Goal: Communication & Community: Answer question/provide support

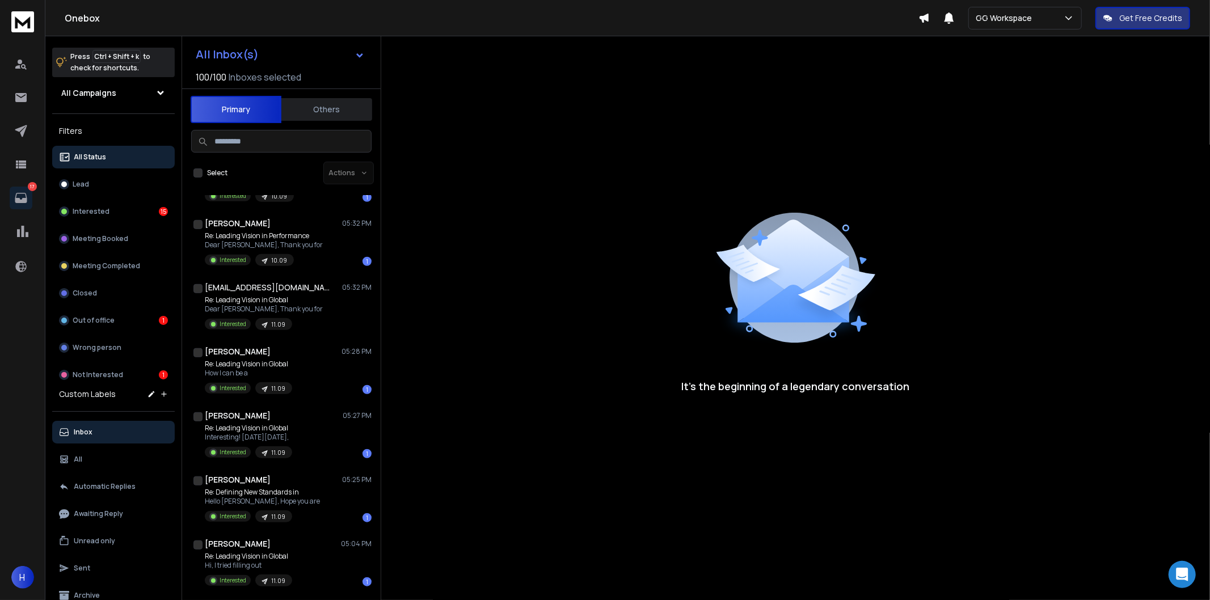
scroll to position [1071, 0]
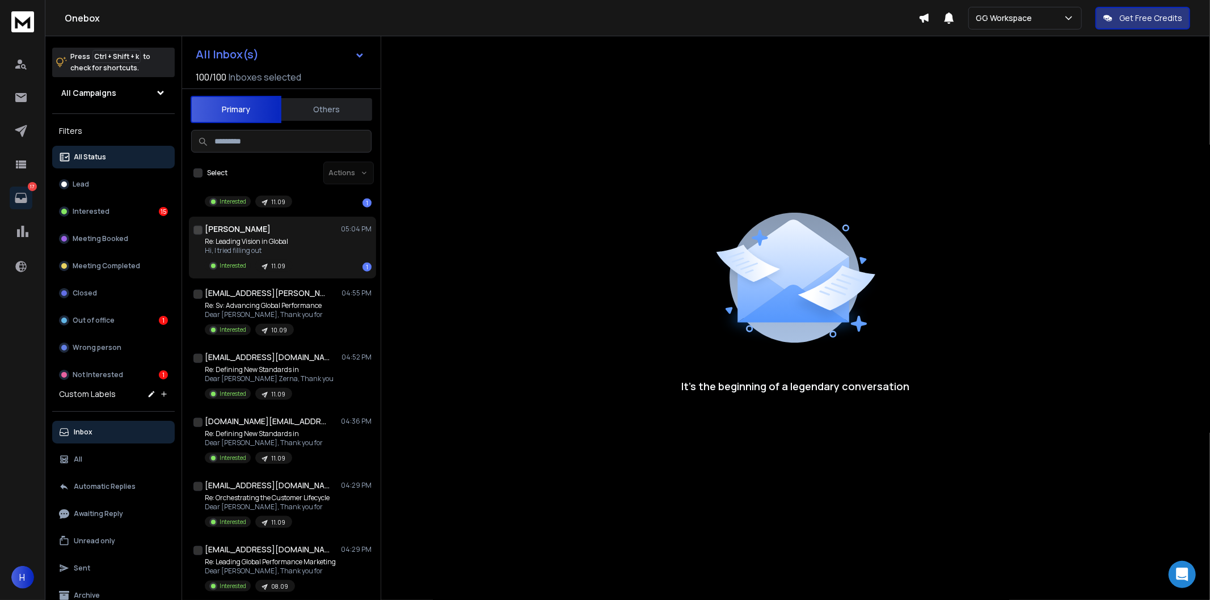
click at [338, 262] on div "Re: Leading Vision in Global Hi, I tried filling out Interested 11.09 1" at bounding box center [288, 254] width 167 height 35
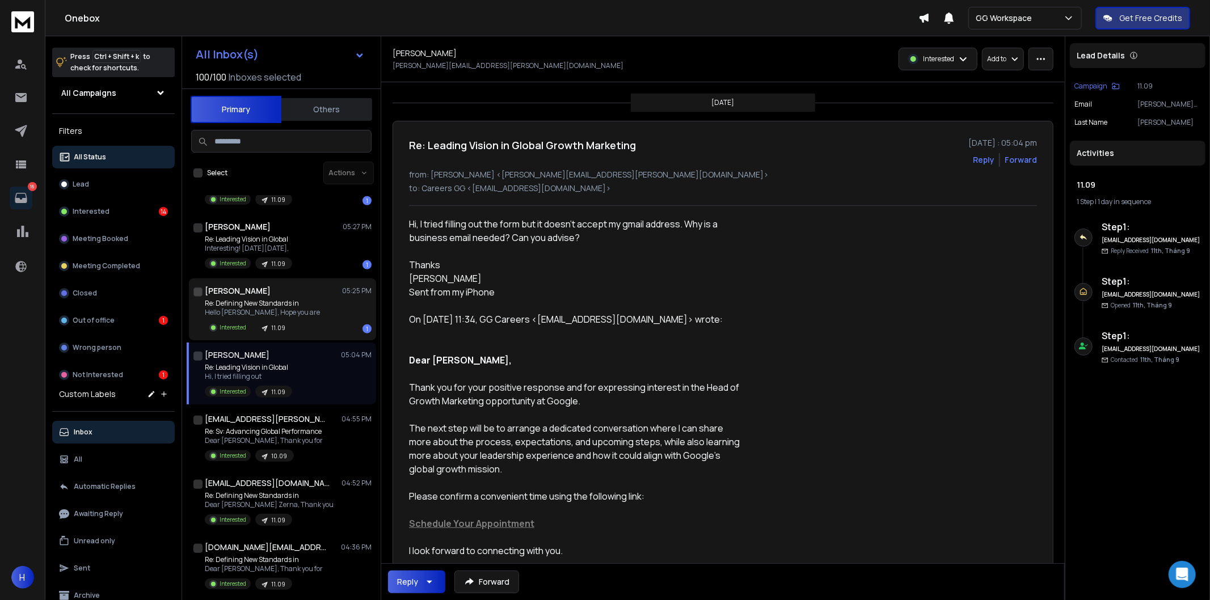
click at [295, 293] on div "sumaira riaz 05:25 PM" at bounding box center [288, 290] width 167 height 11
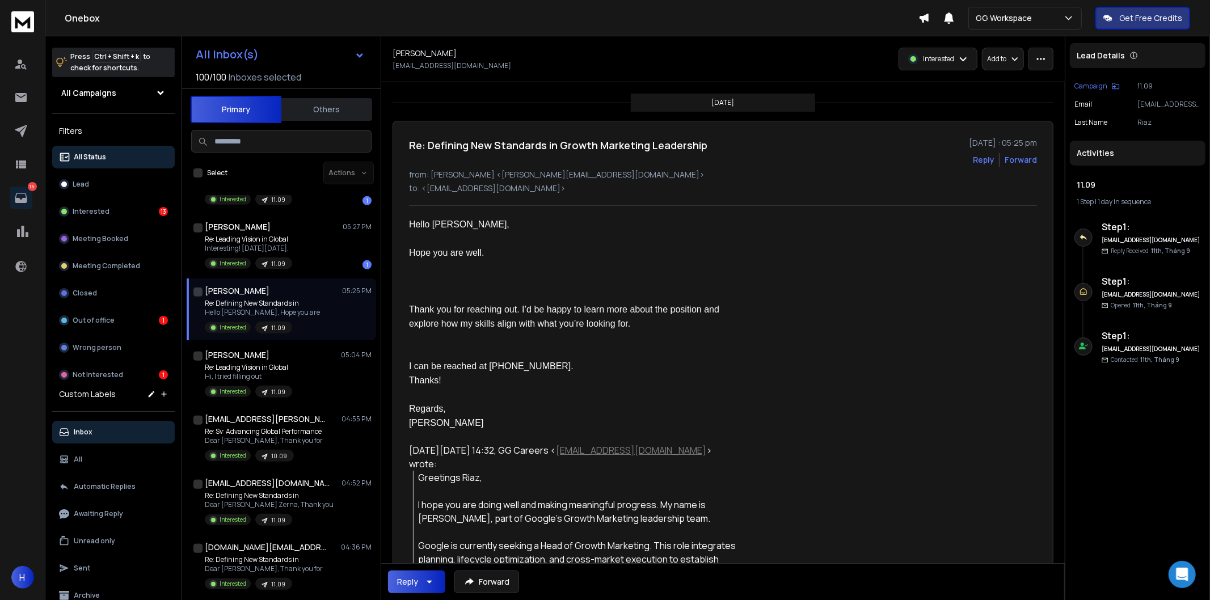
click at [515, 267] on div at bounding box center [574, 267] width 331 height 14
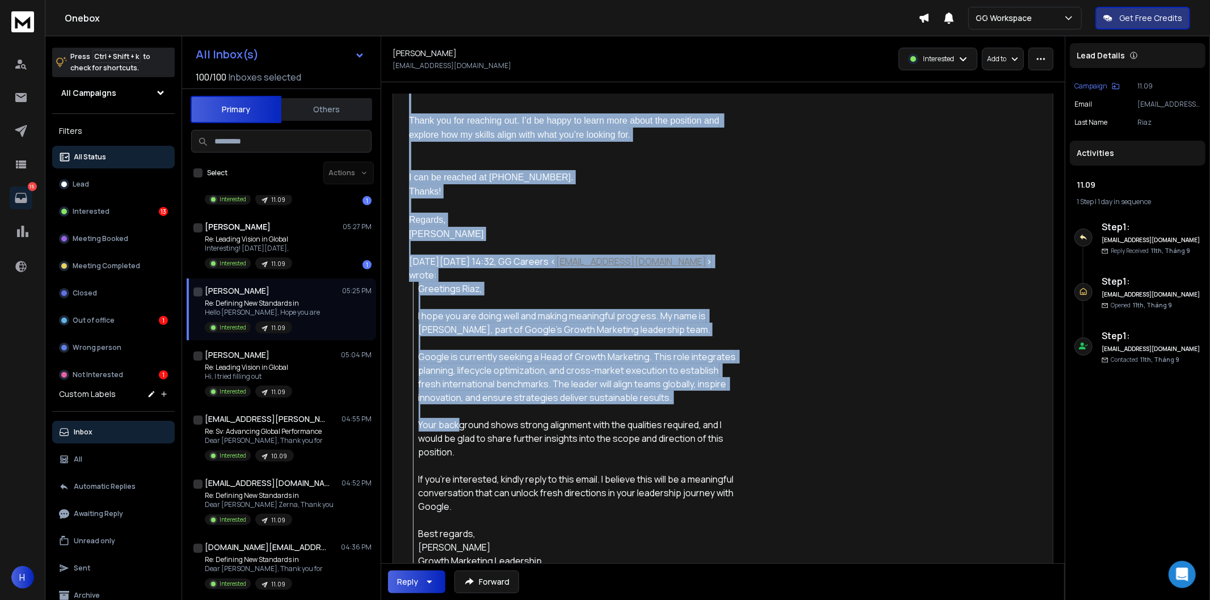
scroll to position [327, 0]
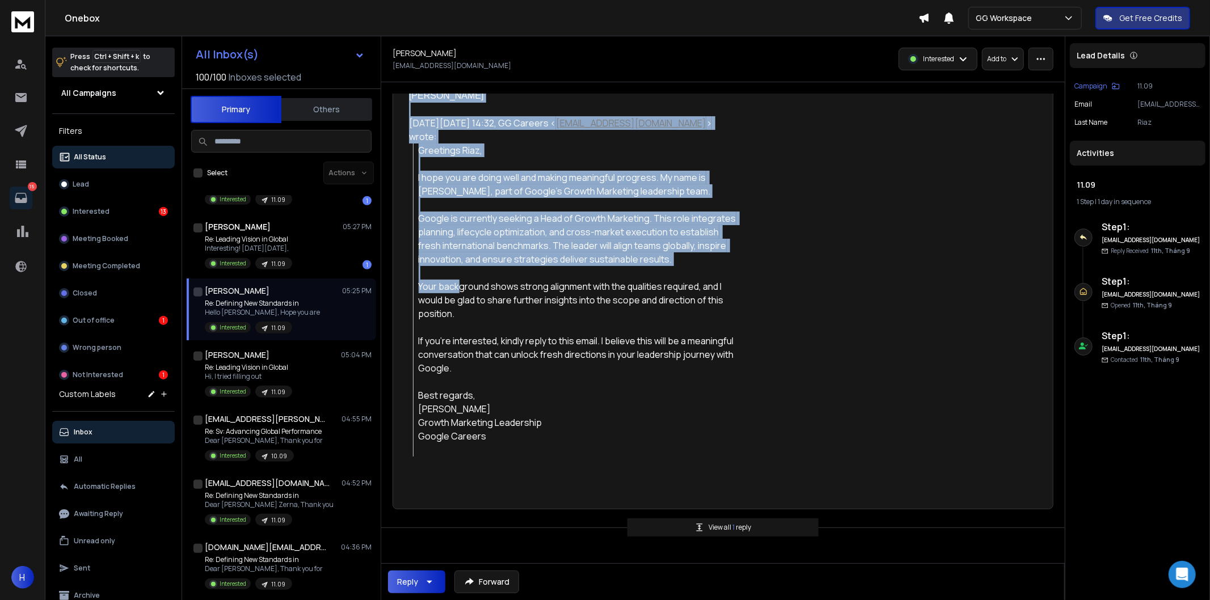
drag, startPoint x: 404, startPoint y: 172, endPoint x: 495, endPoint y: 438, distance: 281.4
click at [495, 438] on div "Re: Defining New Standards in Growth Marketing Leadership 11 September 2025 : 0…" at bounding box center [723, 151] width 661 height 716
copy div "from: sumaira riaz <sumaira.riaz91@gmail.com> to: <recruitment@ggcareersgrowth.…"
drag, startPoint x: 415, startPoint y: 580, endPoint x: 398, endPoint y: 460, distance: 121.5
click at [416, 580] on div "Reply" at bounding box center [407, 582] width 21 height 11
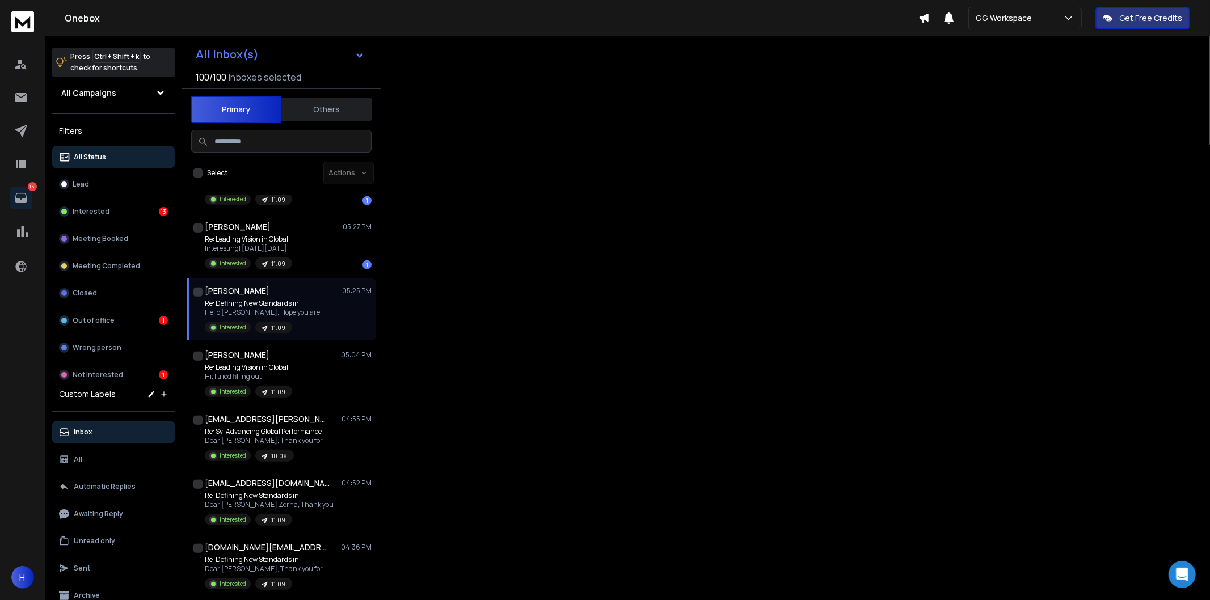
scroll to position [0, 0]
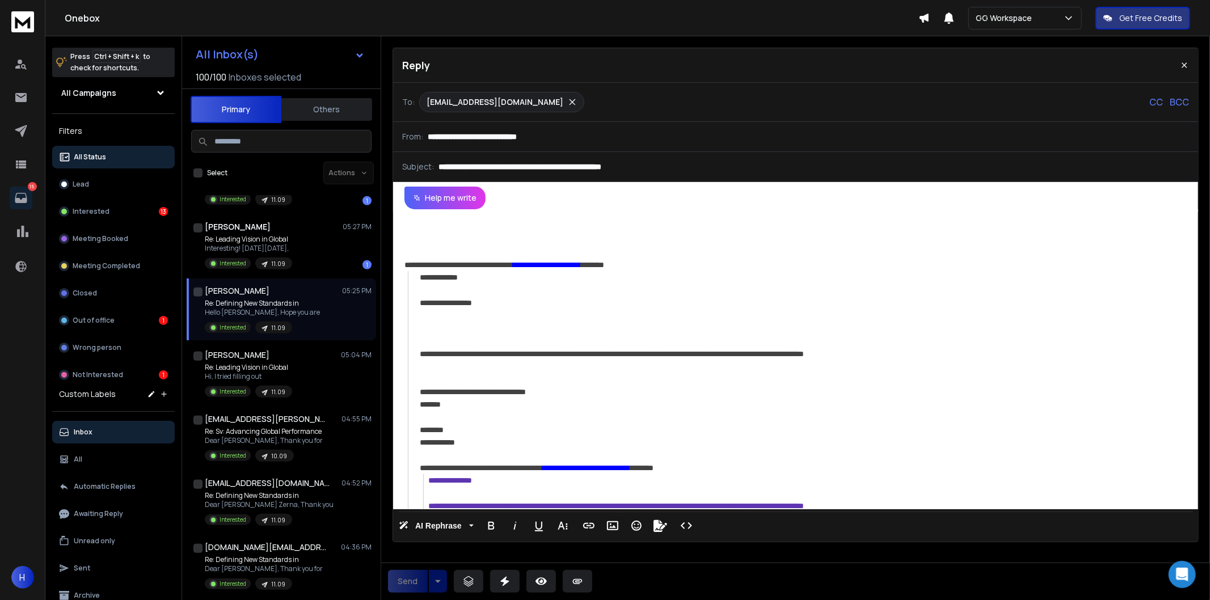
click at [439, 228] on div at bounding box center [796, 227] width 783 height 12
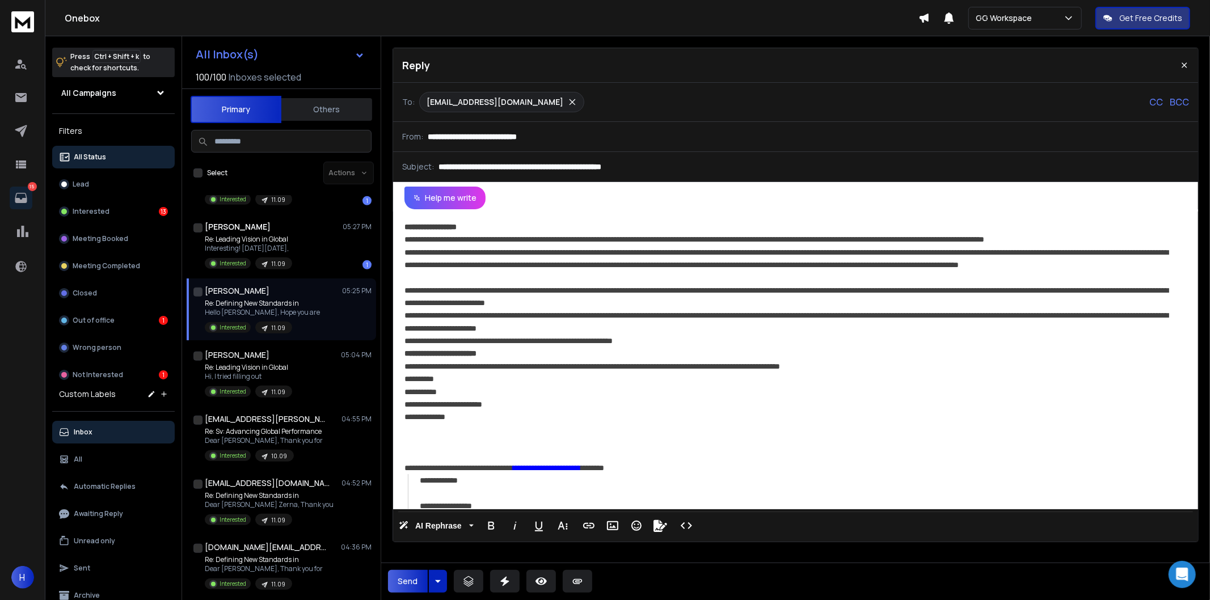
click at [491, 224] on p "**********" at bounding box center [796, 227] width 783 height 12
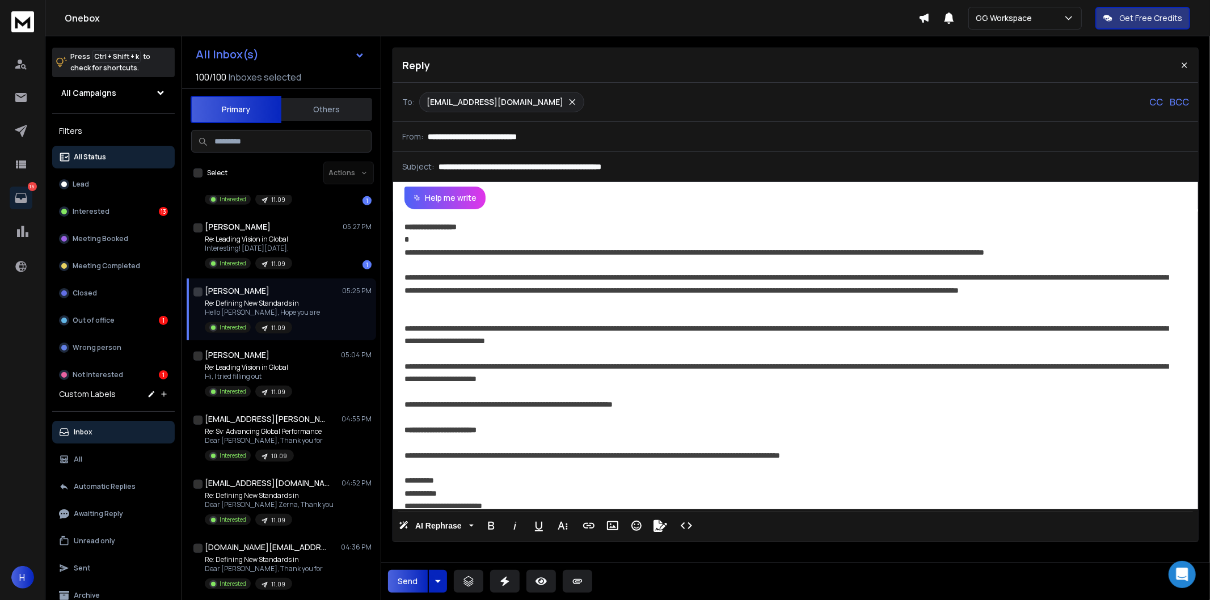
click at [533, 435] on p "**********" at bounding box center [796, 430] width 783 height 12
click at [491, 290] on p "**********" at bounding box center [790, 290] width 770 height 38
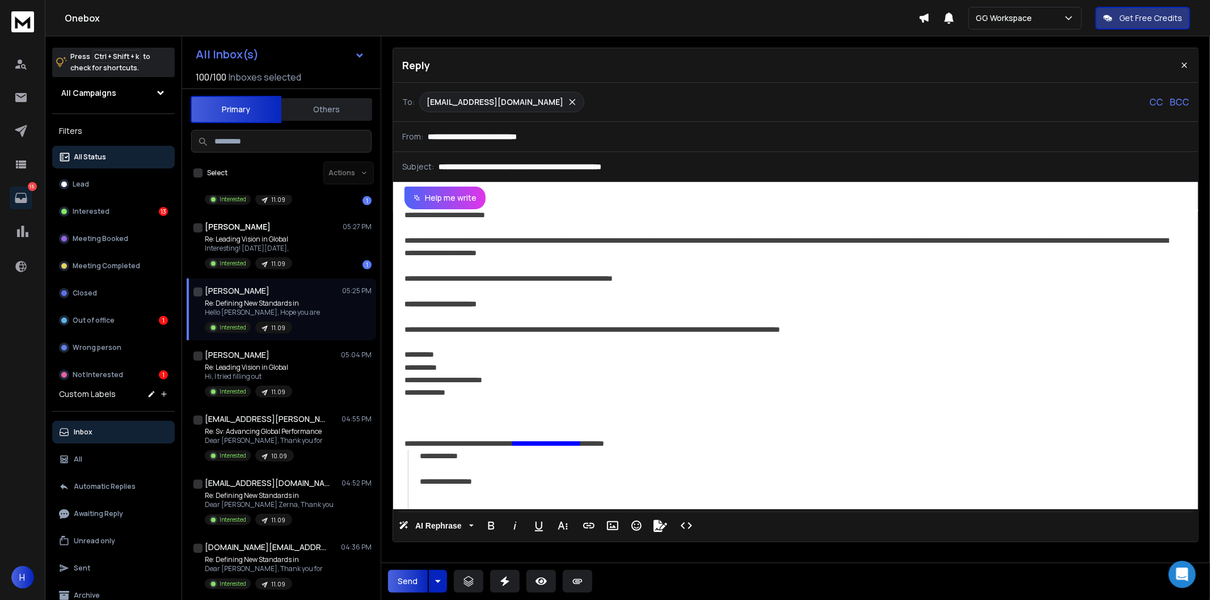
click at [520, 297] on div "**********" at bounding box center [794, 359] width 802 height 300
click at [519, 301] on p "**********" at bounding box center [795, 304] width 780 height 12
drag, startPoint x: 515, startPoint y: 302, endPoint x: 406, endPoint y: 301, distance: 109.0
click at [406, 301] on p "**********" at bounding box center [795, 304] width 780 height 12
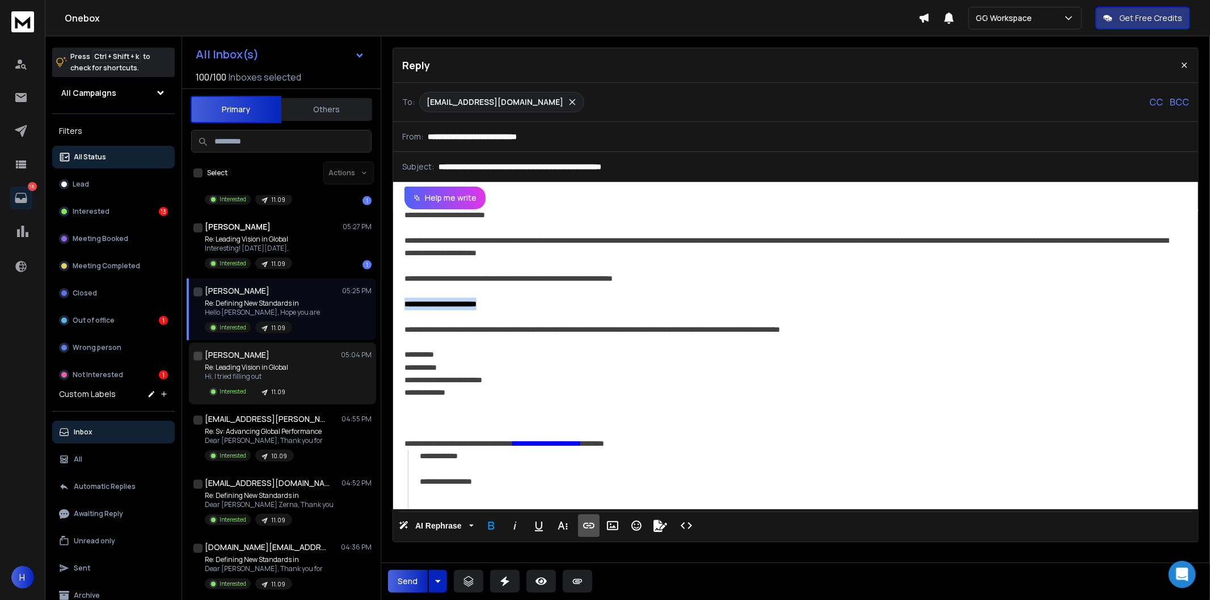
drag, startPoint x: 586, startPoint y: 526, endPoint x: 222, endPoint y: 388, distance: 389.2
click at [586, 525] on icon "button" at bounding box center [589, 526] width 14 height 14
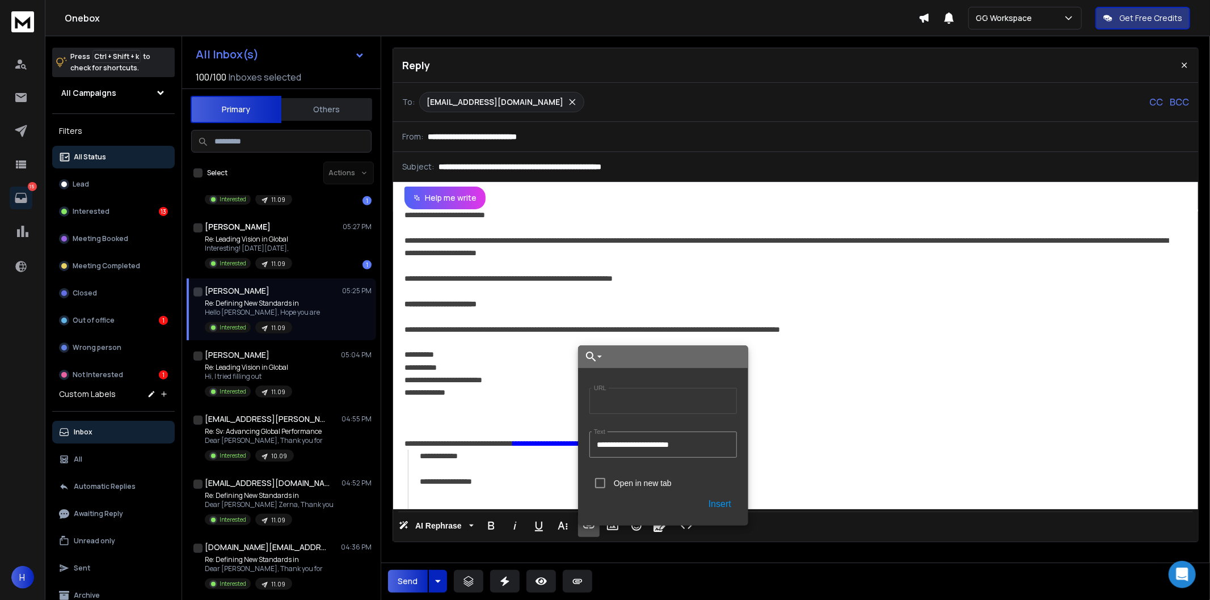
click at [598, 401] on input "URL" at bounding box center [664, 401] width 148 height 26
type input "**********"
click at [724, 504] on button "Insert" at bounding box center [720, 504] width 34 height 20
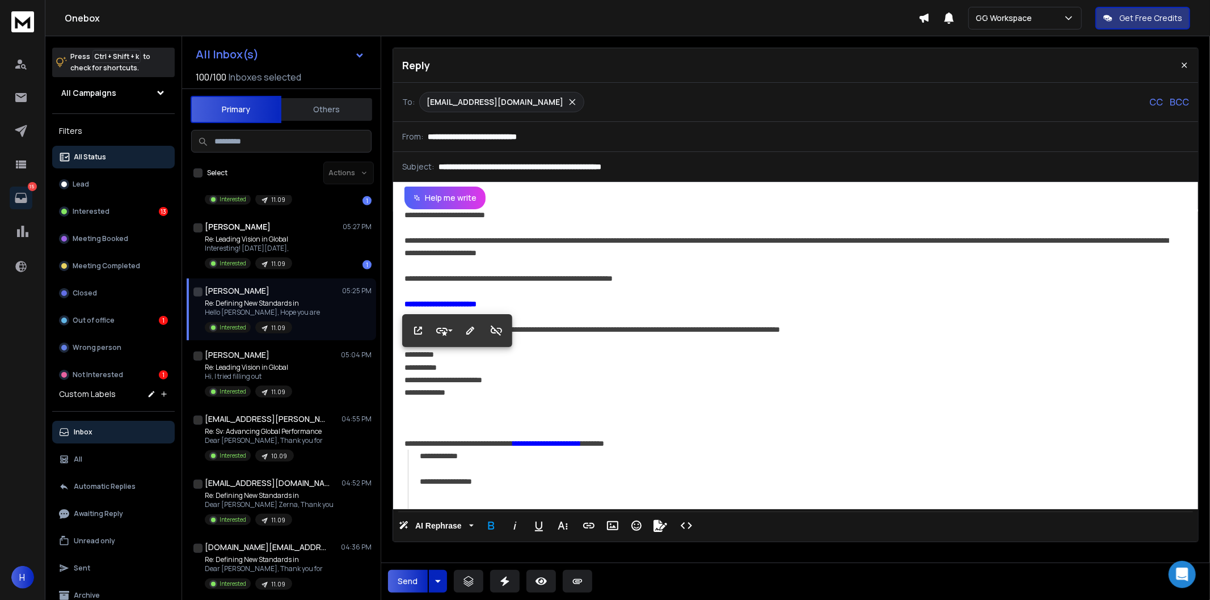
drag, startPoint x: 796, startPoint y: 436, endPoint x: 746, endPoint y: 432, distance: 49.5
click at [796, 435] on div at bounding box center [795, 431] width 780 height 12
click at [510, 388] on p "**********" at bounding box center [790, 373] width 770 height 51
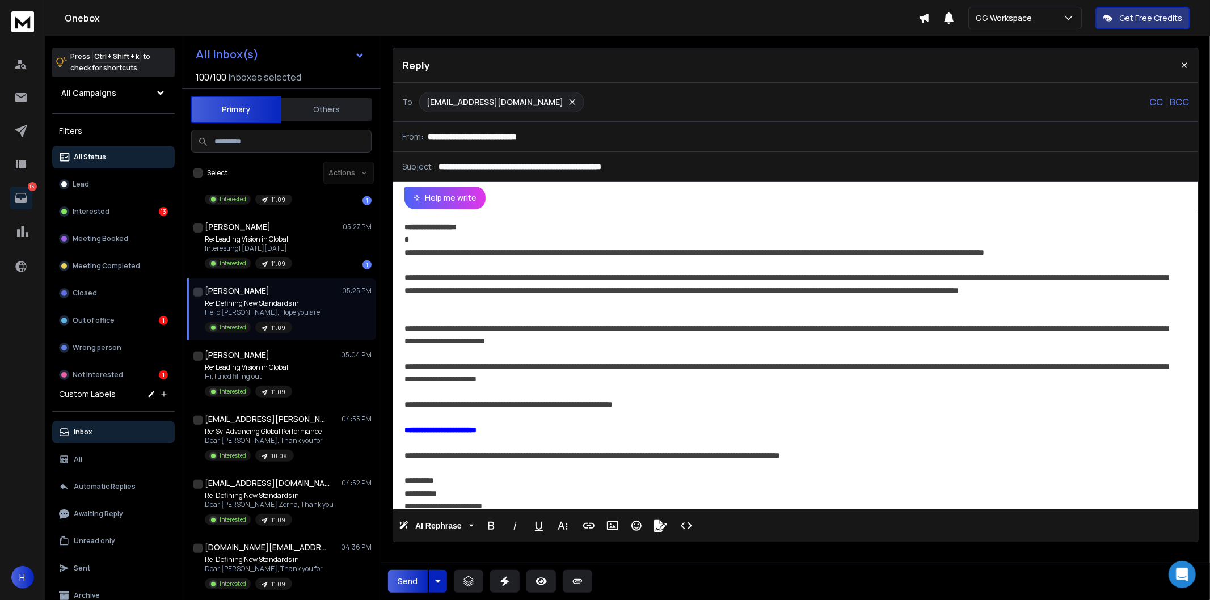
click at [409, 579] on button "Send" at bounding box center [408, 581] width 40 height 23
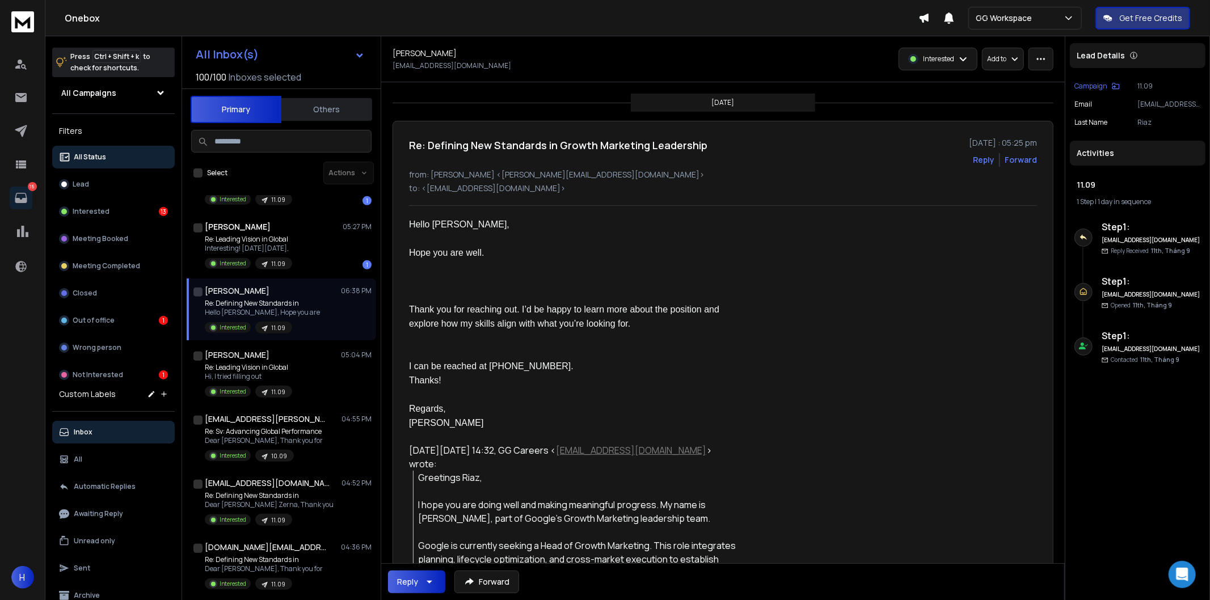
click at [784, 402] on div "Re: Defining New Standards in Growth Marketing Leadership 11 September 2025 : 0…" at bounding box center [723, 478] width 628 height 683
drag, startPoint x: 525, startPoint y: 267, endPoint x: 478, endPoint y: 248, distance: 51.2
click at [526, 267] on div at bounding box center [574, 267] width 331 height 14
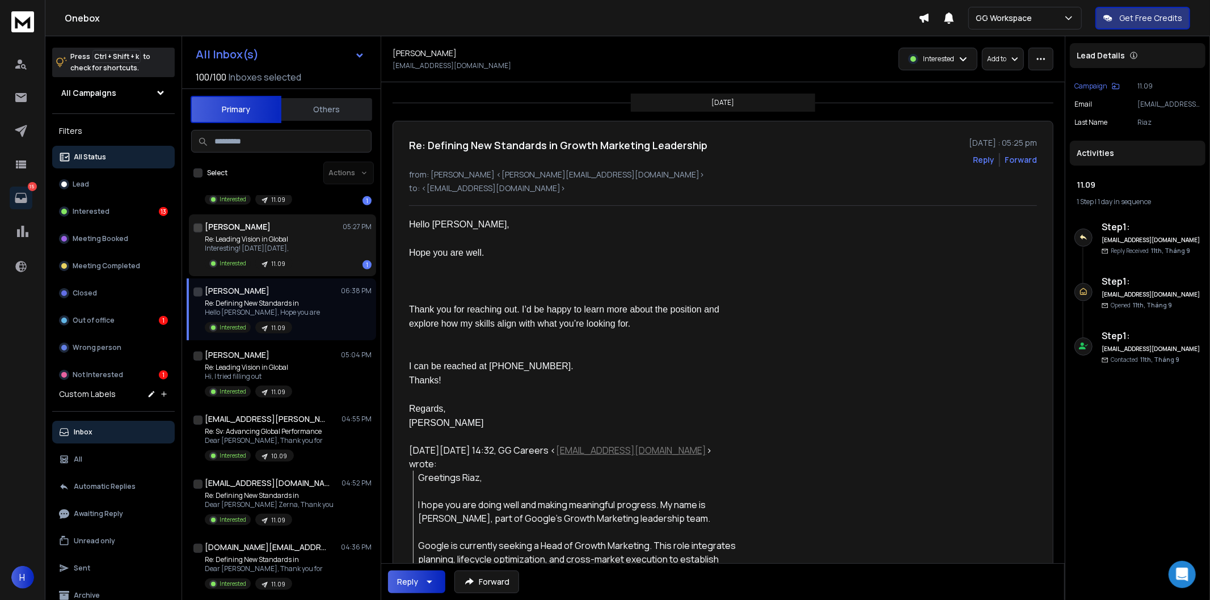
click at [333, 244] on div "Re: Leading Vision in Global Interesting! On Thu, Sep 11, Interested 11.09 1" at bounding box center [288, 252] width 167 height 35
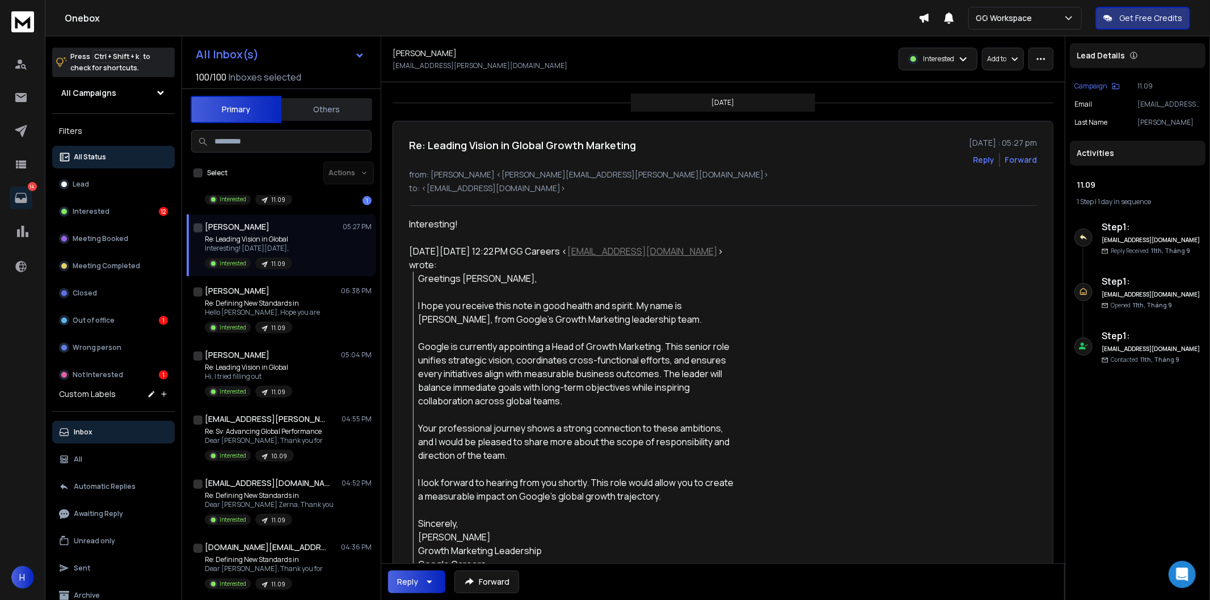
drag, startPoint x: 529, startPoint y: 269, endPoint x: 518, endPoint y: 267, distance: 12.1
click at [530, 268] on div "On Thu, Sep 11, 2025 at 12:22 PM GG Careers < apply@ggcareersjobmatch.com > wro…" at bounding box center [574, 258] width 331 height 27
drag, startPoint x: 406, startPoint y: 222, endPoint x: 525, endPoint y: 229, distance: 120.0
click at [525, 229] on div "Re: Leading Vision in Global Growth Marketing 11 September 2025 : 05:27 pm Repl…" at bounding box center [723, 506] width 661 height 770
click at [529, 195] on div "Re: Leading Vision in Global Growth Marketing 11 September 2025 : 05:27 pm Repl…" at bounding box center [723, 505] width 628 height 737
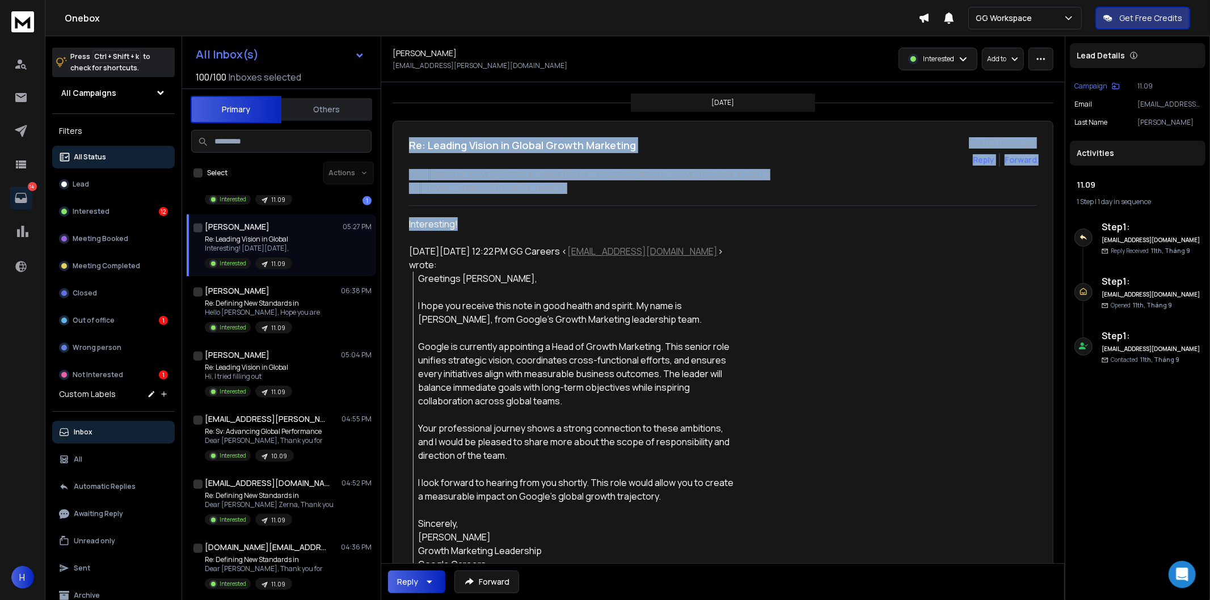
drag, startPoint x: 407, startPoint y: 172, endPoint x: 482, endPoint y: 220, distance: 89.1
click at [482, 220] on div "Re: Leading Vision in Global Growth Marketing 11 September 2025 : 05:27 pm Repl…" at bounding box center [723, 506] width 661 height 770
click at [483, 191] on p "to: <apply@ggcareersjobmatch.com>" at bounding box center [723, 188] width 628 height 11
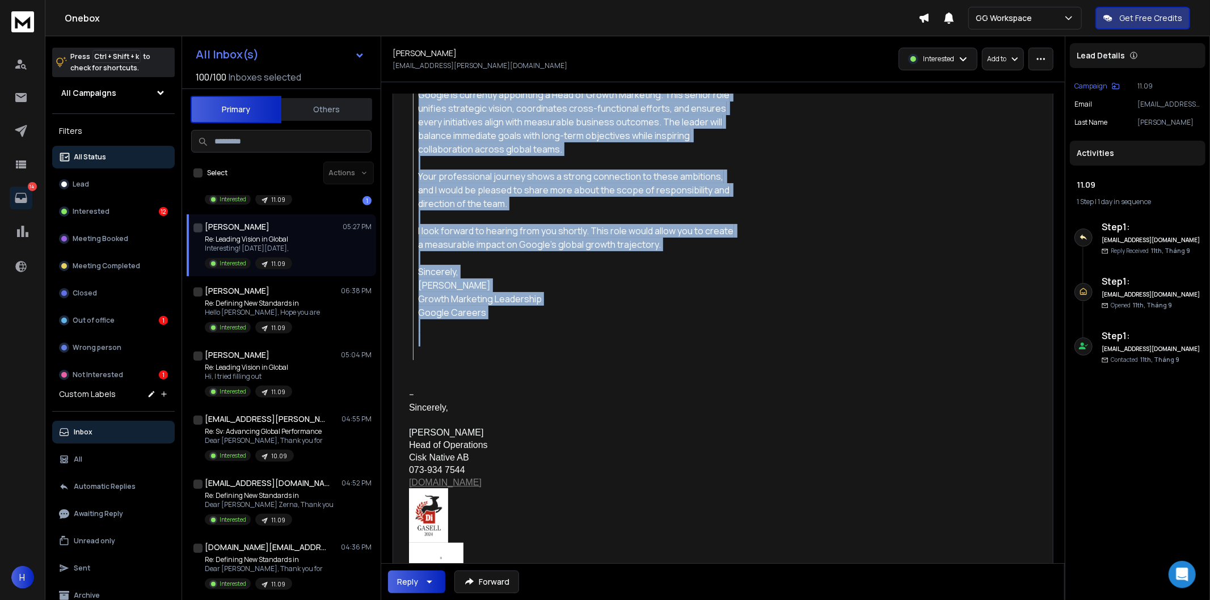
scroll to position [376, 0]
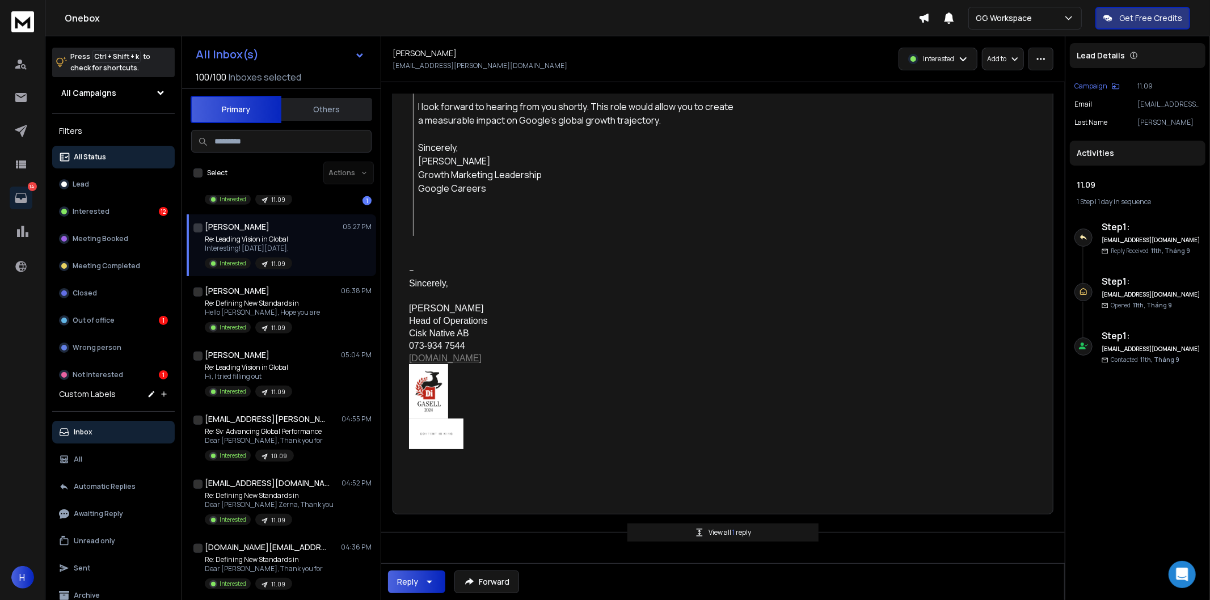
drag, startPoint x: 404, startPoint y: 169, endPoint x: 479, endPoint y: 232, distance: 97.5
click at [479, 232] on div "Re: Leading Vision in Global Growth Marketing 11 September 2025 : 05:27 pm Repl…" at bounding box center [723, 130] width 661 height 770
copy div "from: Alexy Majdalany <alexy.majdalany@cisk.se> to: <apply@ggcareersjobmatch.co…"
click at [545, 443] on p at bounding box center [574, 413] width 331 height 98
click at [412, 583] on div "Reply" at bounding box center [407, 582] width 21 height 11
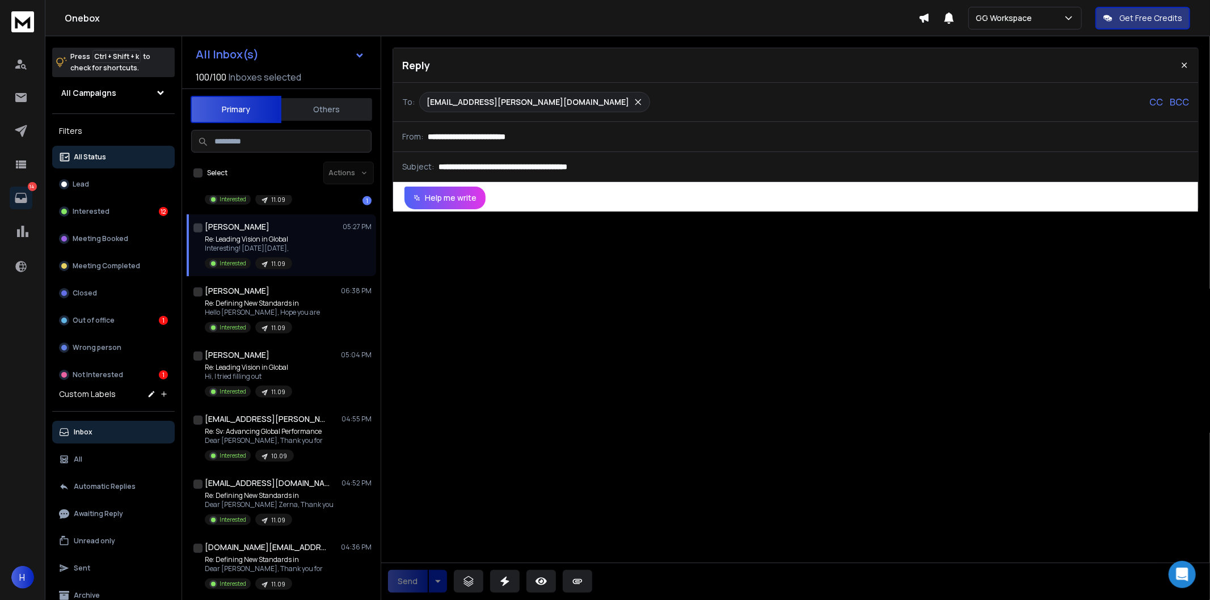
scroll to position [0, 0]
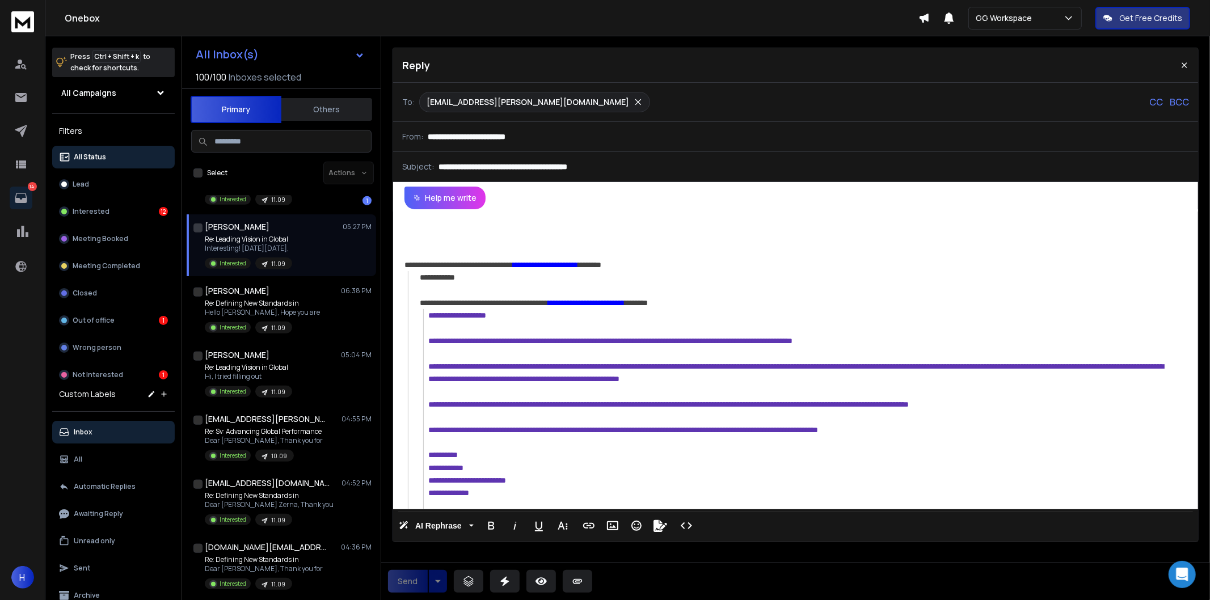
click at [428, 224] on div at bounding box center [796, 227] width 783 height 12
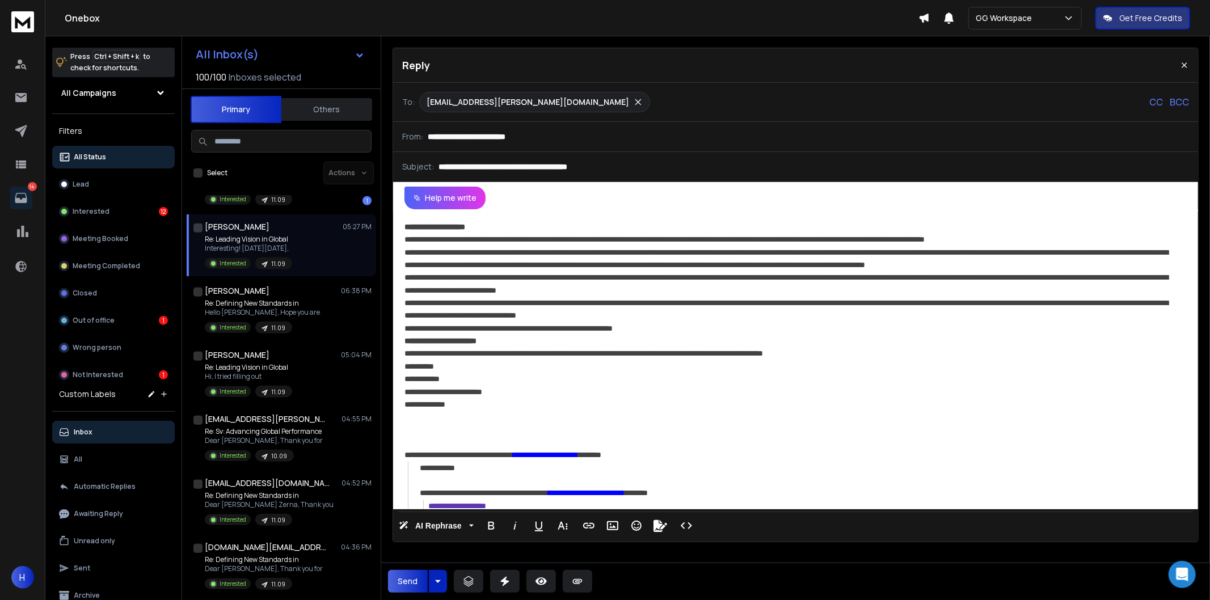
click at [501, 228] on p "**********" at bounding box center [796, 227] width 783 height 12
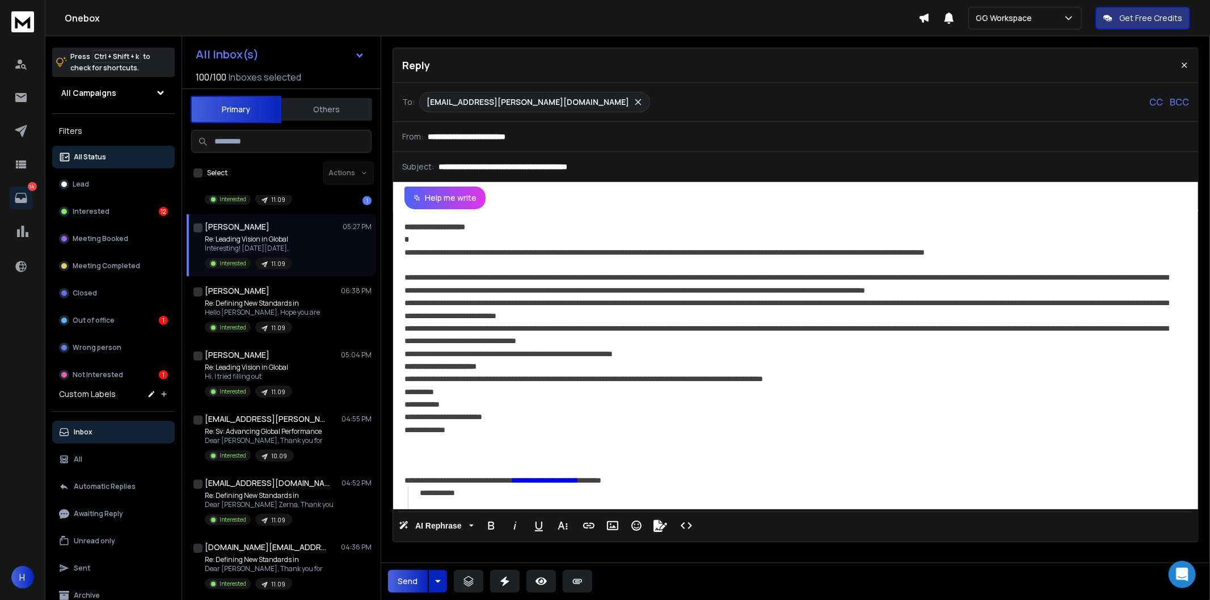
click at [405, 302] on p "**********" at bounding box center [790, 310] width 770 height 26
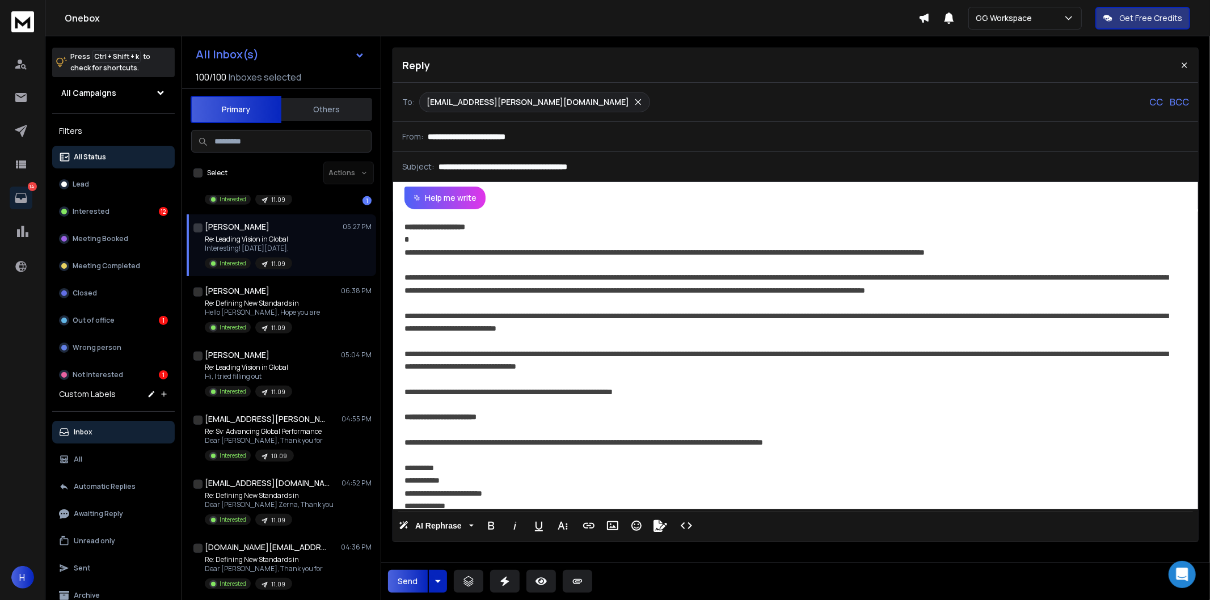
click at [531, 418] on p "**********" at bounding box center [796, 417] width 783 height 12
click at [527, 424] on div at bounding box center [796, 430] width 783 height 12
drag, startPoint x: 520, startPoint y: 419, endPoint x: 506, endPoint y: 458, distance: 41.6
click at [393, 420] on div "**********" at bounding box center [795, 359] width 805 height 300
click at [586, 524] on icon "button" at bounding box center [589, 526] width 14 height 14
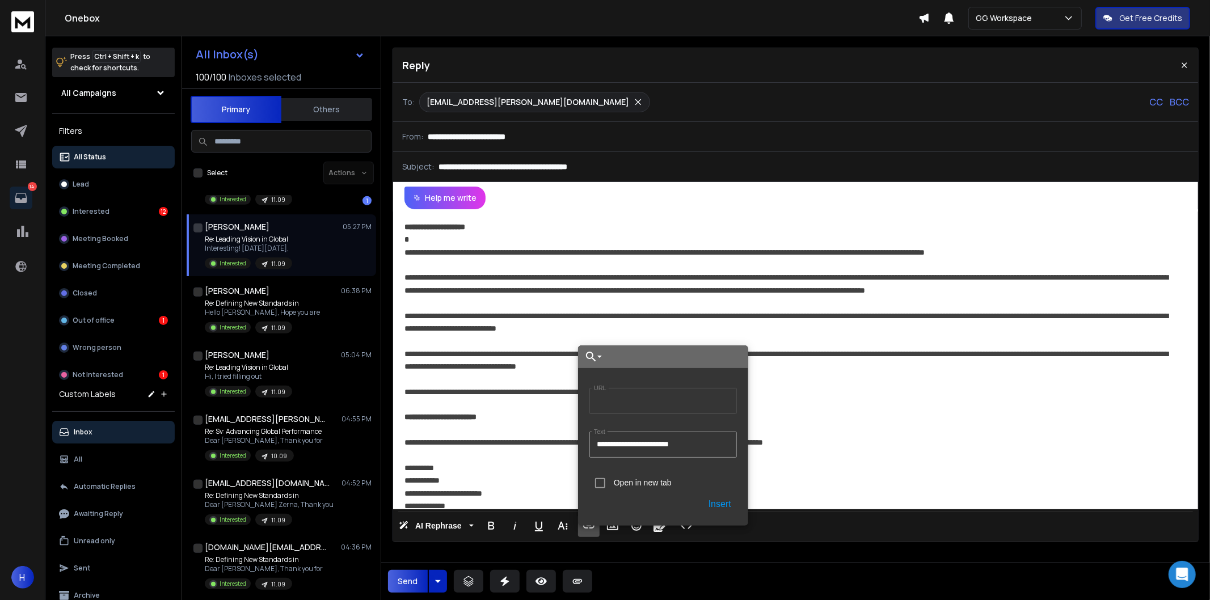
click at [636, 403] on input "URL" at bounding box center [664, 401] width 148 height 26
type input "**********"
drag, startPoint x: 723, startPoint y: 507, endPoint x: 485, endPoint y: 453, distance: 244.5
click at [724, 507] on button "Insert" at bounding box center [720, 504] width 34 height 20
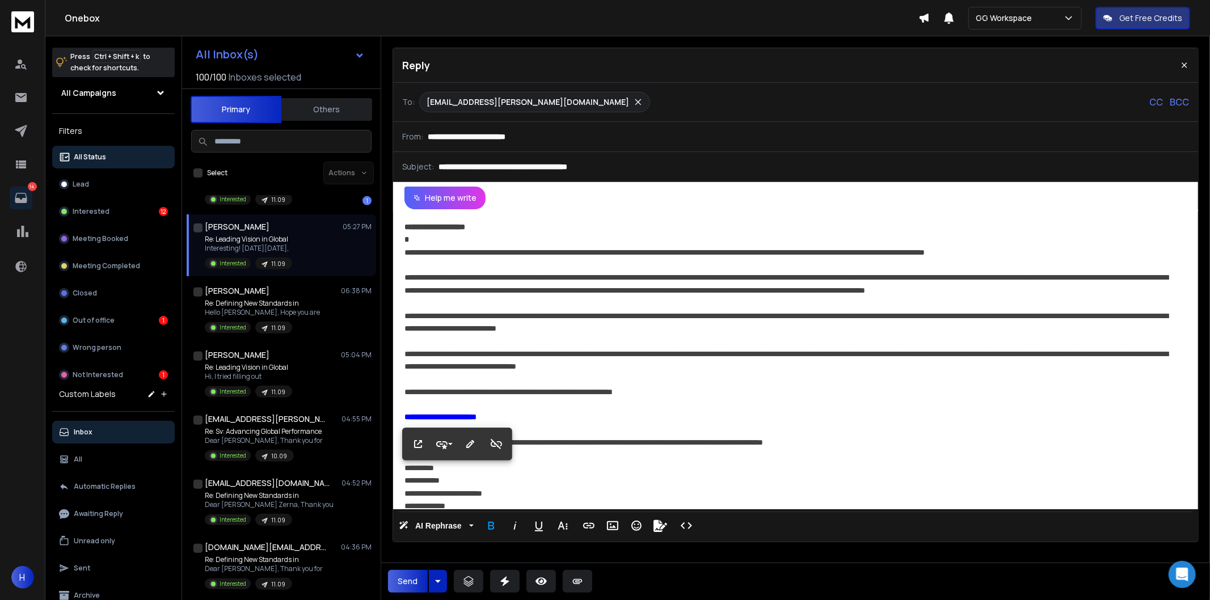
click at [546, 417] on p "**********" at bounding box center [796, 417] width 783 height 12
click at [477, 420] on strong "**********" at bounding box center [441, 417] width 72 height 8
click at [550, 400] on div at bounding box center [796, 404] width 783 height 12
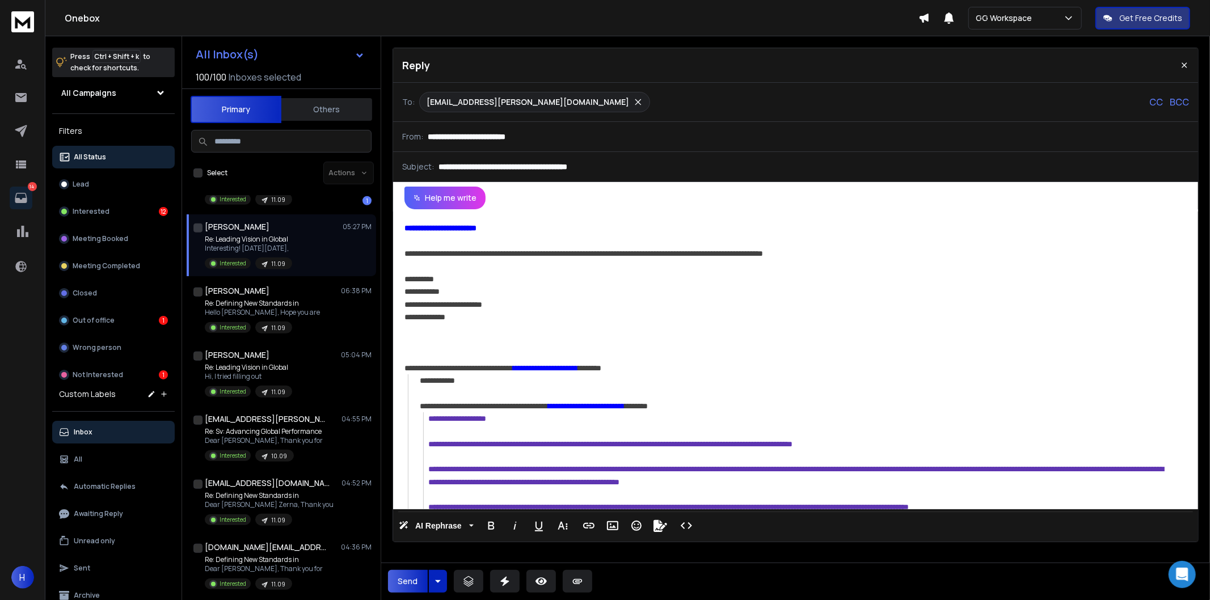
scroll to position [63, 0]
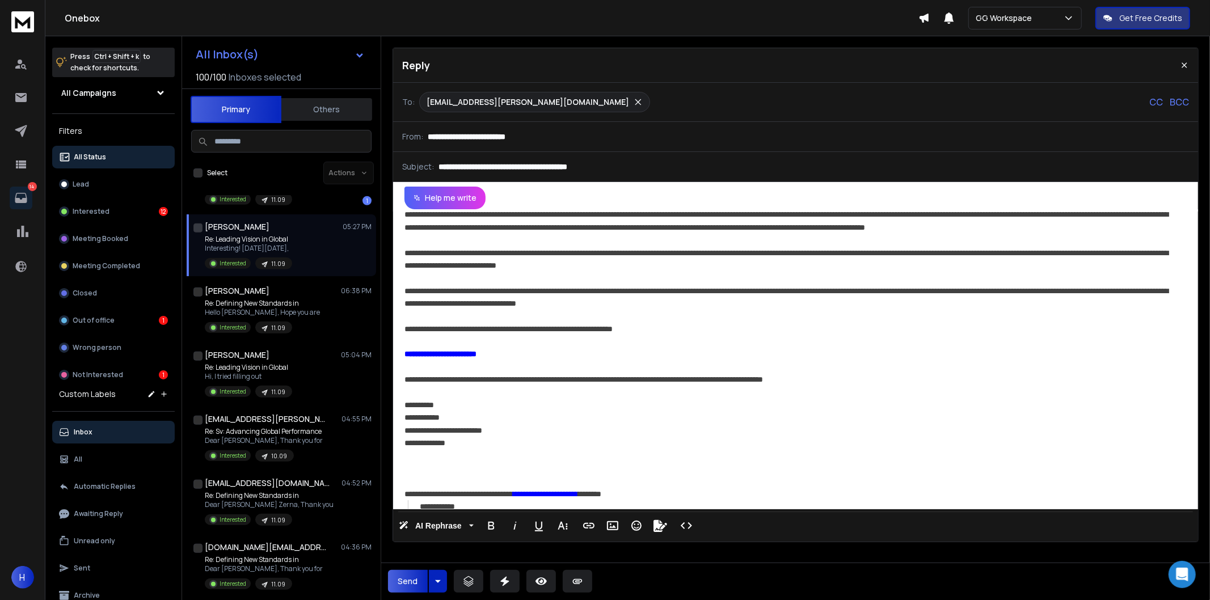
click at [407, 577] on button "Send" at bounding box center [408, 581] width 40 height 23
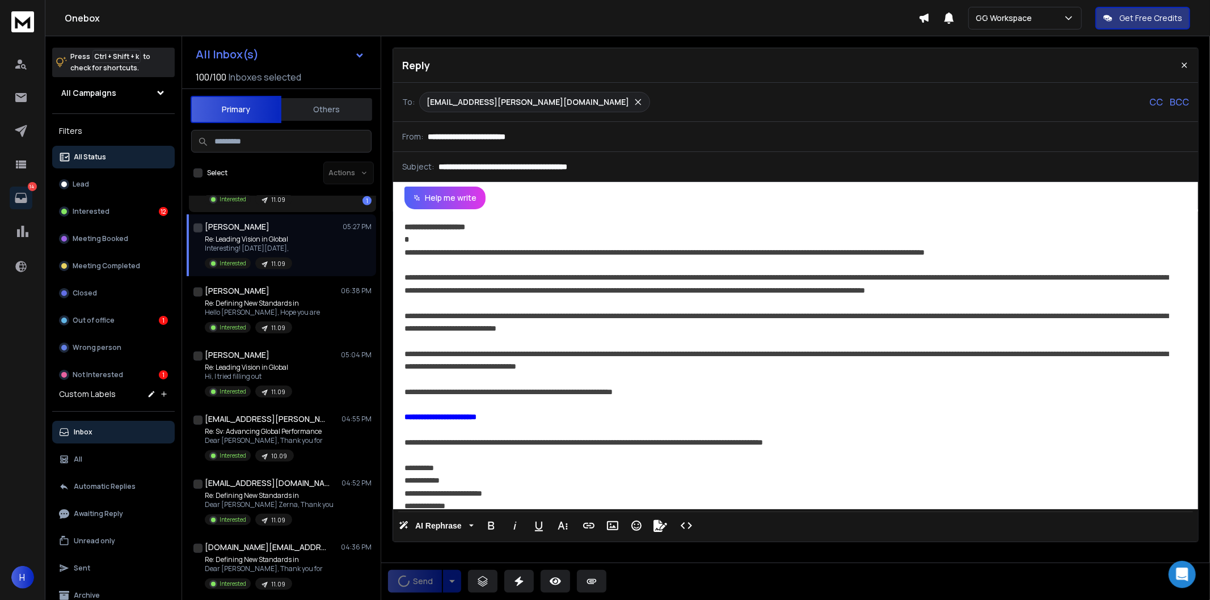
scroll to position [756, 0]
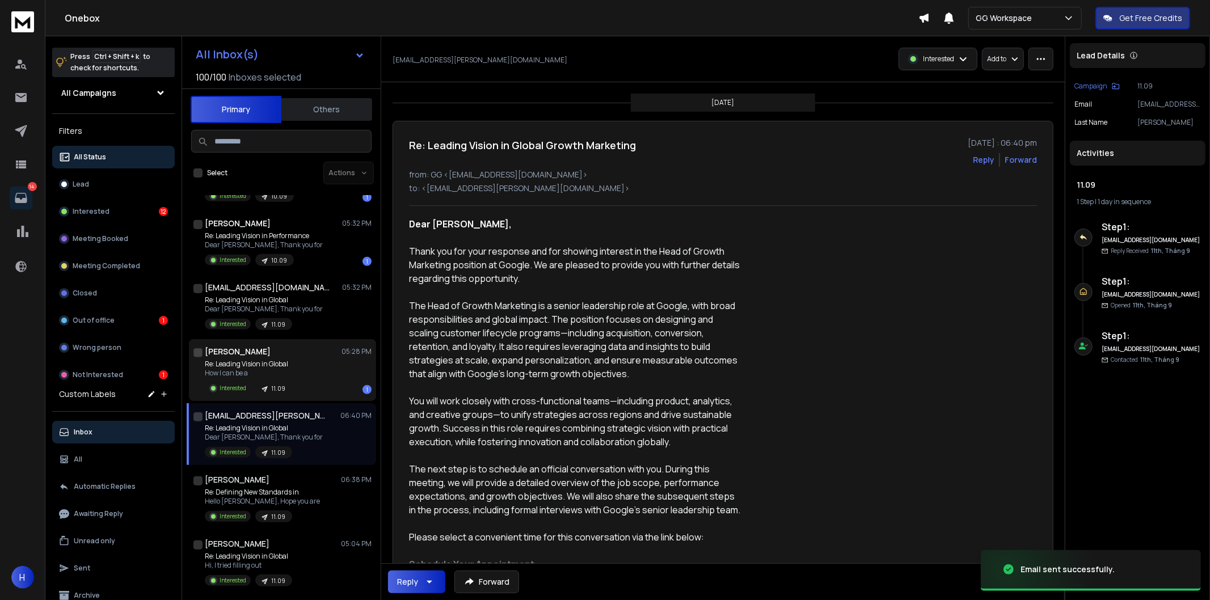
click at [310, 352] on div "Muhammad Qais Ali 05:28 PM" at bounding box center [288, 351] width 167 height 11
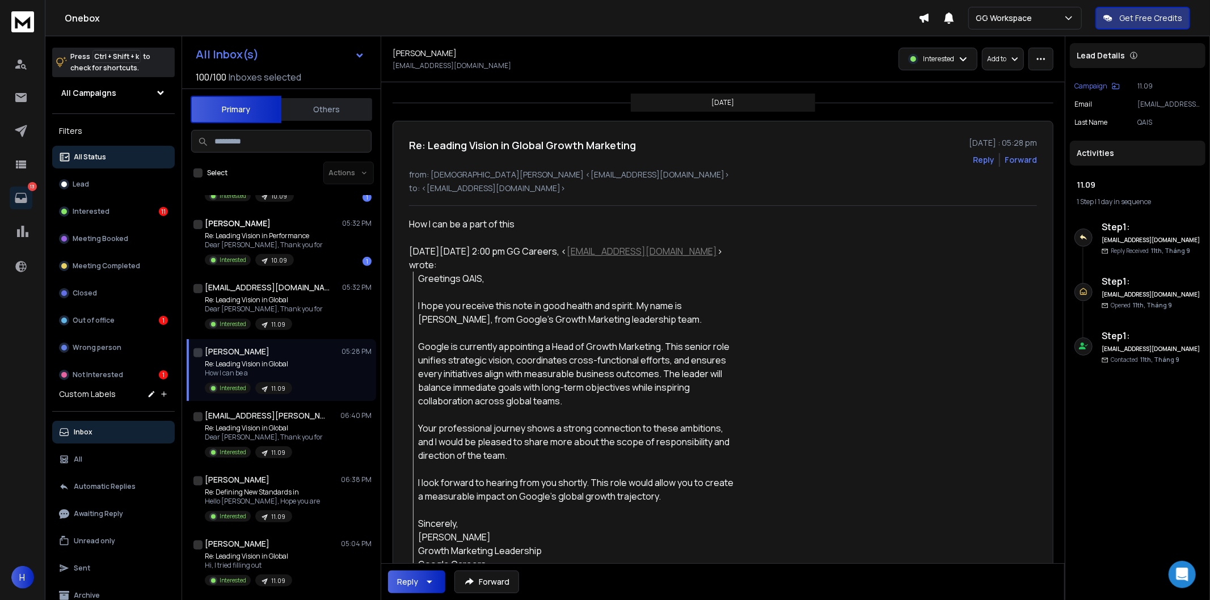
click at [570, 298] on div at bounding box center [580, 292] width 322 height 14
drag, startPoint x: 409, startPoint y: 225, endPoint x: 547, endPoint y: 225, distance: 138.5
click at [547, 225] on div "How I can be a part of this" at bounding box center [574, 224] width 331 height 14
click at [824, 289] on div "Re: Leading Vision in Global Growth Marketing 11 September 2025 : 05:28 pm Repl…" at bounding box center [723, 392] width 628 height 511
click at [603, 239] on div "How I can be a part of this On Thu, 11 Sep 2025, 2:00 pm GG Careers, < hr@ggcar…" at bounding box center [579, 432] width 340 height 431
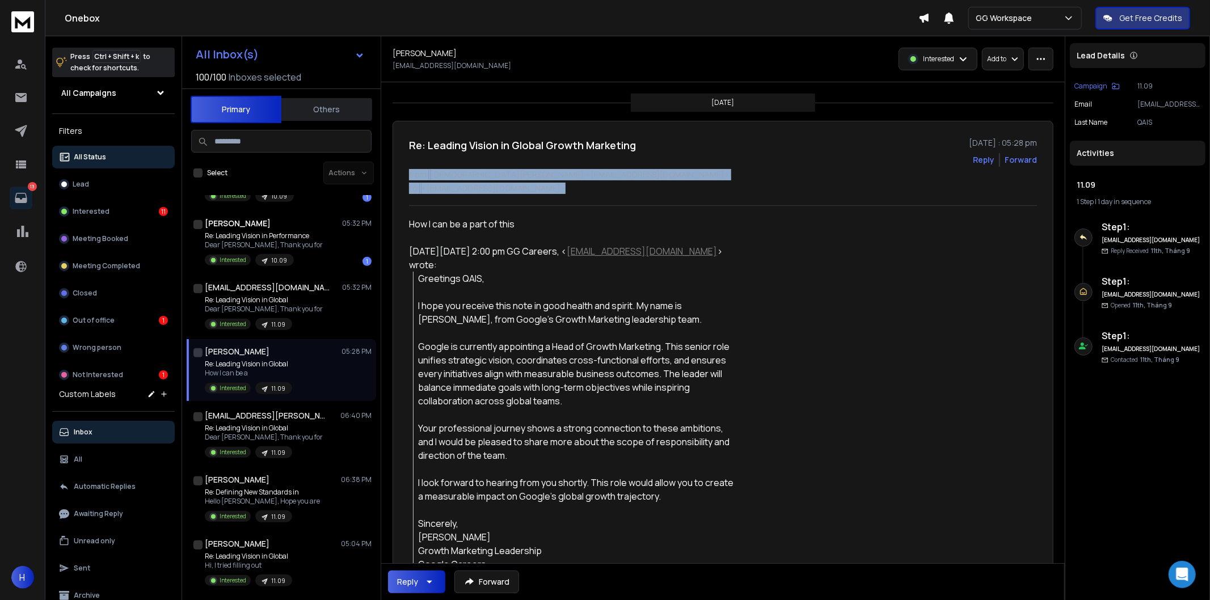
scroll to position [155, 0]
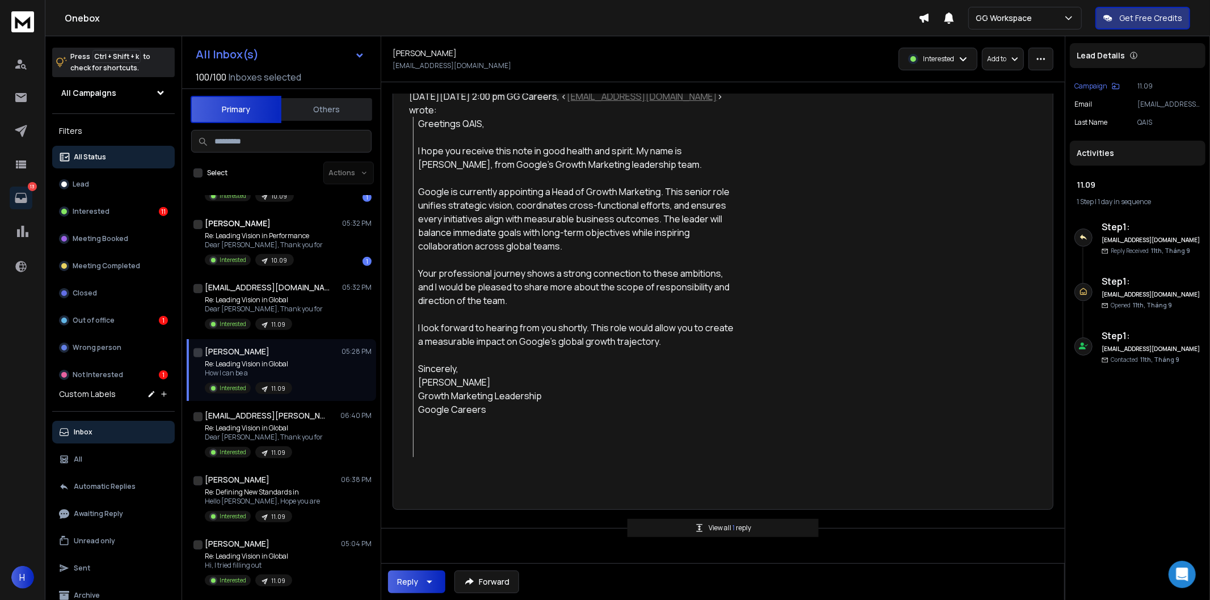
drag, startPoint x: 401, startPoint y: 174, endPoint x: 520, endPoint y: 410, distance: 264.7
click at [520, 410] on div "Re: Leading Vision in Global Growth Marketing 11 September 2025 : 05:28 pm Repl…" at bounding box center [723, 238] width 661 height 544
copy div "from: Muhammad Qais Ali <muhammad.qais1@gmail.com> to: <hr@ggcareersheadhunt.co…"
click at [415, 585] on div "Reply" at bounding box center [407, 582] width 21 height 11
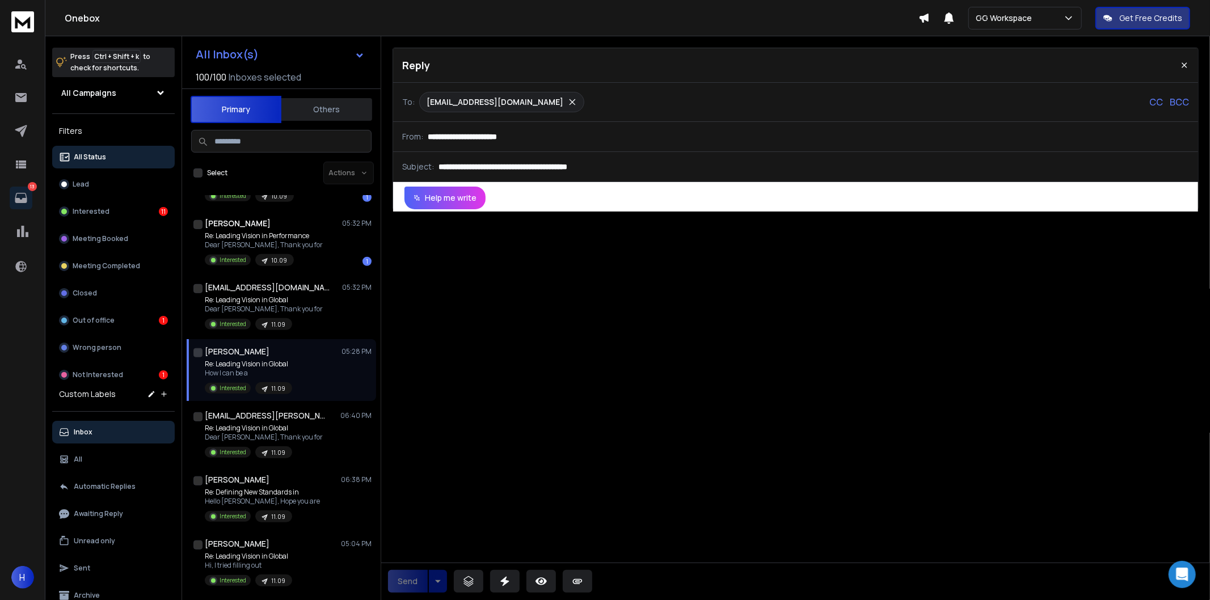
scroll to position [0, 0]
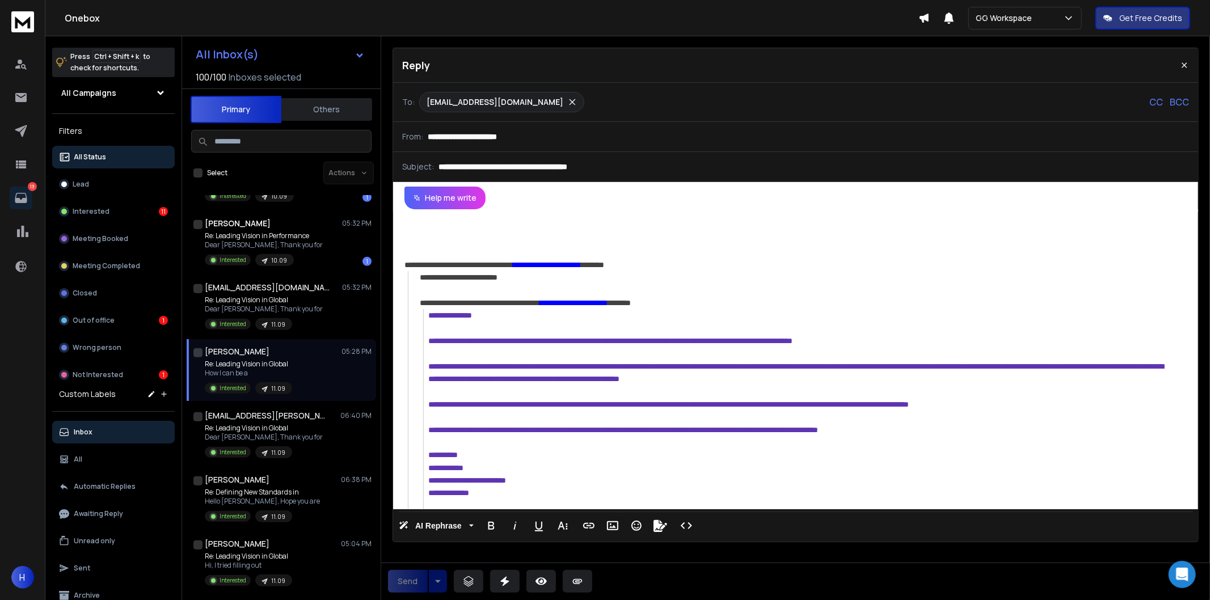
click at [449, 220] on div "**********" at bounding box center [795, 359] width 805 height 300
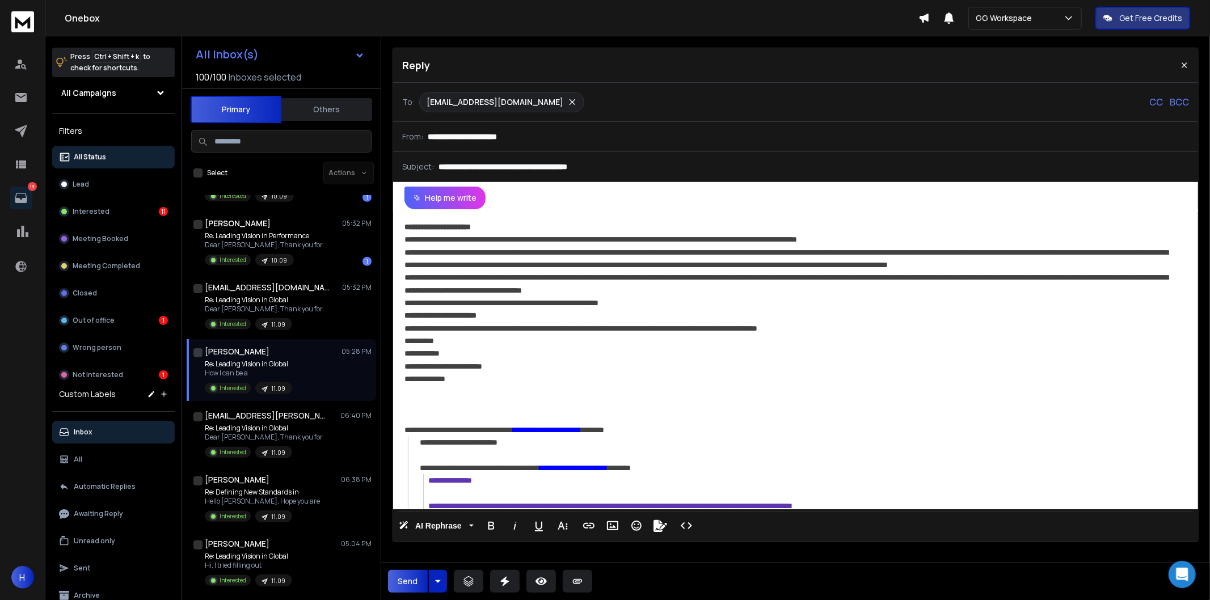
click at [515, 227] on p "**********" at bounding box center [796, 227] width 783 height 12
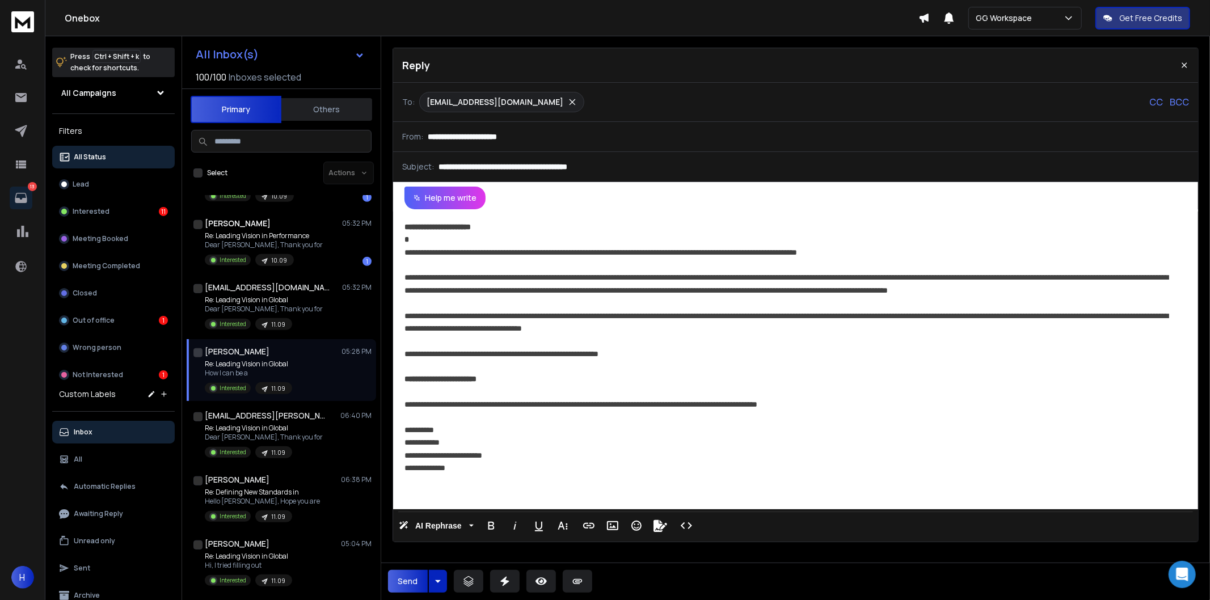
drag, startPoint x: 548, startPoint y: 378, endPoint x: 541, endPoint y: 380, distance: 6.6
click at [547, 378] on p "**********" at bounding box center [796, 379] width 783 height 12
drag, startPoint x: 519, startPoint y: 376, endPoint x: 401, endPoint y: 382, distance: 117.6
click at [401, 382] on div "**********" at bounding box center [795, 359] width 805 height 300
click at [587, 529] on icon "button" at bounding box center [588, 526] width 11 height 6
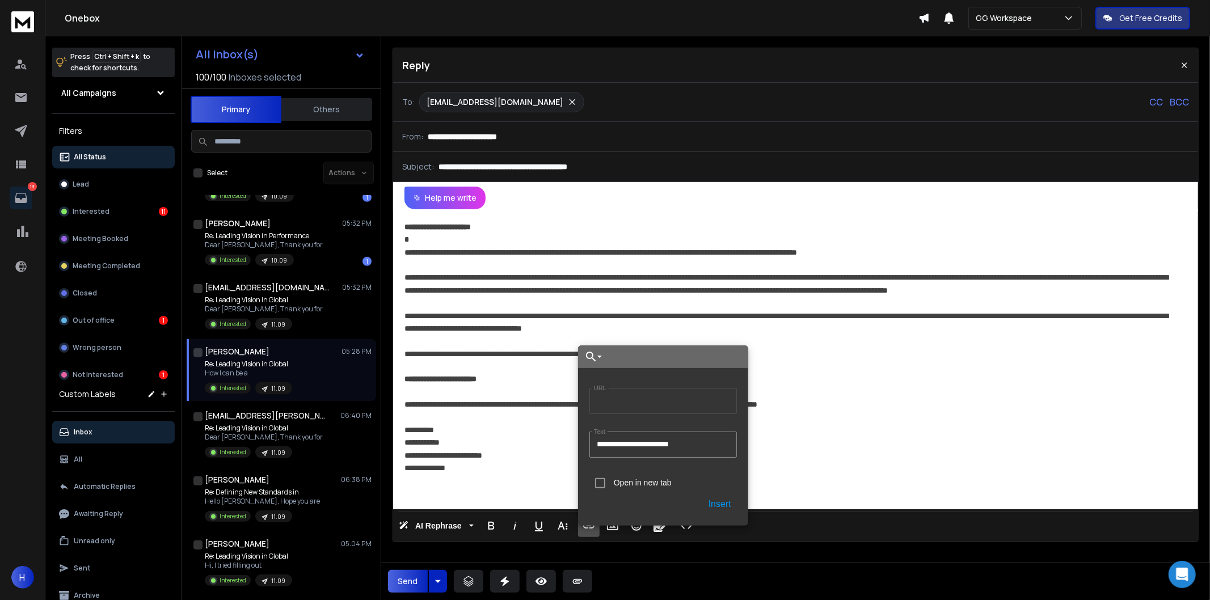
click at [606, 406] on input "URL" at bounding box center [664, 401] width 148 height 26
type input "**********"
click at [713, 502] on button "Insert" at bounding box center [720, 504] width 34 height 20
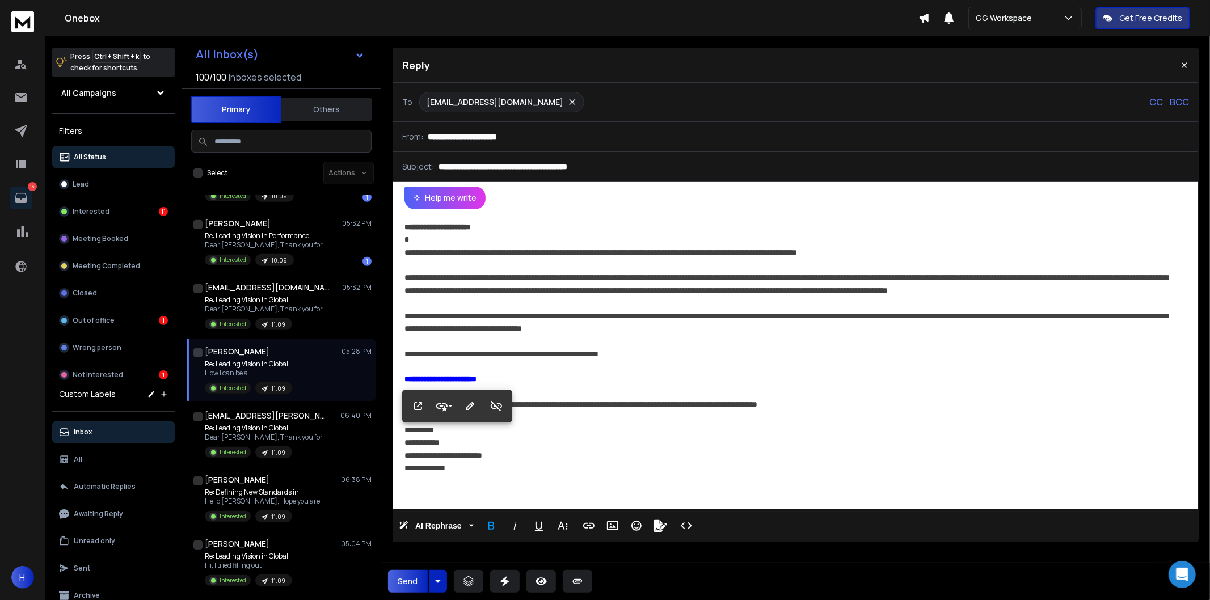
scroll to position [0, 0]
click at [518, 438] on p "**********" at bounding box center [790, 449] width 770 height 51
click at [403, 582] on button "Send" at bounding box center [408, 581] width 40 height 23
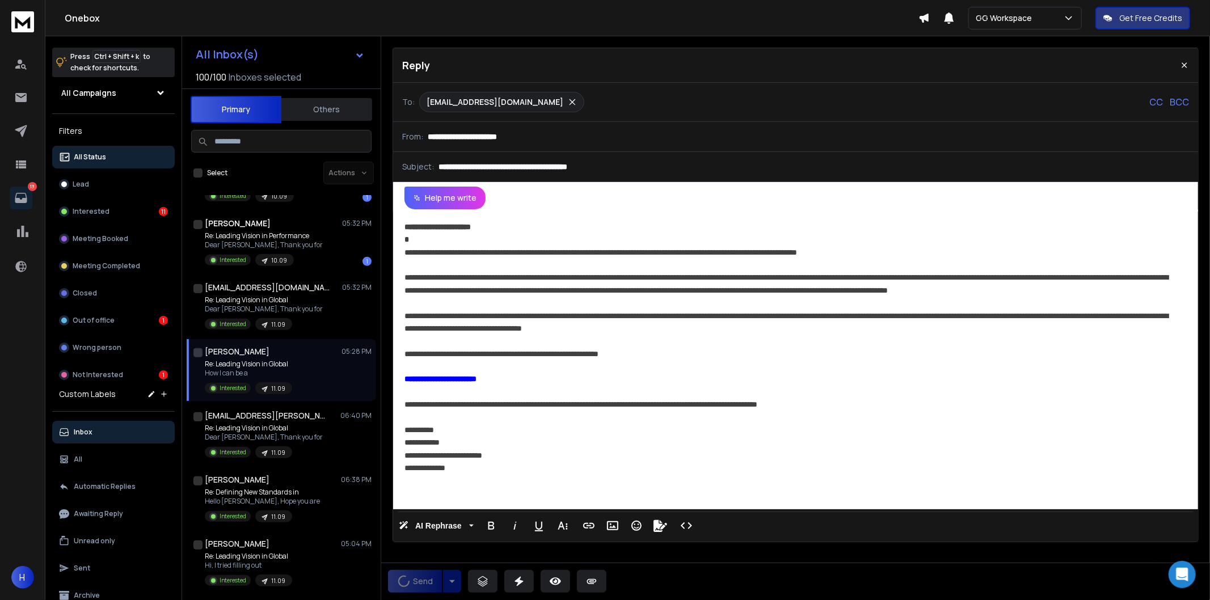
scroll to position [567, 0]
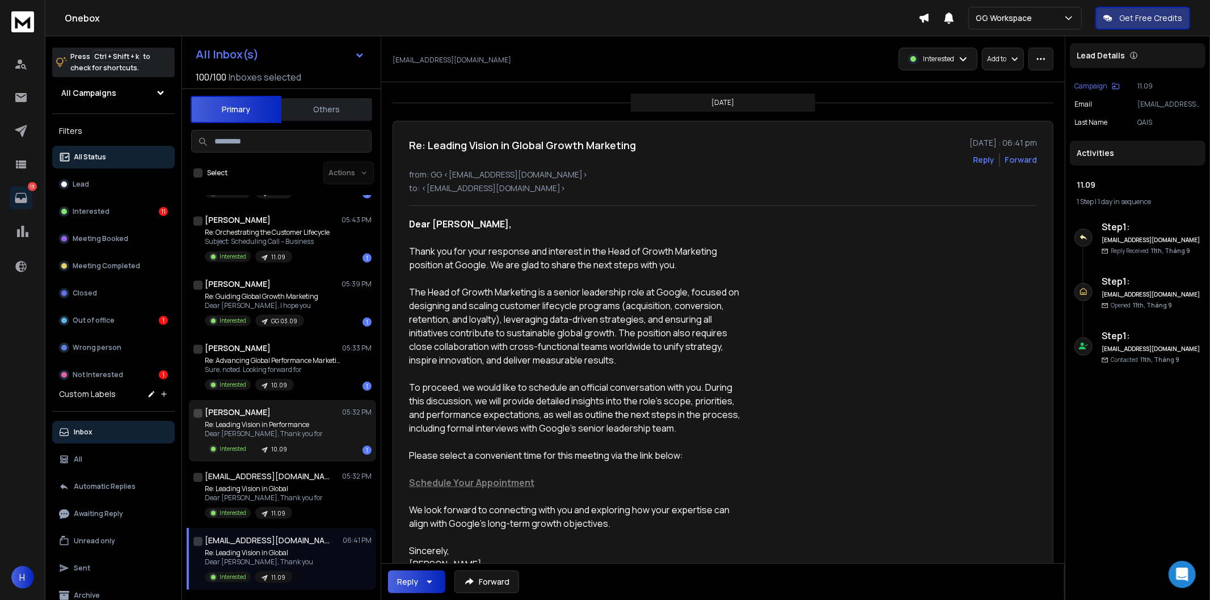
click at [329, 432] on div "Re: Leading Vision in Performance Dear Clara, Thank you for Interested 10.09 1" at bounding box center [288, 437] width 167 height 35
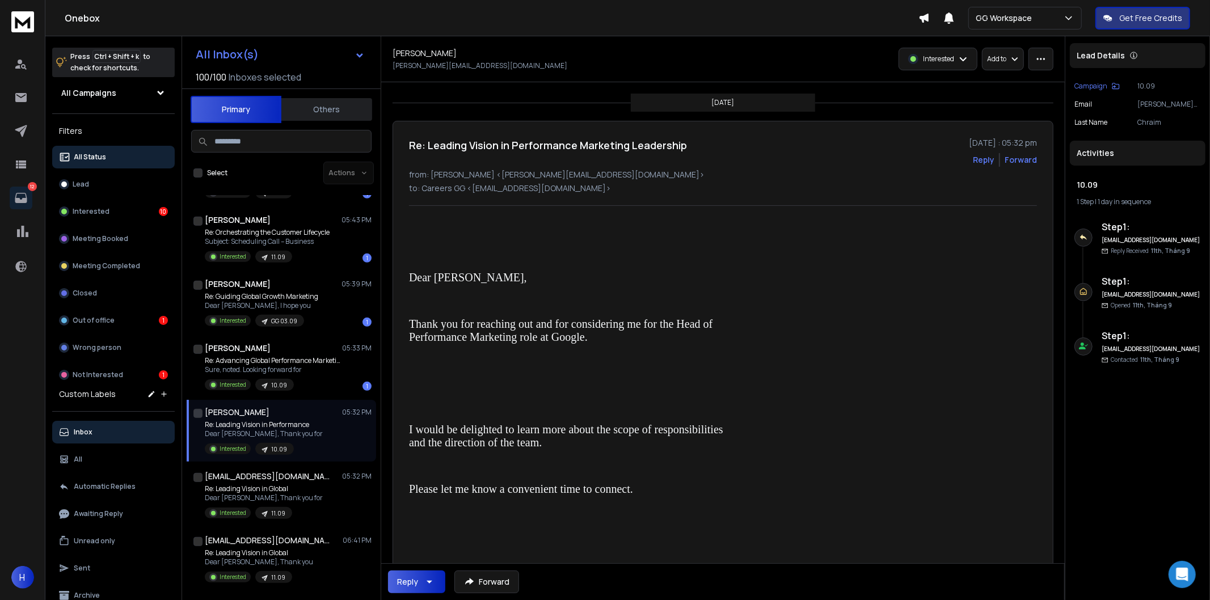
click at [508, 250] on div "Dear Clara, Thank you for reaching out and for considering me for the Head of P…" at bounding box center [574, 461] width 331 height 432
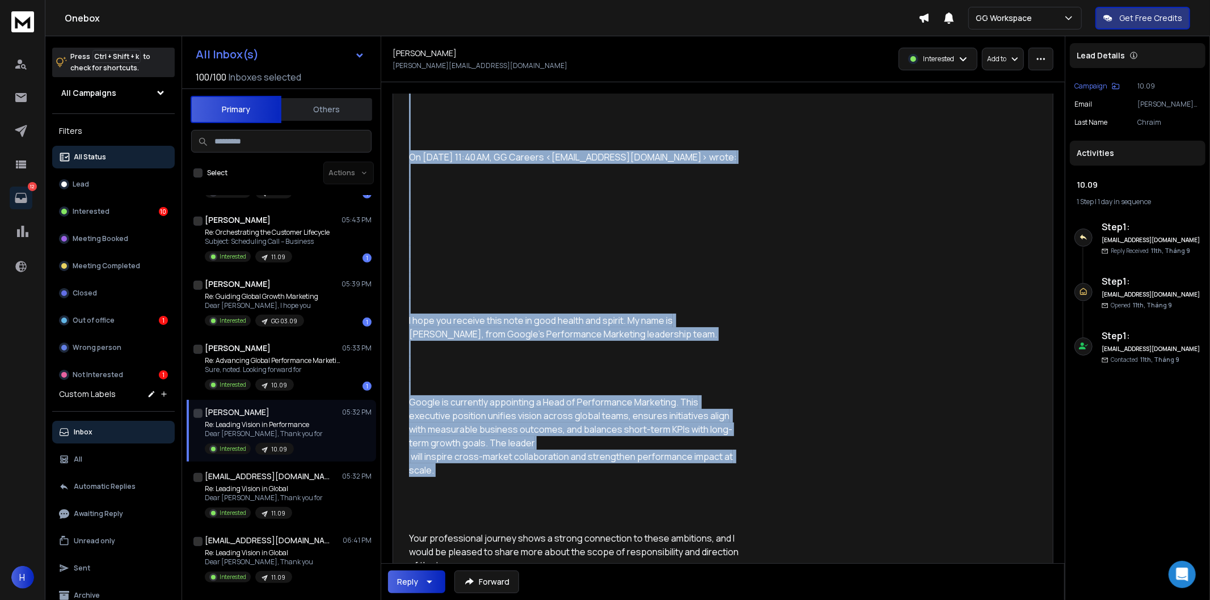
scroll to position [829, 0]
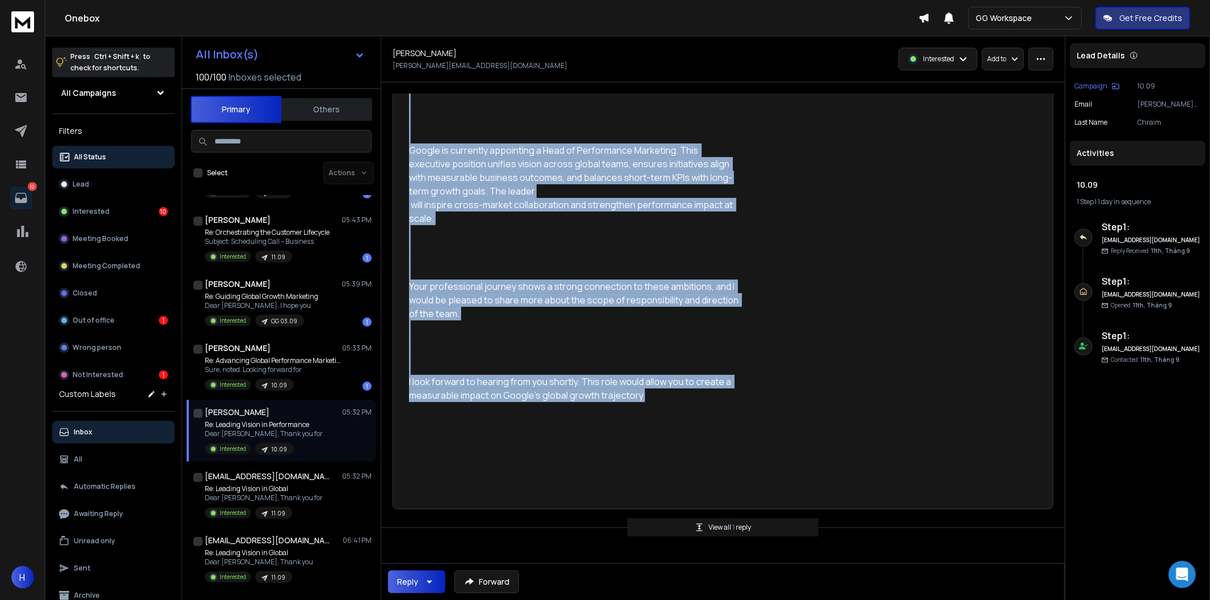
drag, startPoint x: 403, startPoint y: 275, endPoint x: 676, endPoint y: 403, distance: 301.6
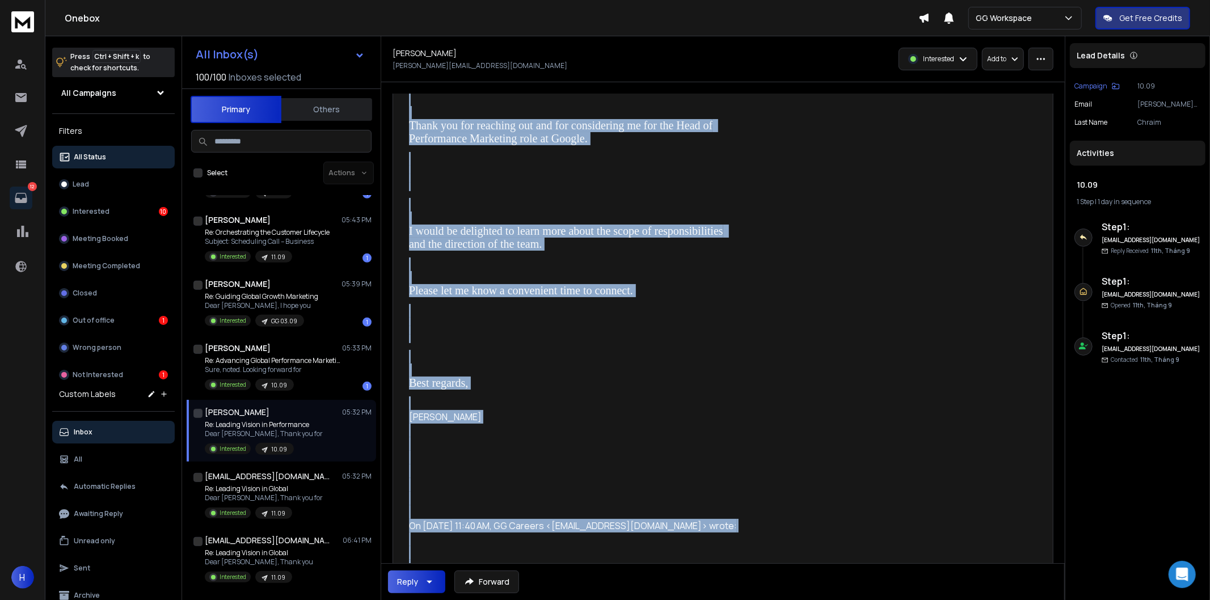
scroll to position [0, 0]
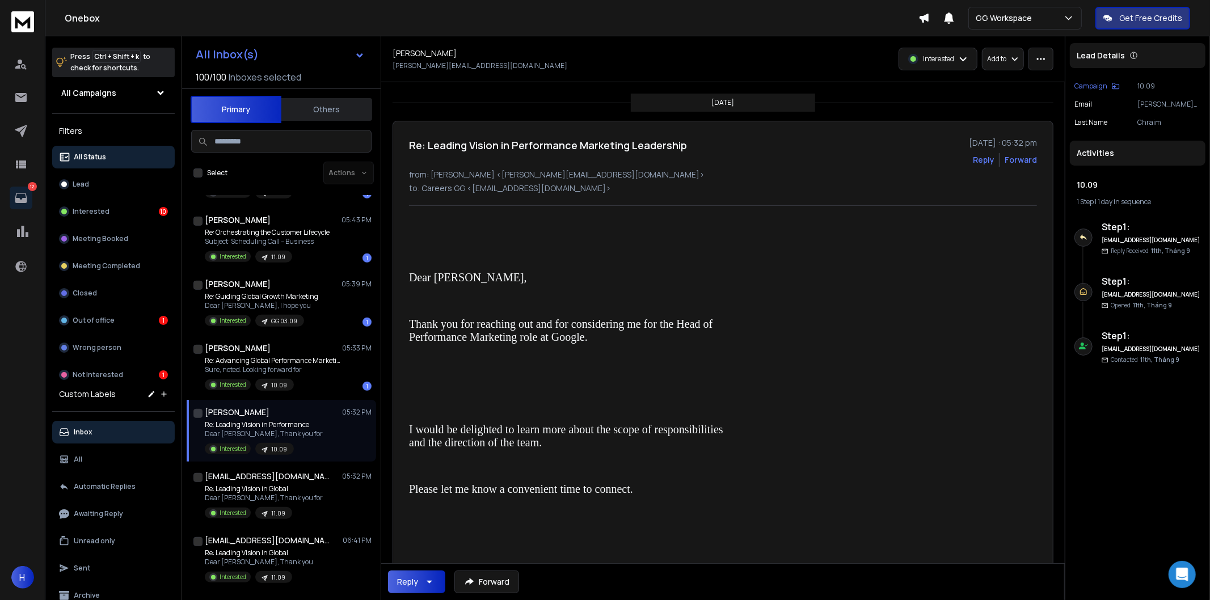
click at [479, 247] on div "Dear Clara, Thank you for reaching out and for considering me for the Head of P…" at bounding box center [574, 461] width 331 height 432
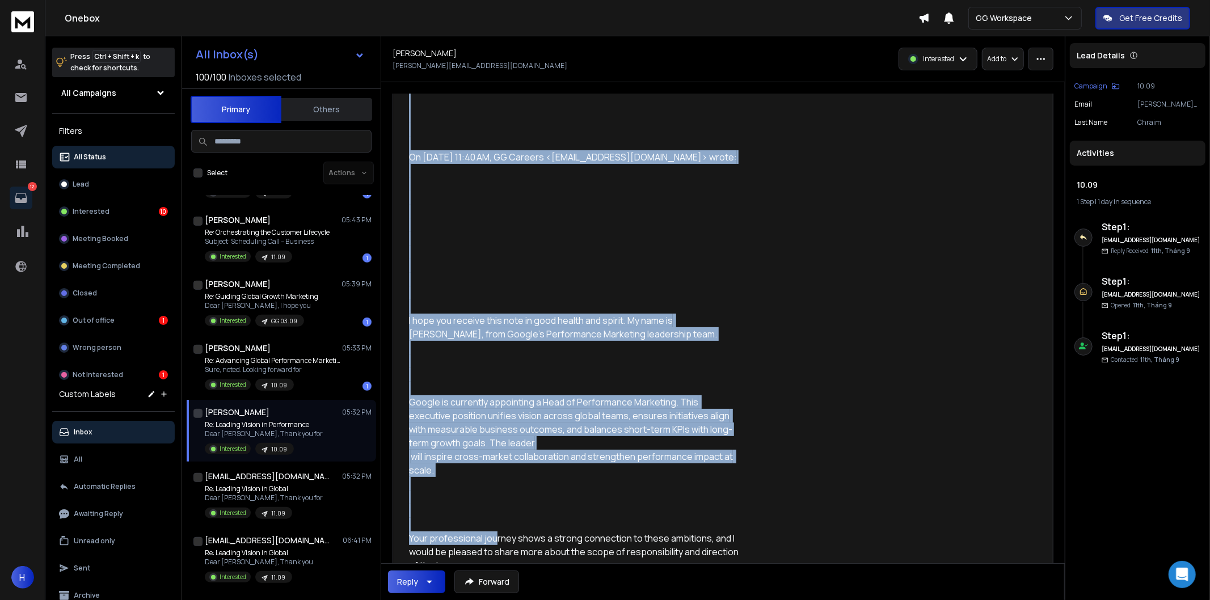
scroll to position [829, 0]
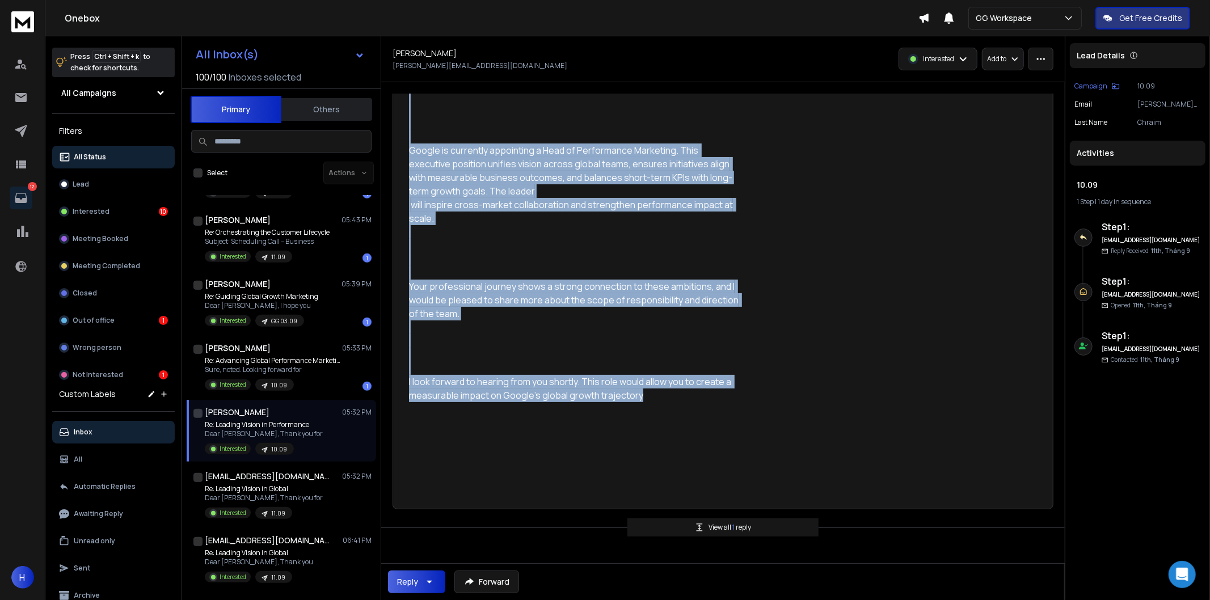
drag, startPoint x: 403, startPoint y: 171, endPoint x: 674, endPoint y: 396, distance: 351.9
copy div "from: valerie chraim <valeriechraim@hotmail.com> to: Careers GG <apply@ggcareer…"
click at [565, 245] on div at bounding box center [574, 252] width 331 height 27
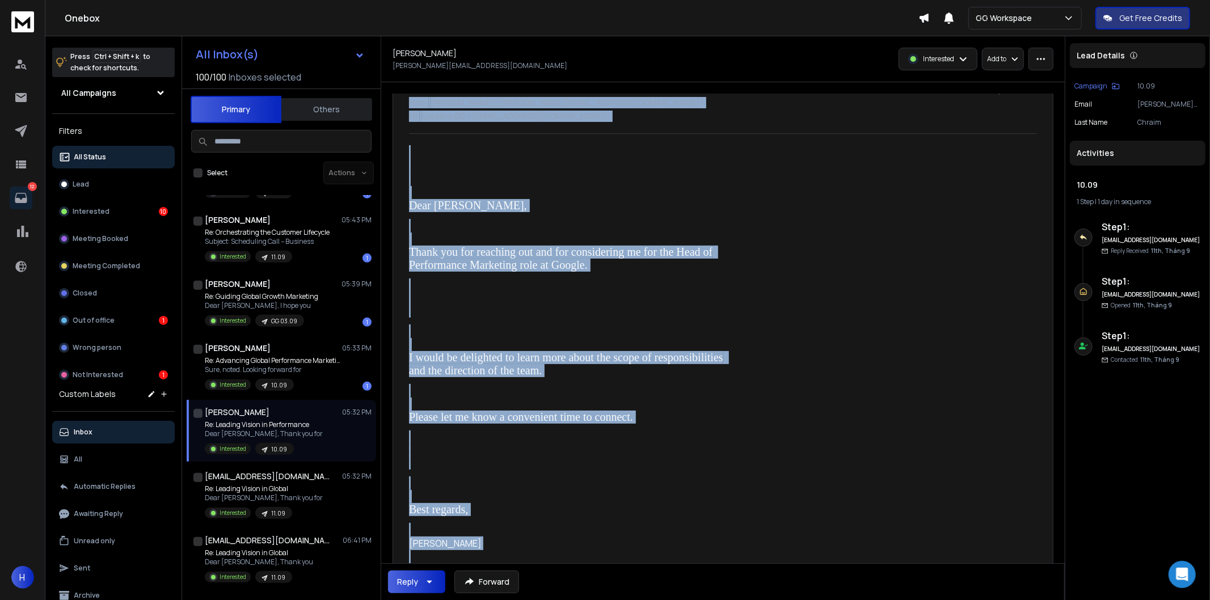
scroll to position [0, 0]
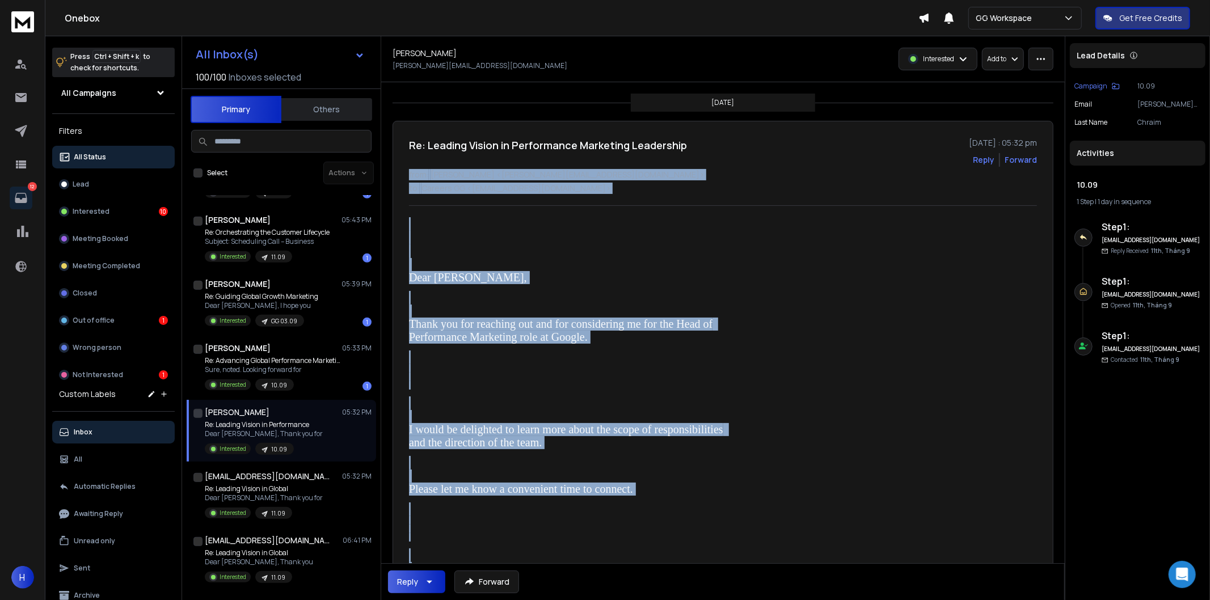
click at [562, 258] on p "Dear Clara," at bounding box center [574, 271] width 331 height 26
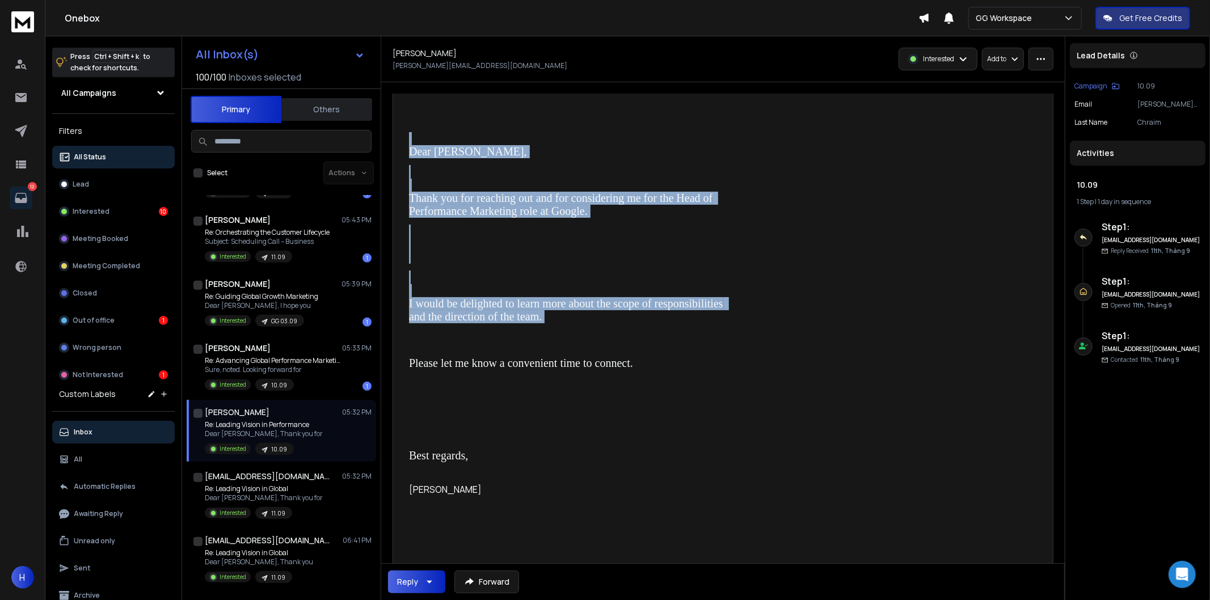
scroll to position [252, 0]
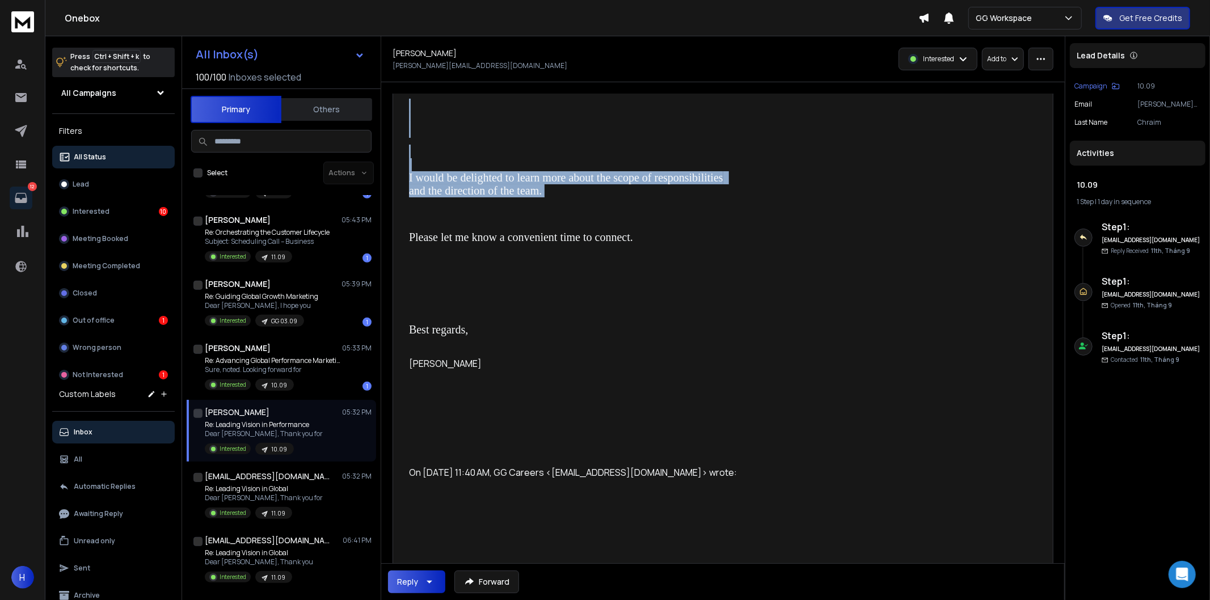
drag, startPoint x: 403, startPoint y: 269, endPoint x: 520, endPoint y: 354, distance: 143.8
click at [520, 354] on div "Re: Leading Vision in Performance Marketing Leadership 11 September 2025 : 05:3…" at bounding box center [723, 473] width 661 height 1208
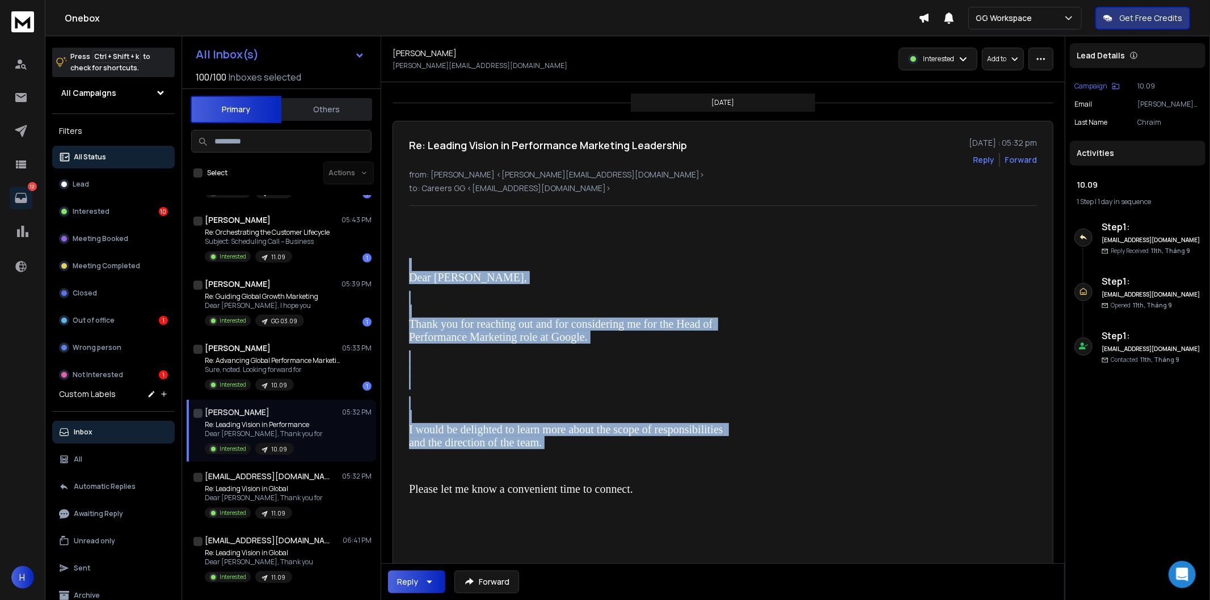
click at [647, 370] on p at bounding box center [574, 377] width 331 height 26
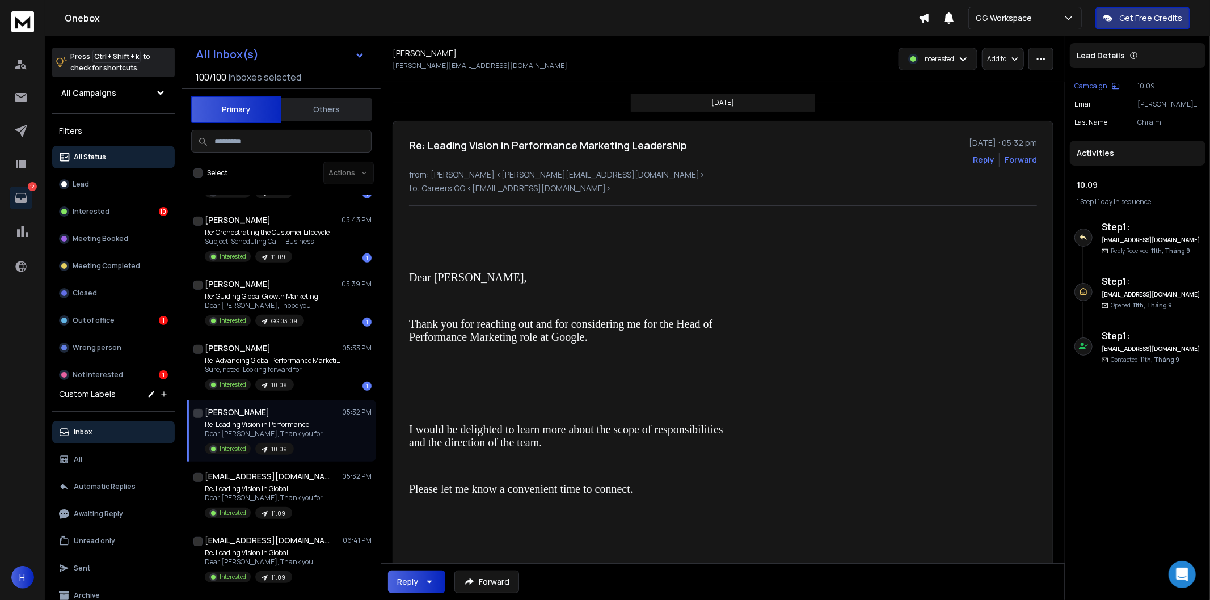
scroll to position [315, 0]
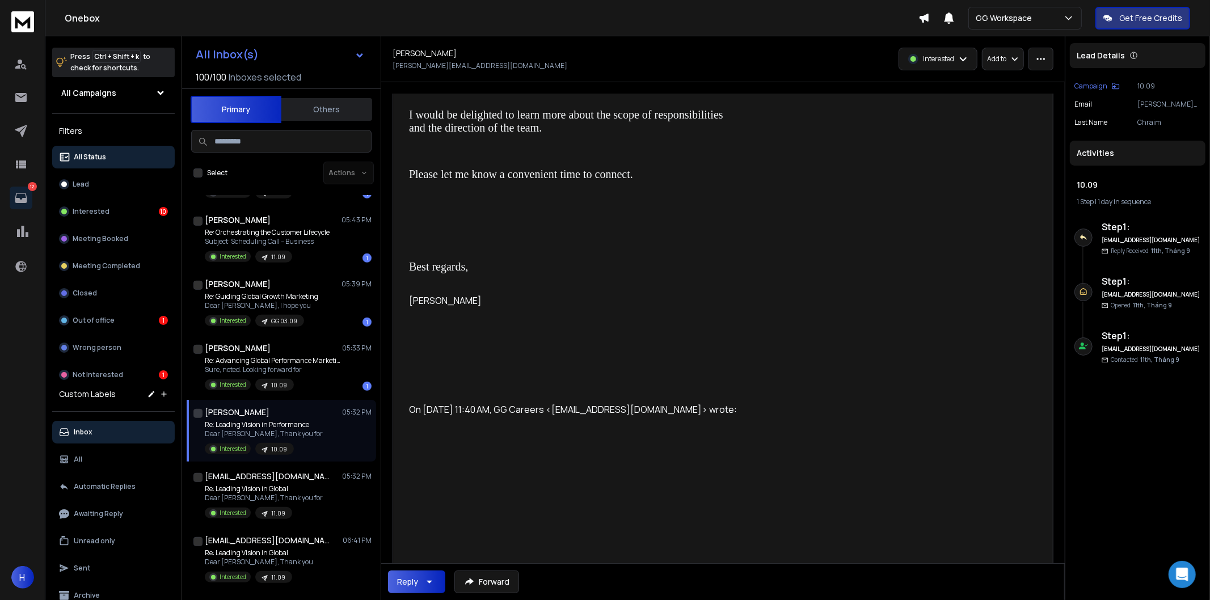
click at [563, 222] on p at bounding box center [574, 214] width 331 height 26
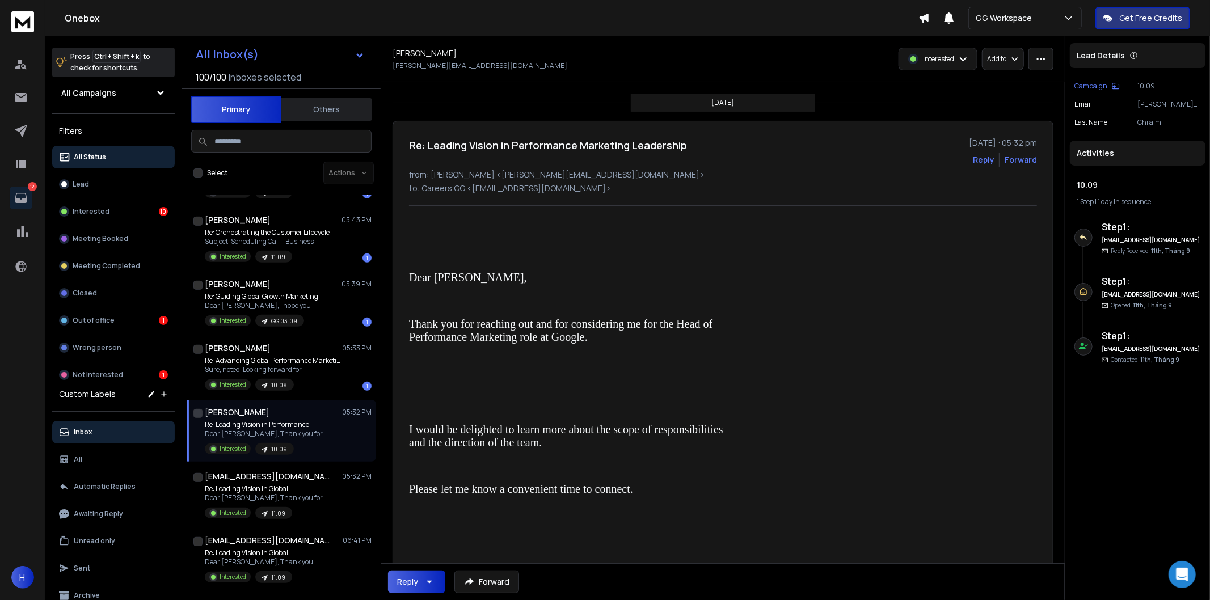
click at [409, 180] on p "from: valerie chraim <valeriechraim@hotmail.com>" at bounding box center [723, 174] width 628 height 11
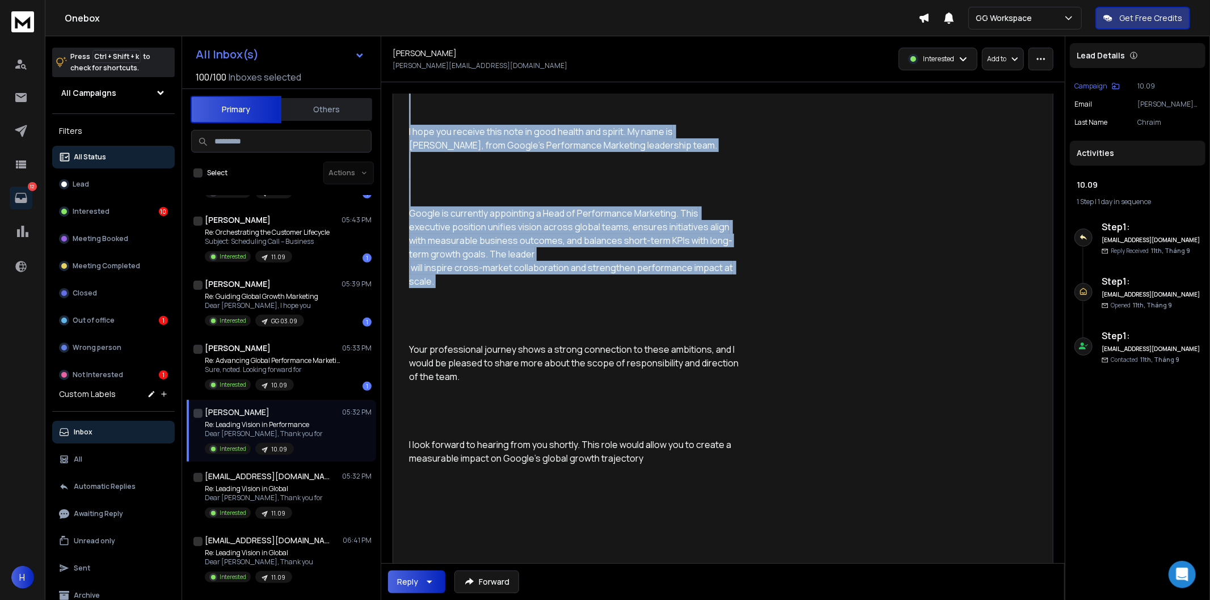
scroll to position [829, 0]
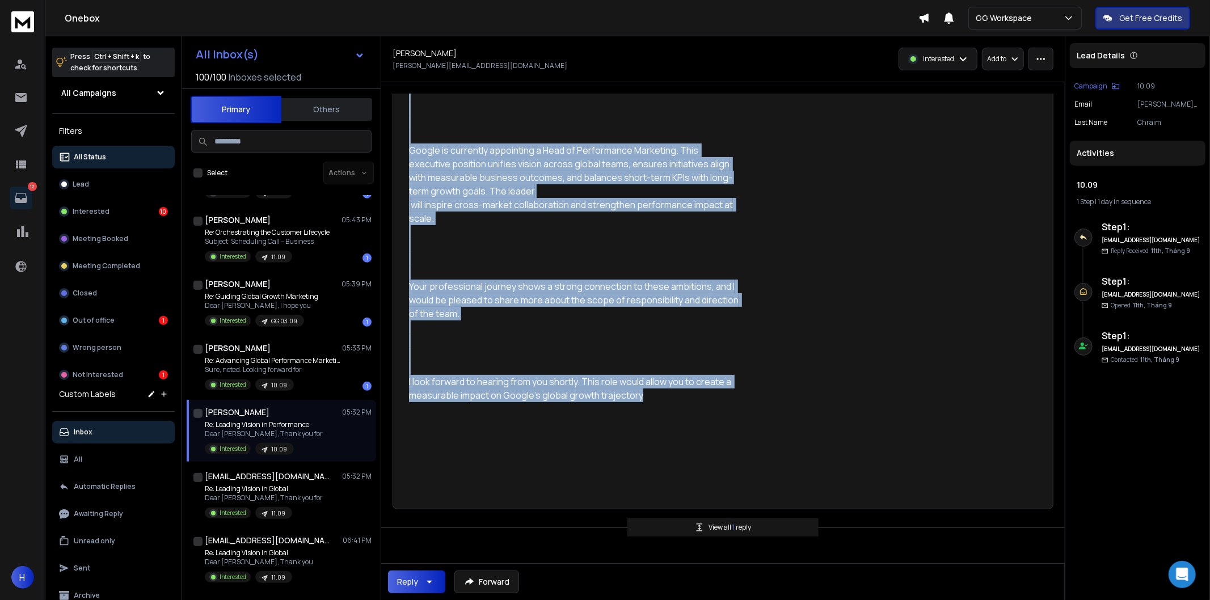
drag, startPoint x: 409, startPoint y: 176, endPoint x: 658, endPoint y: 401, distance: 335.9
copy div "from: valerie chraim <valeriechraim@hotmail.com> to: Careers GG <apply@ggcareer…"
click at [411, 575] on div "Reply" at bounding box center [416, 582] width 39 height 14
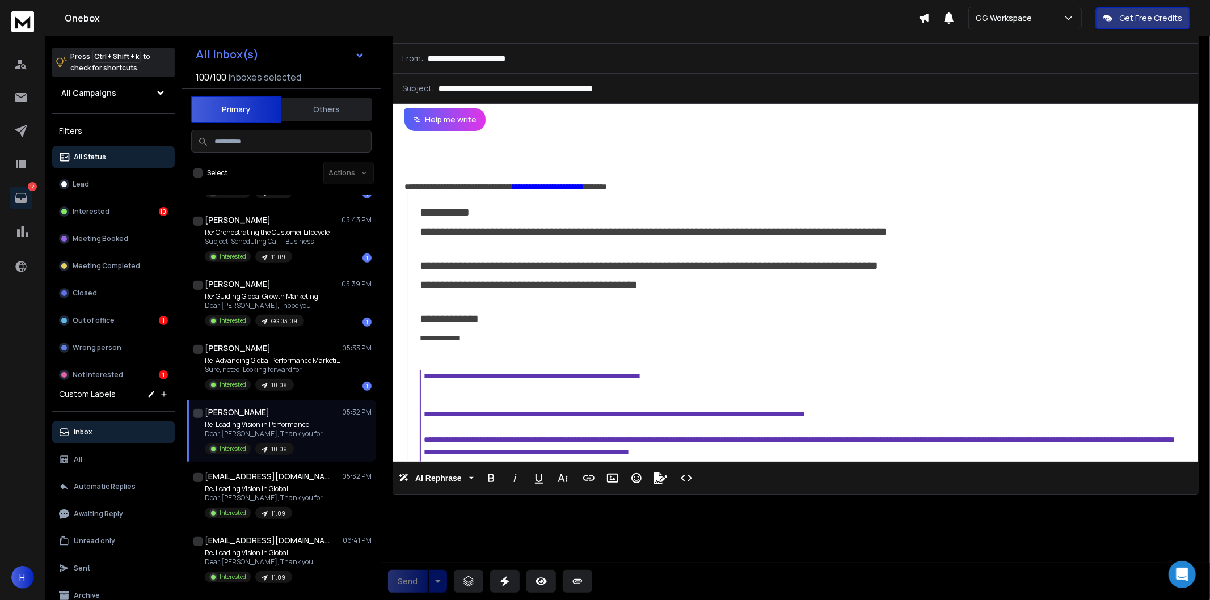
scroll to position [0, 0]
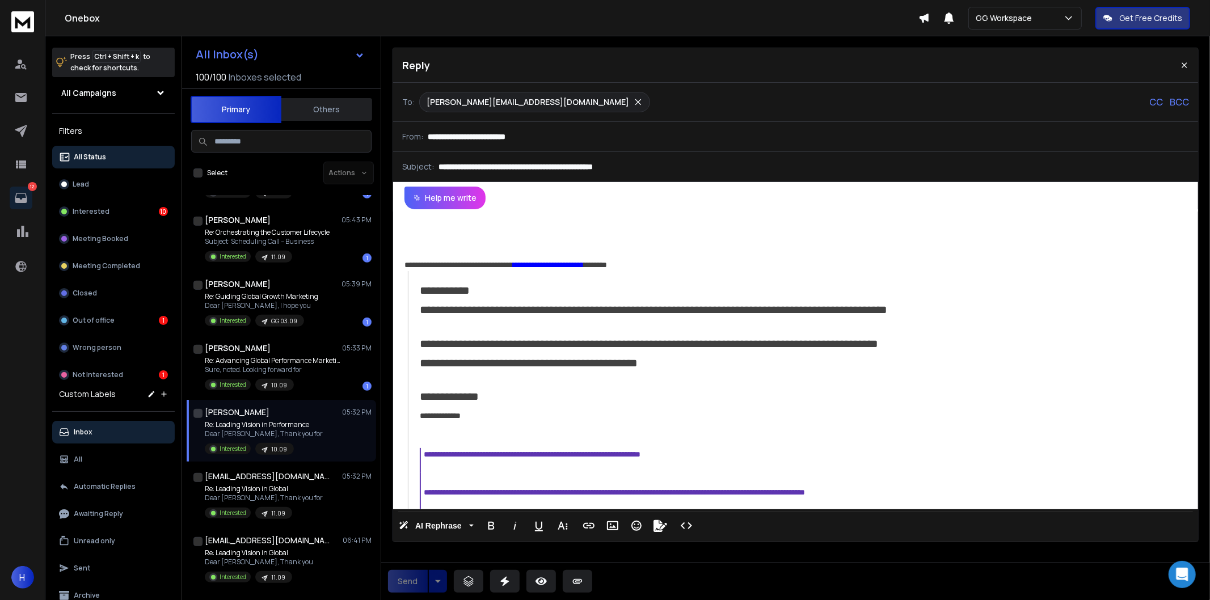
click at [452, 221] on div at bounding box center [796, 227] width 783 height 12
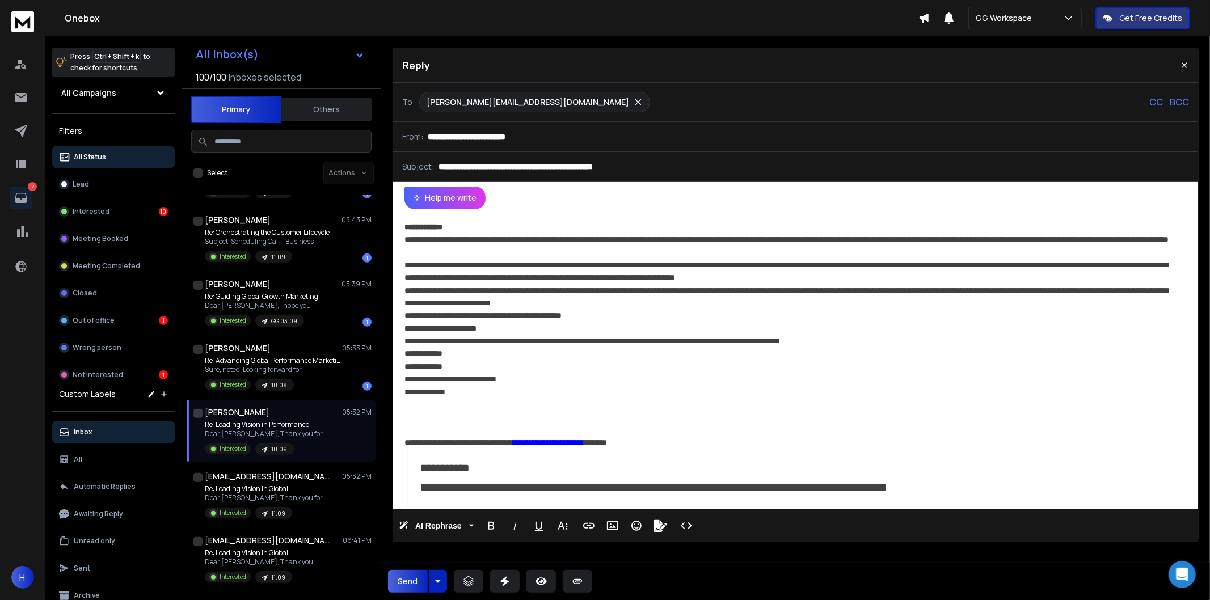
click at [498, 223] on p "**********" at bounding box center [796, 227] width 783 height 12
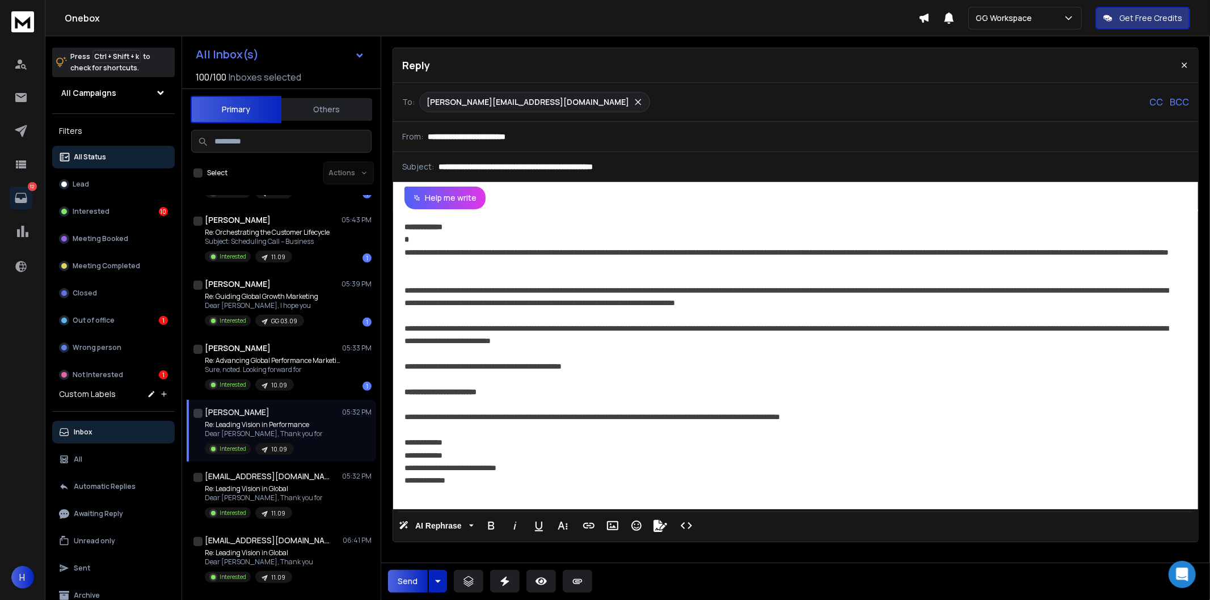
click at [542, 392] on p "**********" at bounding box center [796, 392] width 783 height 12
drag, startPoint x: 528, startPoint y: 394, endPoint x: 397, endPoint y: 396, distance: 130.5
click at [397, 396] on div "**********" at bounding box center [795, 359] width 805 height 300
click at [582, 527] on button "Insert Link" at bounding box center [589, 526] width 22 height 23
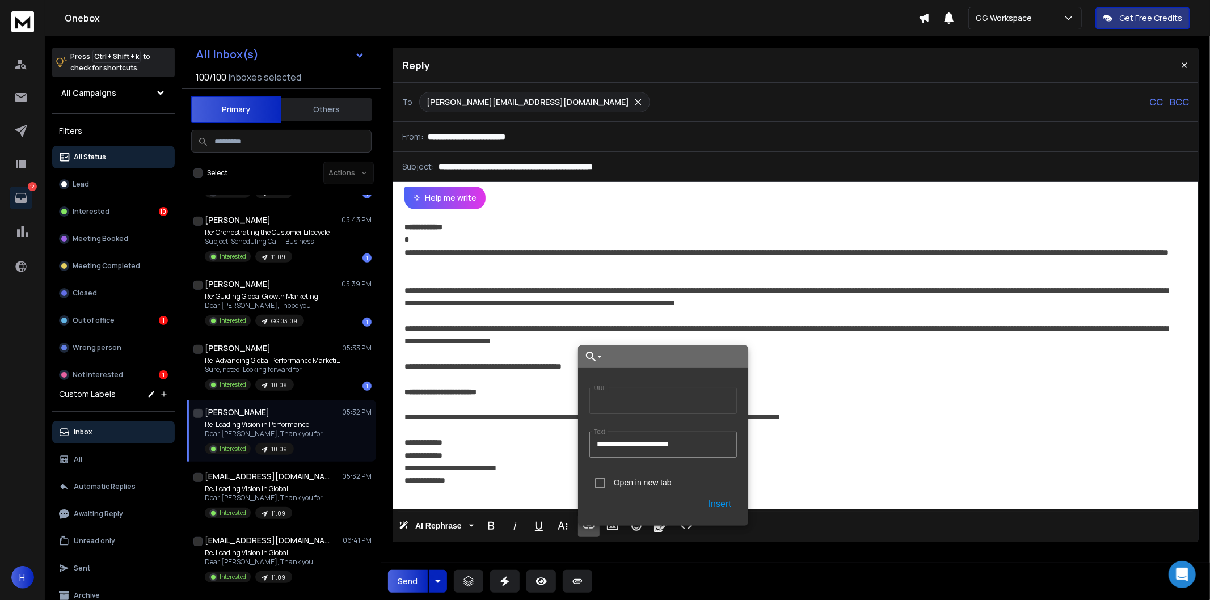
click at [638, 399] on input "URL" at bounding box center [664, 401] width 148 height 26
type input "**********"
drag, startPoint x: 721, startPoint y: 500, endPoint x: 562, endPoint y: 446, distance: 167.4
click at [721, 501] on button "Insert" at bounding box center [720, 504] width 34 height 20
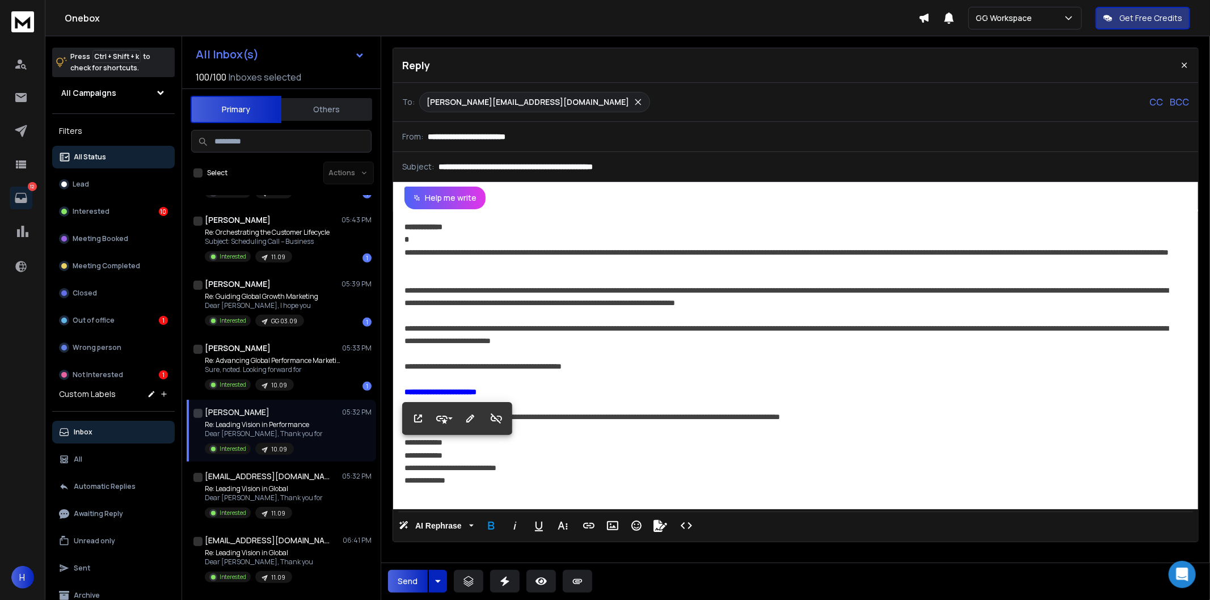
drag, startPoint x: 514, startPoint y: 451, endPoint x: 518, endPoint y: 459, distance: 9.1
click at [514, 451] on p "**********" at bounding box center [790, 461] width 770 height 51
click at [398, 583] on button "Send" at bounding box center [408, 581] width 40 height 23
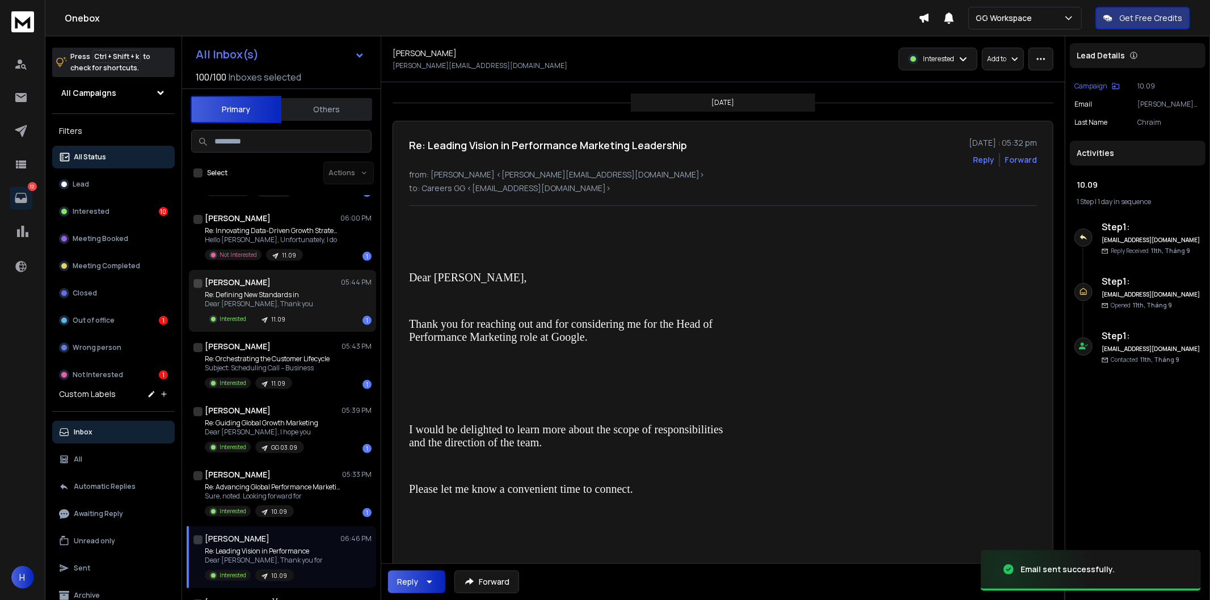
scroll to position [504, 0]
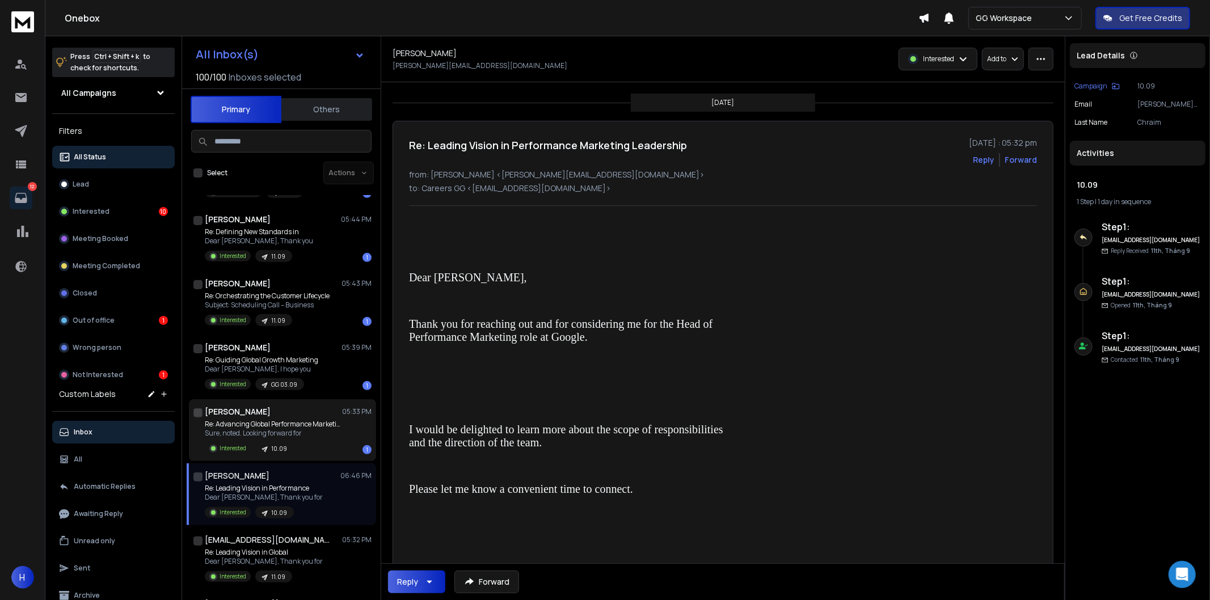
click at [330, 414] on div "lakshmi prasad 05:33 PM" at bounding box center [288, 411] width 167 height 11
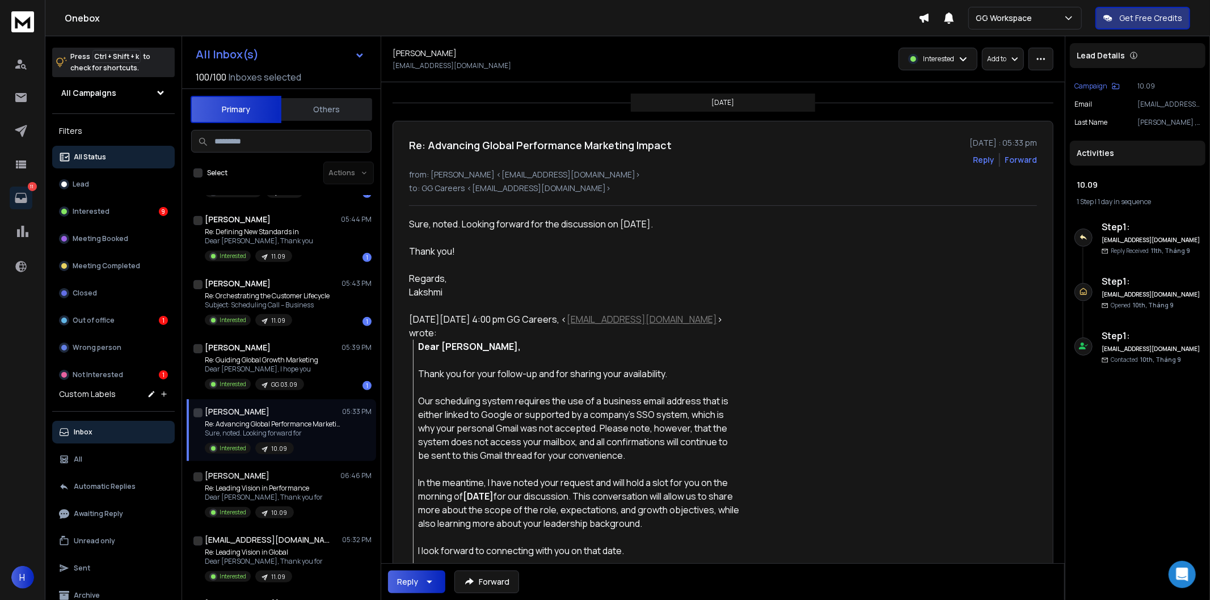
click at [535, 286] on div "Lakshmi" at bounding box center [574, 292] width 331 height 14
drag, startPoint x: 406, startPoint y: 222, endPoint x: 439, endPoint y: 259, distance: 49.4
click at [479, 232] on div at bounding box center [574, 238] width 331 height 14
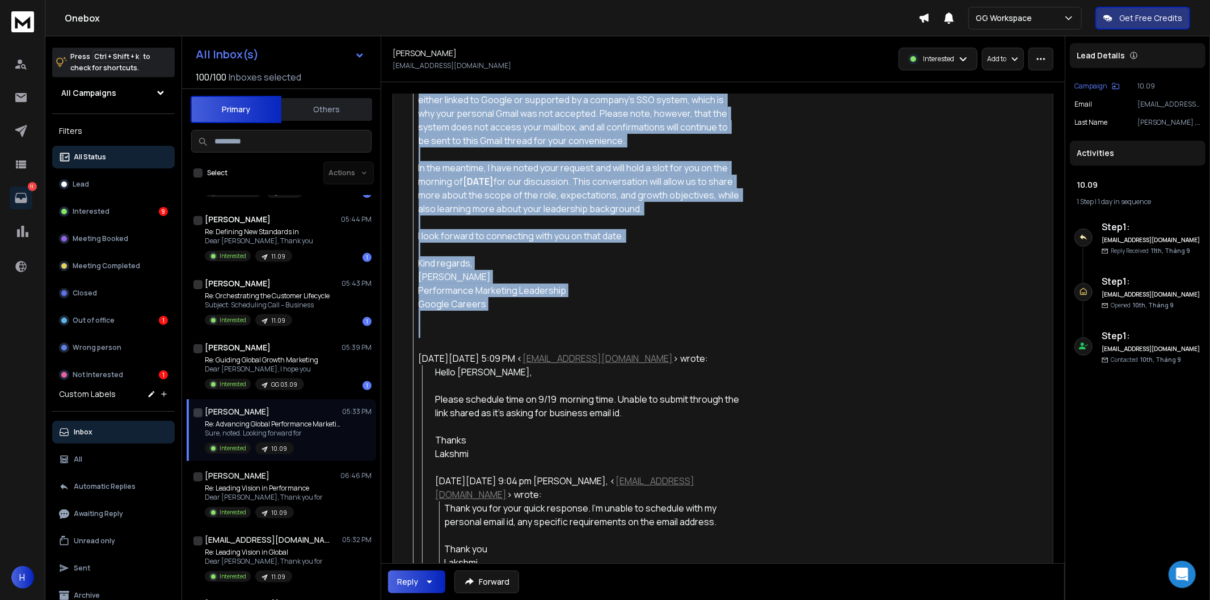
scroll to position [378, 0]
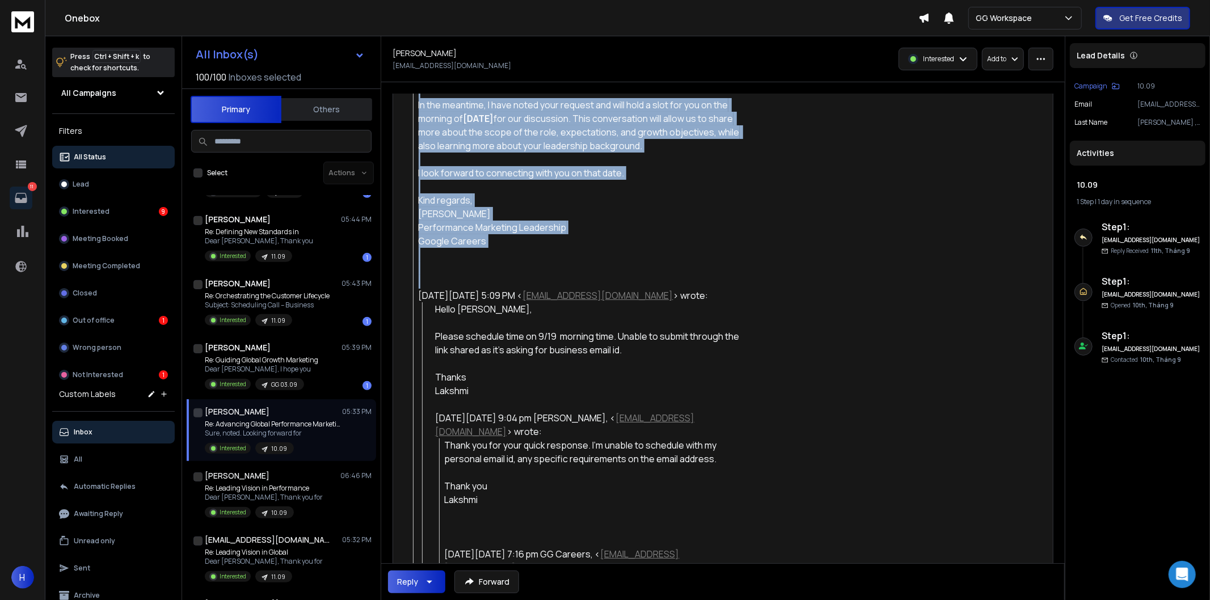
drag, startPoint x: 407, startPoint y: 173, endPoint x: 495, endPoint y: 276, distance: 136.1
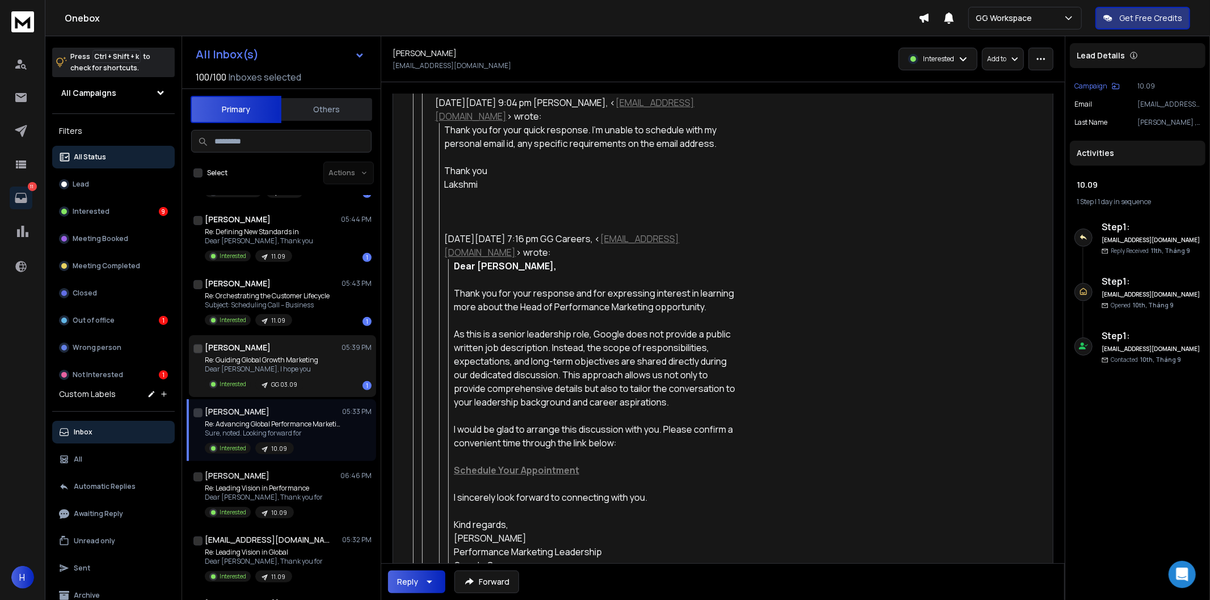
click at [273, 365] on p "Dear Emily, I hope you" at bounding box center [261, 369] width 113 height 9
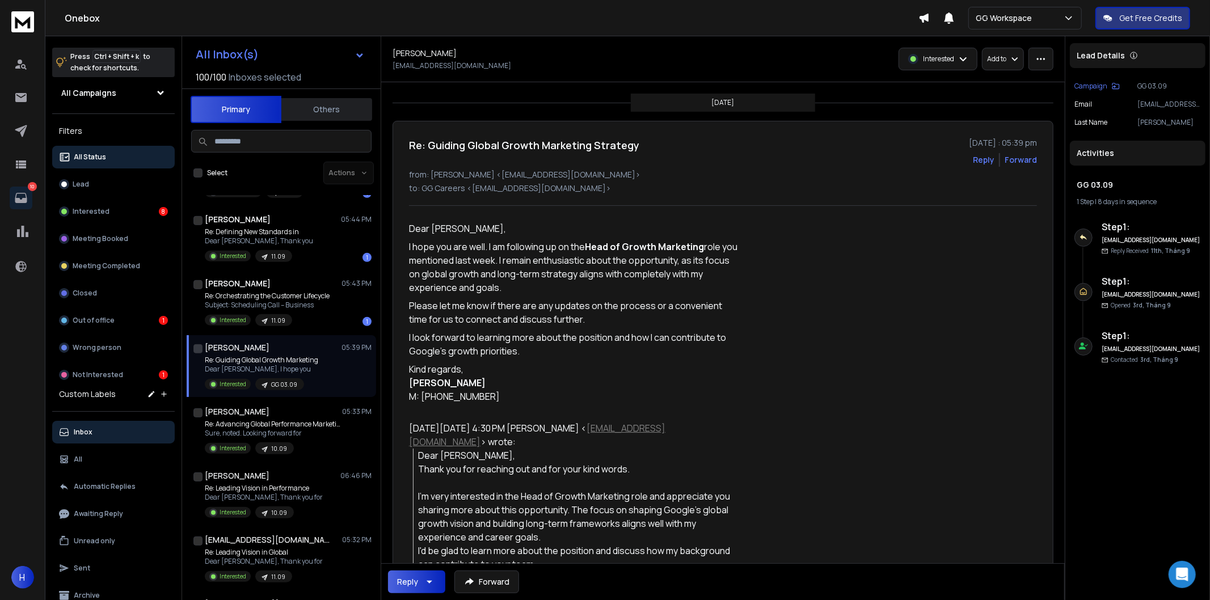
click at [592, 382] on div "Kind regards, Devapriya Choudhuri M: +91 9830142673" at bounding box center [574, 383] width 331 height 41
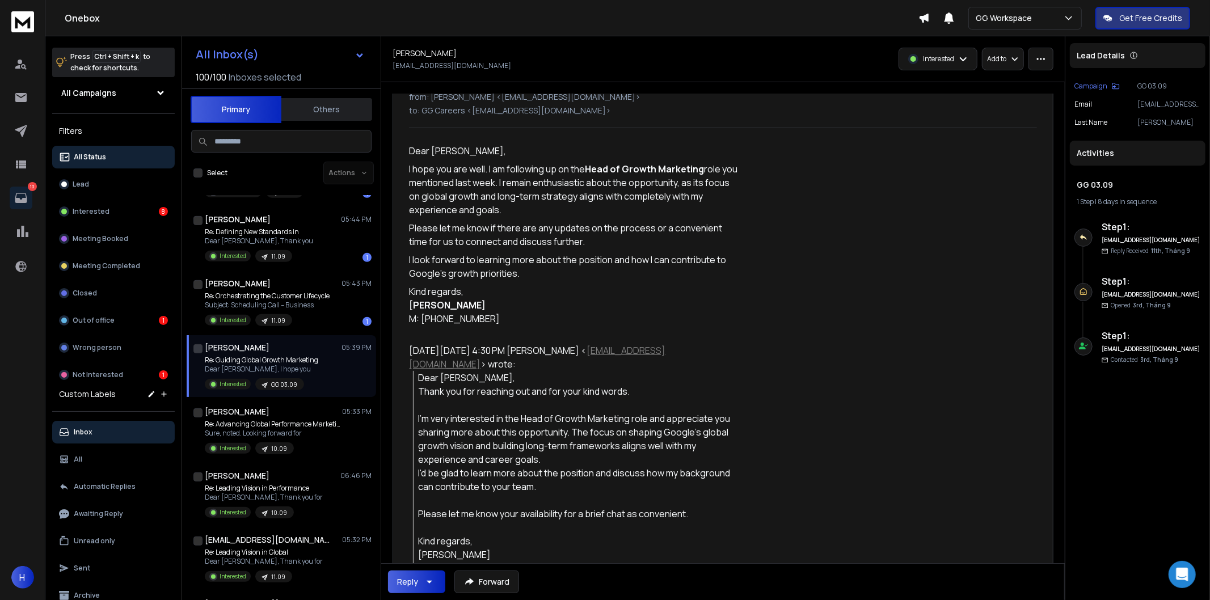
scroll to position [15, 0]
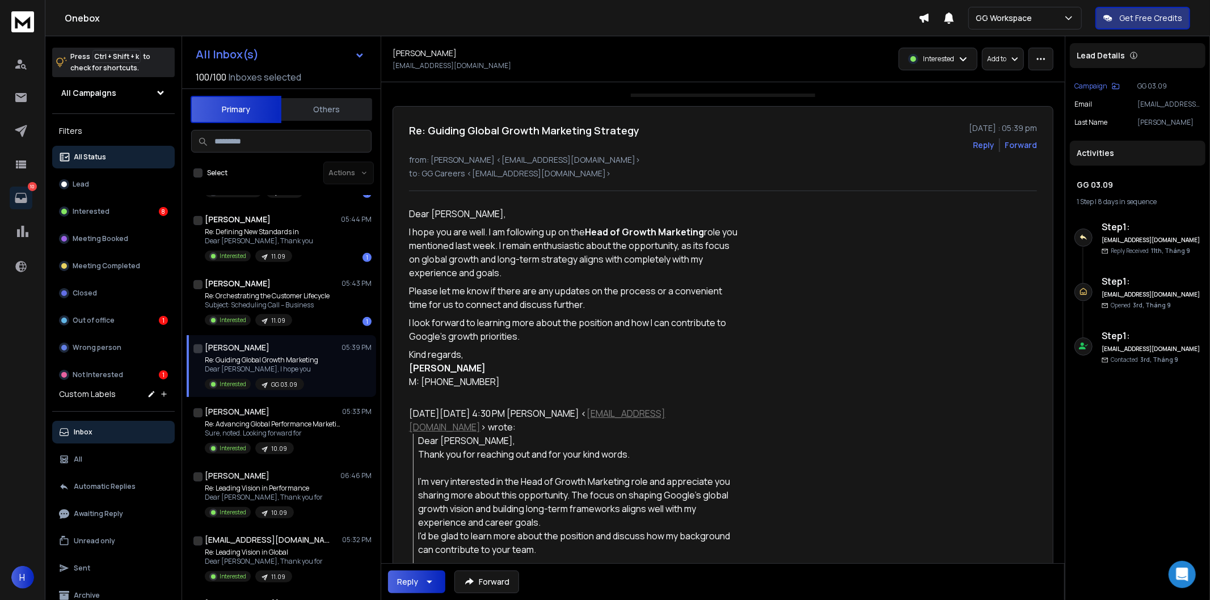
click at [551, 355] on div "Kind regards, Devapriya Choudhuri M: +91 9830142673" at bounding box center [574, 368] width 331 height 41
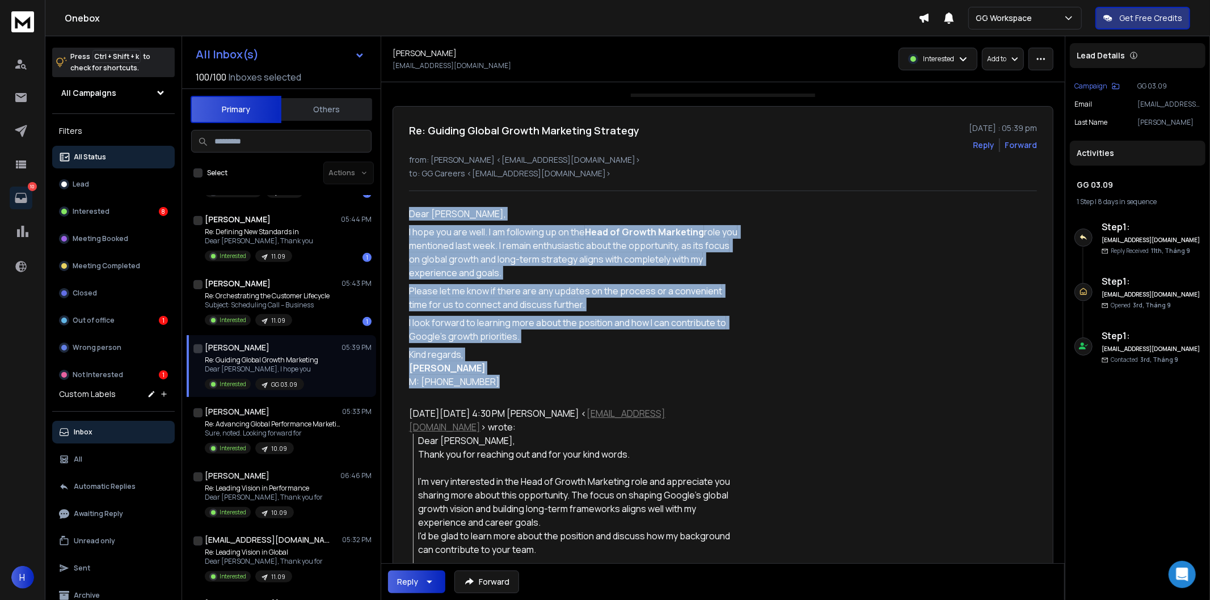
drag, startPoint x: 426, startPoint y: 246, endPoint x: 520, endPoint y: 359, distance: 147.4
click at [558, 386] on div "Kind regards, Devapriya Choudhuri M: +91 9830142673" at bounding box center [574, 368] width 331 height 41
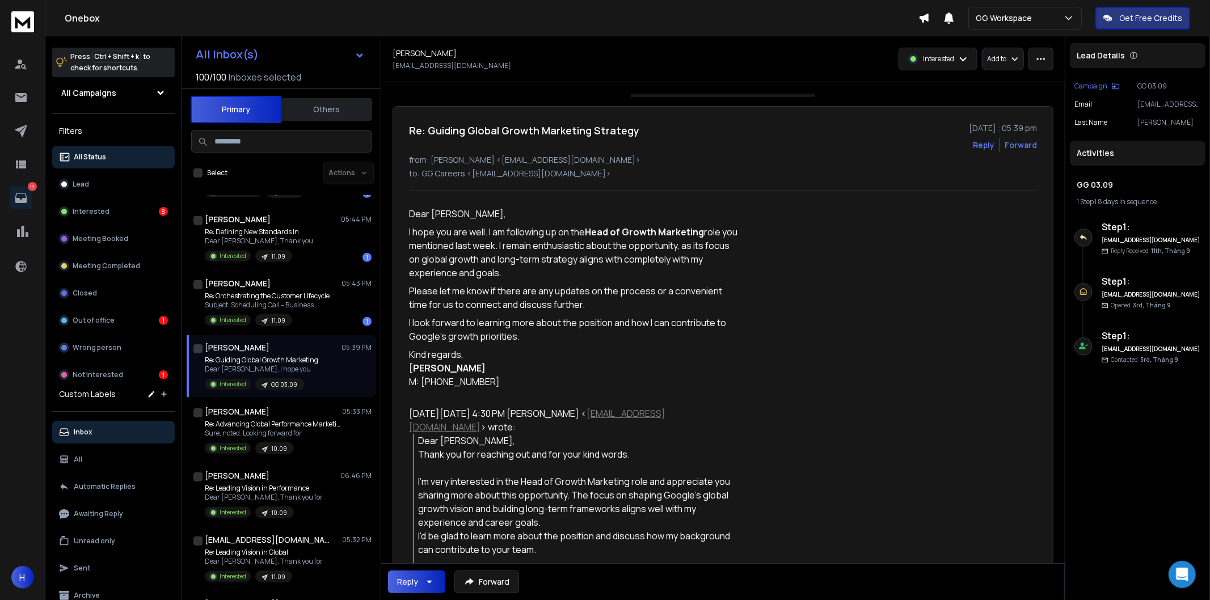
scroll to position [204, 0]
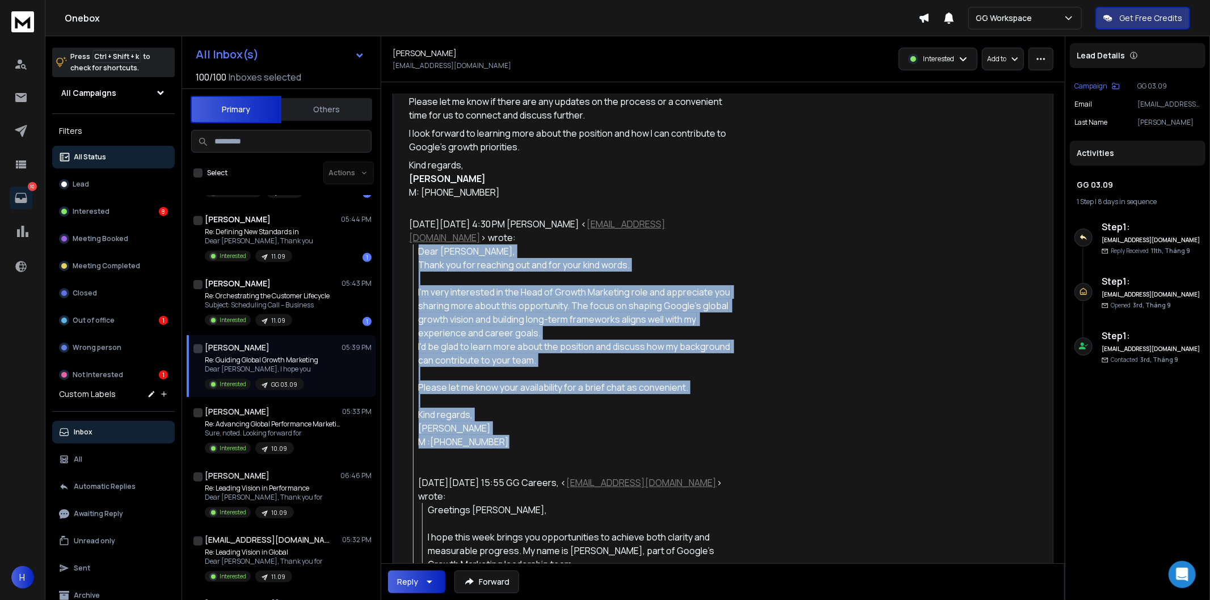
drag, startPoint x: 418, startPoint y: 253, endPoint x: 546, endPoint y: 444, distance: 230.6
click at [546, 447] on div "Dear Emily, ​Thank you for reaching out and for your kind words. ​I'm very inte…" at bounding box center [580, 565] width 322 height 640
click at [776, 350] on div "Re: Guiding Global Growth Marketing Strategy 11 September 2025 : 05:39 pm Reply…" at bounding box center [723, 434] width 628 height 1002
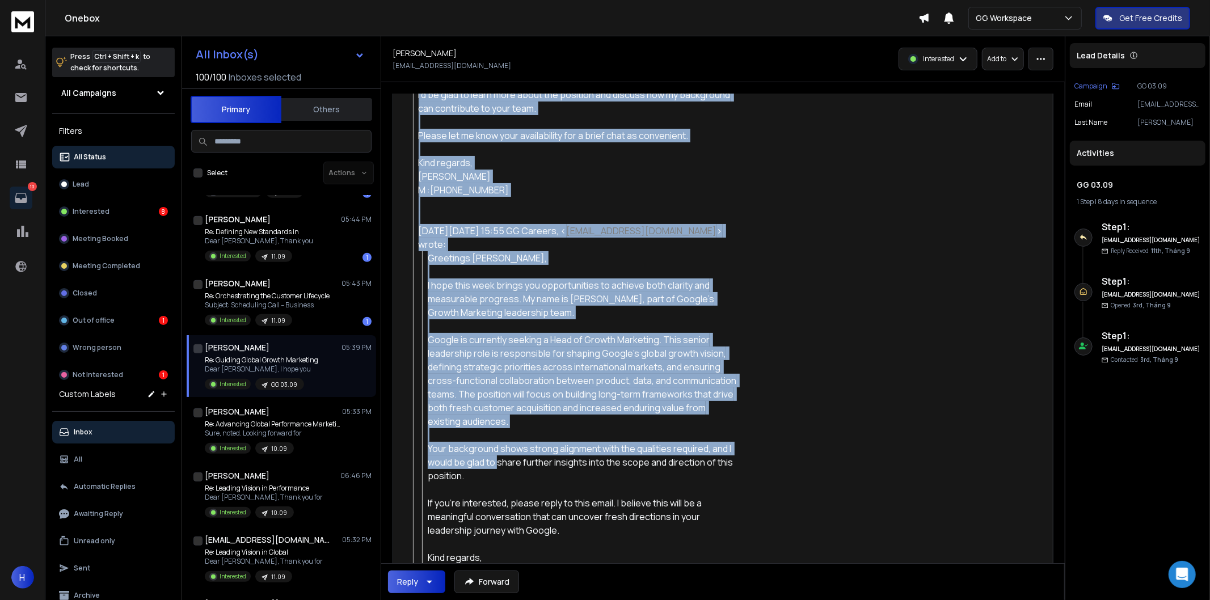
scroll to position [645, 0]
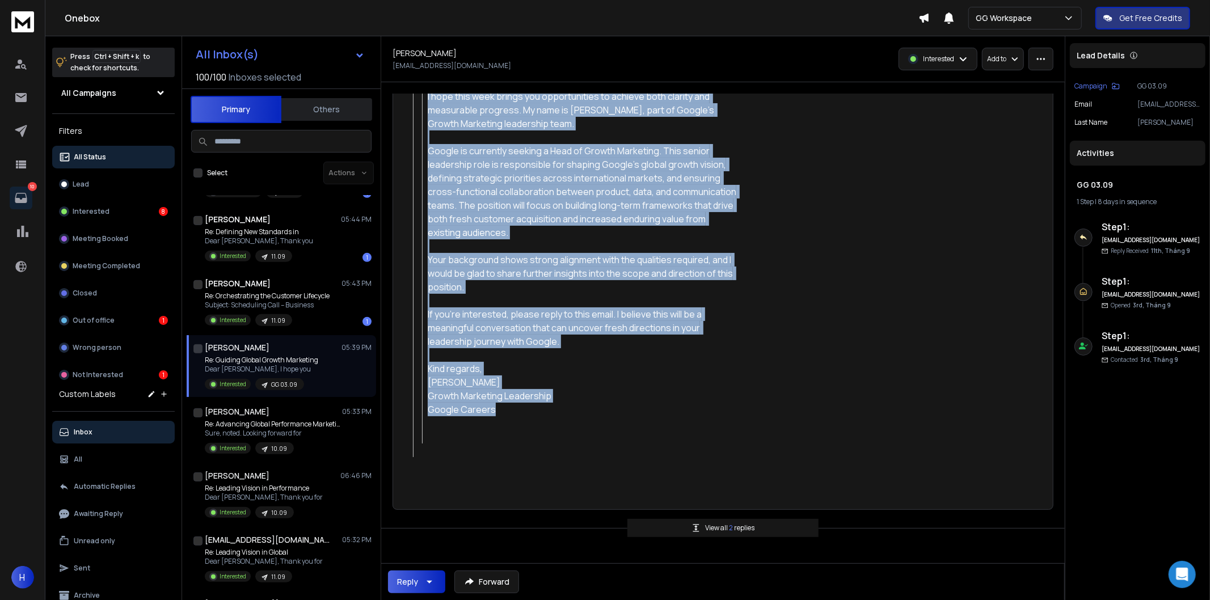
drag, startPoint x: 411, startPoint y: 163, endPoint x: 525, endPoint y: 411, distance: 273.0
copy div "from: devapriya choudhuri <devapriyac@gmail.com> to: GG Careers <talent@ggcaree…"
click at [413, 583] on div "Reply" at bounding box center [407, 582] width 21 height 11
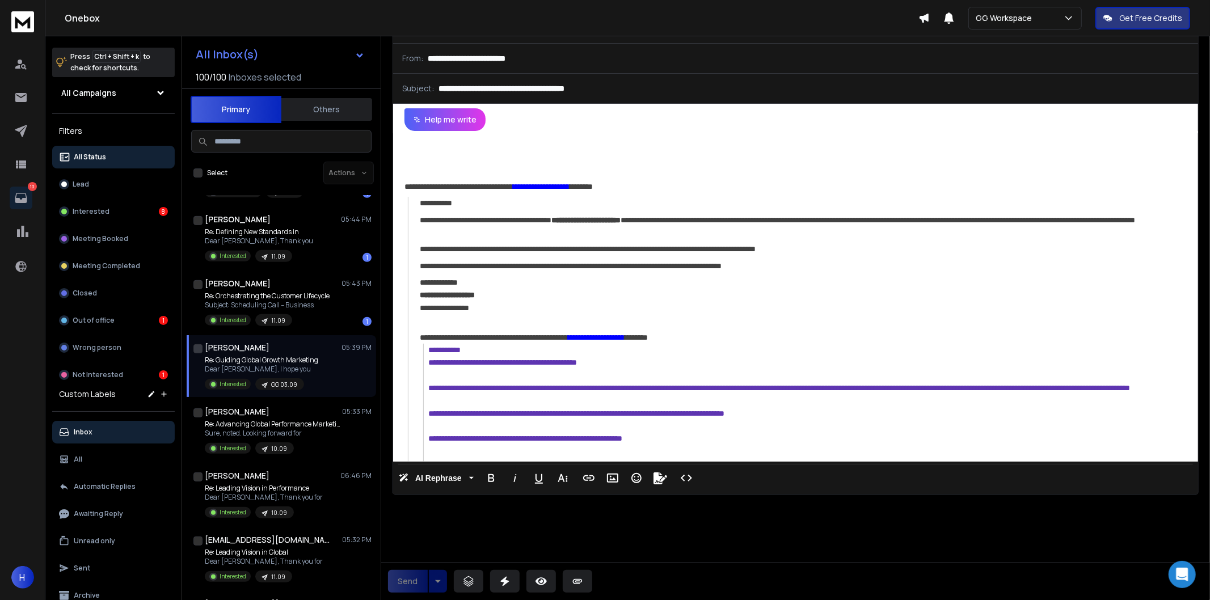
scroll to position [0, 0]
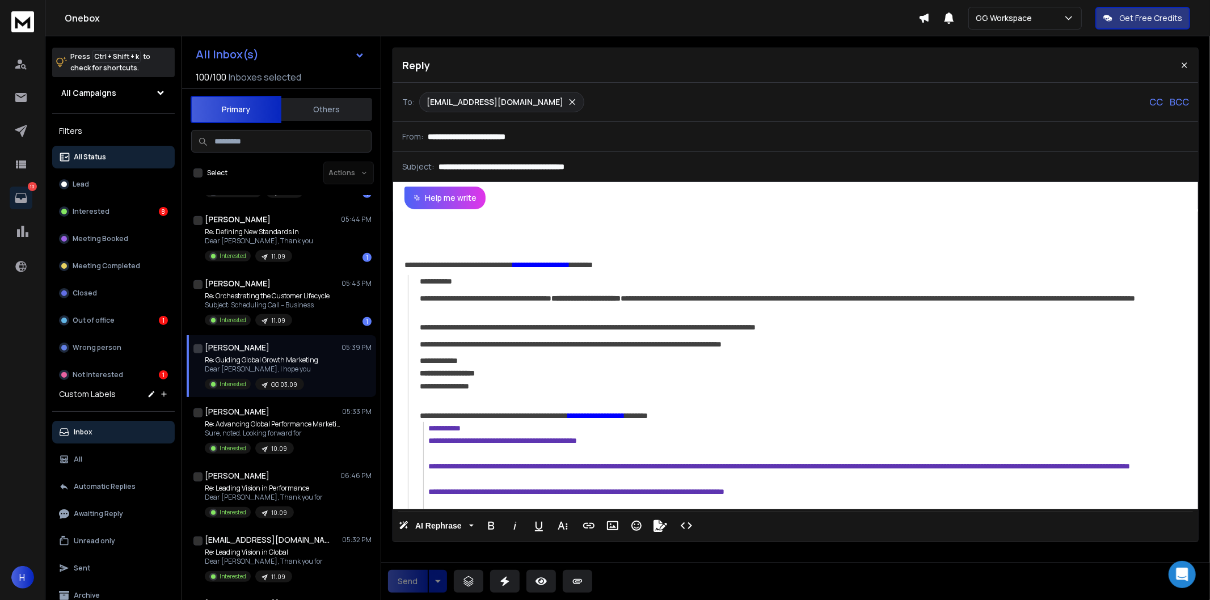
click at [441, 228] on div at bounding box center [796, 227] width 783 height 12
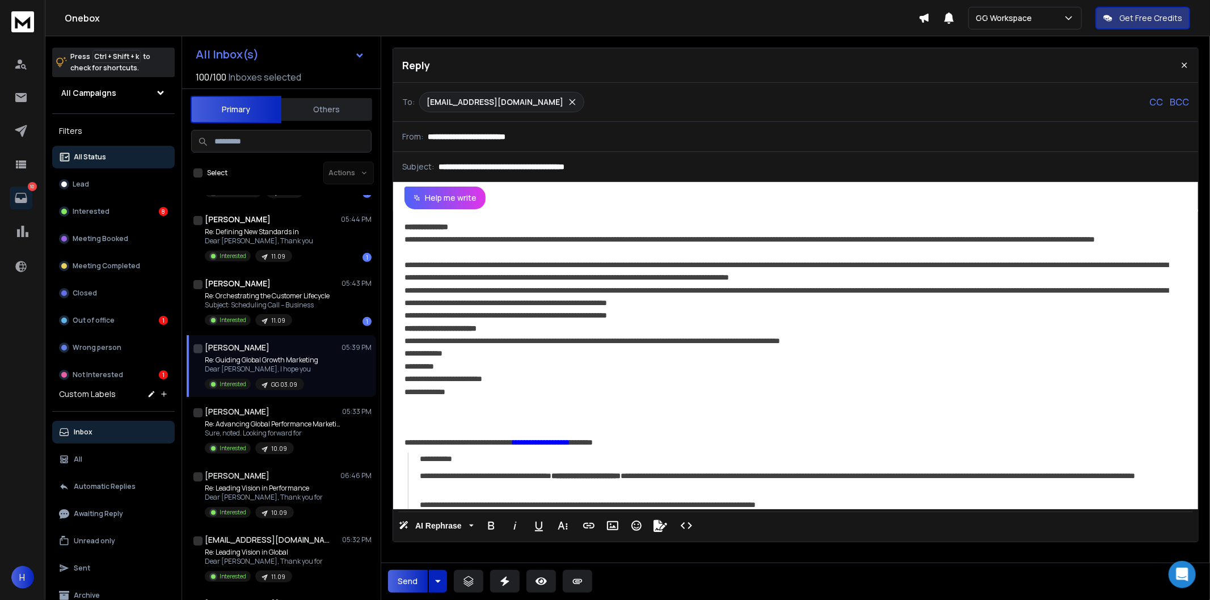
click at [500, 230] on p "**********" at bounding box center [796, 227] width 783 height 12
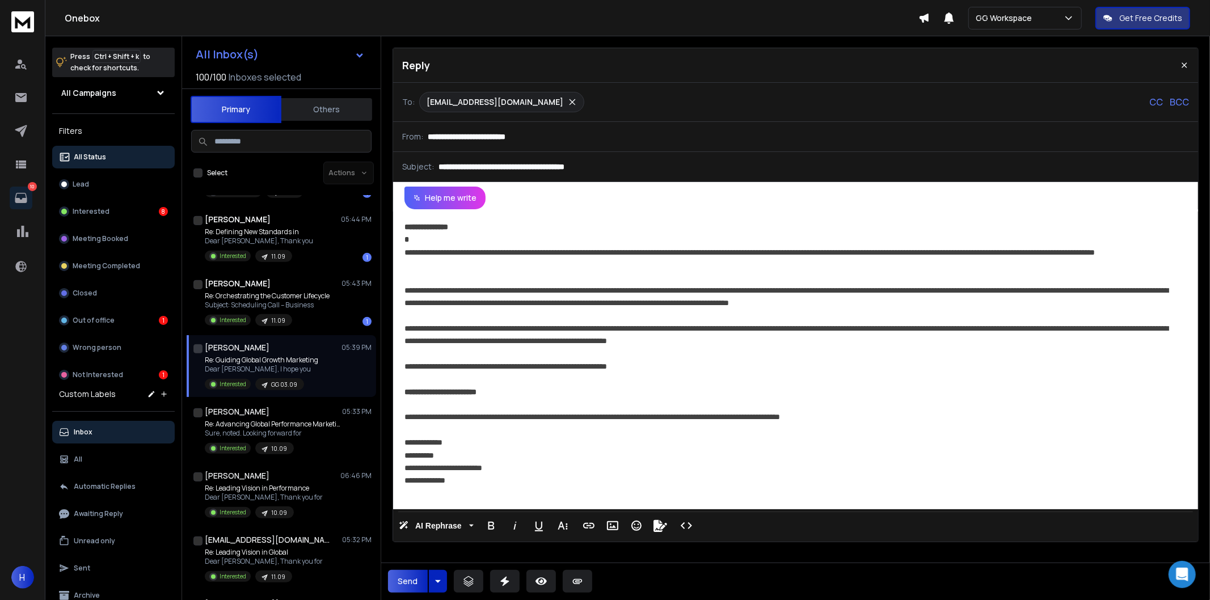
click at [523, 402] on div at bounding box center [796, 404] width 783 height 12
drag, startPoint x: 529, startPoint y: 388, endPoint x: 402, endPoint y: 390, distance: 127.1
click at [402, 390] on div "**********" at bounding box center [795, 359] width 805 height 300
click at [591, 524] on icon "button" at bounding box center [589, 526] width 14 height 14
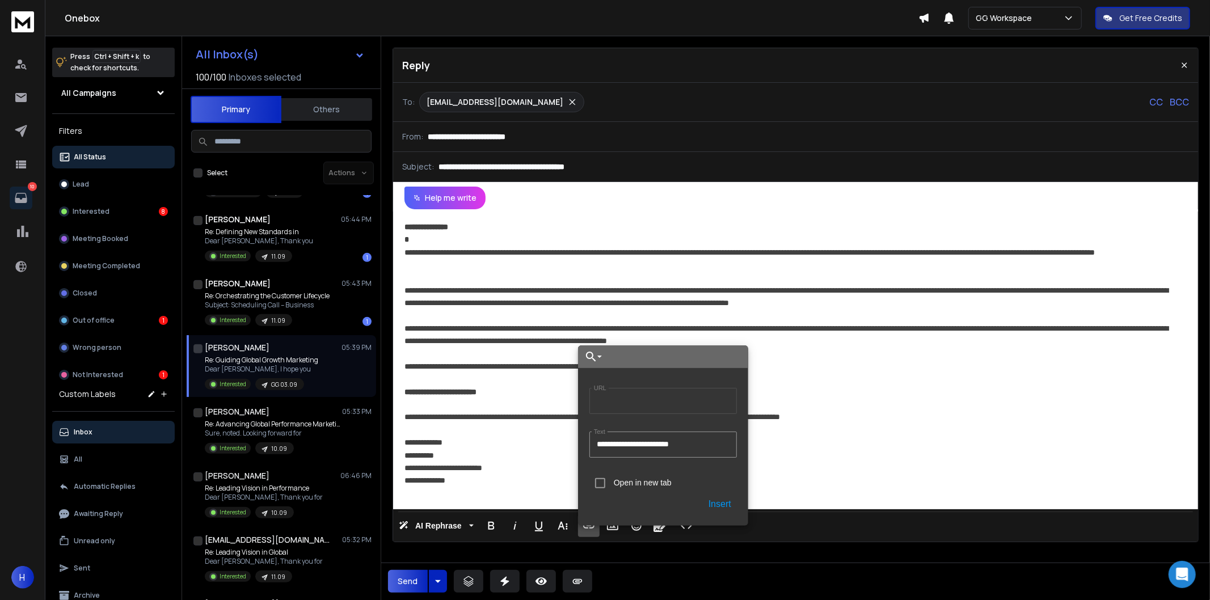
click at [612, 401] on input "URL" at bounding box center [664, 401] width 148 height 26
type input "**********"
click at [717, 508] on button "Insert" at bounding box center [720, 504] width 34 height 20
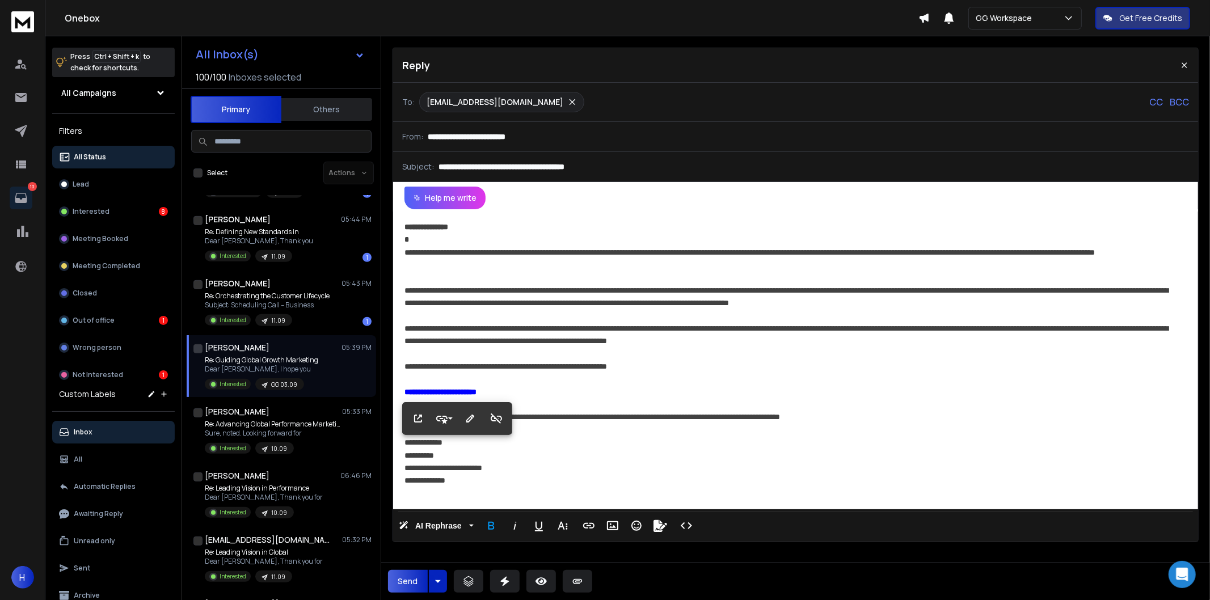
click at [528, 474] on p "**********" at bounding box center [790, 461] width 770 height 51
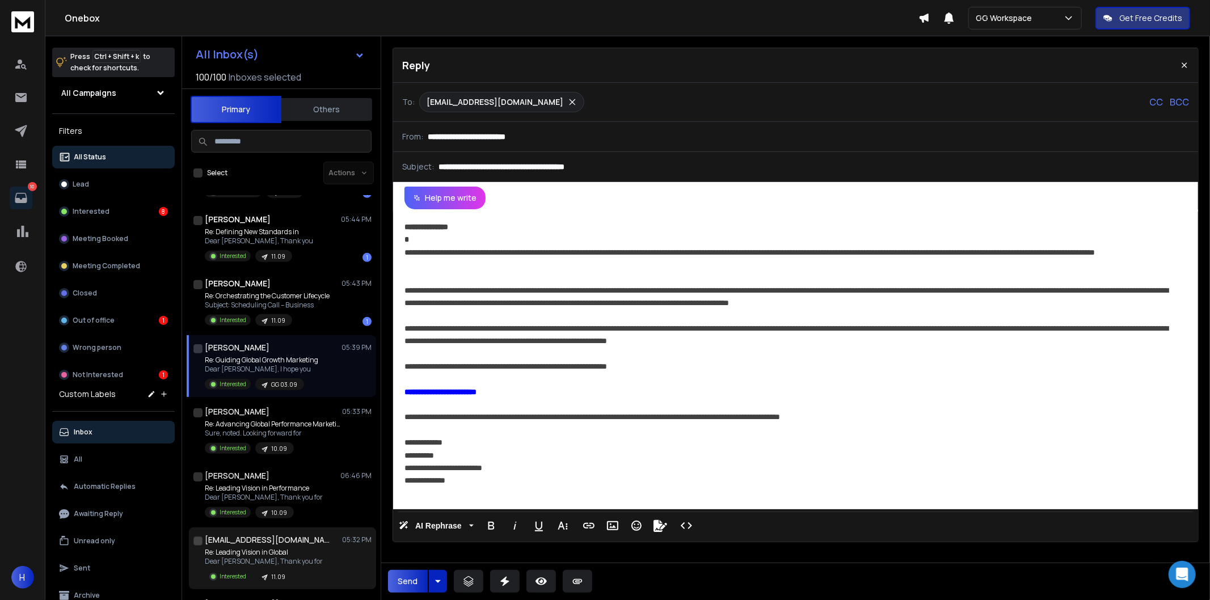
click at [400, 584] on button "Send" at bounding box center [408, 581] width 40 height 23
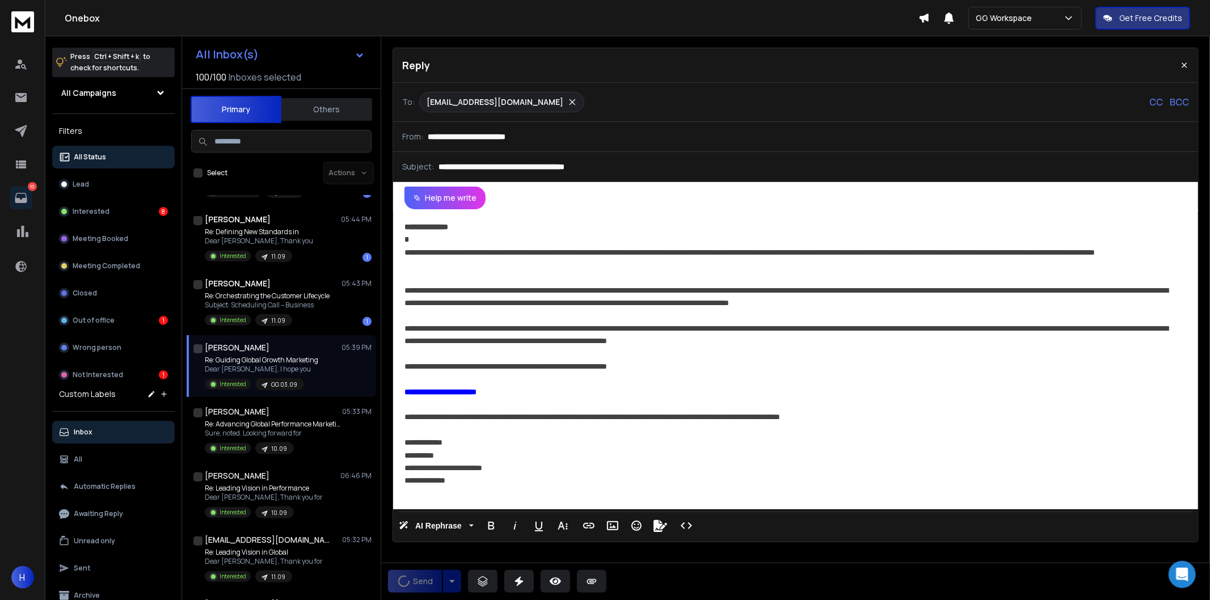
scroll to position [378, 0]
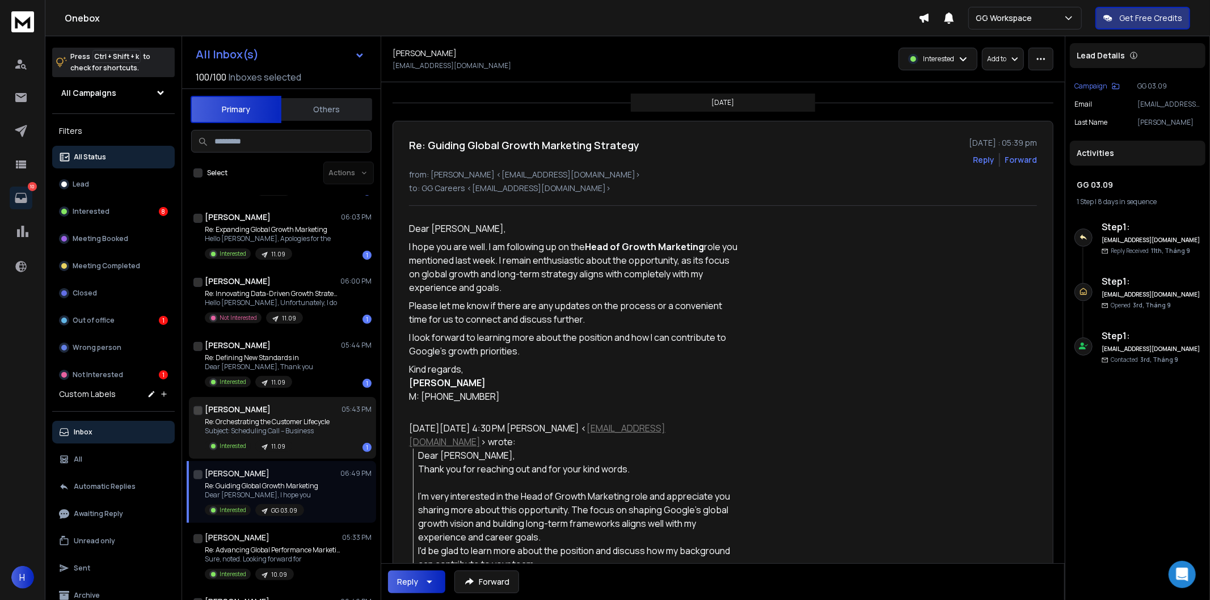
click at [327, 435] on div "Re: Orchestrating the Customer Lifecycle Subject: Scheduling Call – Business In…" at bounding box center [267, 435] width 125 height 35
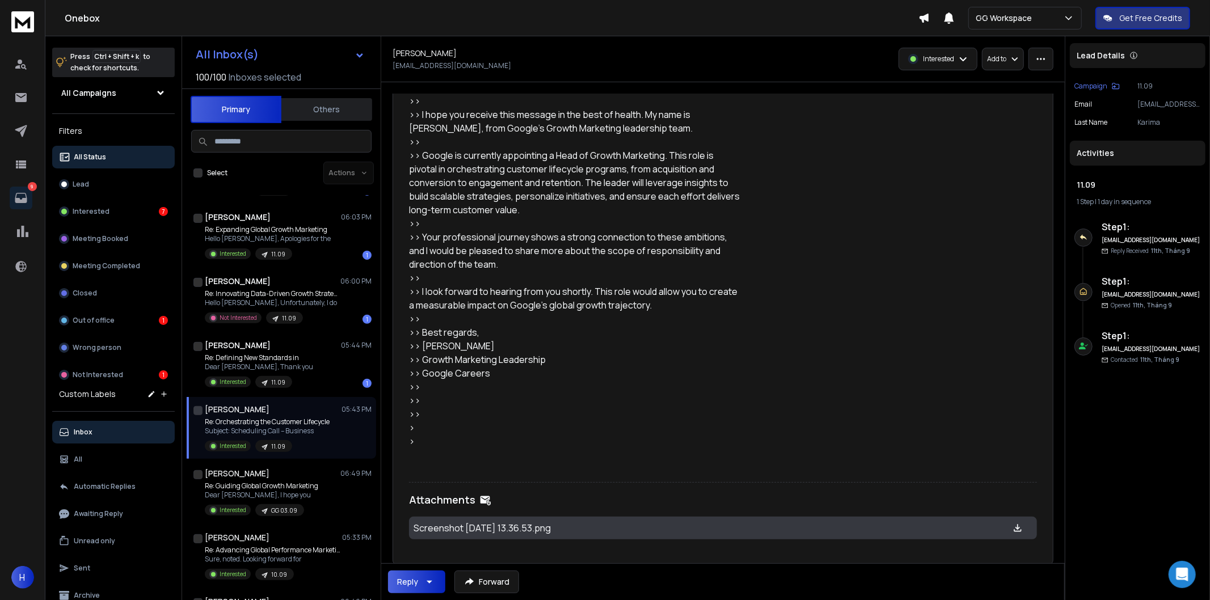
scroll to position [1050, 0]
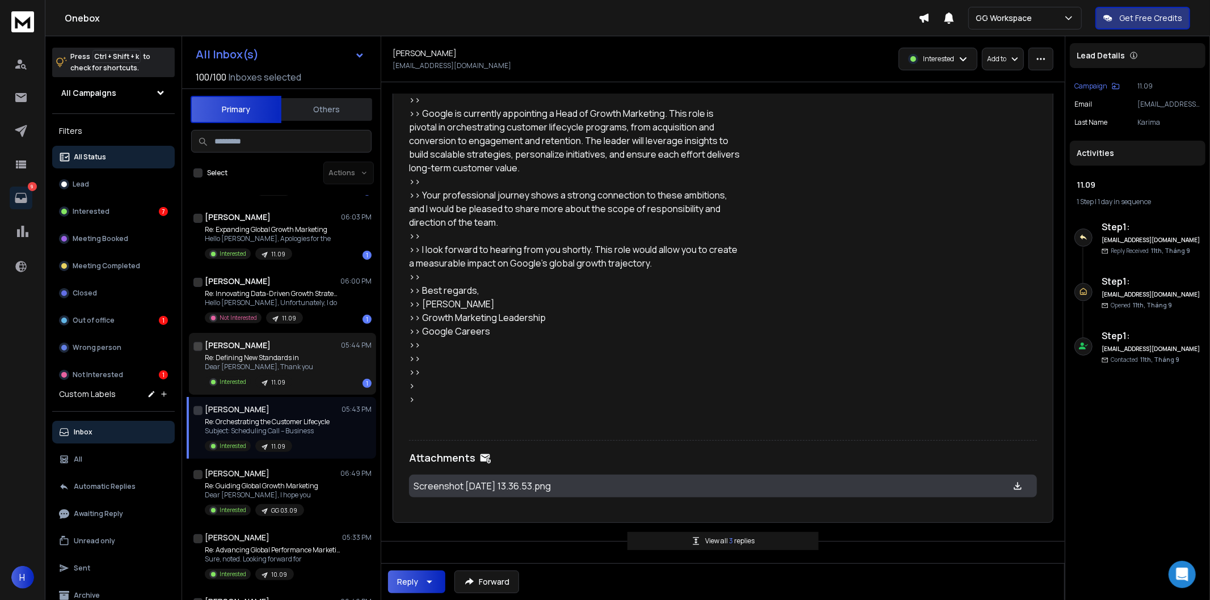
click at [314, 370] on div "Re: Defining New Standards in Dear Ms. Khan, Thank you Interested 11.09 1" at bounding box center [288, 371] width 167 height 35
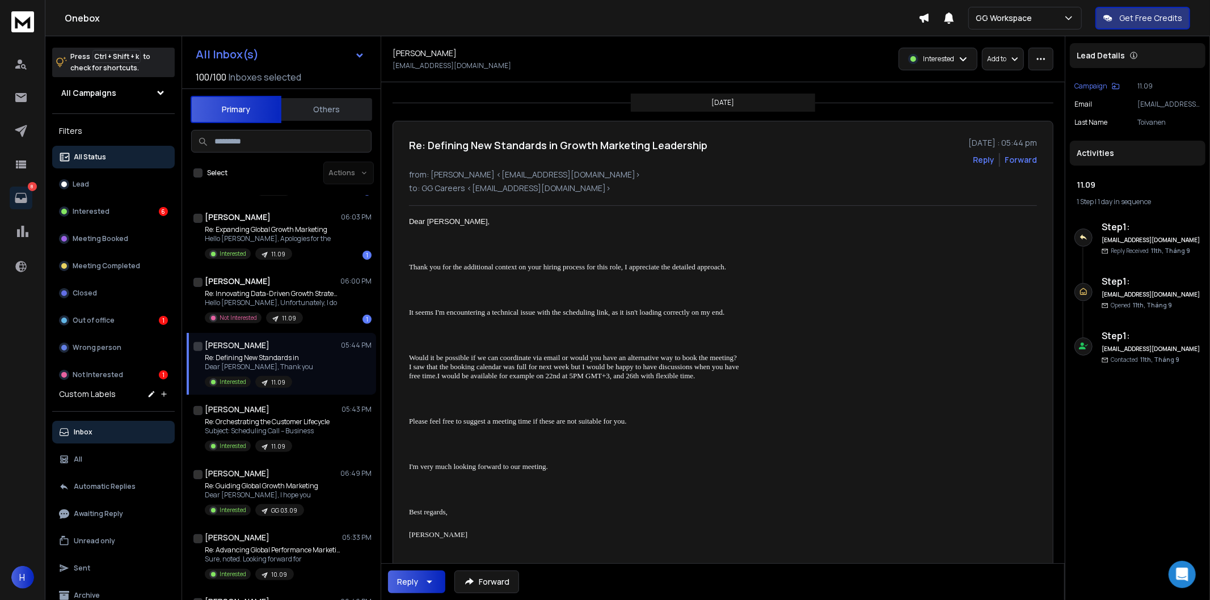
click at [668, 419] on div "Dear Ms. Khan, Thank you for the additional context on your hiring process for …" at bounding box center [574, 392] width 331 height 350
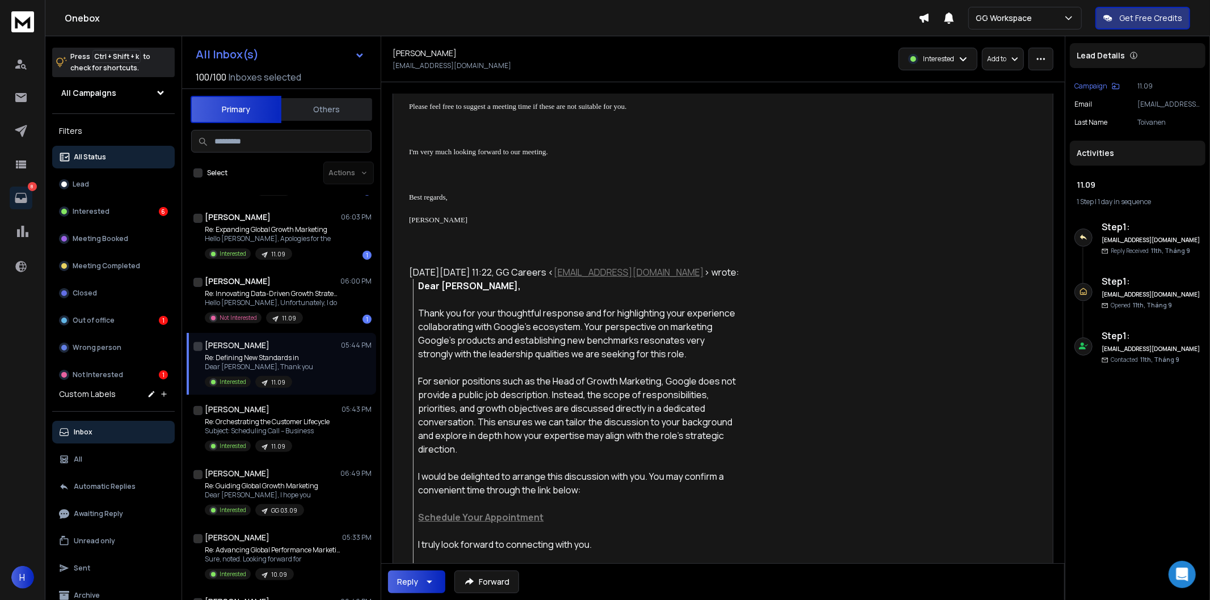
click at [331, 304] on p "Hello Helena, Unfortunately, I do" at bounding box center [273, 302] width 136 height 9
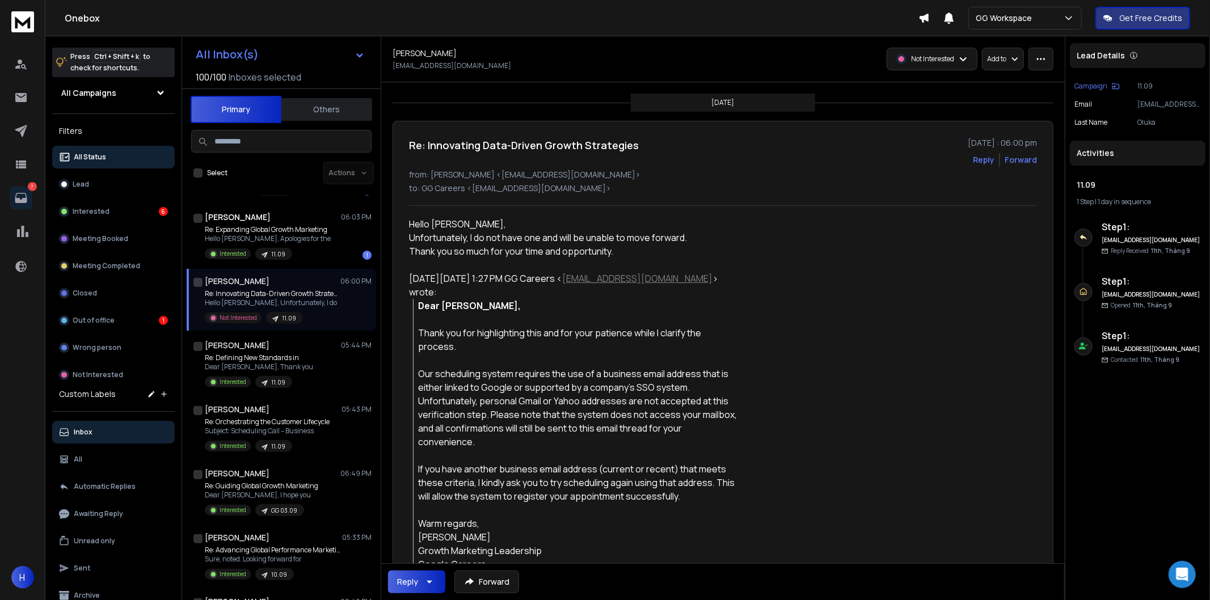
click at [612, 302] on div "Dear Oluka Monica," at bounding box center [580, 306] width 322 height 14
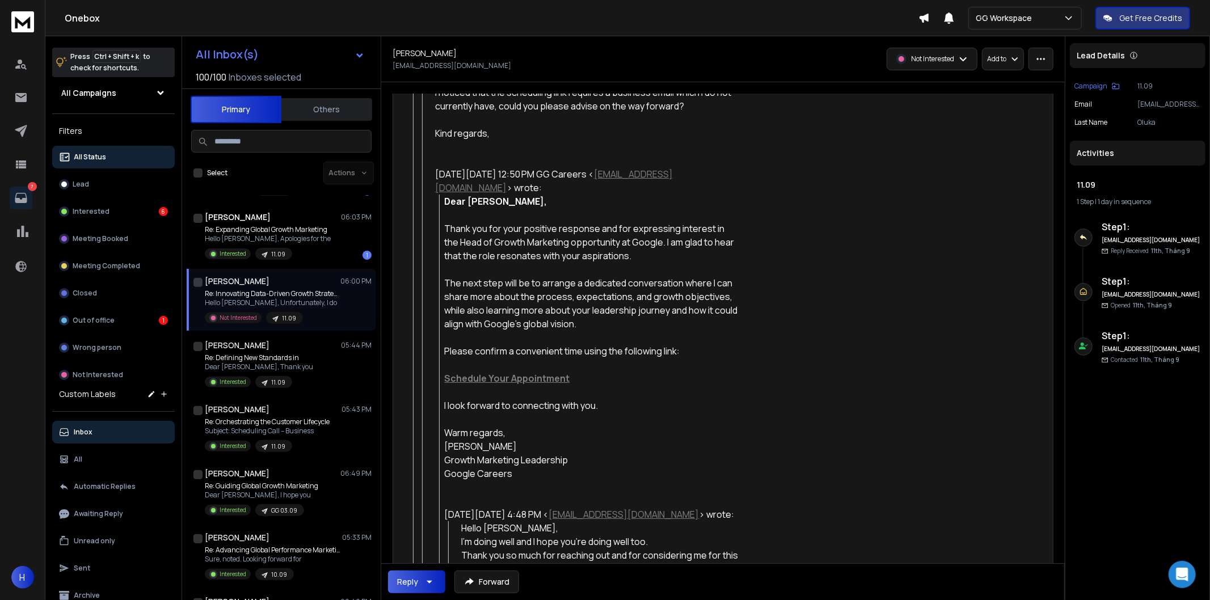
scroll to position [630, 0]
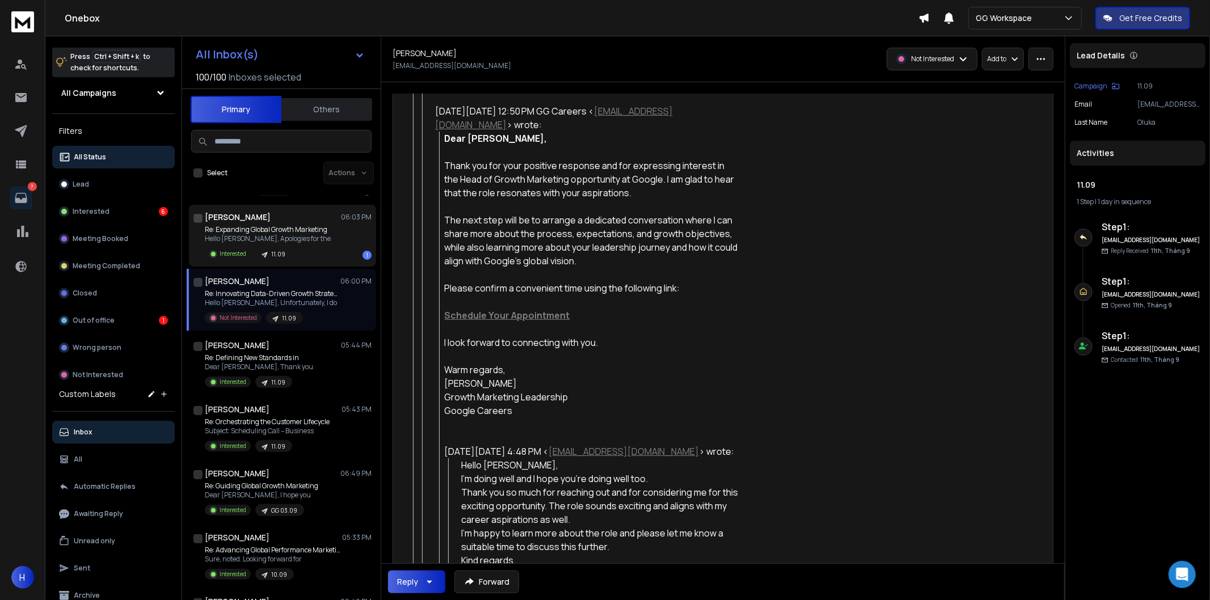
click at [321, 234] on p "Hello Adrian, Apologies for the" at bounding box center [268, 238] width 126 height 9
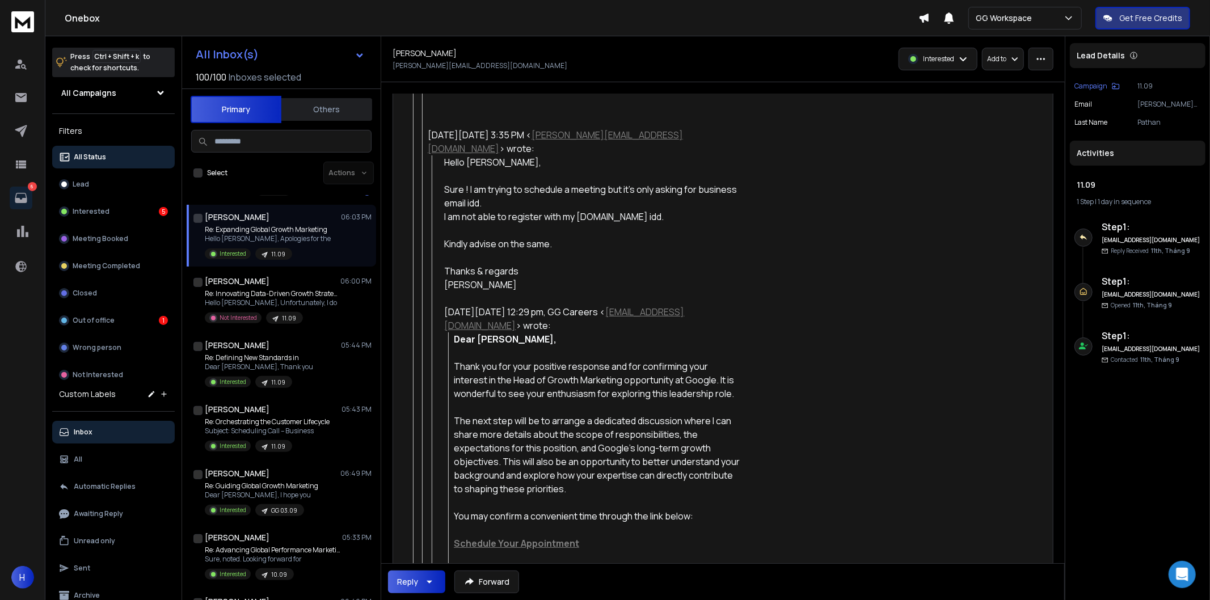
scroll to position [189, 0]
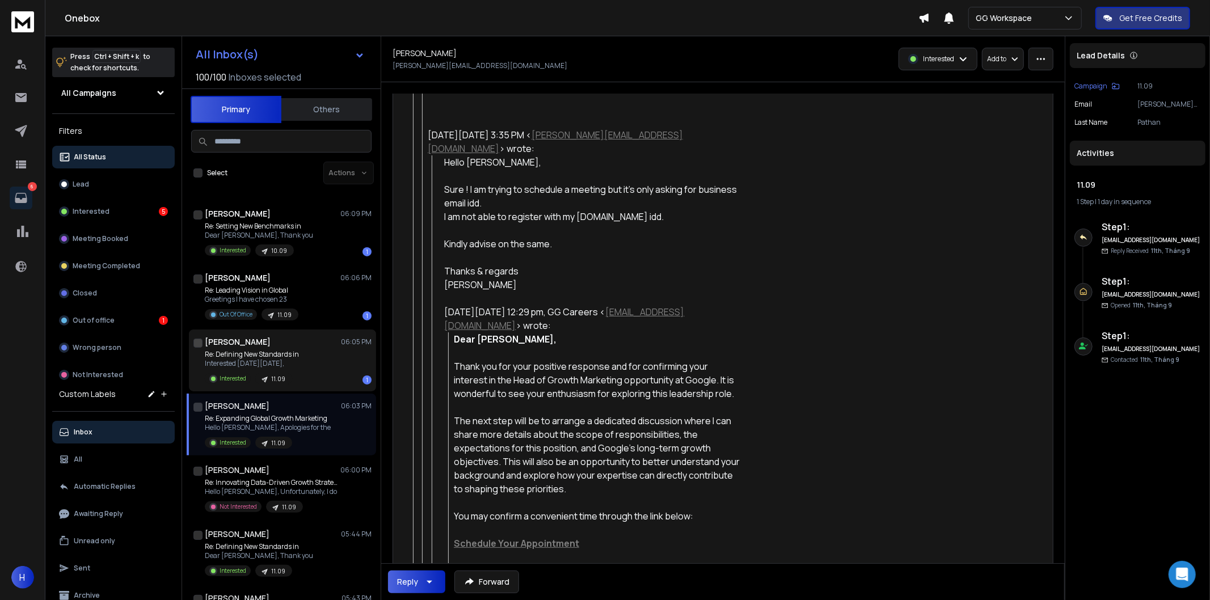
click at [322, 355] on div "Re: Defining New Standards in Interested On Thu, Sep 11, Interested 11.09 1" at bounding box center [288, 367] width 167 height 35
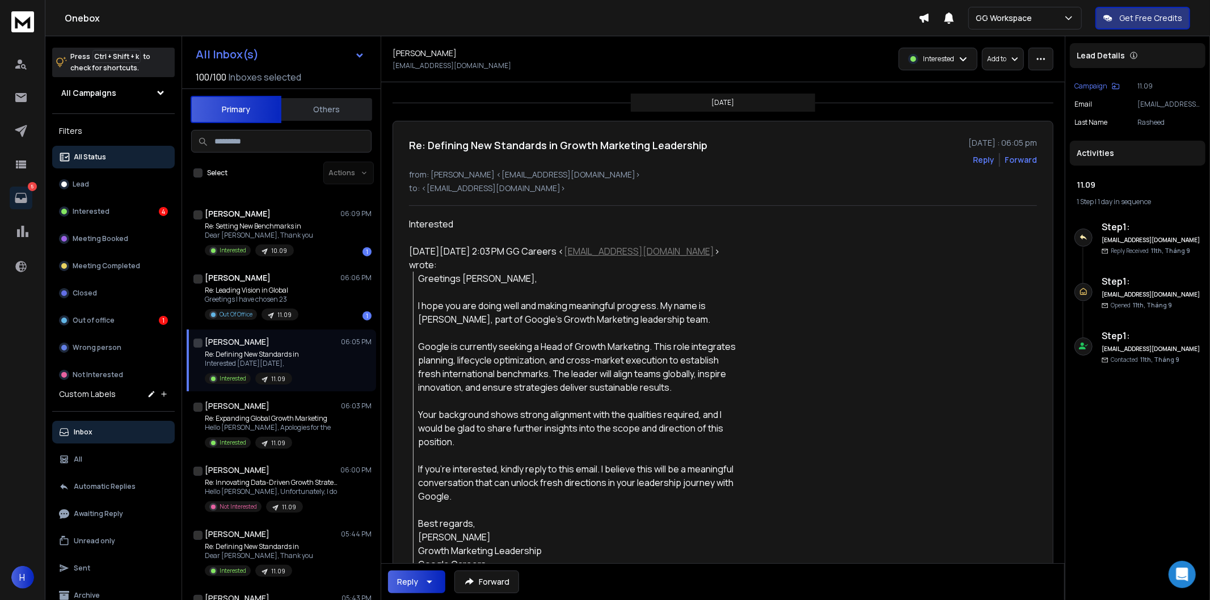
click at [791, 353] on div "Re: Defining New Standards in Growth Marketing Leadership 11 September 2025 : 0…" at bounding box center [723, 379] width 628 height 484
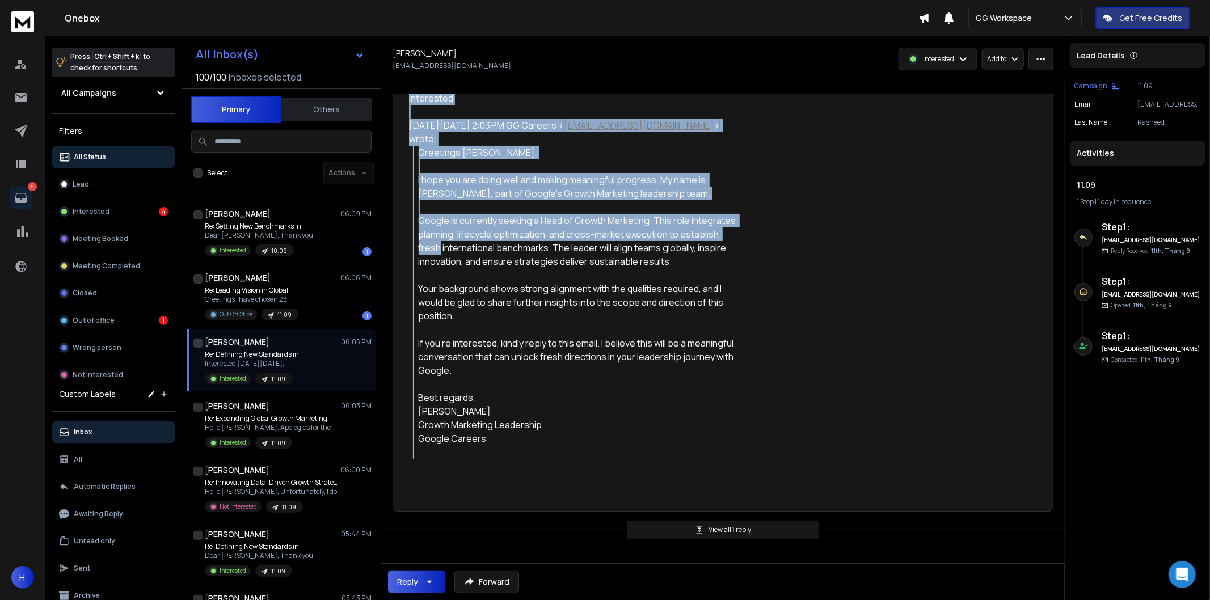
scroll to position [128, 0]
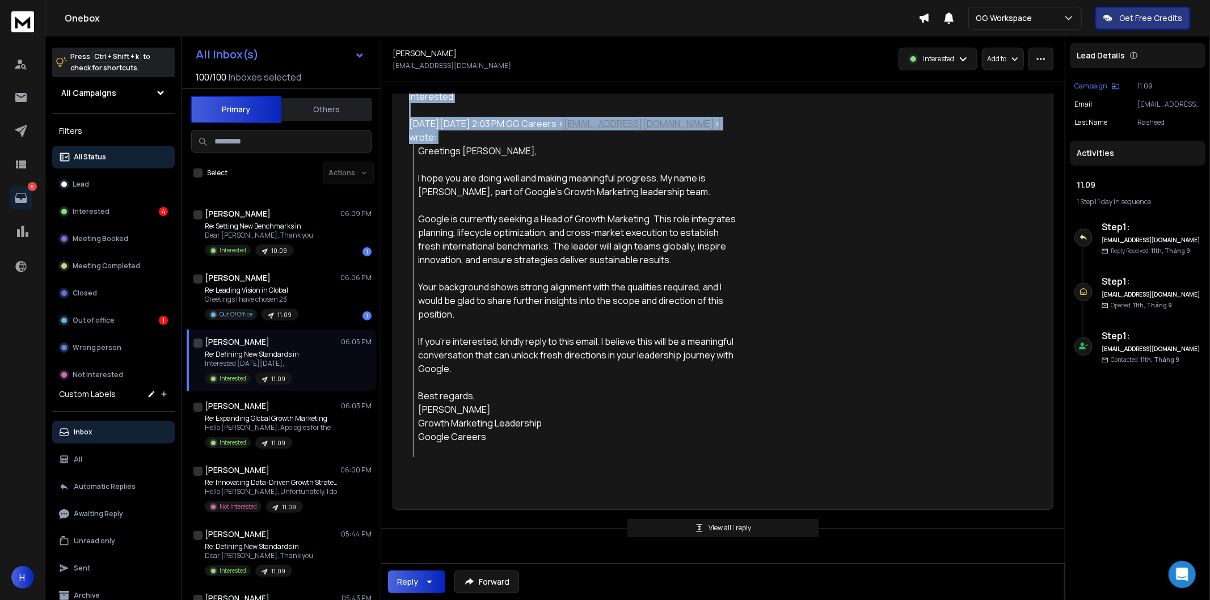
drag, startPoint x: 404, startPoint y: 178, endPoint x: 531, endPoint y: 449, distance: 300.1
click at [531, 449] on div "Re: Defining New Standards in Growth Marketing Leadership 11 September 2025 : 0…" at bounding box center [723, 251] width 661 height 517
copy div "from: Muhammad Umar Rasheed <umarrasheed888@gmail.com> to: <hiring@ggcareersdig…"
click at [410, 582] on div "Reply" at bounding box center [407, 582] width 21 height 11
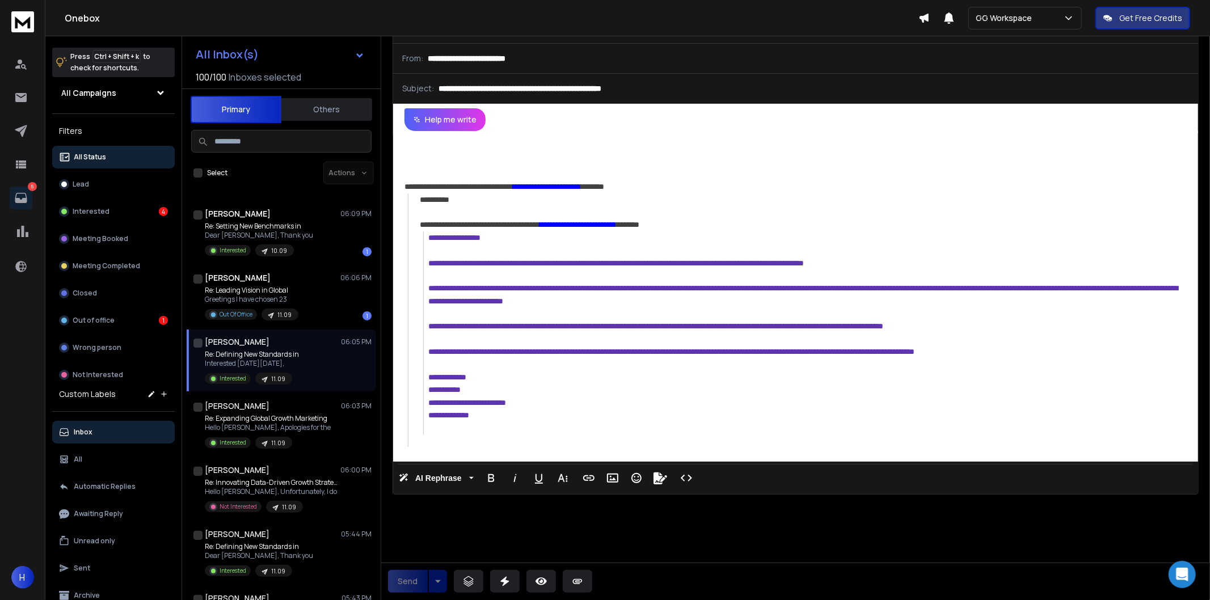
scroll to position [0, 0]
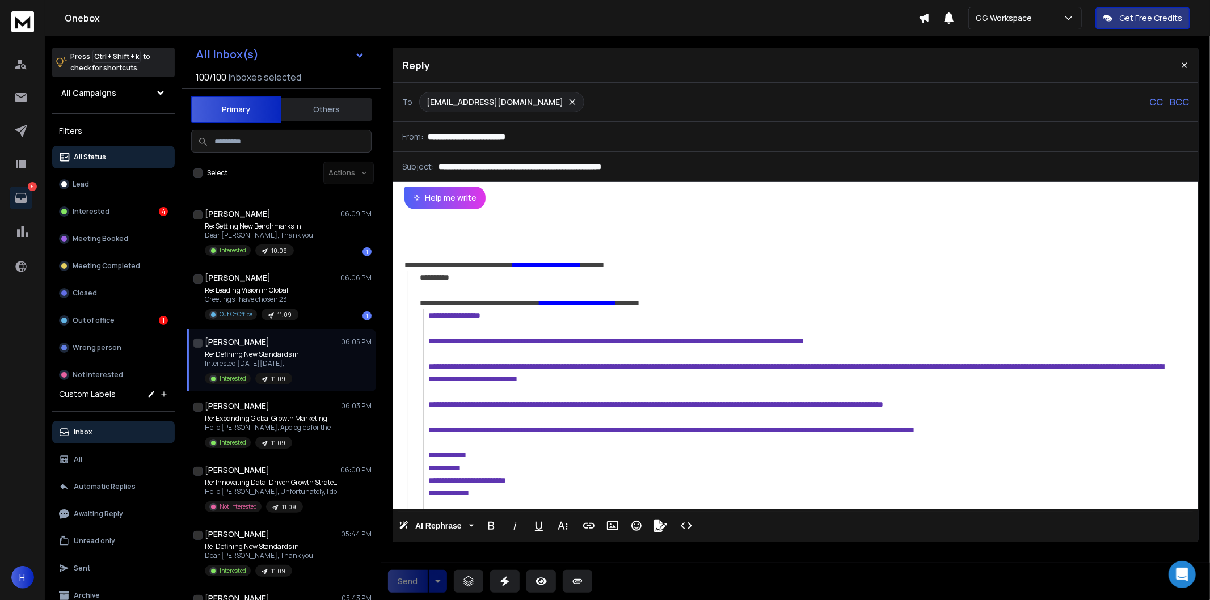
click at [450, 229] on div at bounding box center [796, 227] width 783 height 12
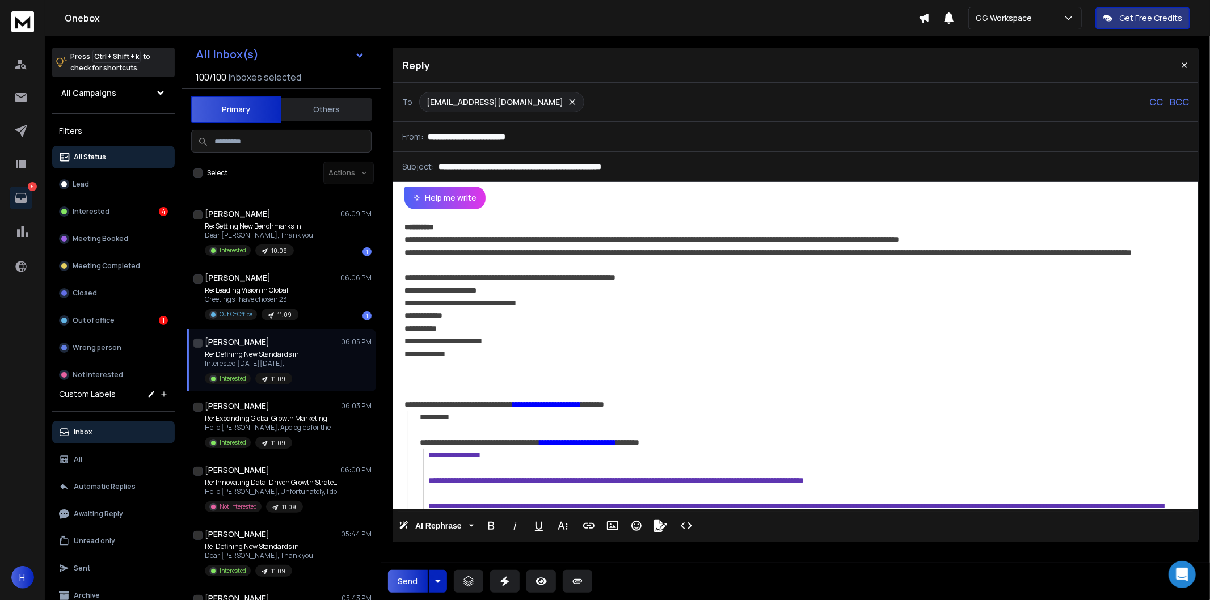
click at [506, 229] on p "**********" at bounding box center [796, 227] width 783 height 12
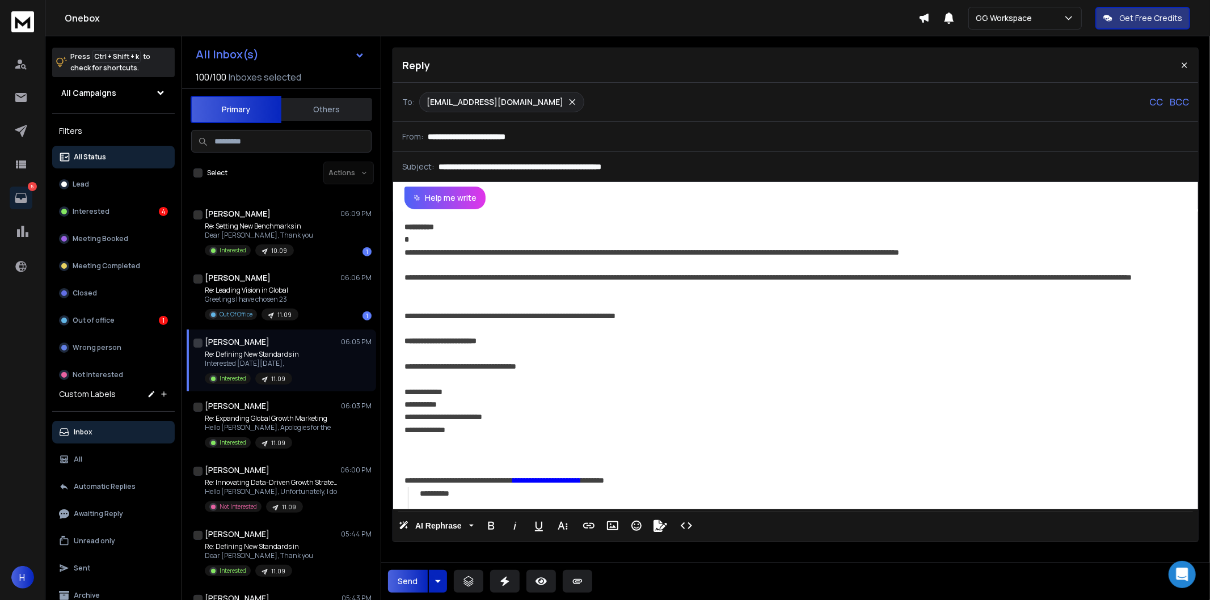
click at [541, 359] on div at bounding box center [796, 354] width 783 height 12
drag, startPoint x: 515, startPoint y: 343, endPoint x: 394, endPoint y: 343, distance: 120.9
click at [394, 343] on div "**********" at bounding box center [795, 359] width 805 height 300
click at [588, 525] on icon "button" at bounding box center [589, 526] width 14 height 14
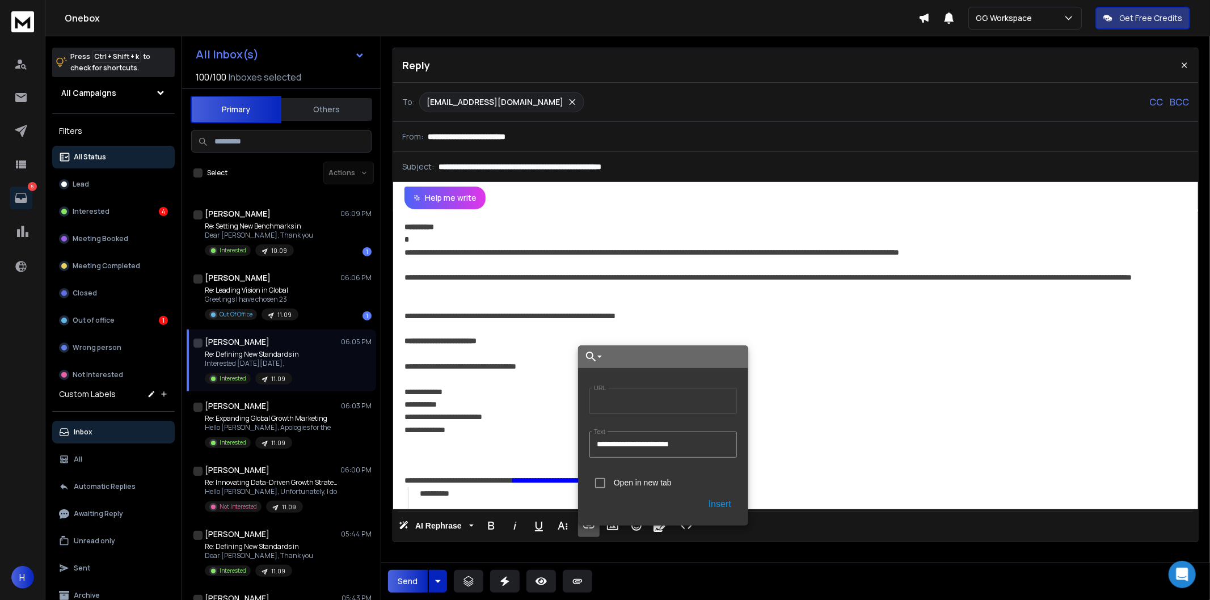
click at [656, 392] on input "URL" at bounding box center [664, 401] width 148 height 26
type input "**********"
click at [717, 497] on button "Insert" at bounding box center [720, 504] width 34 height 20
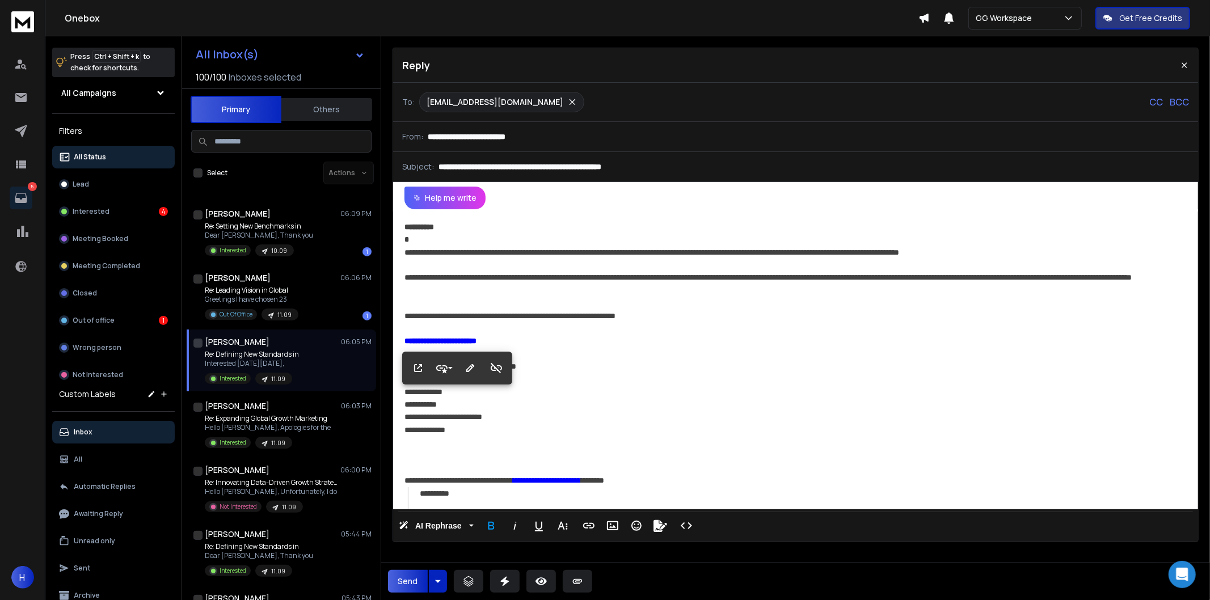
click at [519, 434] on p "**********" at bounding box center [790, 411] width 770 height 51
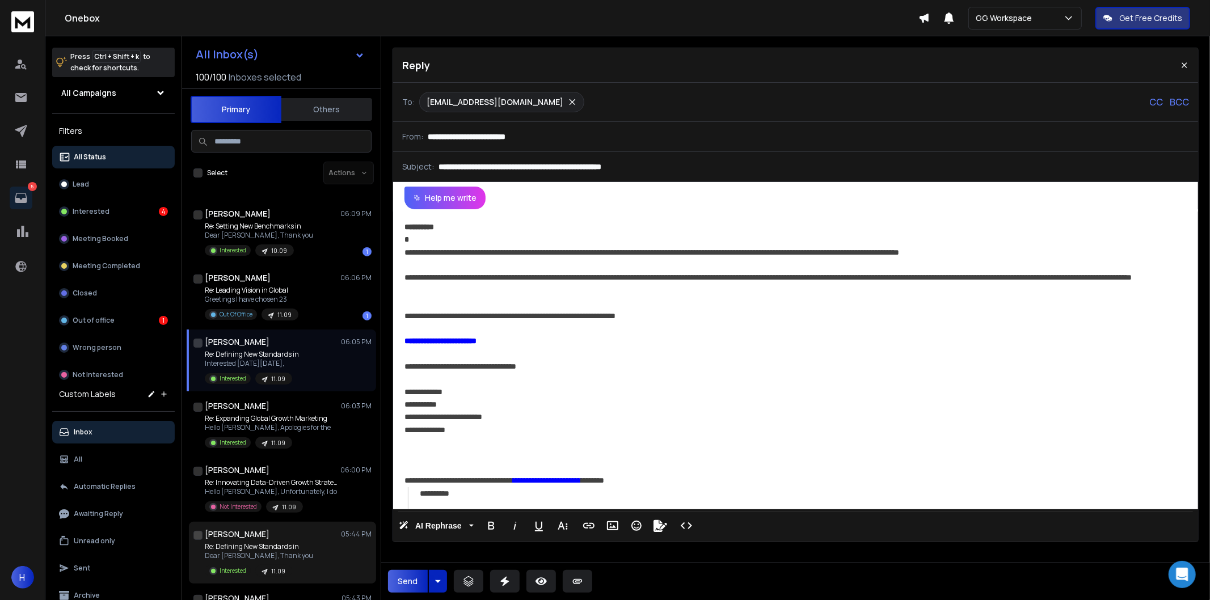
click at [407, 586] on button "Send" at bounding box center [408, 581] width 40 height 23
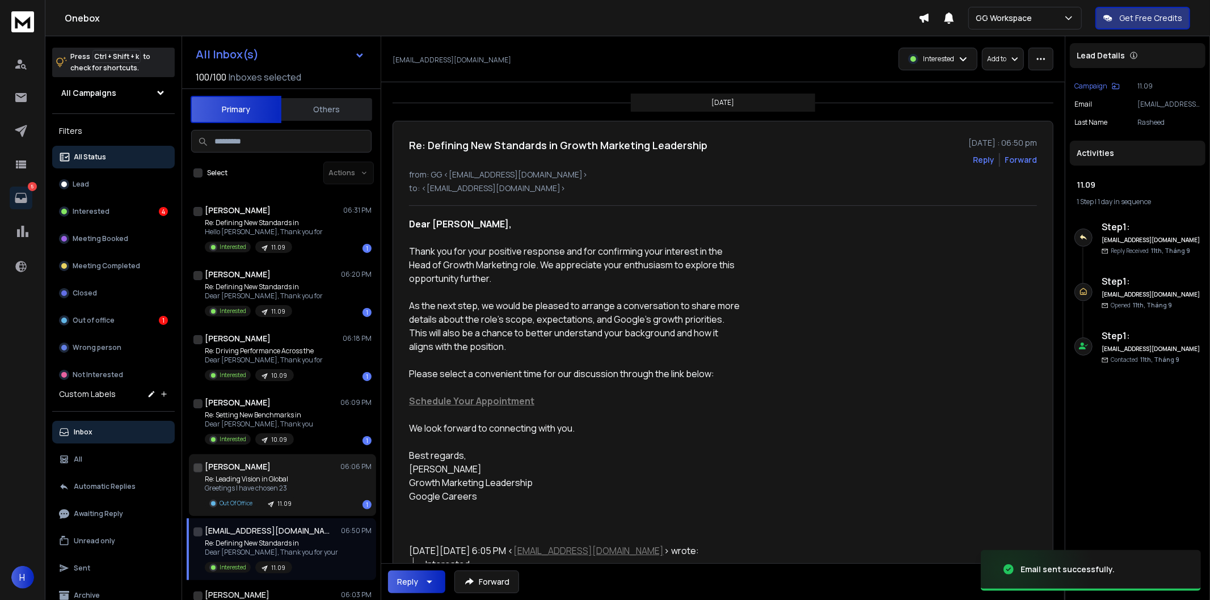
click at [318, 474] on div "Chinwe Bode-Akinwande 06:06 PM Re: Leading Vision in Global Greetings I have ch…" at bounding box center [288, 485] width 167 height 48
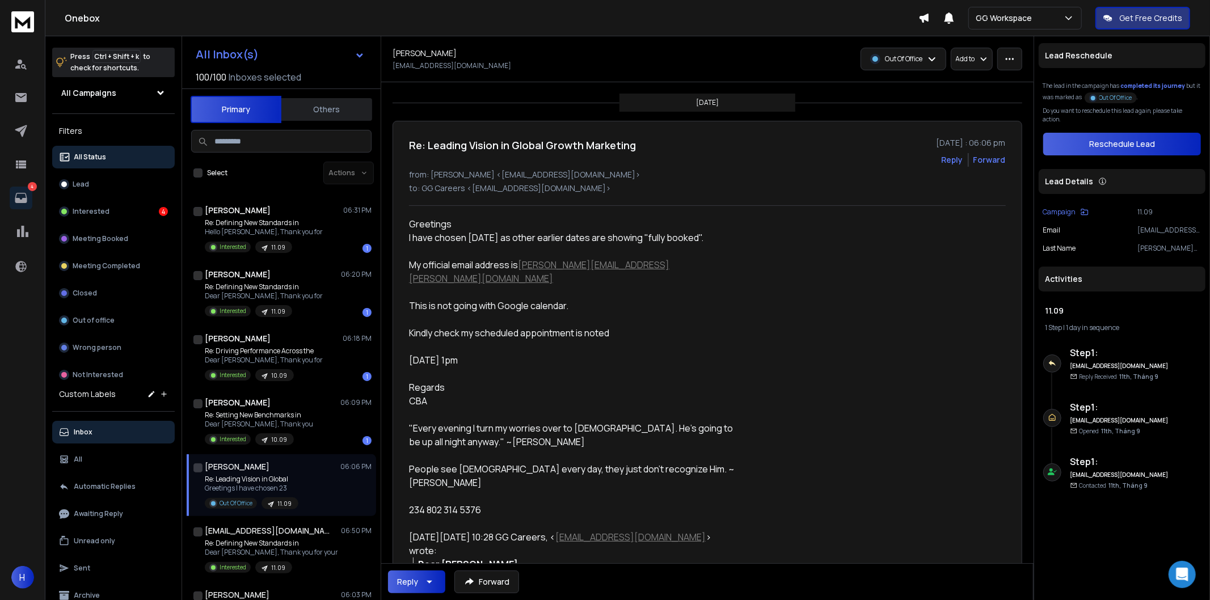
click at [633, 340] on div at bounding box center [574, 347] width 331 height 14
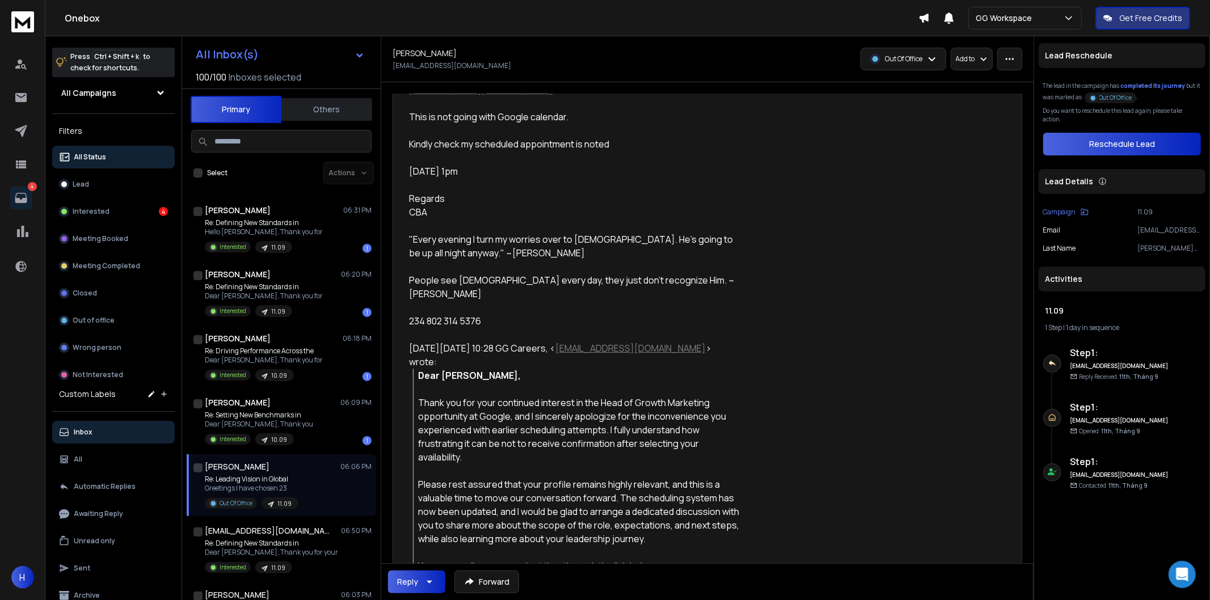
scroll to position [378, 0]
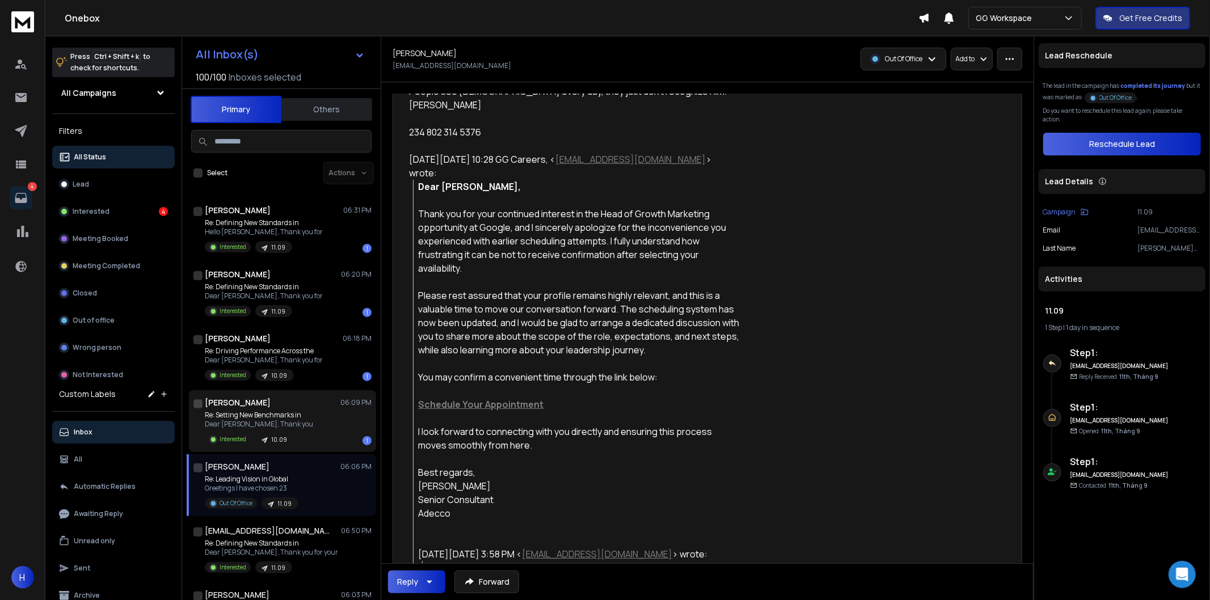
click at [302, 421] on div "Re: Setting New Benchmarks in Dear Tomás Rivera, Thank you Interested 10.09 1" at bounding box center [288, 428] width 167 height 35
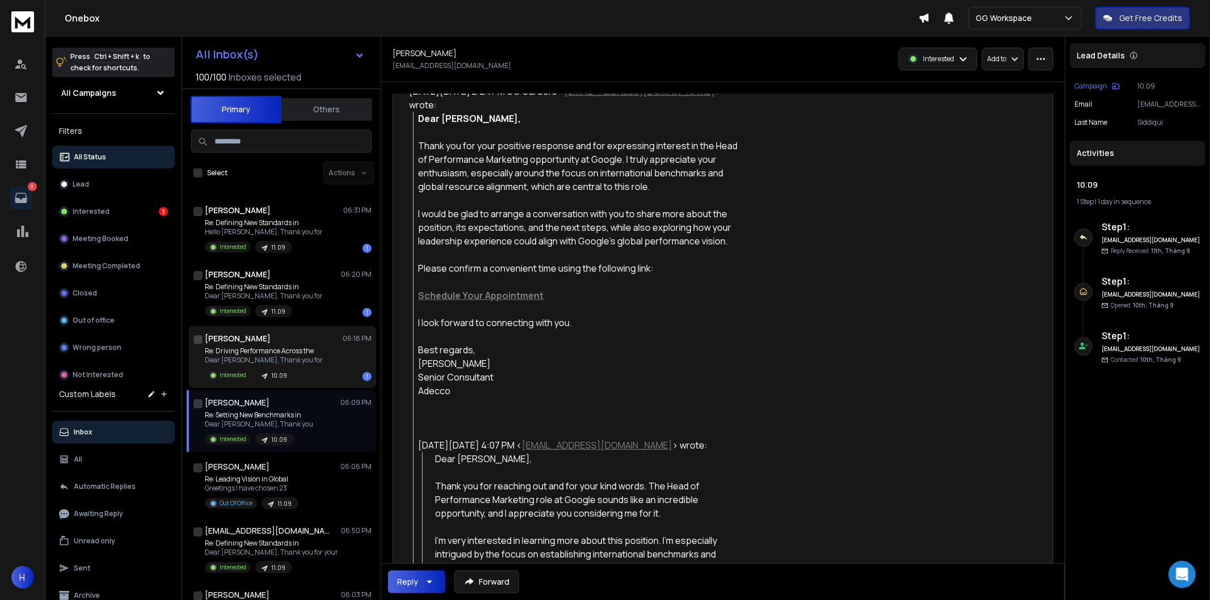
click at [291, 355] on p "Re: Driving Performance Across the" at bounding box center [264, 351] width 118 height 9
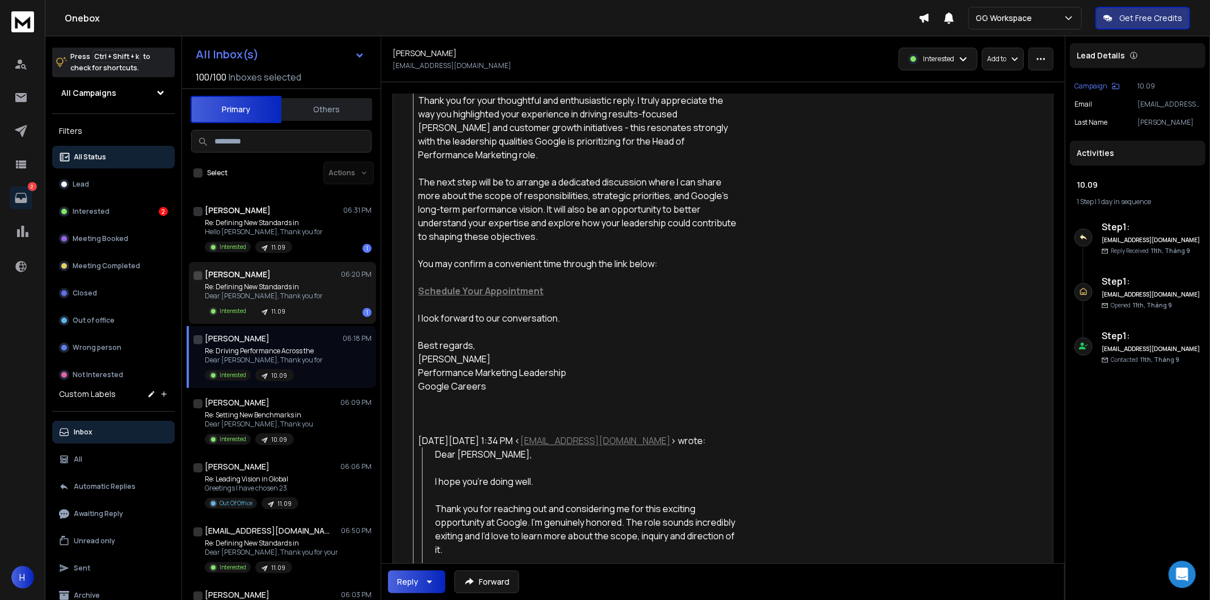
click at [314, 298] on div "Re: Defining New Standards in Dear Fatima, Thank you for Interested 11.09 1" at bounding box center [288, 300] width 167 height 35
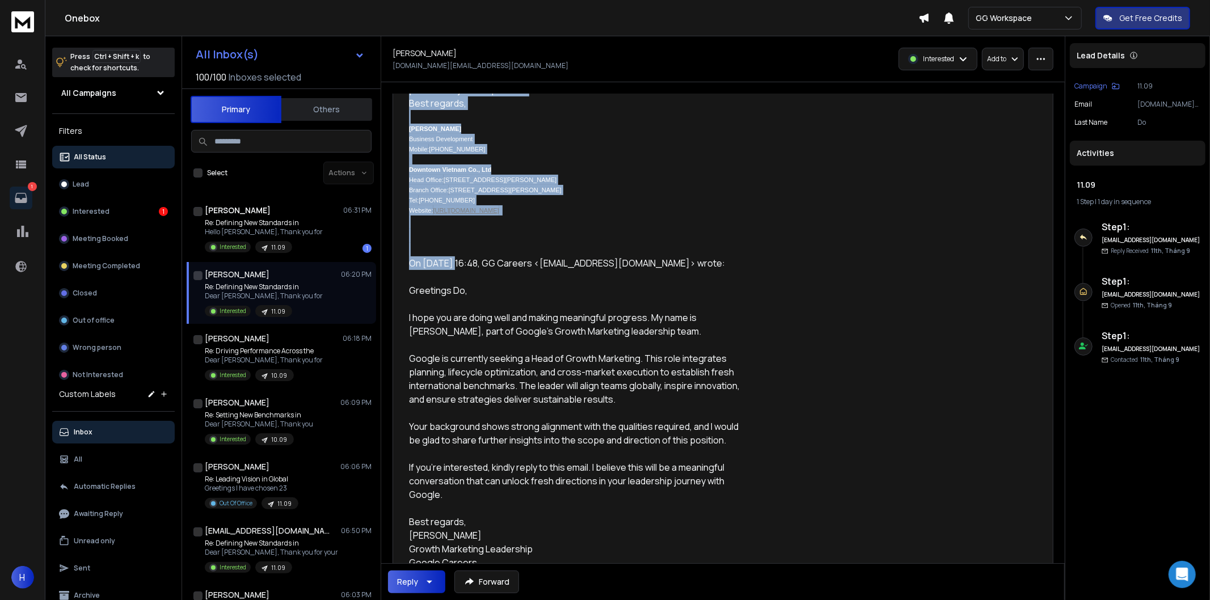
scroll to position [315, 0]
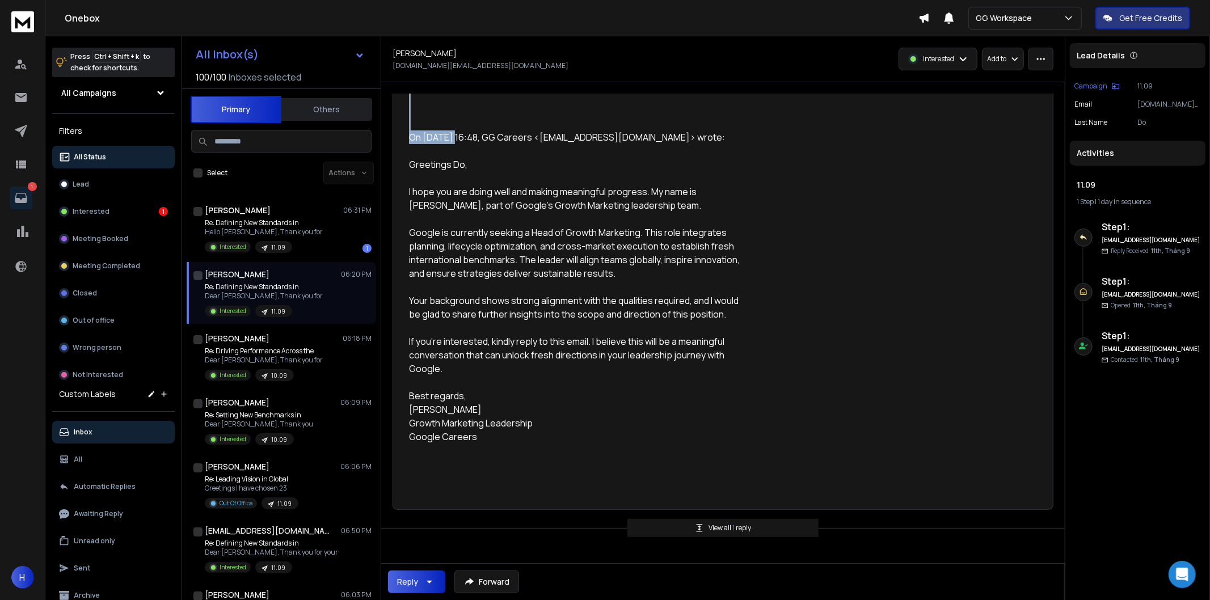
drag, startPoint x: 407, startPoint y: 176, endPoint x: 507, endPoint y: 457, distance: 298.1
click at [512, 461] on div "Re: Defining New Standards in Growth Marketing Leadership 11 September 2025 : 0…" at bounding box center [723, 158] width 661 height 704
copy div "from: Kenny Do <kenny.do@downtown.vn> to: GG Careers <recruit@ggcareersheadhunt…"
click at [784, 393] on div "Re: Defining New Standards in Growth Marketing Leadership 11 September 2025 : 0…" at bounding box center [723, 157] width 628 height 671
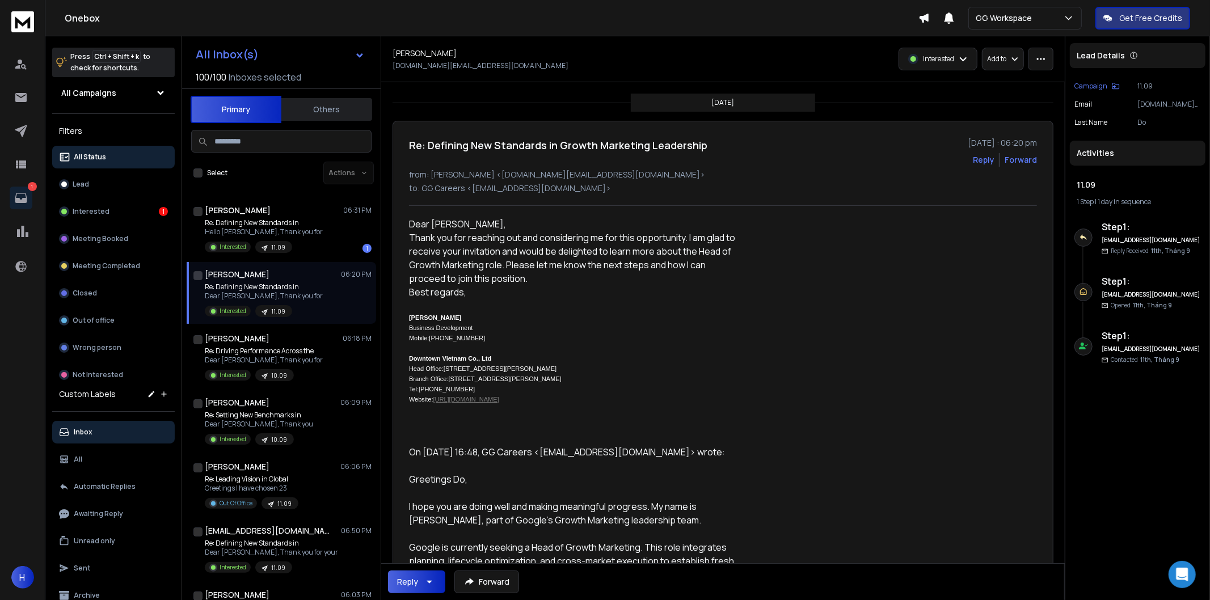
click at [510, 302] on div "Kenny Do Business Development Mobile: +84 983 556 554 Downtown Vietnam Co., Ltd…" at bounding box center [574, 358] width 331 height 119
drag, startPoint x: 463, startPoint y: 283, endPoint x: 519, endPoint y: 332, distance: 74.8
click at [519, 332] on div "Re: Defining New Standards in Growth Marketing Leadership 11 September 2025 : 0…" at bounding box center [723, 473] width 661 height 704
click at [638, 346] on div at bounding box center [574, 348] width 331 height 10
drag, startPoint x: 406, startPoint y: 359, endPoint x: 518, endPoint y: 399, distance: 119.4
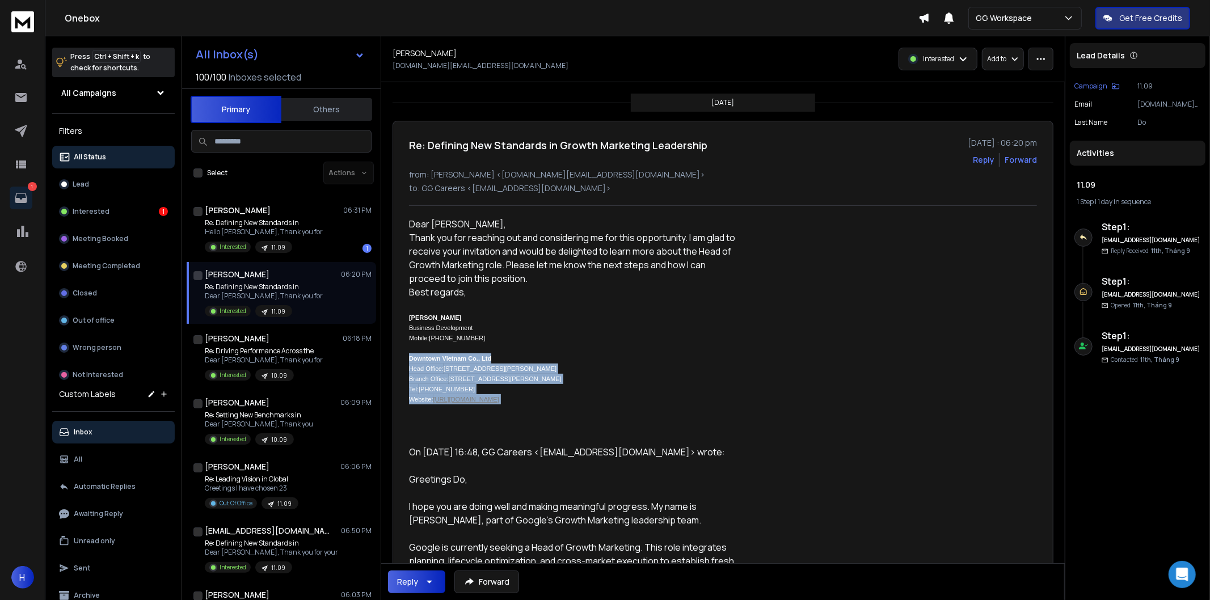
click at [519, 399] on div "Re: Defining New Standards in Growth Marketing Leadership 11 September 2025 : 0…" at bounding box center [723, 473] width 661 height 704
click at [586, 401] on div "Website: http://downtown.vn" at bounding box center [574, 399] width 331 height 10
click at [465, 398] on link "http://downtown.vn" at bounding box center [467, 399] width 66 height 7
drag, startPoint x: 315, startPoint y: 234, endPoint x: 359, endPoint y: 308, distance: 85.5
click at [315, 234] on div "Re: Defining New Standards in Hello Fatima, Thank you for Interested 11.09 1" at bounding box center [288, 235] width 167 height 35
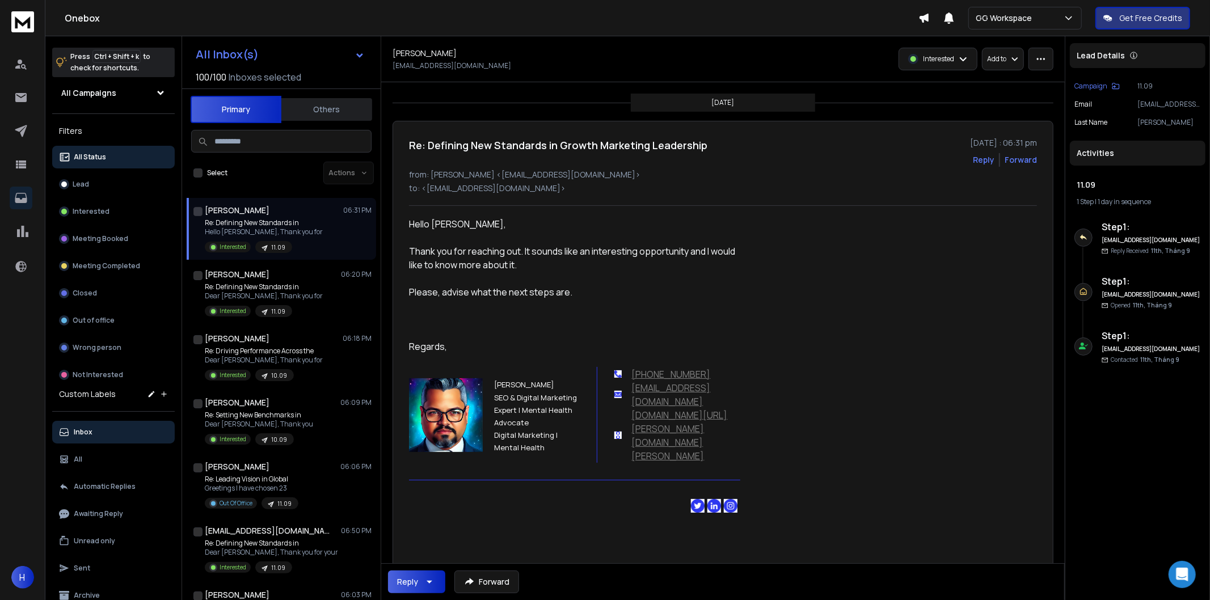
click at [593, 302] on div at bounding box center [574, 306] width 331 height 14
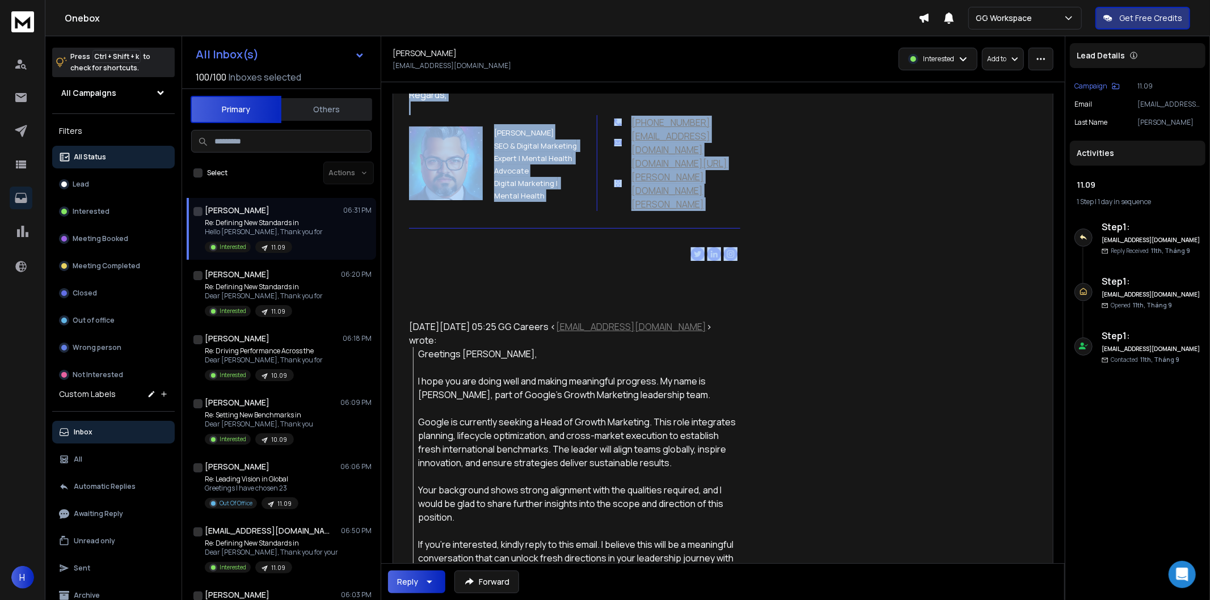
scroll to position [440, 0]
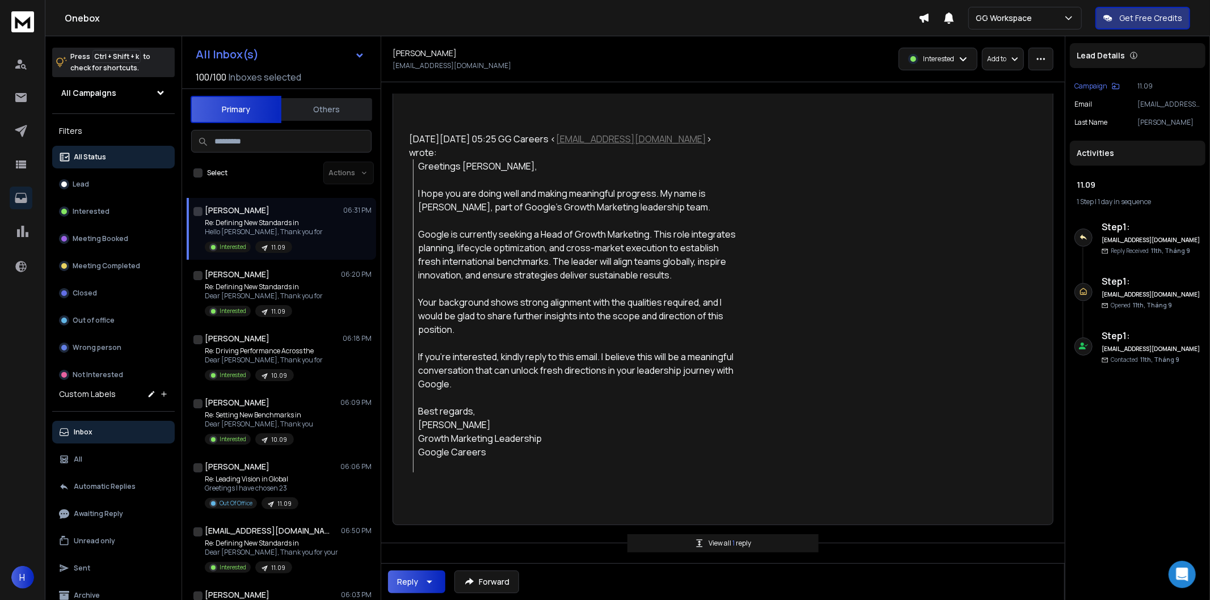
drag, startPoint x: 403, startPoint y: 172, endPoint x: 515, endPoint y: 440, distance: 290.5
click at [515, 440] on div "Re: Defining New Standards in Growth Marketing Leadership 11 September 2025 : 0…" at bounding box center [723, 103] width 661 height 844
copy div "from: Edgar R. Acosta <edgaracost24@gmail.com> to: <workforce@ggcareerswork.com…"
click at [401, 581] on div "Reply" at bounding box center [407, 582] width 21 height 11
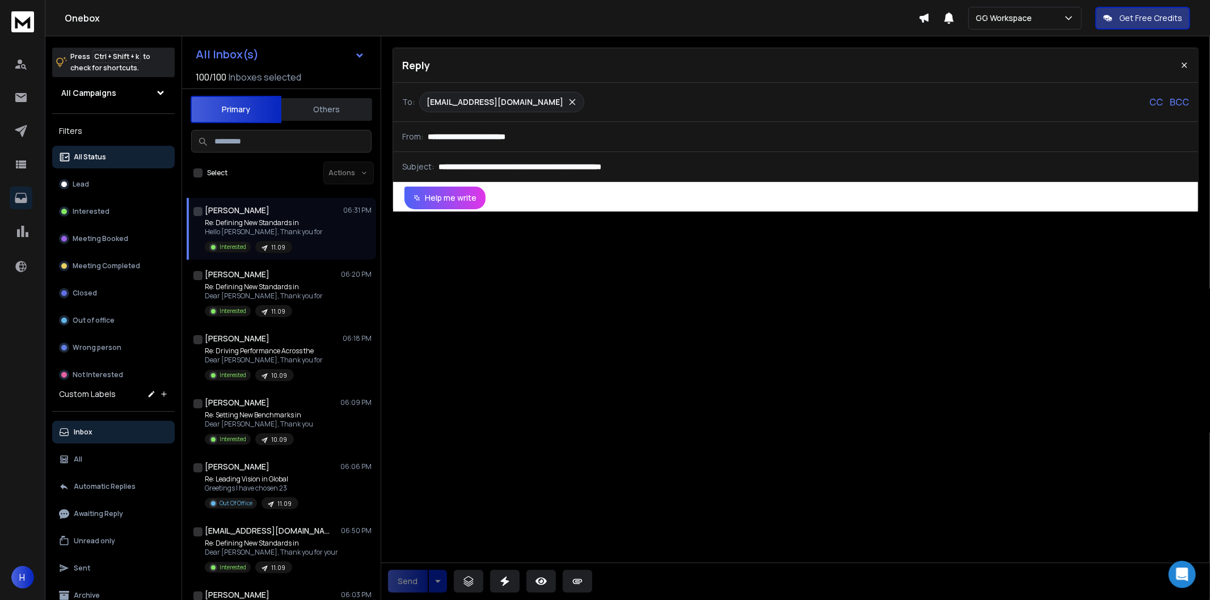
scroll to position [0, 0]
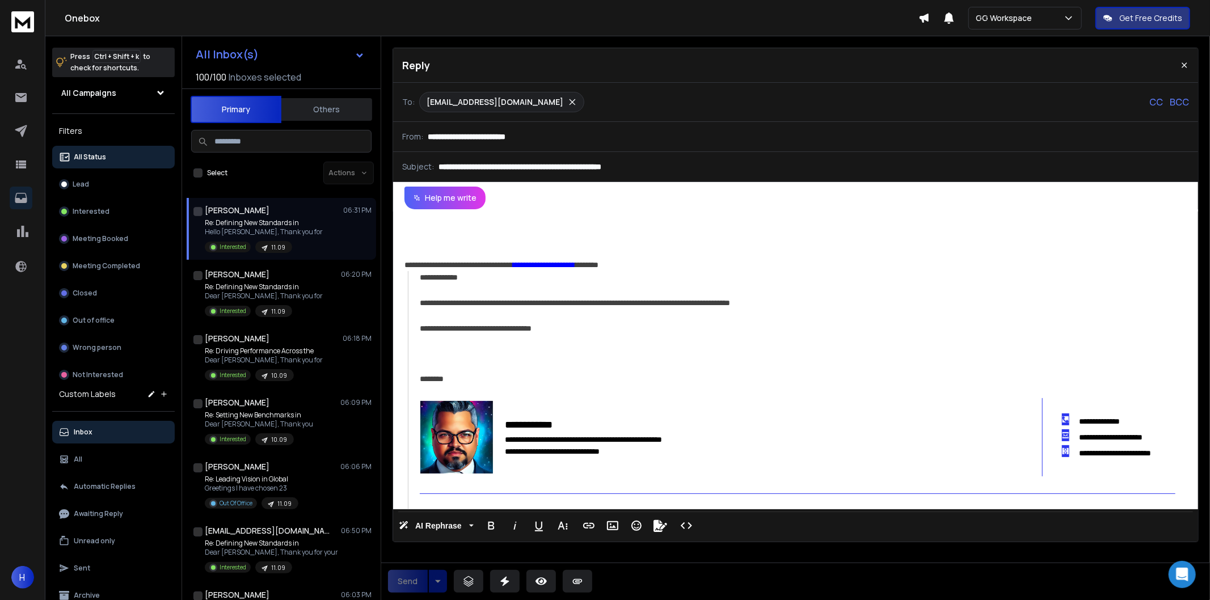
click at [447, 218] on div "**********" at bounding box center [795, 359] width 805 height 300
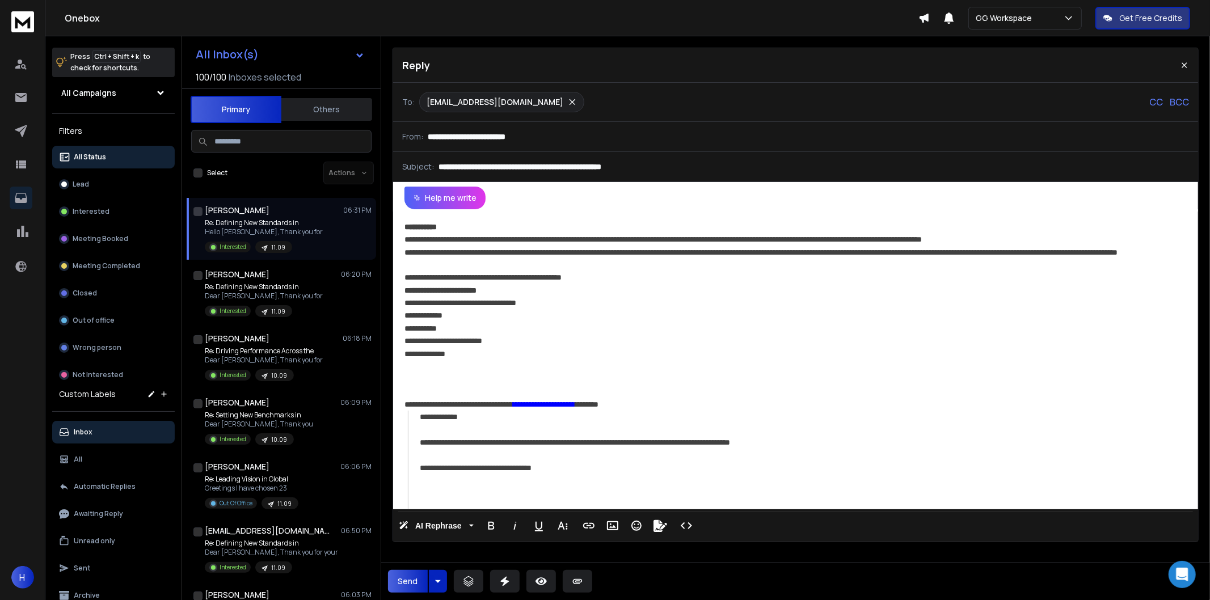
click at [480, 227] on p "**********" at bounding box center [796, 227] width 783 height 12
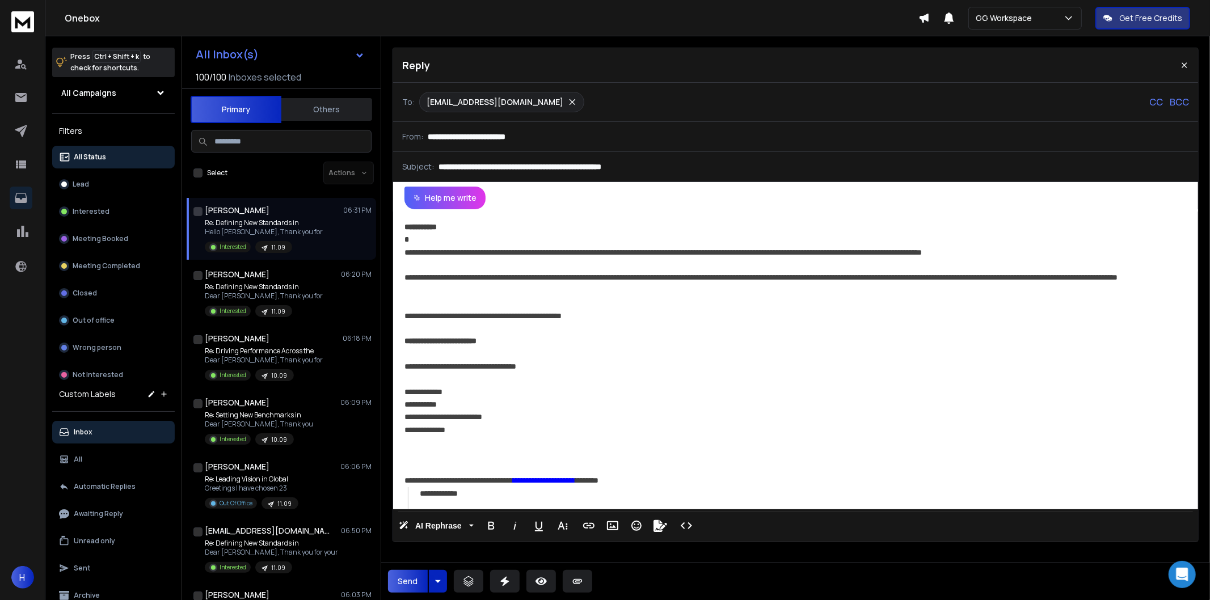
click at [569, 356] on div at bounding box center [796, 354] width 783 height 12
drag, startPoint x: 525, startPoint y: 339, endPoint x: 388, endPoint y: 334, distance: 137.4
click at [388, 334] on div "**********" at bounding box center [795, 360] width 829 height 648
click at [504, 357] on div at bounding box center [796, 354] width 783 height 12
drag, startPoint x: 514, startPoint y: 347, endPoint x: 404, endPoint y: 338, distance: 109.9
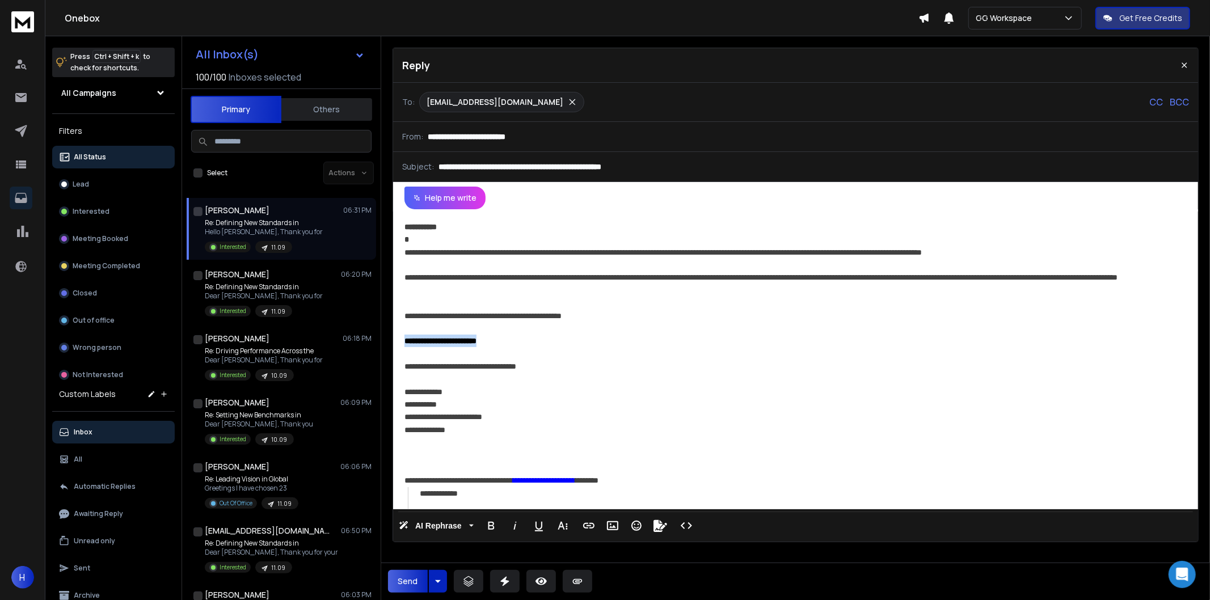
click at [405, 338] on p "**********" at bounding box center [796, 341] width 783 height 12
click at [590, 521] on icon "button" at bounding box center [589, 526] width 14 height 14
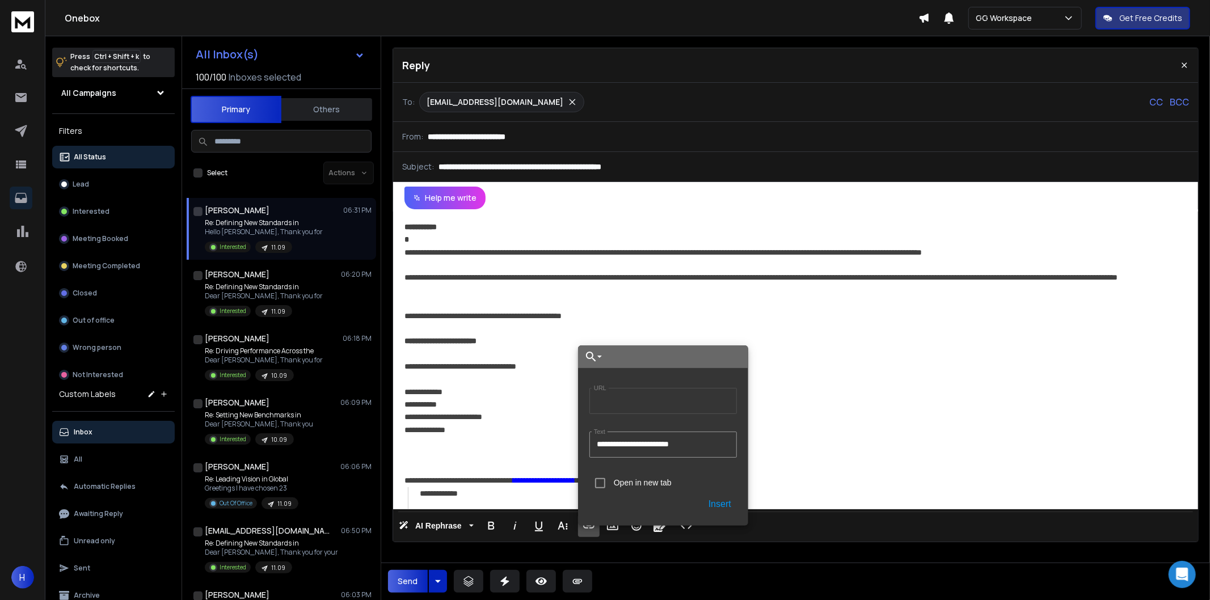
click at [633, 402] on input "URL" at bounding box center [664, 401] width 148 height 26
type input "**********"
click at [718, 503] on button "Insert" at bounding box center [720, 504] width 34 height 20
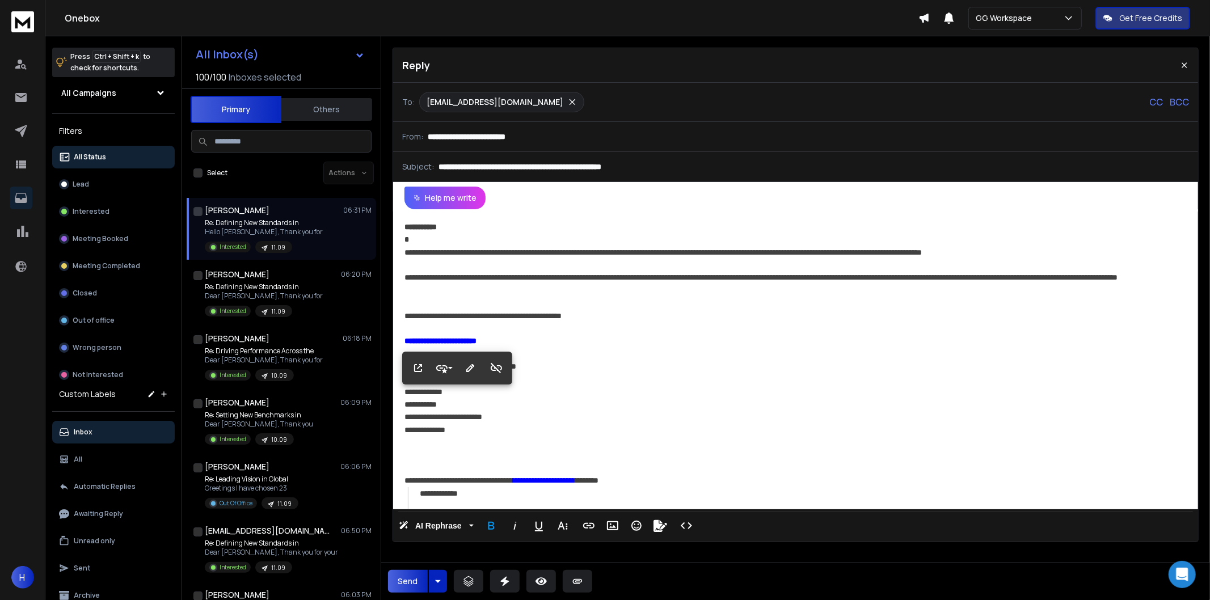
click at [526, 419] on p "**********" at bounding box center [790, 411] width 770 height 51
click at [409, 577] on button "Send" at bounding box center [408, 581] width 40 height 23
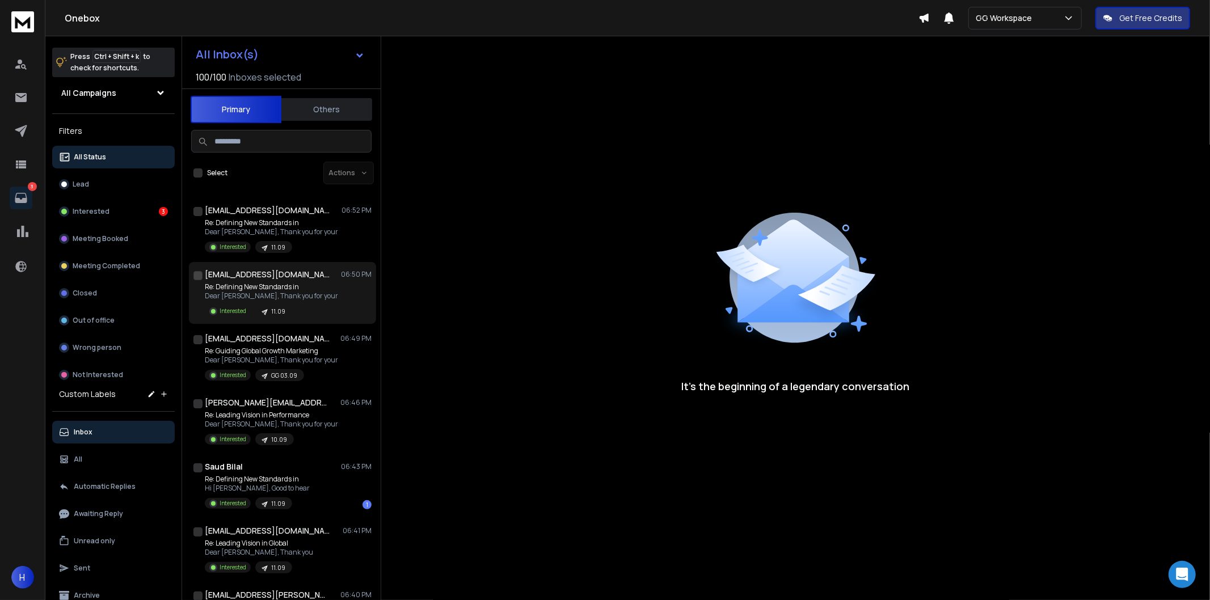
scroll to position [189, 0]
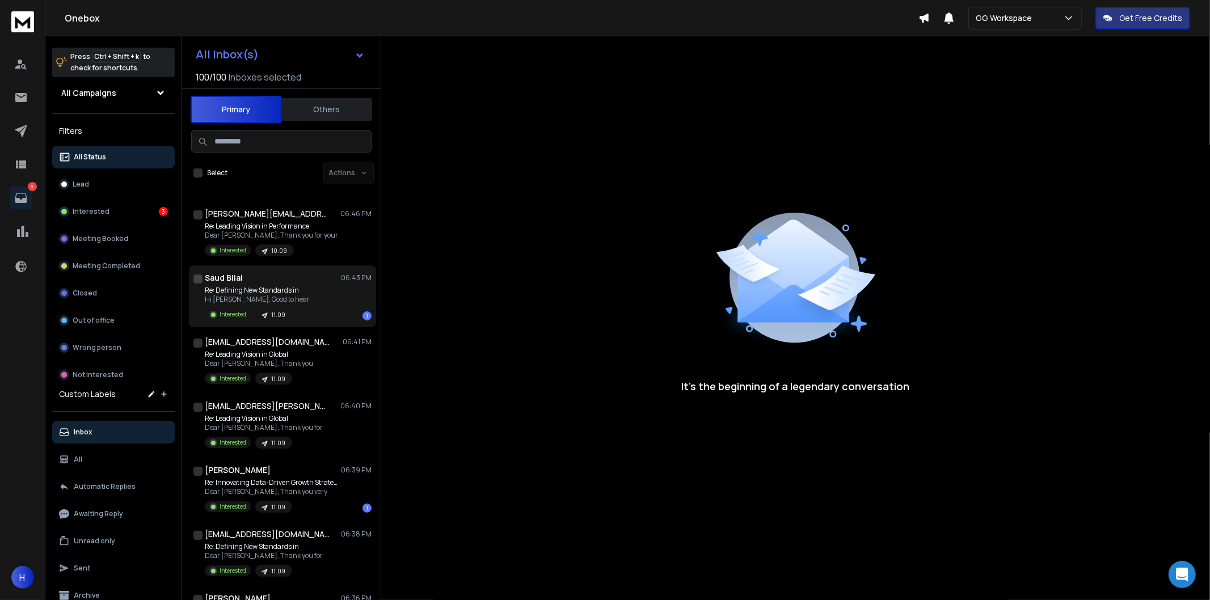
click at [331, 281] on div "Saud Bilal 06:43 PM" at bounding box center [288, 277] width 167 height 11
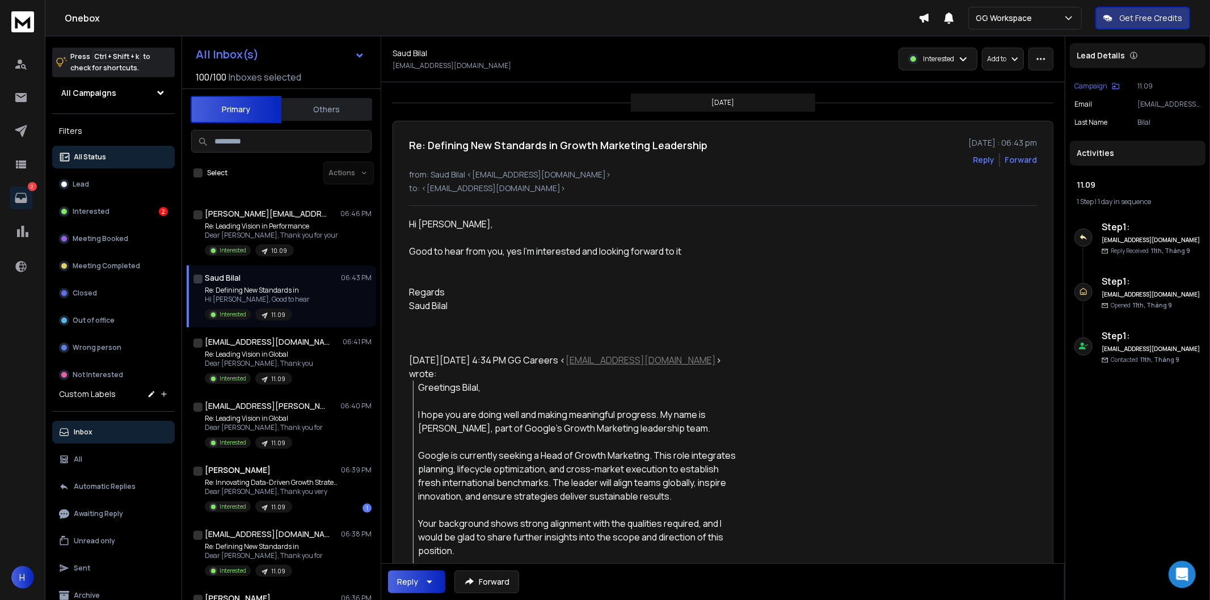
click at [536, 292] on div "Regards" at bounding box center [574, 292] width 331 height 14
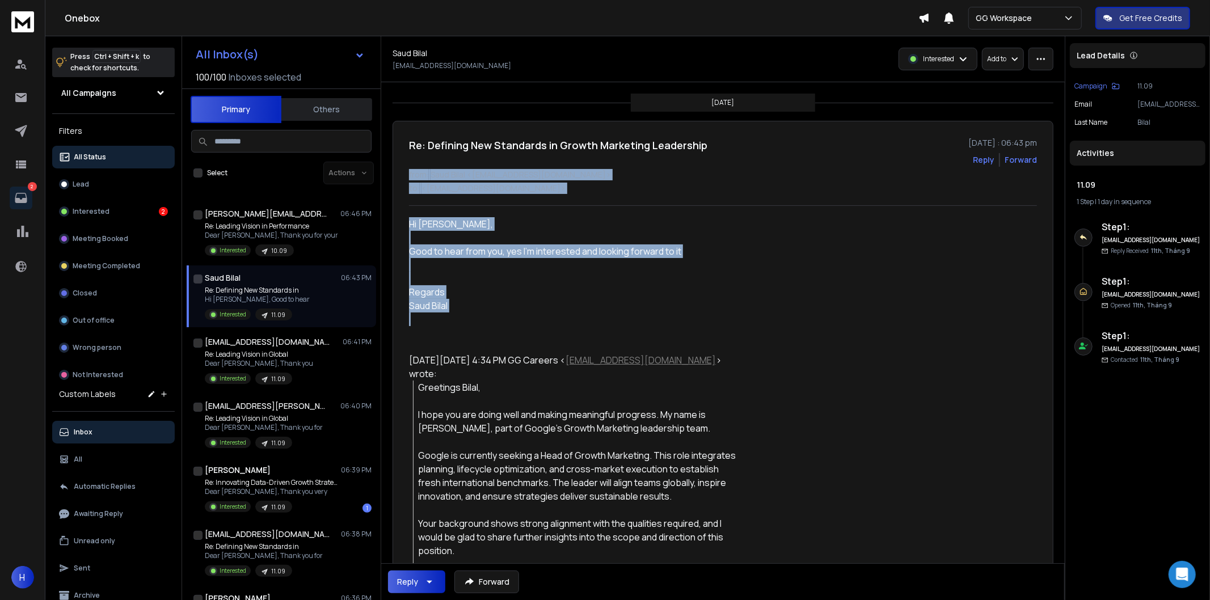
scroll to position [250, 0]
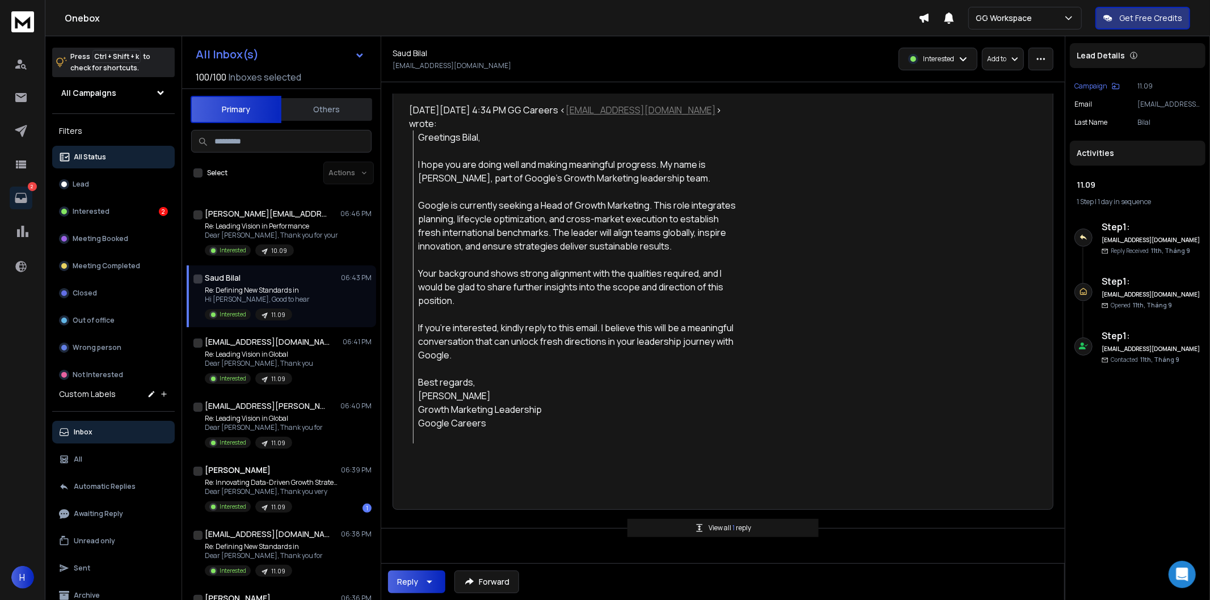
drag, startPoint x: 401, startPoint y: 175, endPoint x: 545, endPoint y: 424, distance: 288.3
click at [545, 424] on div "Re: Defining New Standards in Growth Marketing Leadership 11 September 2025 : 0…" at bounding box center [723, 191] width 661 height 640
copy div "from: Saud Bilal <saud.bilal1@gmail.com> to: <hiring@ggcareersgrowth.com> 11 Se…"
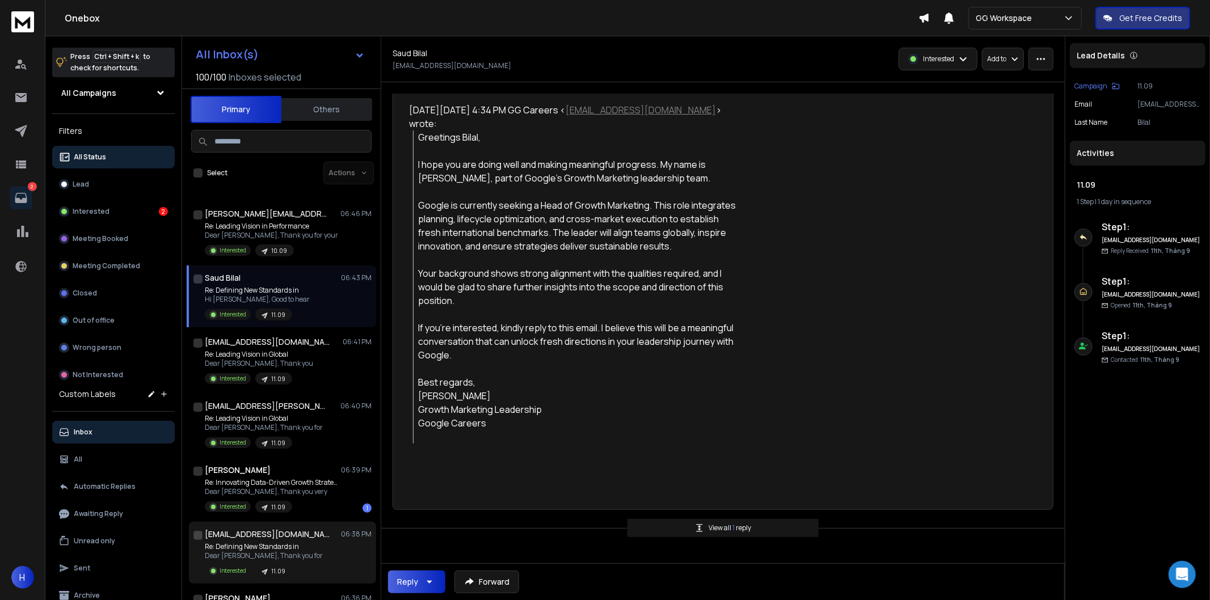
click at [397, 587] on div "Reply" at bounding box center [407, 582] width 21 height 11
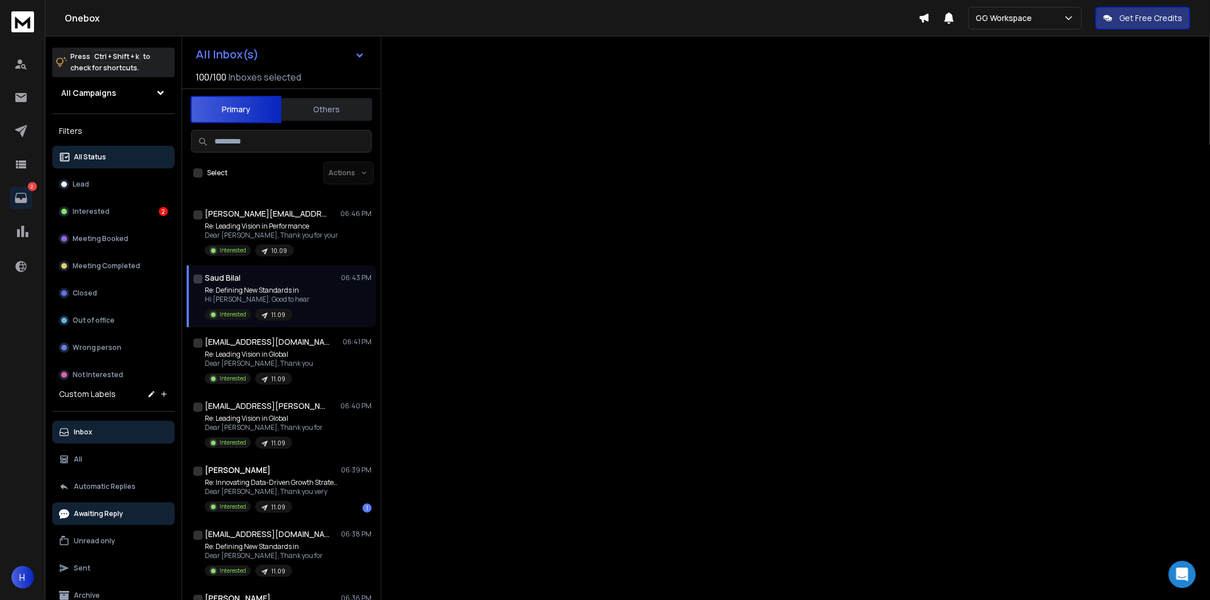
scroll to position [0, 0]
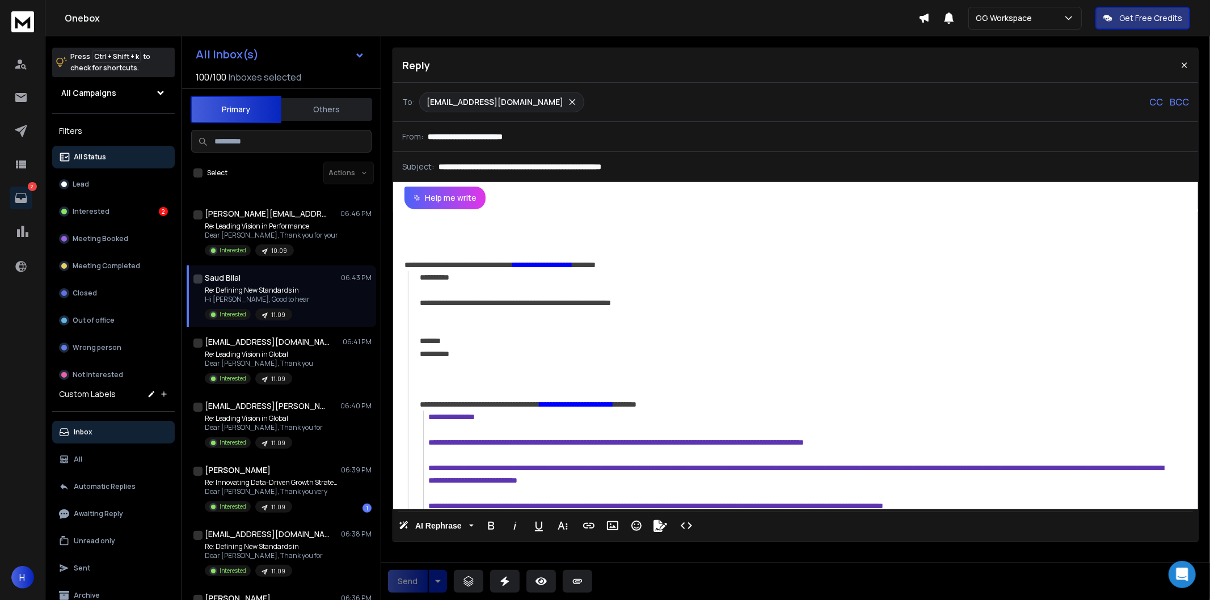
click at [443, 217] on div "**********" at bounding box center [795, 359] width 805 height 300
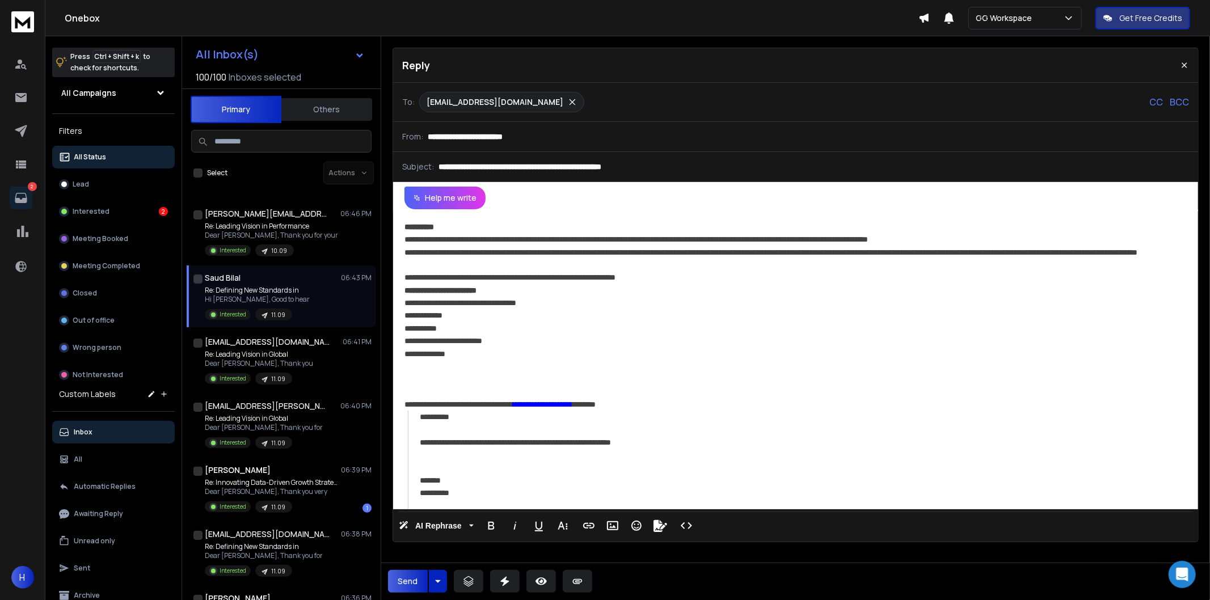
click at [474, 229] on p "**********" at bounding box center [796, 227] width 783 height 12
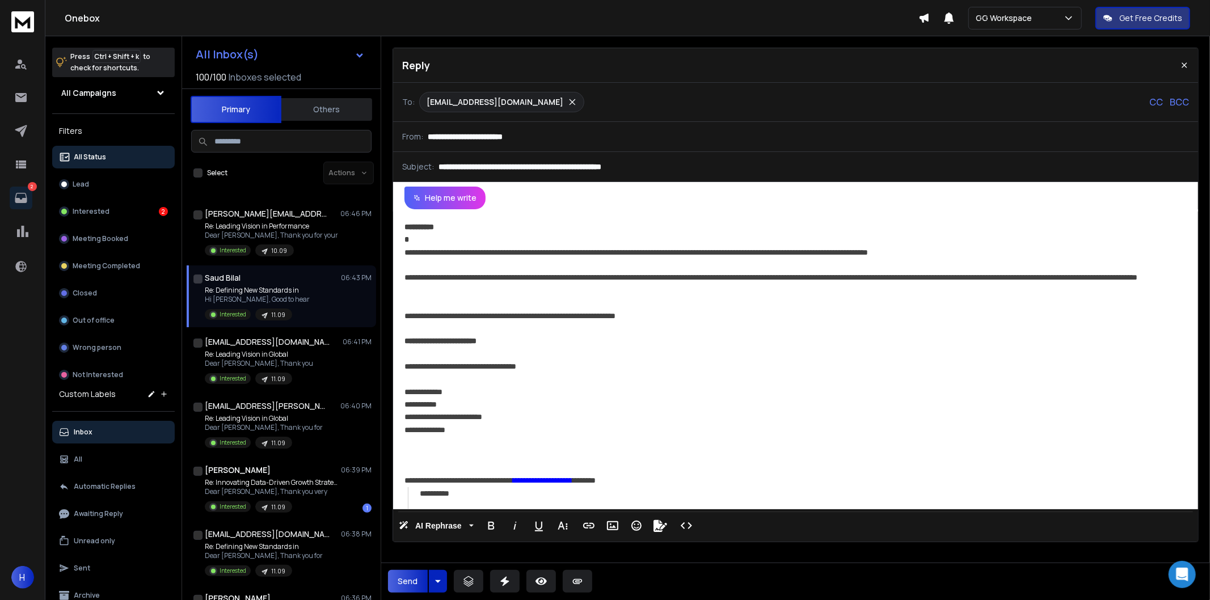
click at [511, 342] on p "**********" at bounding box center [796, 341] width 783 height 12
drag, startPoint x: 519, startPoint y: 343, endPoint x: 381, endPoint y: 342, distance: 137.9
click at [379, 342] on div "All Inbox(s) 100 / 100 Inboxes selected Primary Others Select Actions edgaracos…" at bounding box center [696, 336] width 1029 height 600
drag, startPoint x: 591, startPoint y: 526, endPoint x: 478, endPoint y: 506, distance: 114.8
click at [591, 527] on icon "button" at bounding box center [589, 526] width 14 height 14
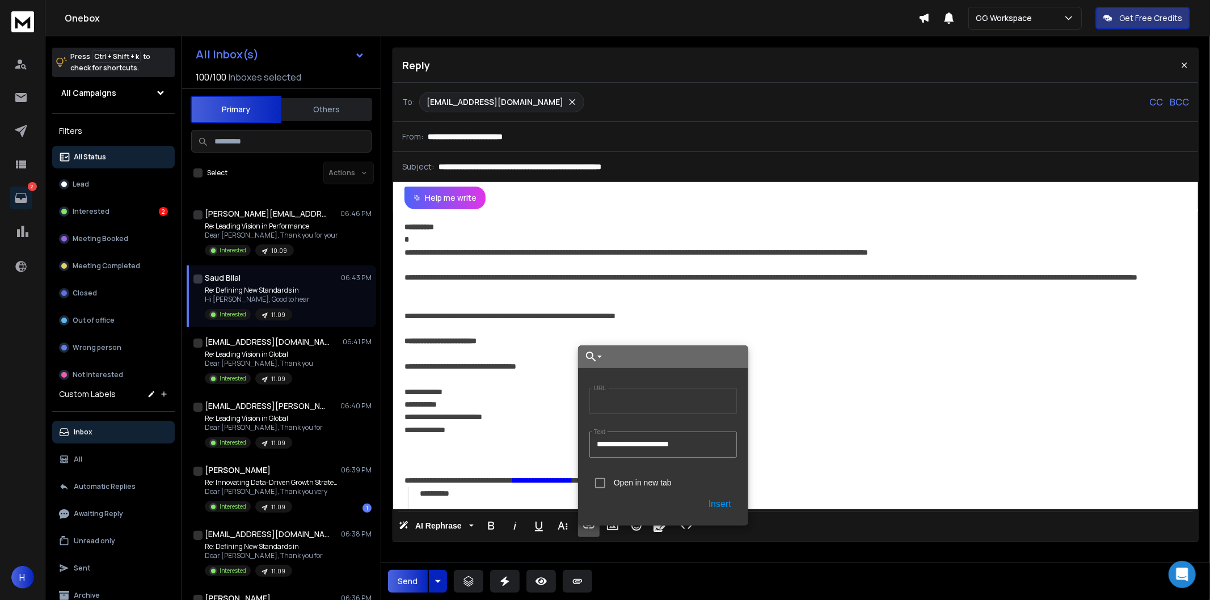
click at [656, 404] on input "URL" at bounding box center [664, 401] width 148 height 26
type input "**********"
click at [729, 502] on button "Insert" at bounding box center [720, 504] width 34 height 20
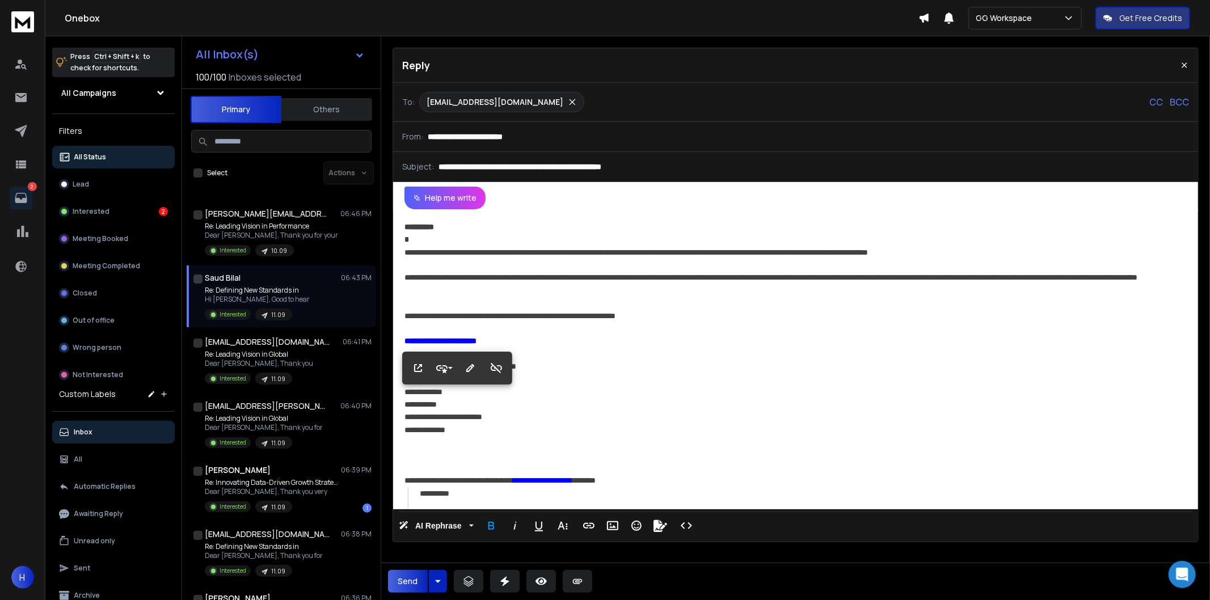
click at [524, 419] on p "**********" at bounding box center [790, 411] width 770 height 51
click at [415, 579] on button "Send" at bounding box center [408, 581] width 40 height 23
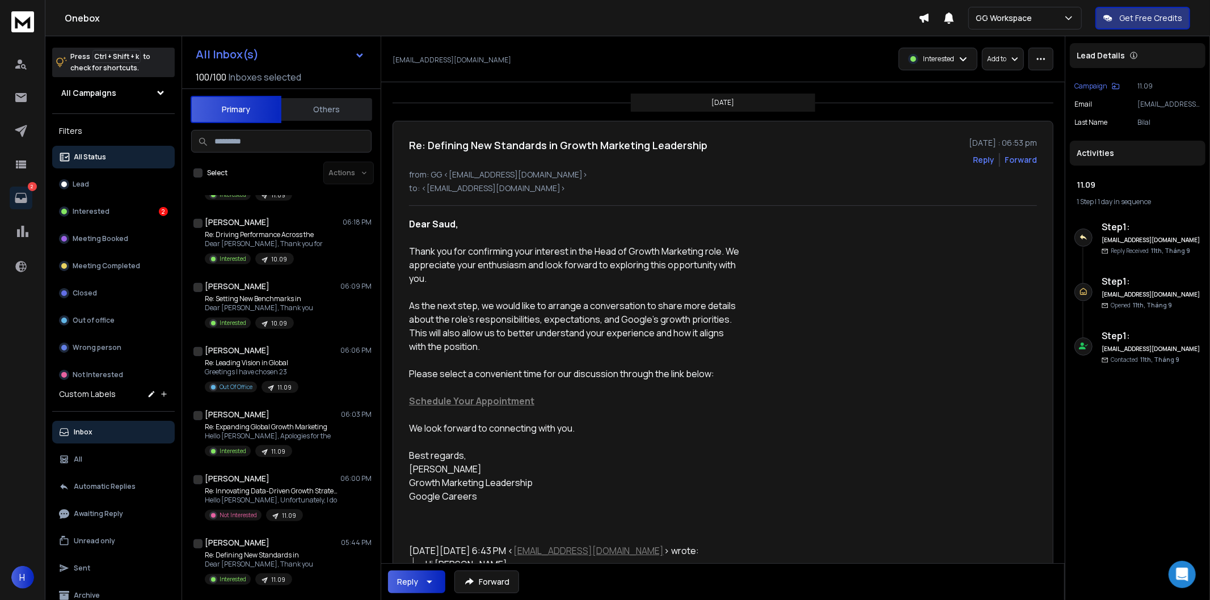
scroll to position [441, 0]
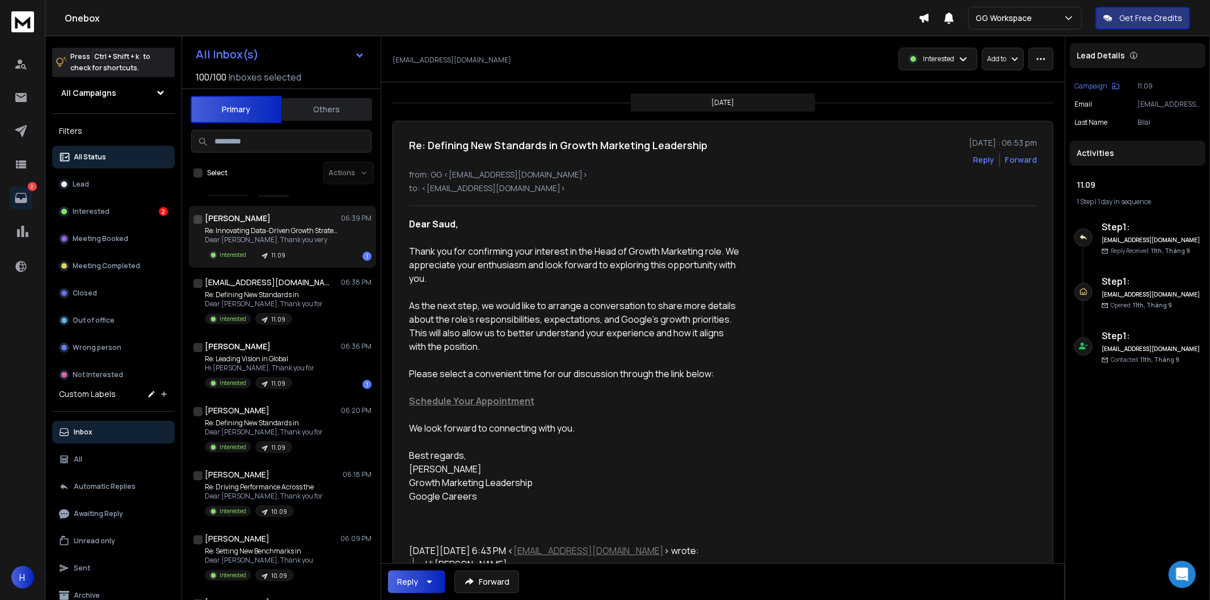
click at [331, 255] on div "Interested 11.09" at bounding box center [273, 255] width 136 height 12
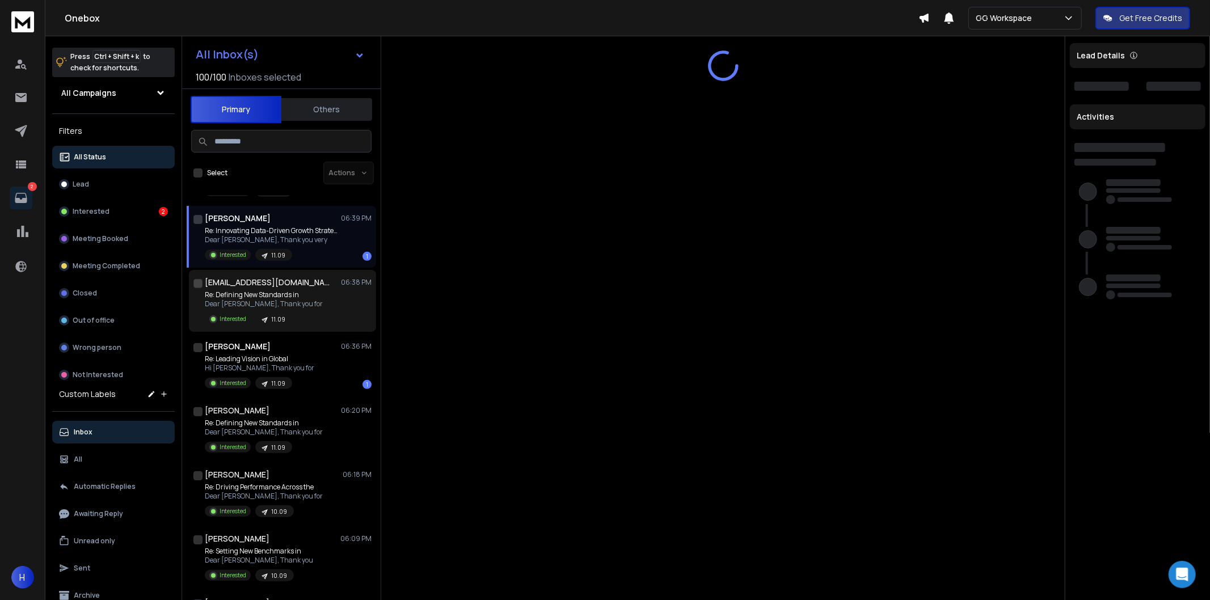
scroll to position [378, 0]
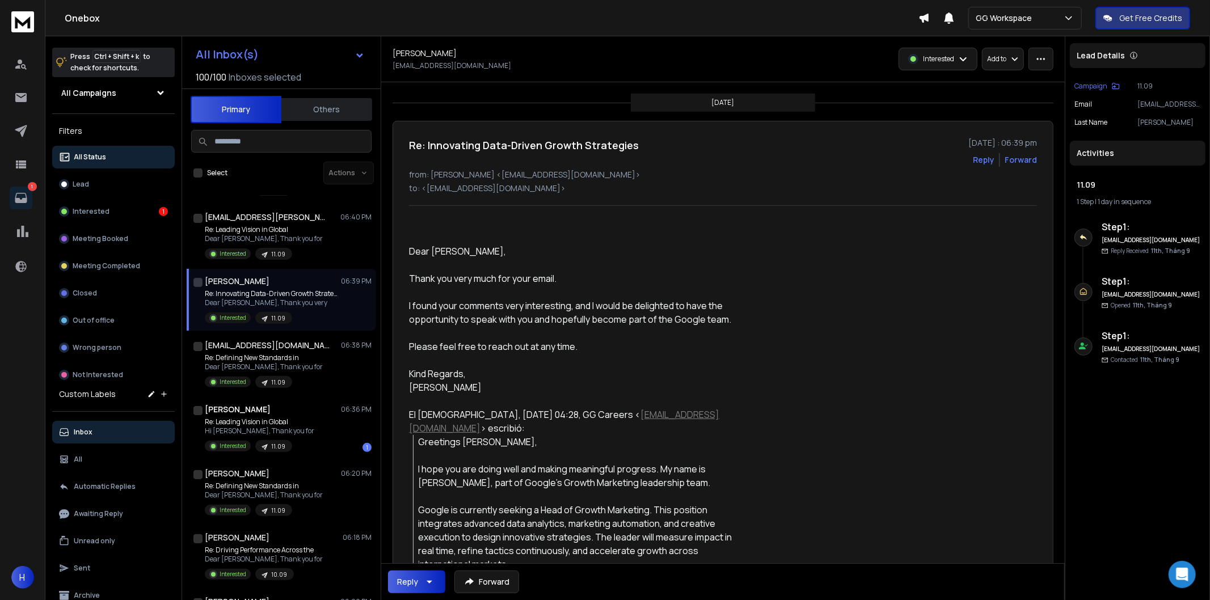
drag, startPoint x: 520, startPoint y: 239, endPoint x: 514, endPoint y: 238, distance: 5.7
click at [520, 238] on div "Dear Helena, Thank you very much for your email. I found your comments very int…" at bounding box center [574, 305] width 331 height 177
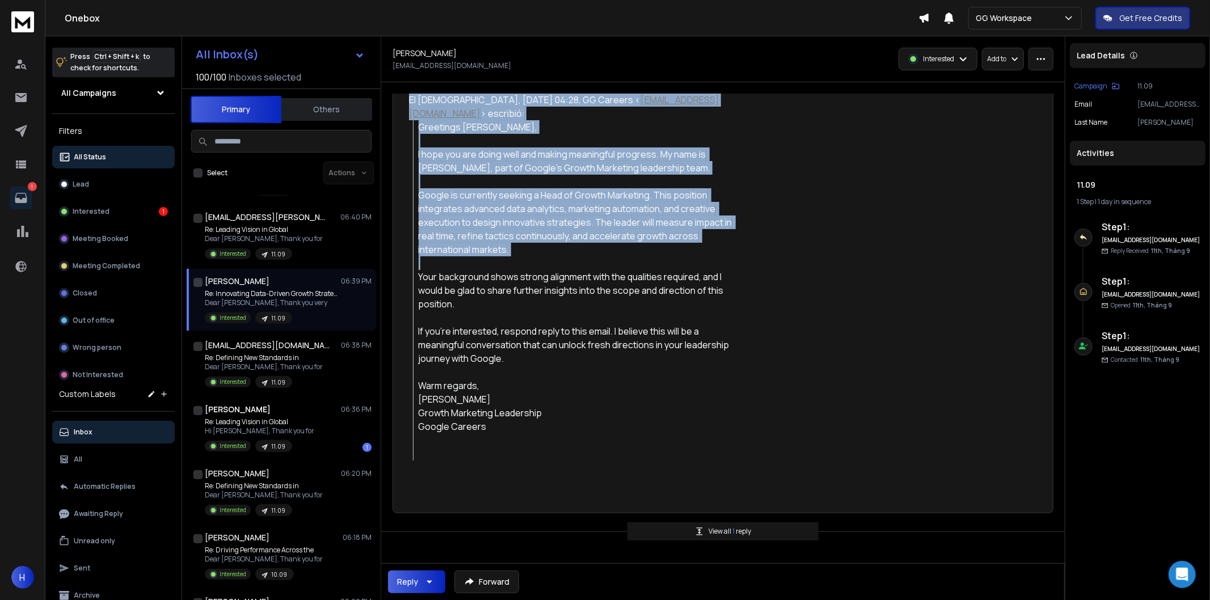
scroll to position [318, 0]
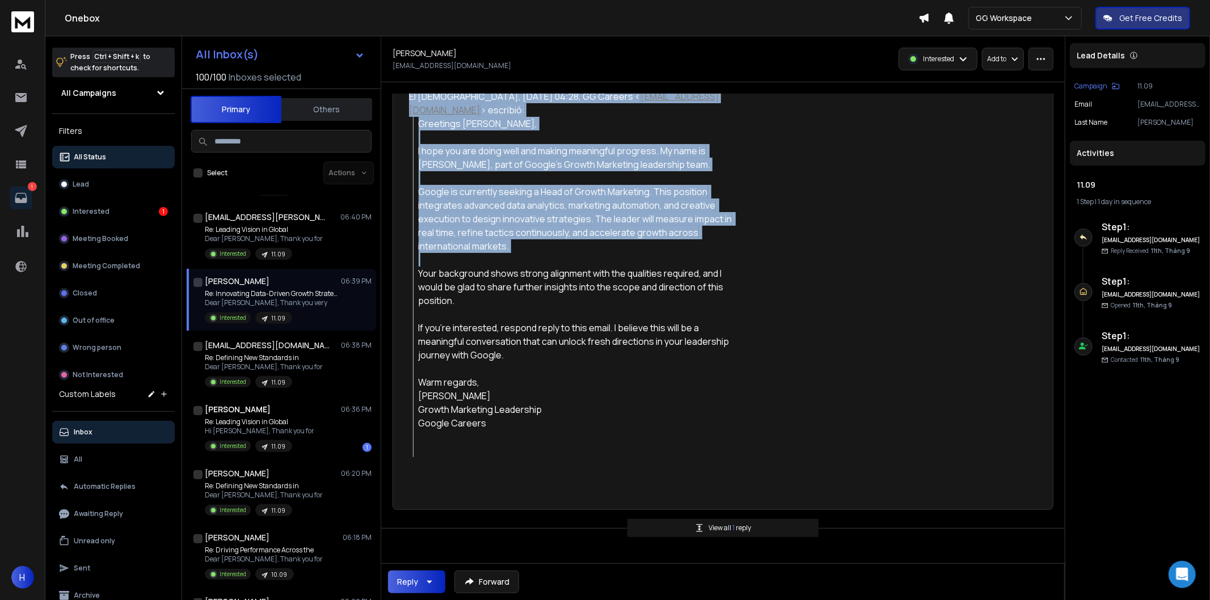
drag, startPoint x: 406, startPoint y: 177, endPoint x: 515, endPoint y: 423, distance: 269.3
click at [515, 423] on div "Re: Innovating Data-Driven Growth Strategies 11 September 2025 : 06:39 pm Reply…" at bounding box center [723, 157] width 661 height 708
copy div "from: Diego Caffarena Moltedo <dcaffarenam@gmail.com> to: <hiring@ggcareersjobh…"
click at [411, 580] on div "Reply" at bounding box center [407, 582] width 21 height 11
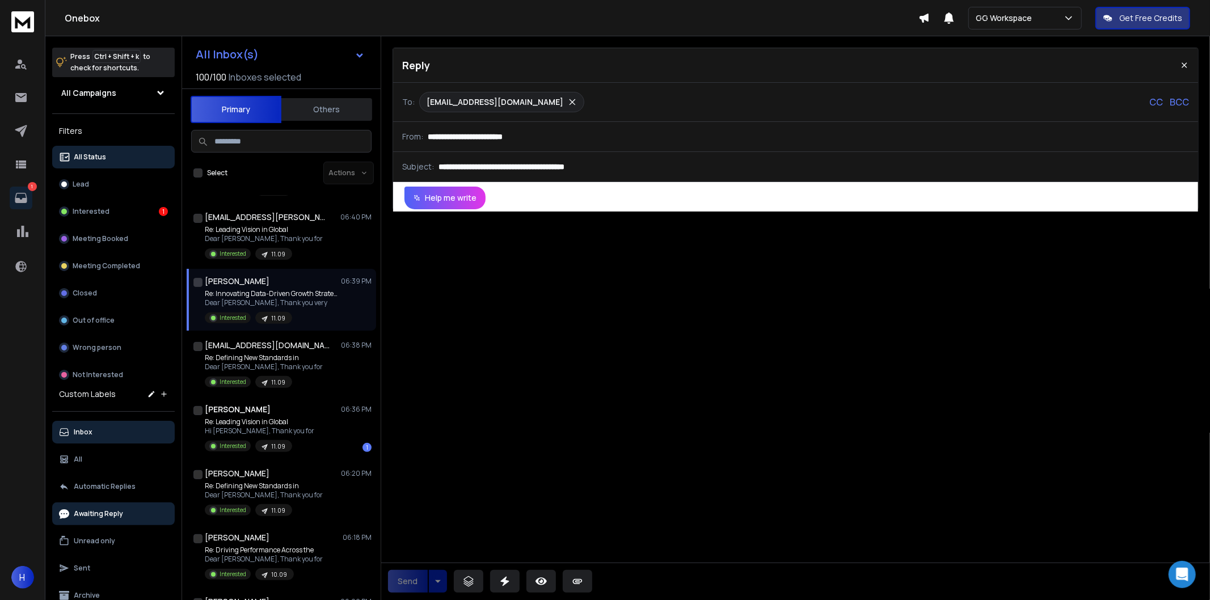
scroll to position [0, 0]
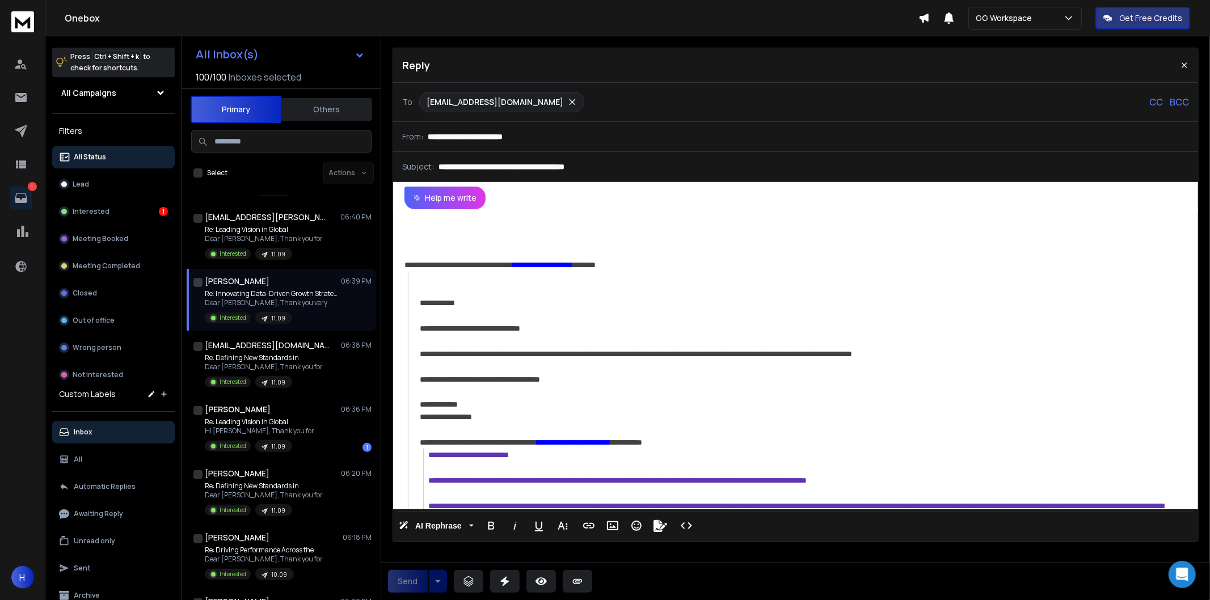
click at [416, 225] on div at bounding box center [796, 227] width 783 height 12
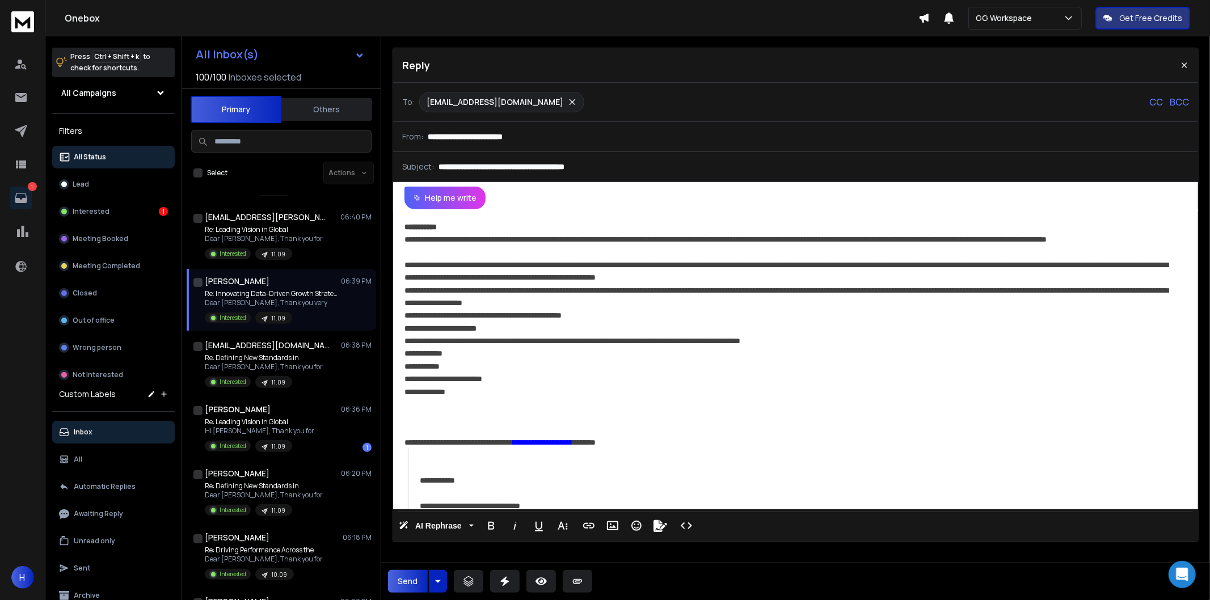
click at [467, 229] on p "**********" at bounding box center [796, 227] width 783 height 12
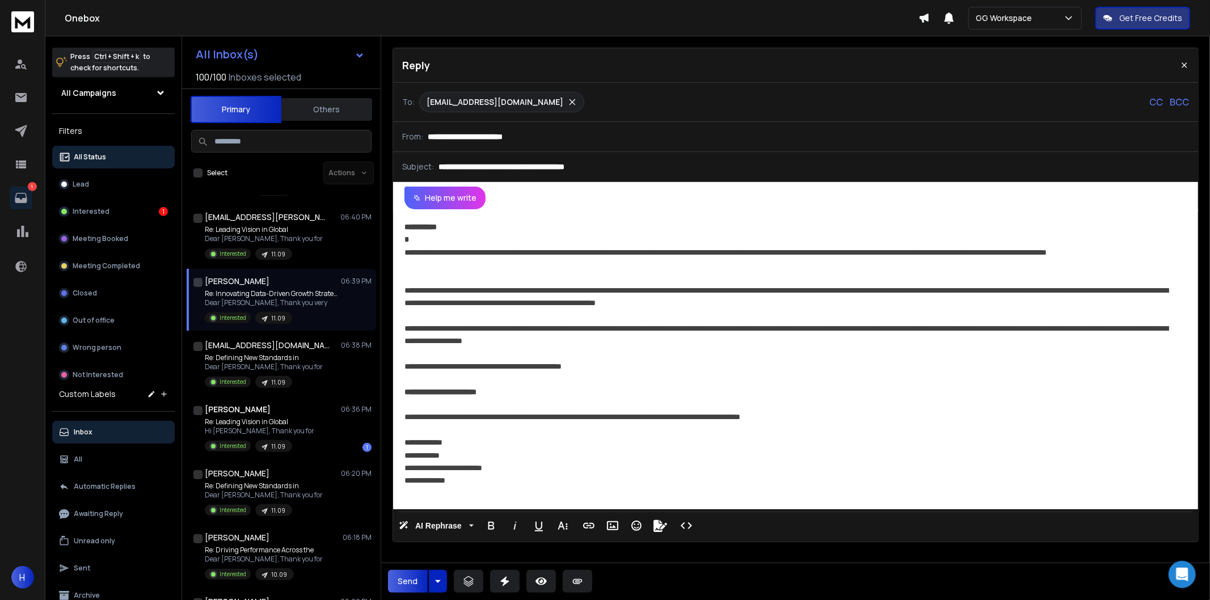
click at [545, 392] on p "**********" at bounding box center [796, 392] width 783 height 12
drag, startPoint x: 524, startPoint y: 390, endPoint x: 387, endPoint y: 390, distance: 137.3
click at [387, 390] on div "**********" at bounding box center [795, 360] width 829 height 648
click at [583, 525] on icon "button" at bounding box center [588, 526] width 11 height 6
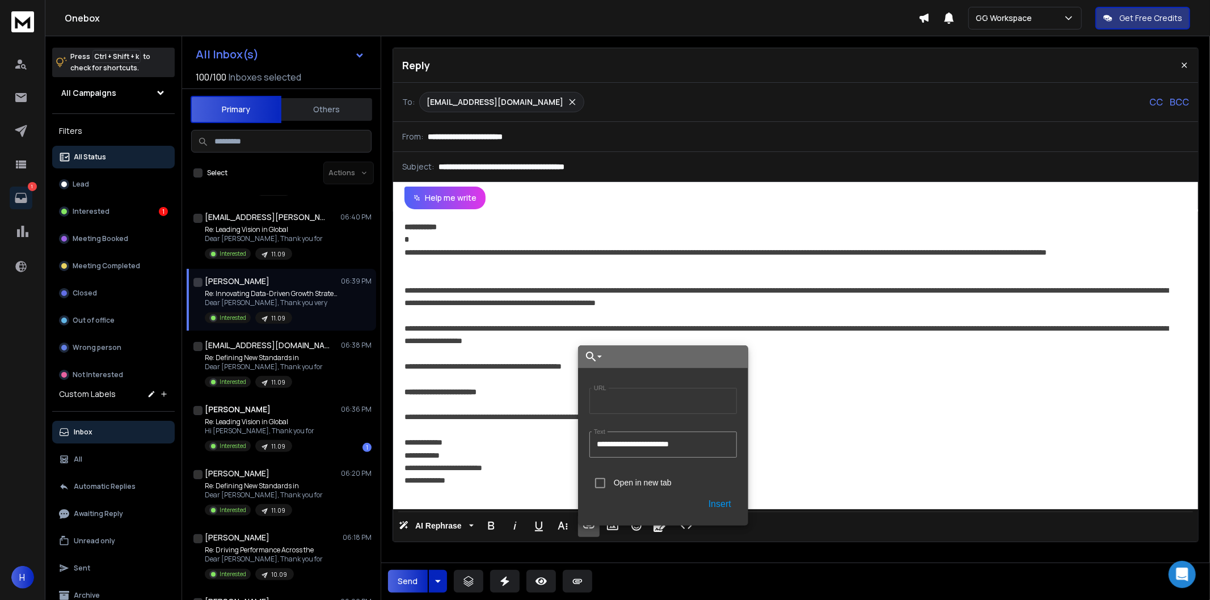
click at [659, 405] on input "URL" at bounding box center [664, 401] width 148 height 26
type input "**********"
drag, startPoint x: 722, startPoint y: 494, endPoint x: 631, endPoint y: 483, distance: 91.5
click at [722, 494] on button "Insert" at bounding box center [720, 504] width 34 height 20
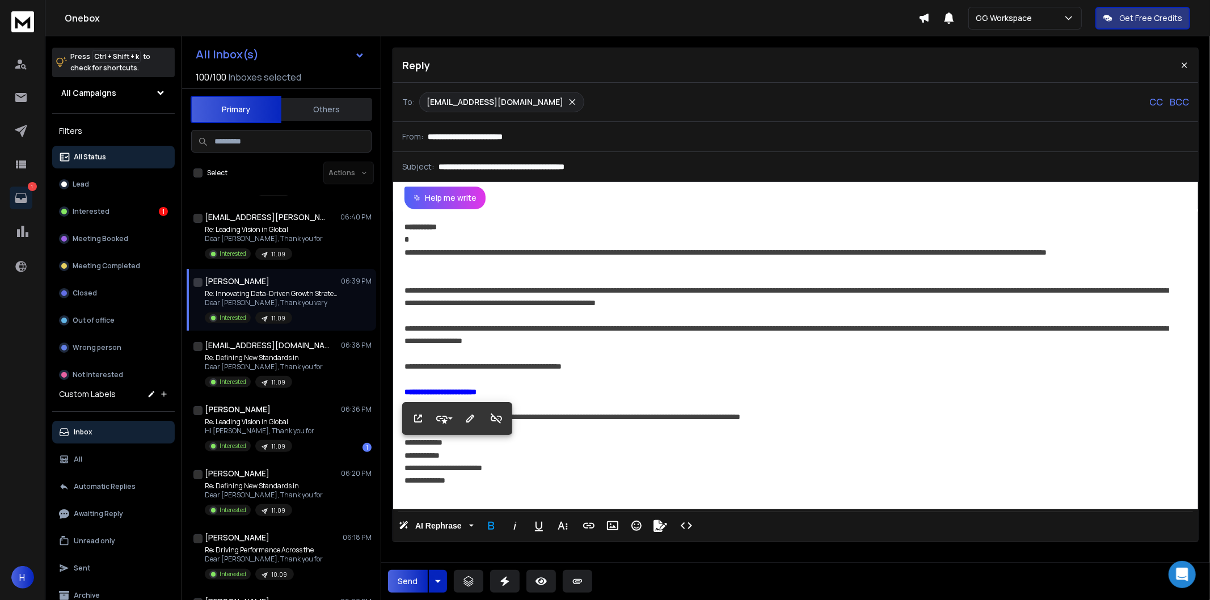
click at [538, 459] on p "**********" at bounding box center [790, 461] width 770 height 51
click at [399, 577] on button "Send" at bounding box center [408, 581] width 40 height 23
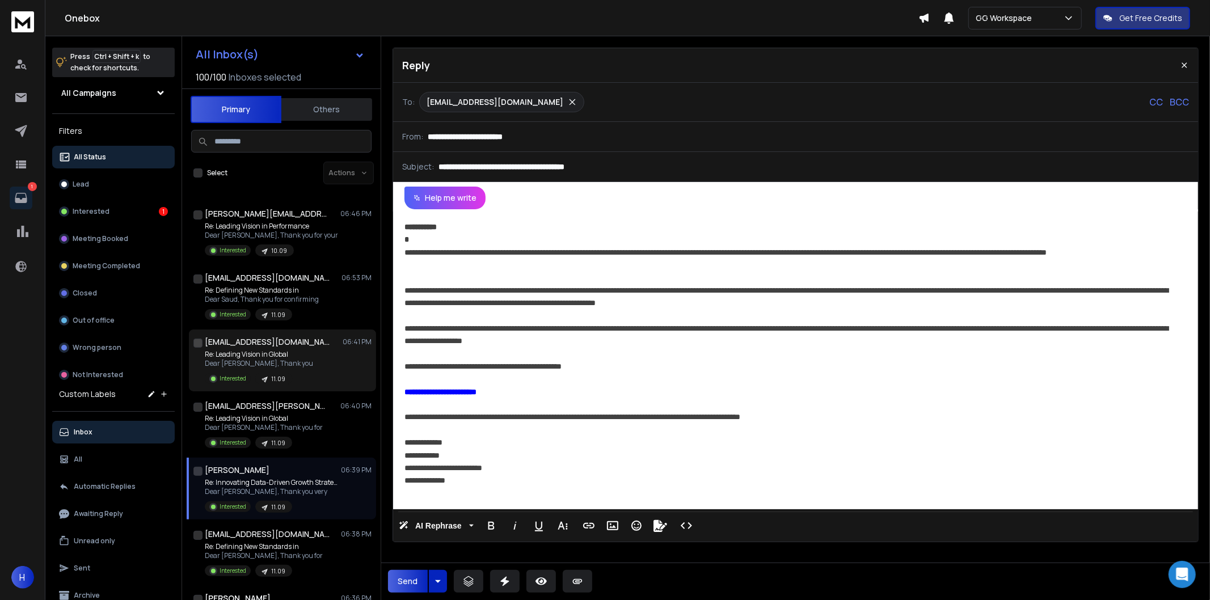
scroll to position [441, 0]
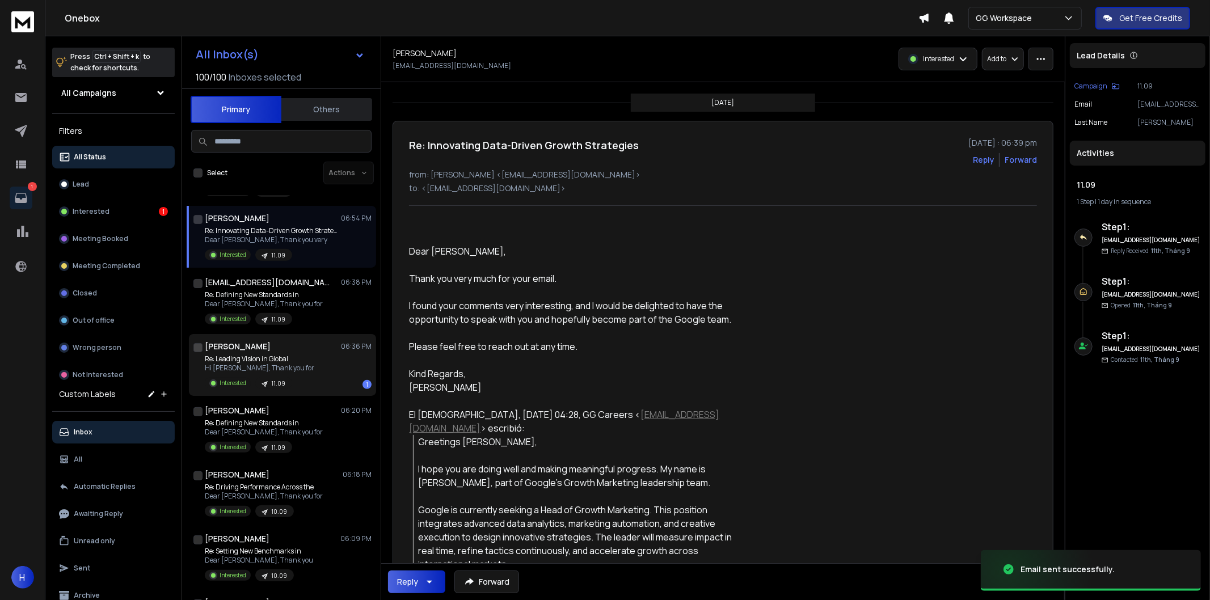
click at [320, 364] on div "Re: Leading Vision in Global Hi Samuel, Thank you for Interested 11.09 1" at bounding box center [288, 372] width 167 height 35
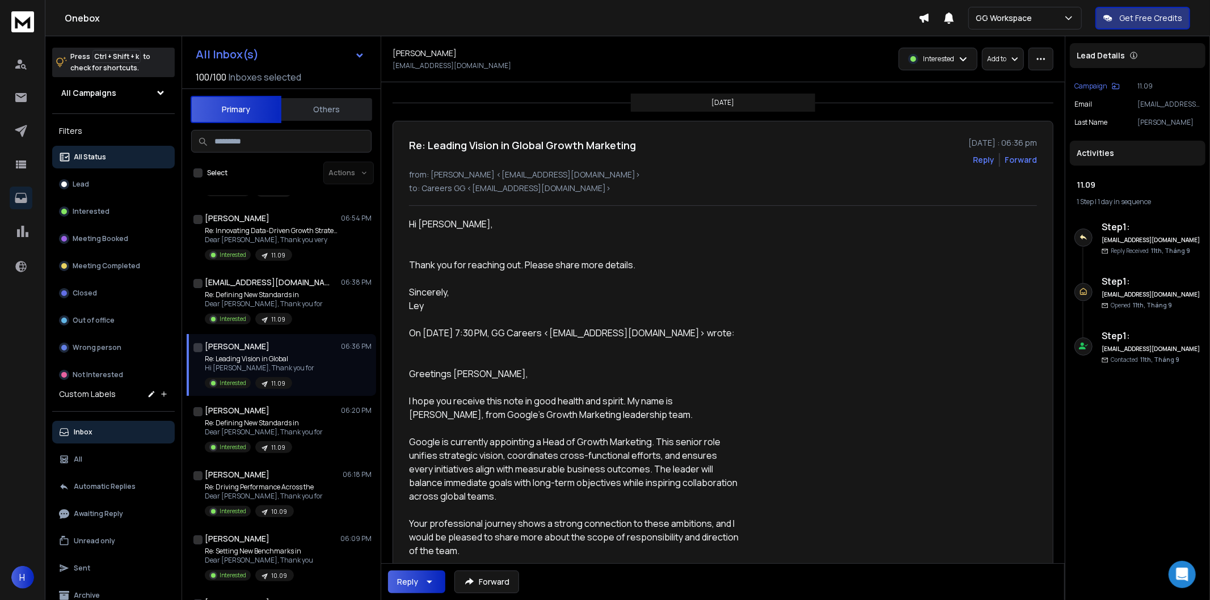
click at [550, 233] on div at bounding box center [574, 238] width 331 height 14
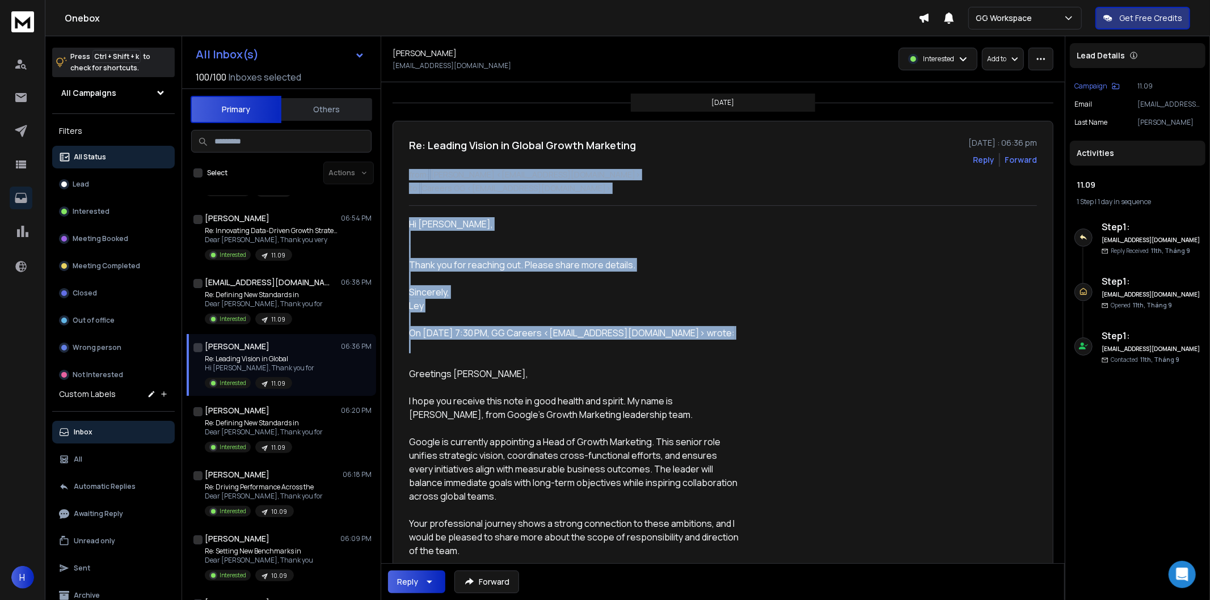
scroll to position [189, 0]
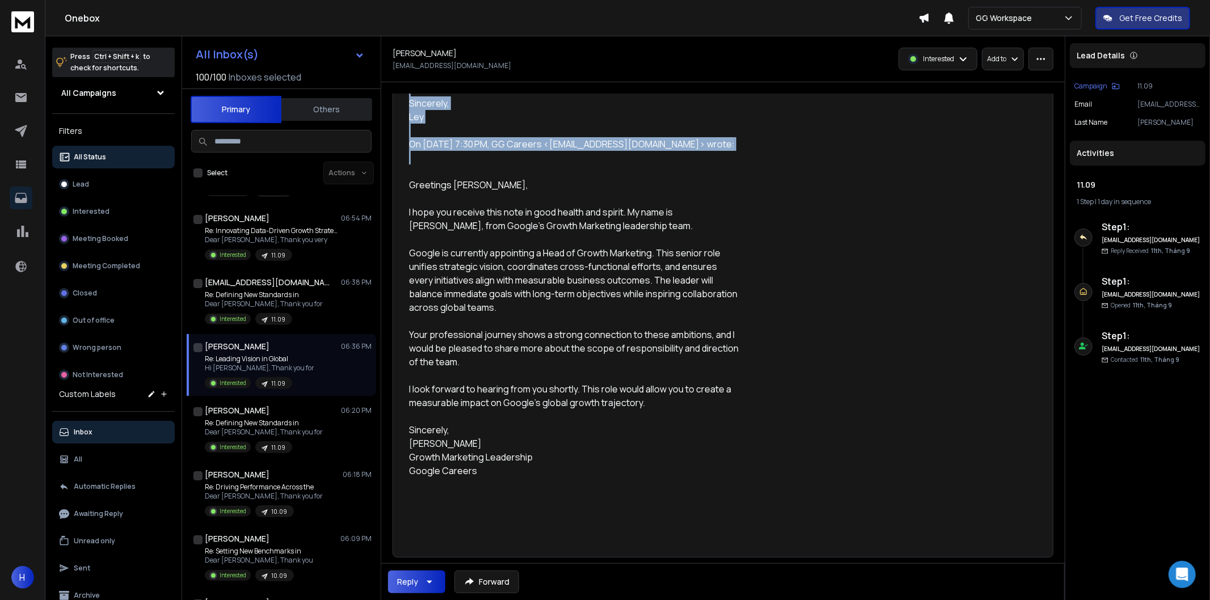
drag, startPoint x: 438, startPoint y: 241, endPoint x: 511, endPoint y: 487, distance: 256.2
click at [511, 487] on div "Re: Leading Vision in Global Growth Marketing 11 September 2025 : 06:36 pm Repl…" at bounding box center [723, 245] width 661 height 626
copy div "from: Ley Almeda <leyalmeda@gmail.com> to: Careers GG <hiring@ggcareersjobboard…"
click at [406, 583] on div "Reply" at bounding box center [407, 582] width 21 height 11
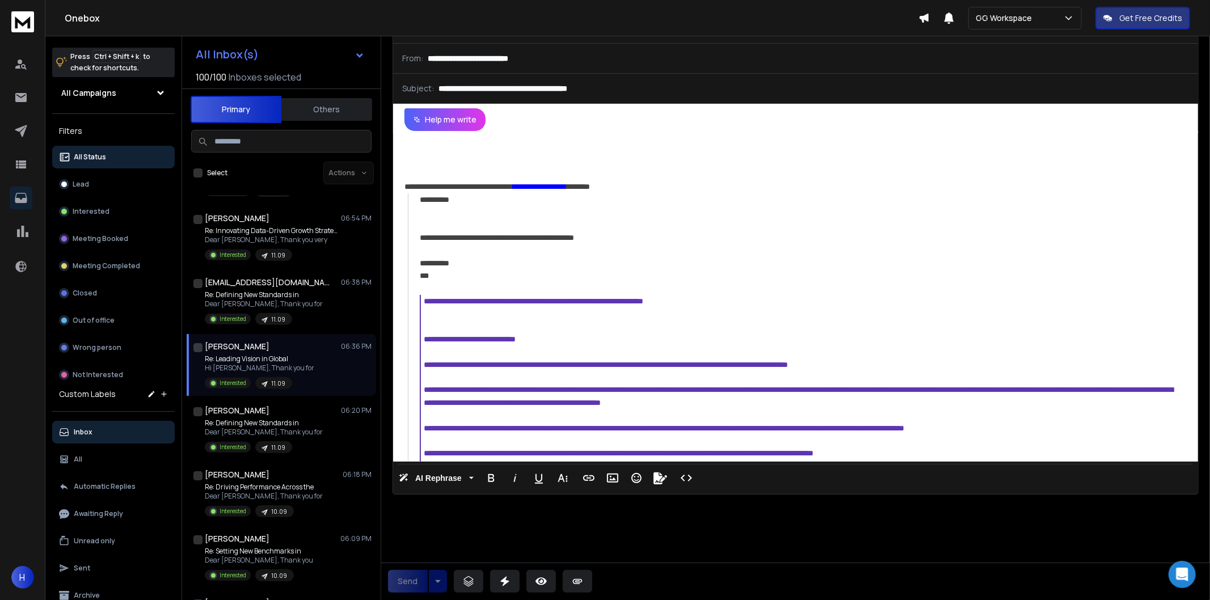
scroll to position [0, 0]
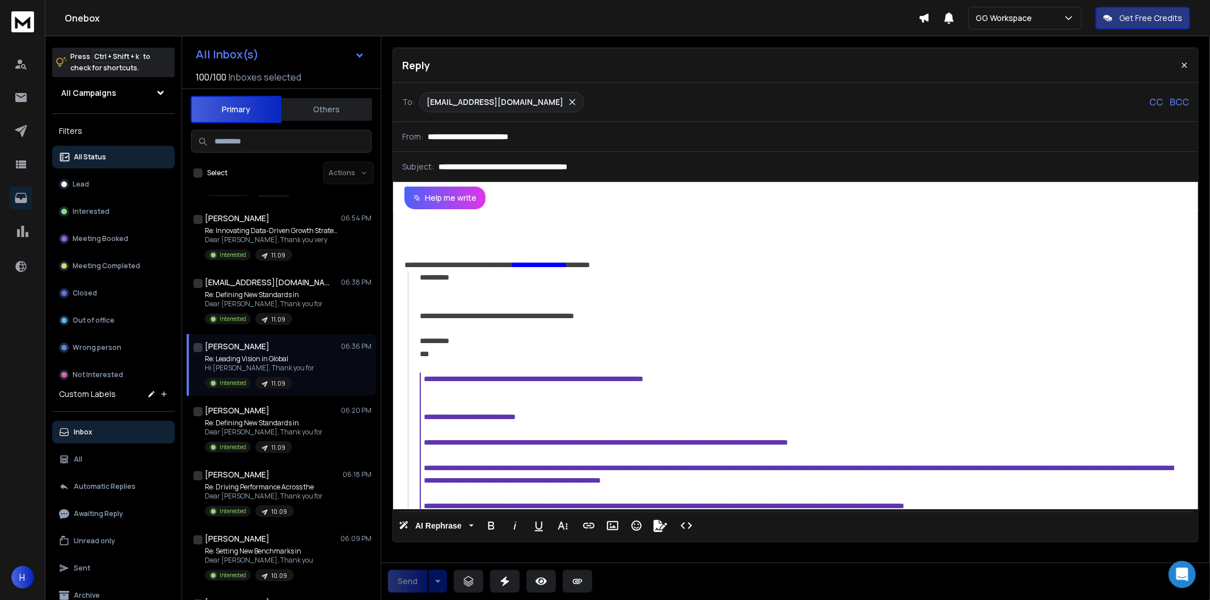
click at [434, 223] on div at bounding box center [796, 227] width 783 height 12
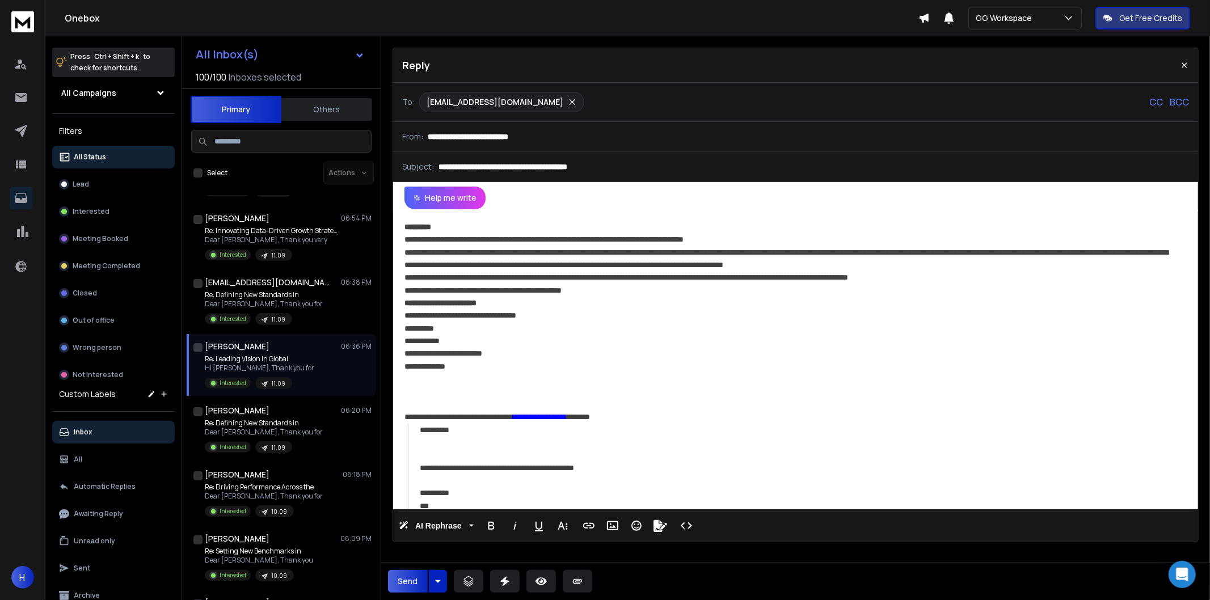
click at [485, 227] on p "*********" at bounding box center [796, 227] width 783 height 12
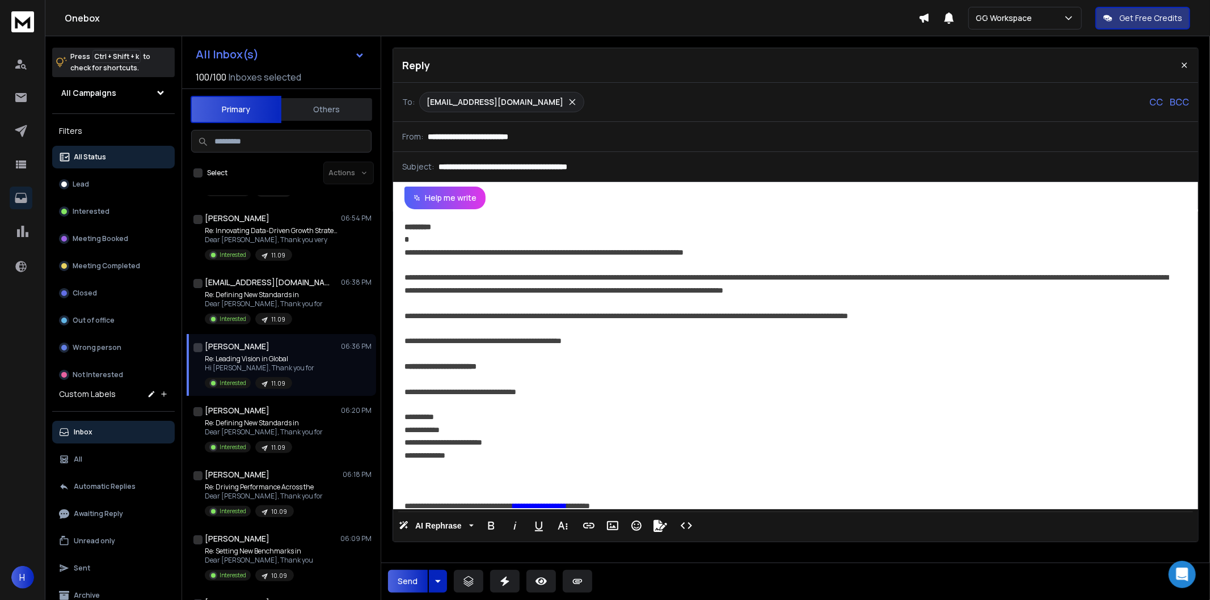
click at [534, 371] on p "**********" at bounding box center [796, 366] width 783 height 12
drag, startPoint x: 519, startPoint y: 367, endPoint x: 380, endPoint y: 369, distance: 138.5
click at [377, 368] on div "All Inbox(s) 100 / 100 Inboxes selected Primary Others Select Actions edgaracos…" at bounding box center [696, 336] width 1029 height 600
click at [584, 528] on icon "button" at bounding box center [588, 526] width 11 height 6
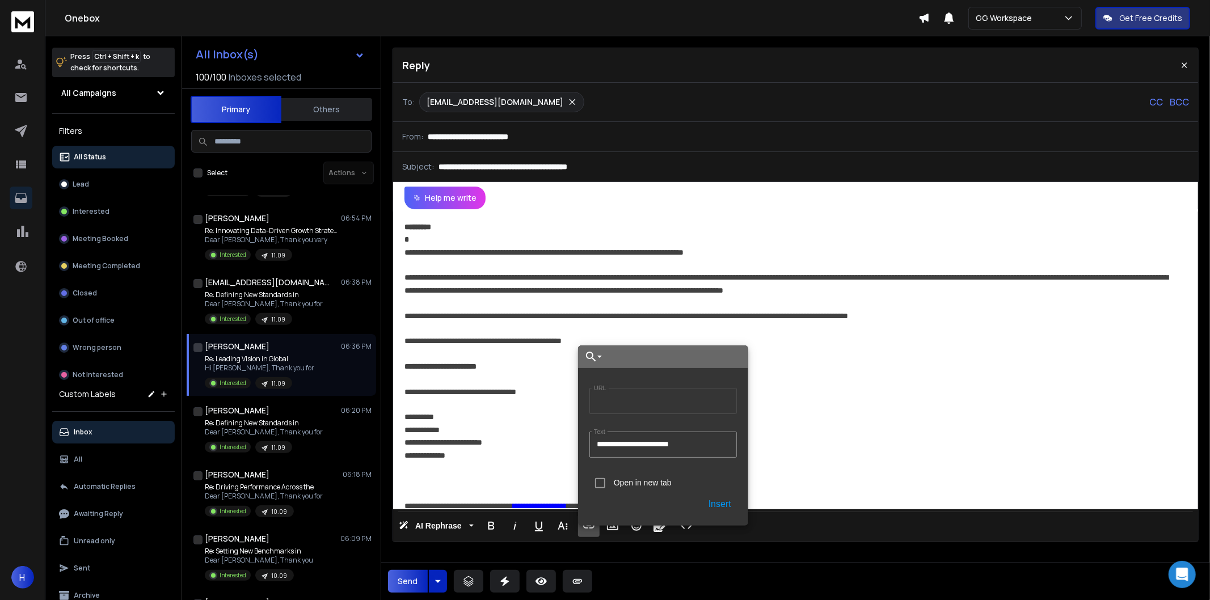
click at [628, 401] on input "URL" at bounding box center [664, 401] width 148 height 26
type input "**********"
drag, startPoint x: 710, startPoint y: 503, endPoint x: 511, endPoint y: 438, distance: 209.4
click at [712, 503] on button "Insert" at bounding box center [720, 504] width 34 height 20
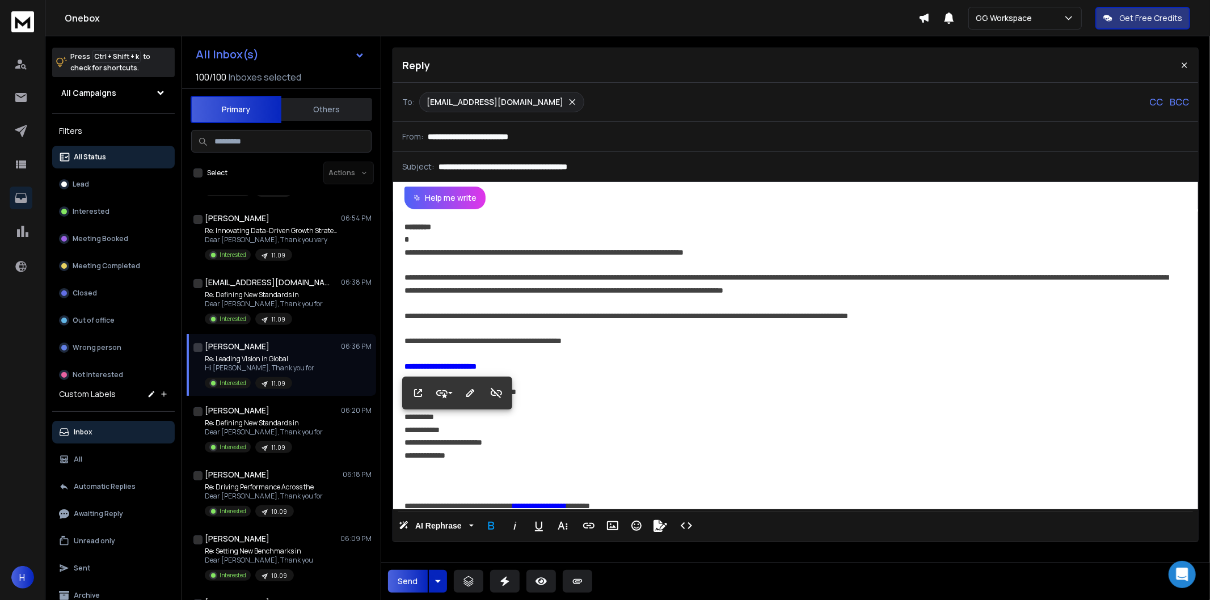
click at [505, 455] on p "**********" at bounding box center [790, 436] width 770 height 51
click at [409, 574] on button "Send" at bounding box center [408, 581] width 40 height 23
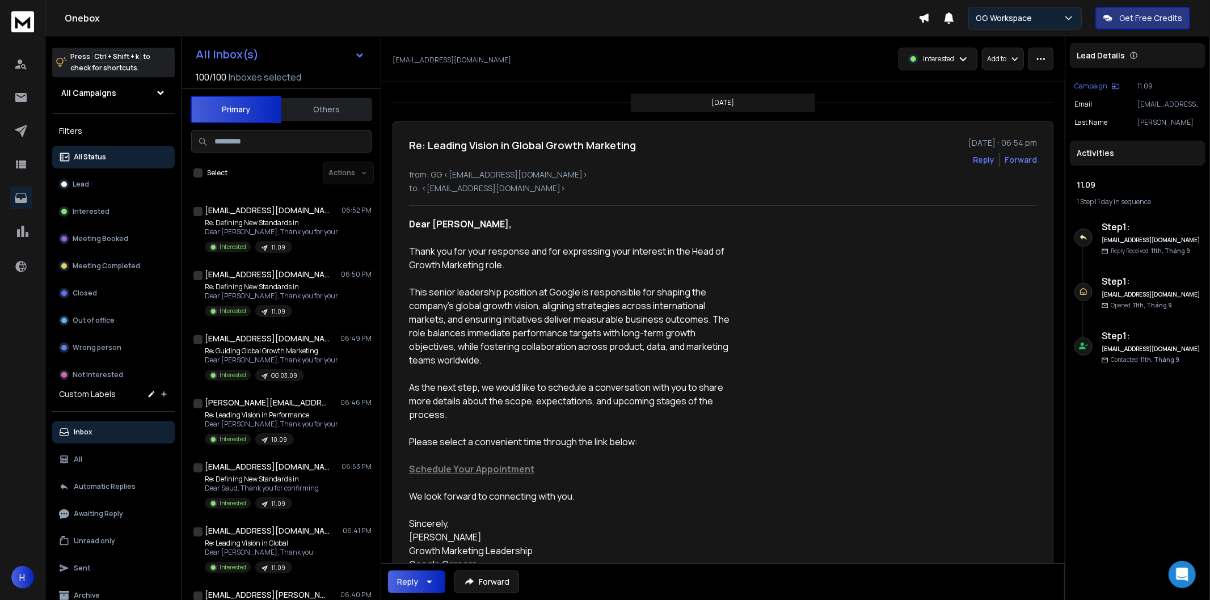
click at [1017, 19] on p "GG Workspace" at bounding box center [1006, 17] width 61 height 11
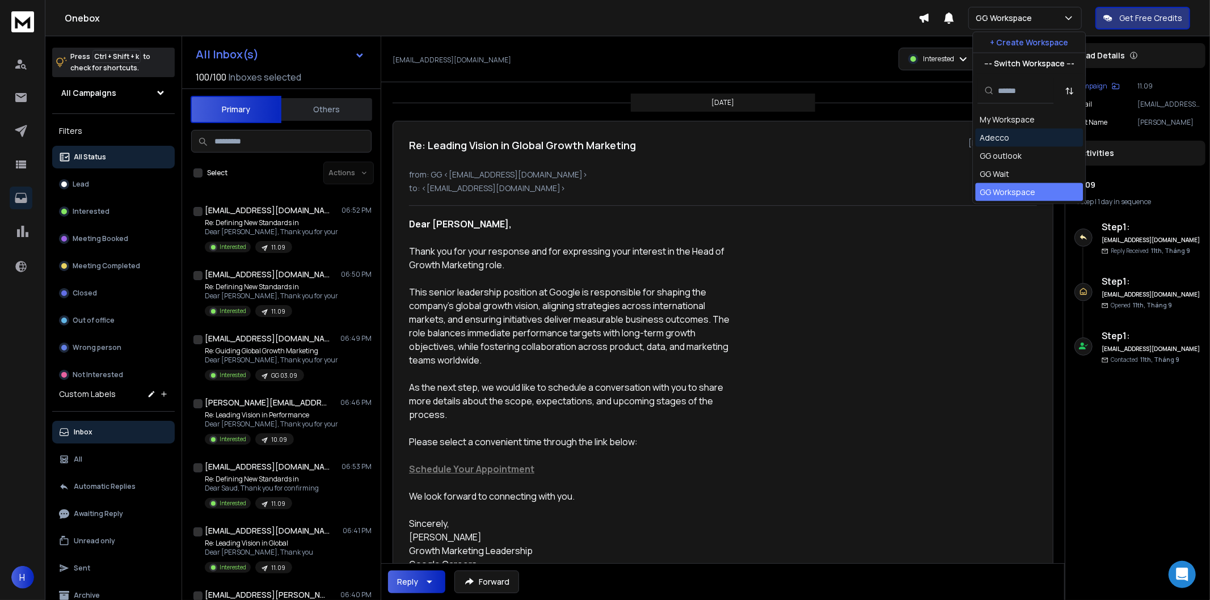
click at [1008, 131] on div "Adecco" at bounding box center [1029, 138] width 108 height 18
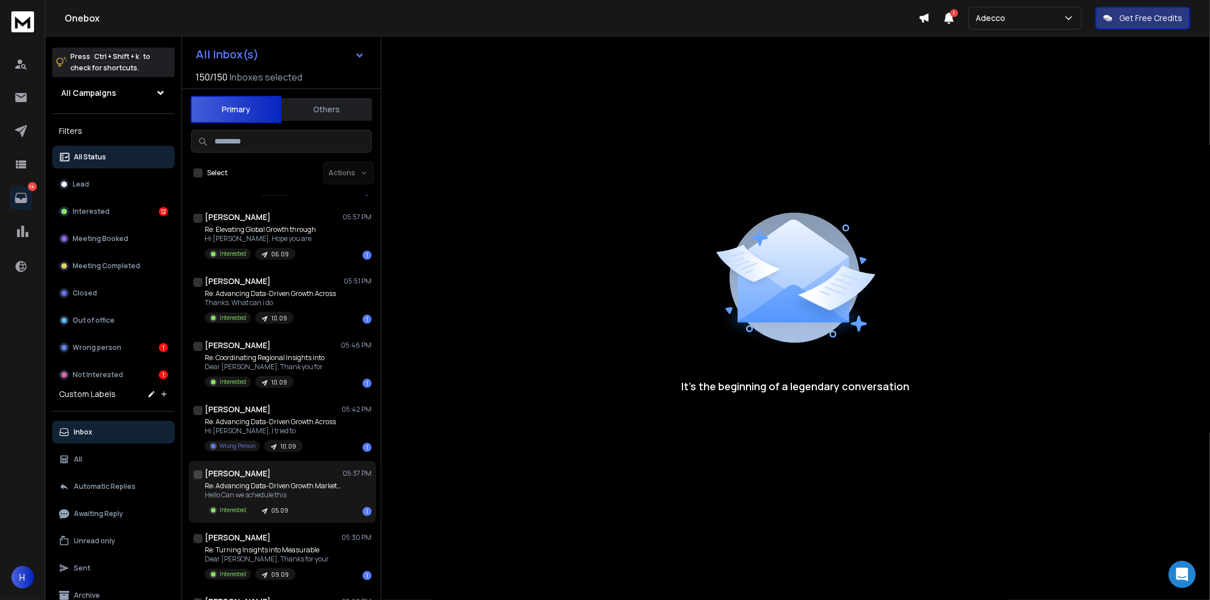
scroll to position [756, 0]
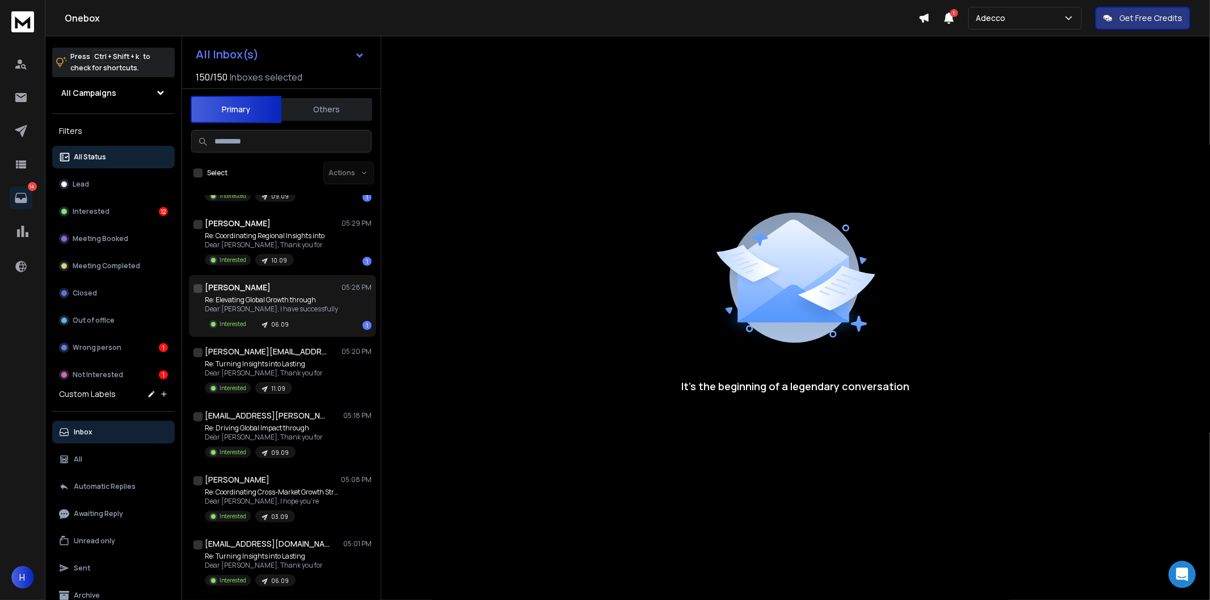
click at [306, 301] on p "Re: Elevating Global Growth through" at bounding box center [271, 300] width 133 height 9
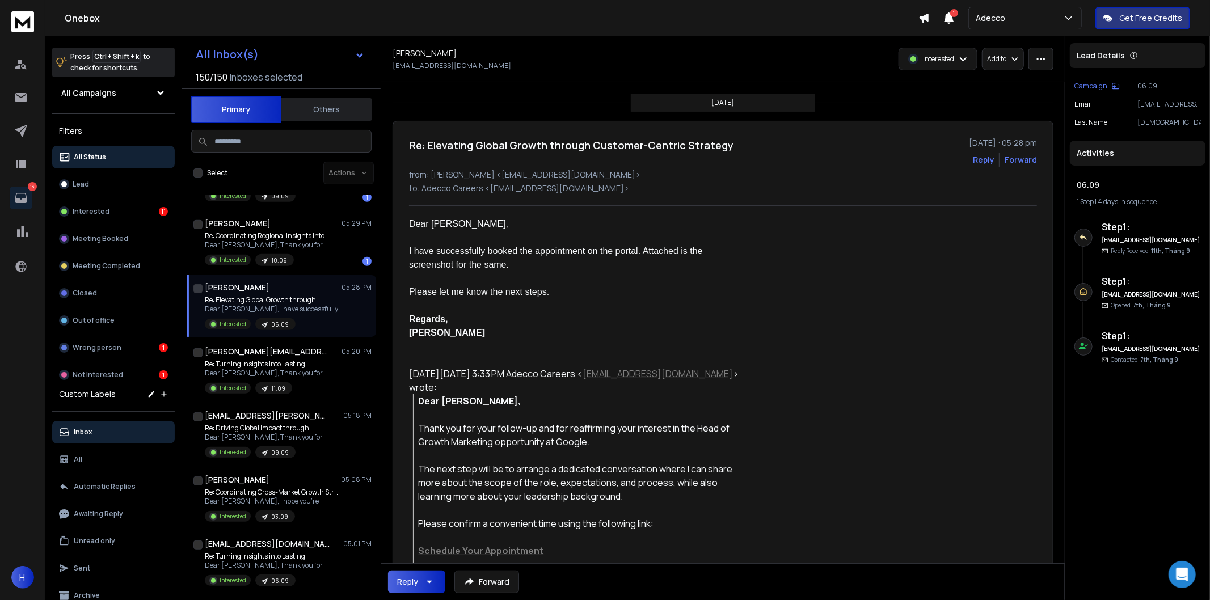
click at [560, 309] on div at bounding box center [574, 306] width 331 height 14
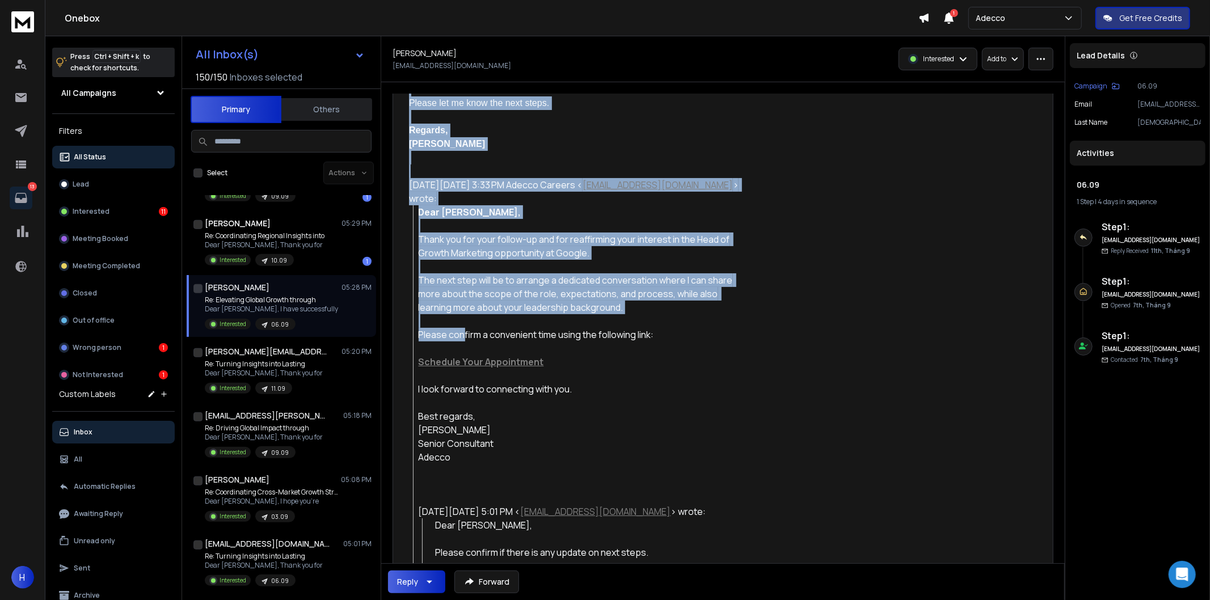
scroll to position [252, 0]
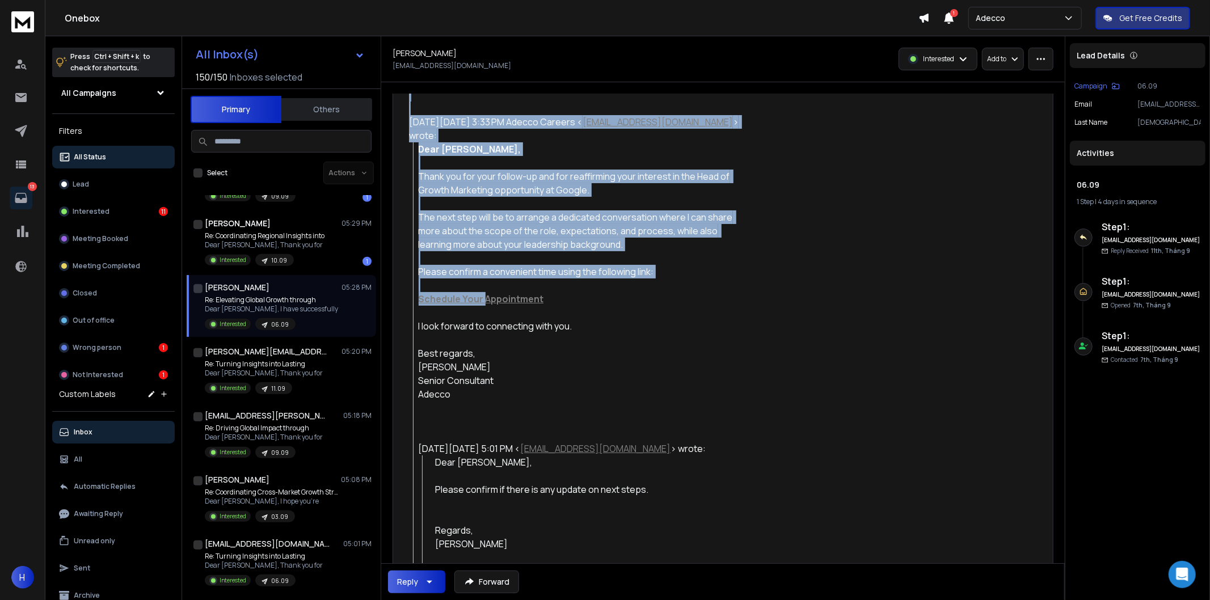
drag, startPoint x: 404, startPoint y: 173, endPoint x: 485, endPoint y: 303, distance: 152.9
click at [485, 303] on div "Re: Elevating Global Growth through Customer-Centric Strategy 11 September 2025…" at bounding box center [723, 561] width 661 height 1385
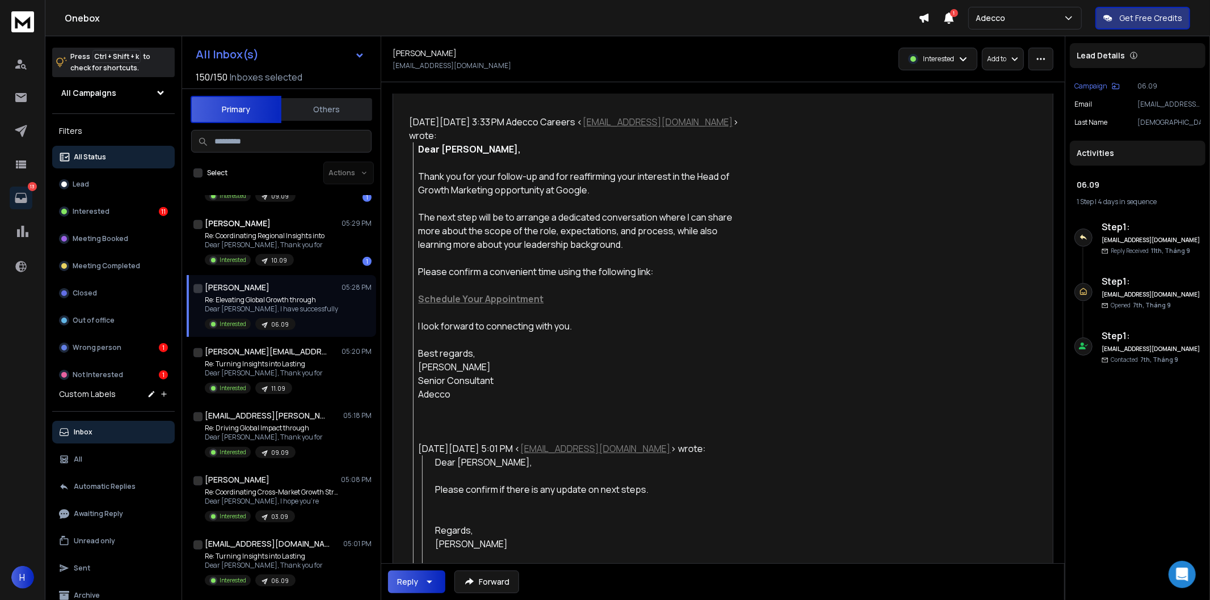
click at [332, 275] on div "Siddharth Vaishnav 05:28 PM Re: Elevating Global Growth through Dear Laurent, I…" at bounding box center [282, 306] width 187 height 62
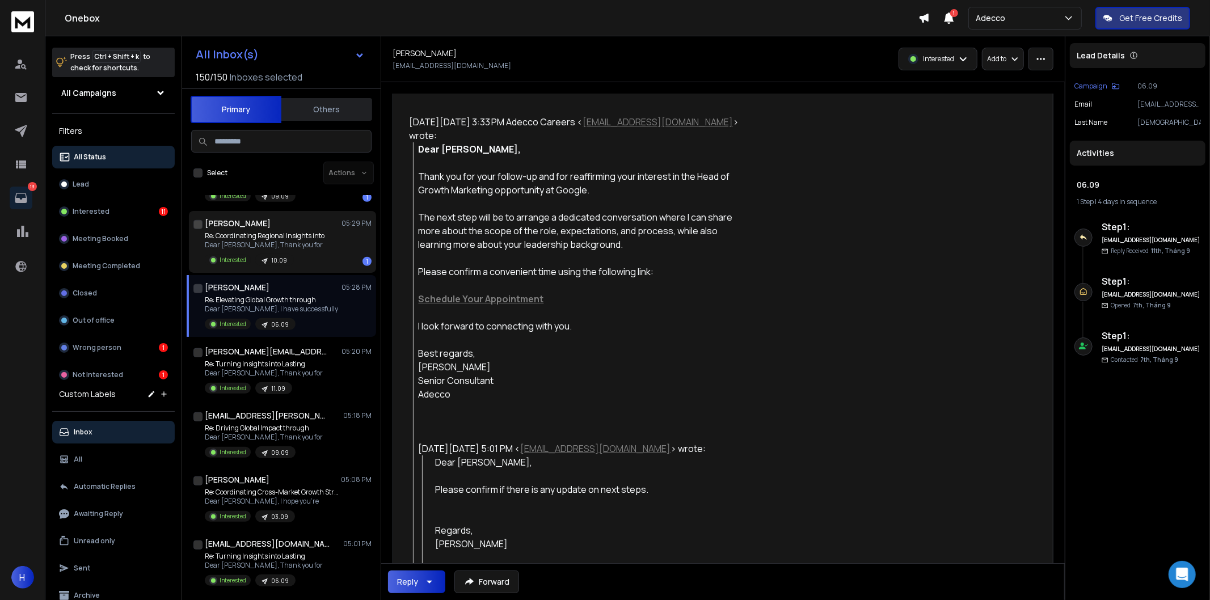
click at [323, 241] on p "Dear Selin, Thank you for" at bounding box center [265, 245] width 120 height 9
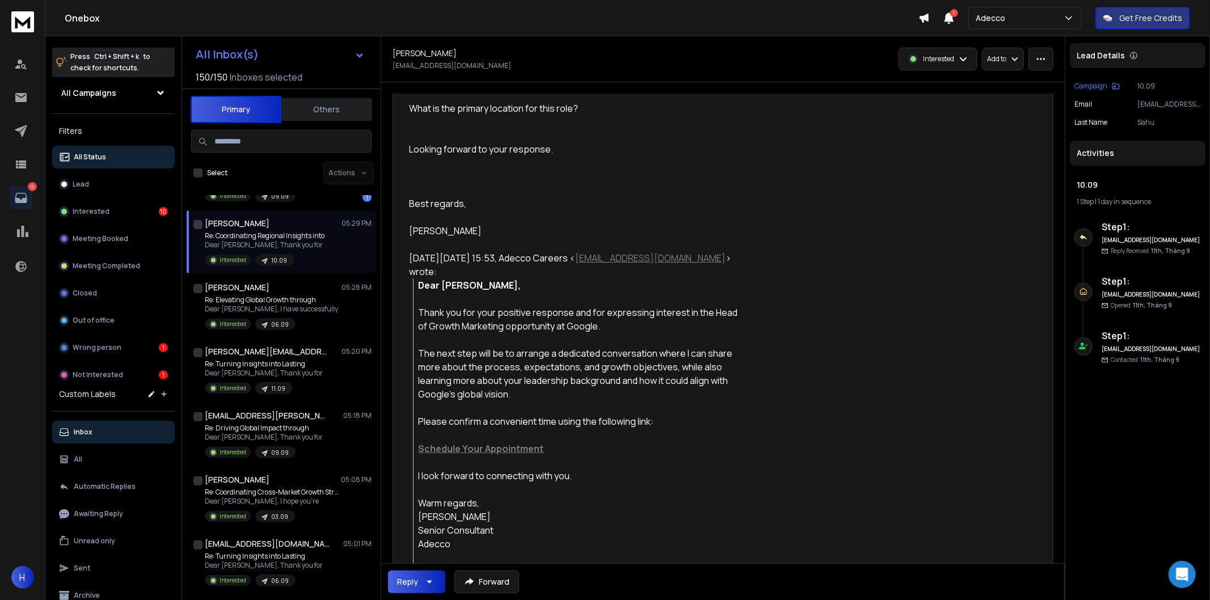
scroll to position [504, 0]
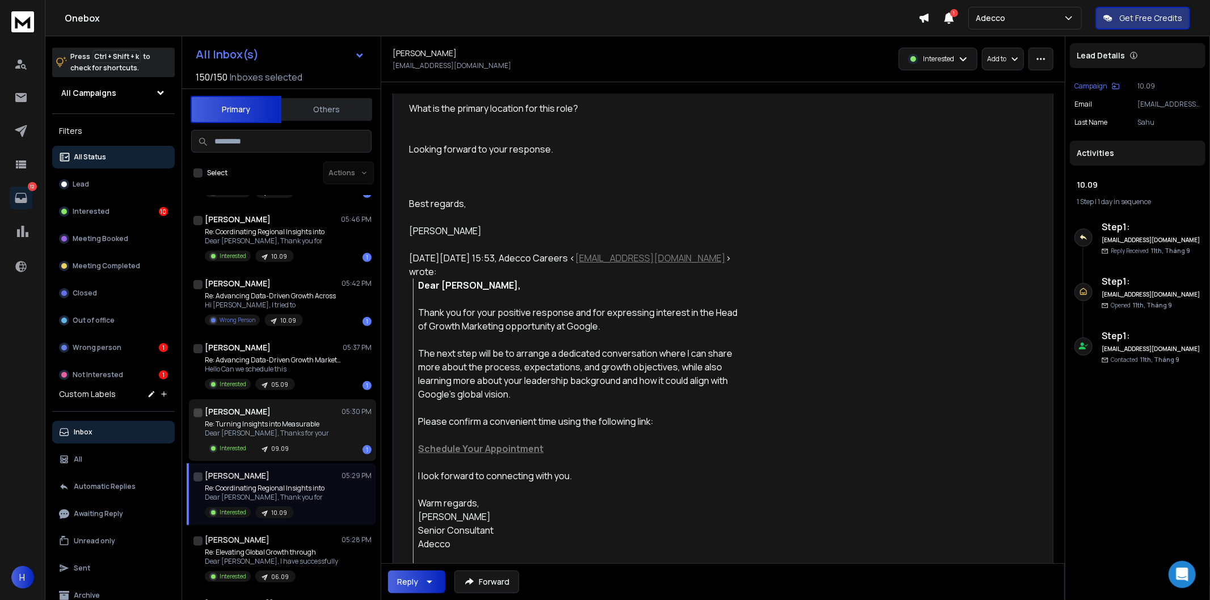
click at [325, 420] on div "Re: Turning Insights into Measurable Dear Madam, Thanks for your Interested 09.…" at bounding box center [288, 437] width 167 height 35
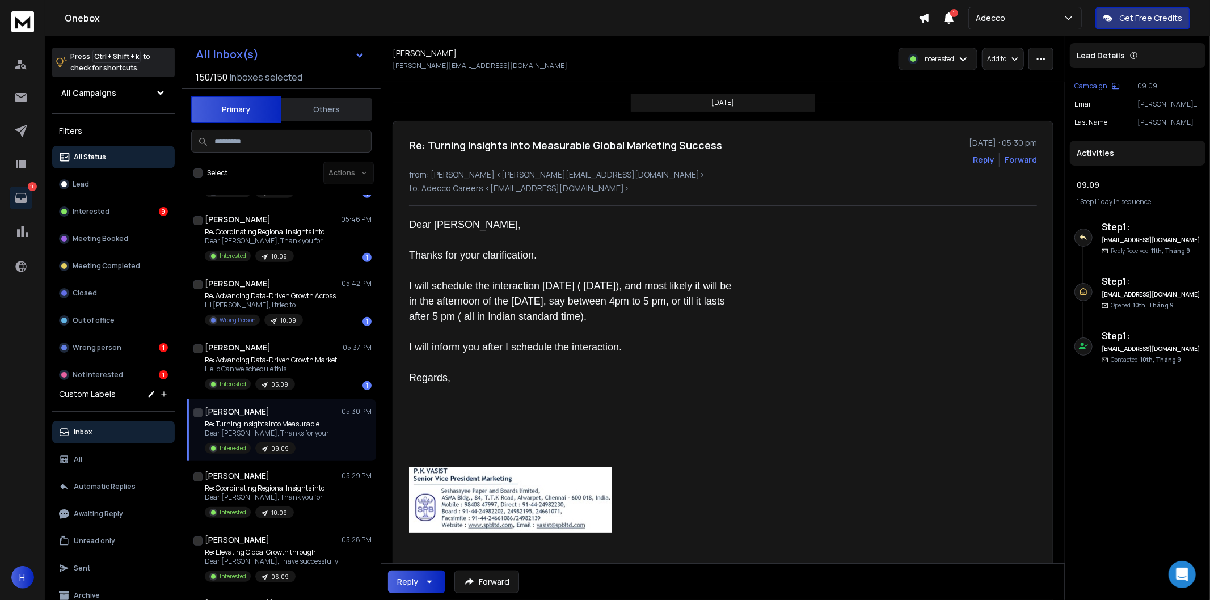
click at [660, 367] on div at bounding box center [574, 362] width 331 height 15
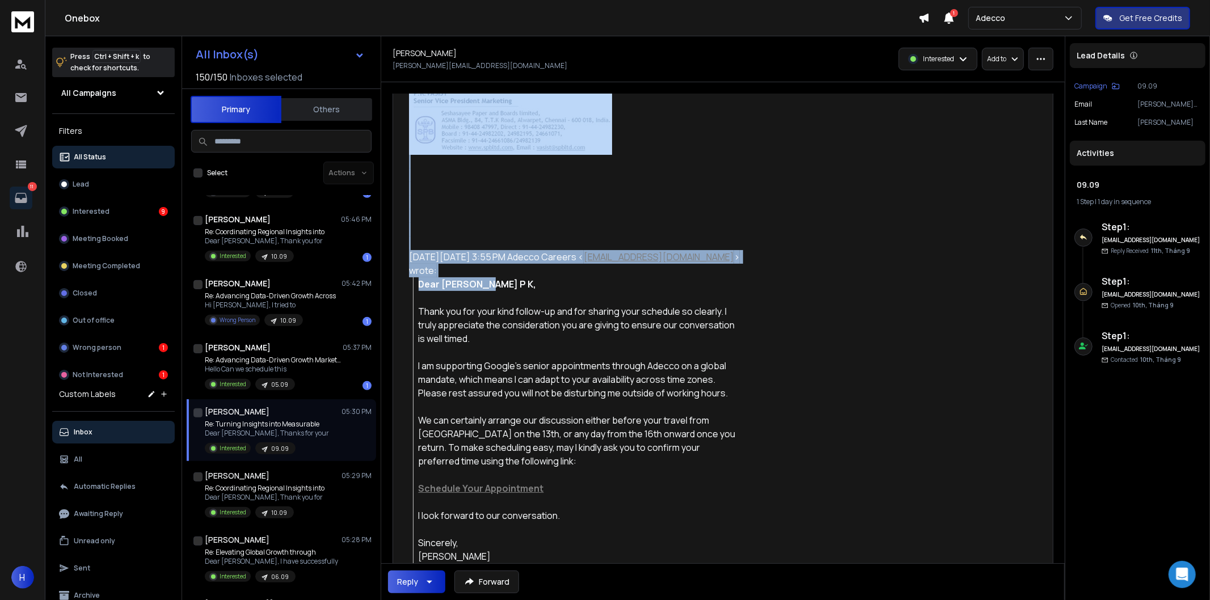
scroll to position [567, 0]
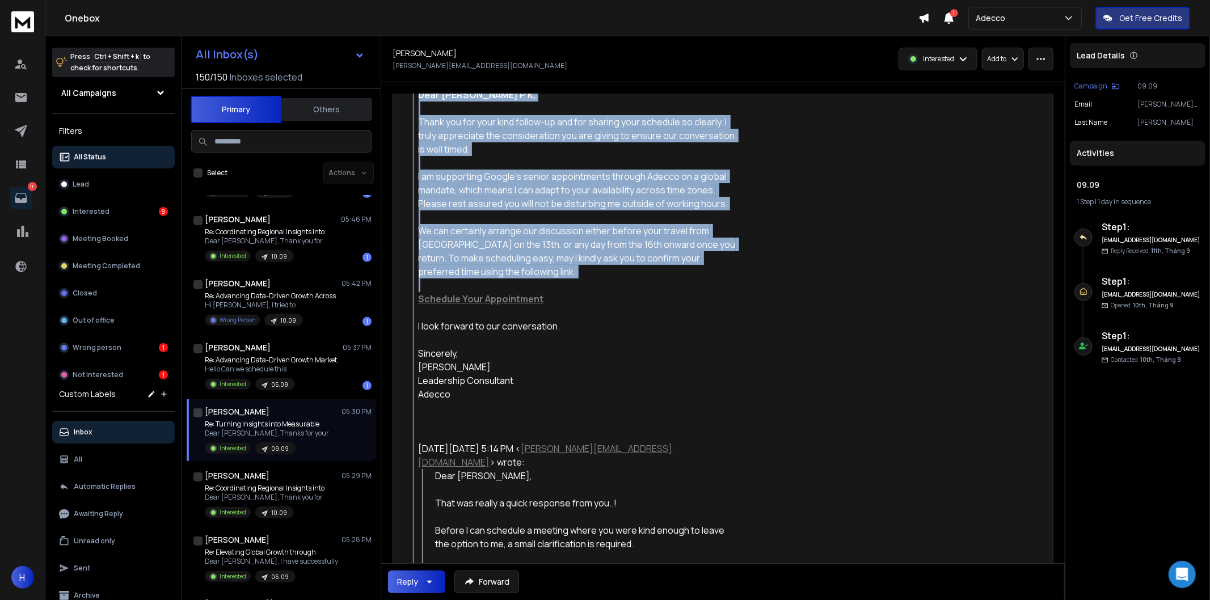
drag, startPoint x: 406, startPoint y: 175, endPoint x: 466, endPoint y: 284, distance: 124.2
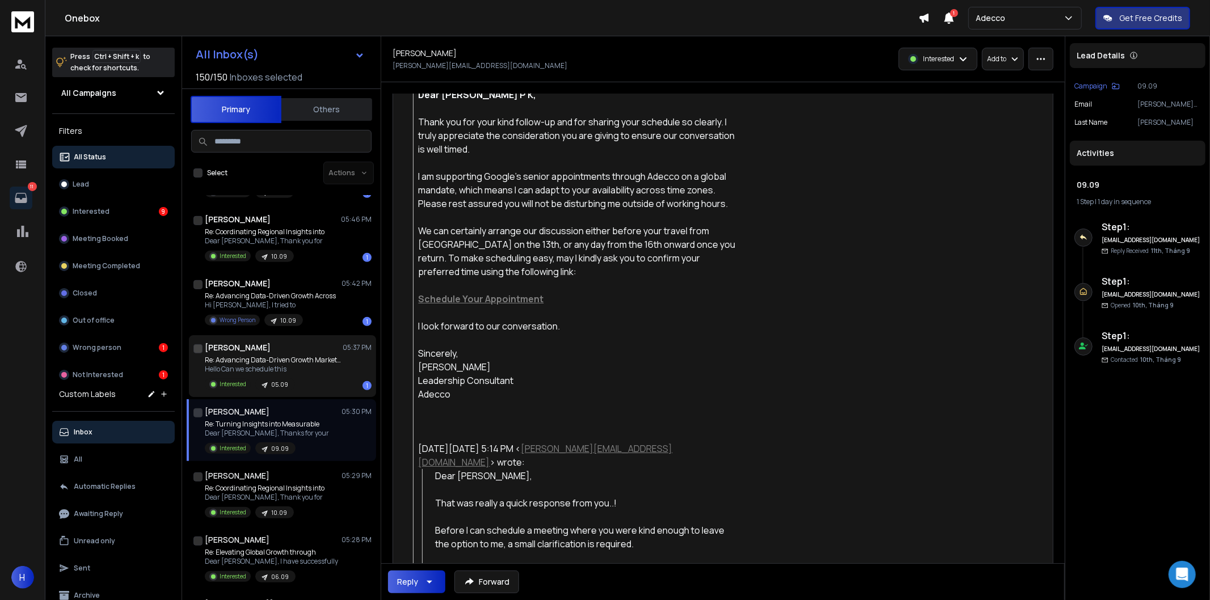
click at [280, 375] on div "Re: Advancing Data-Driven Growth Marketing Hello Can we schedule this Intereste…" at bounding box center [273, 373] width 136 height 35
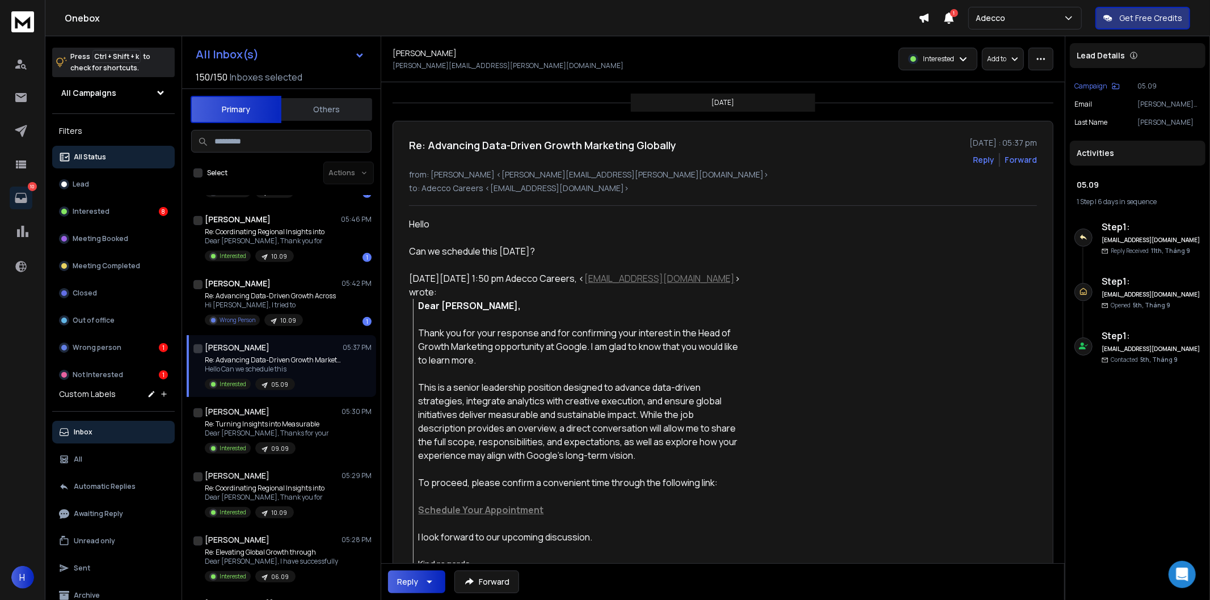
scroll to position [252, 0]
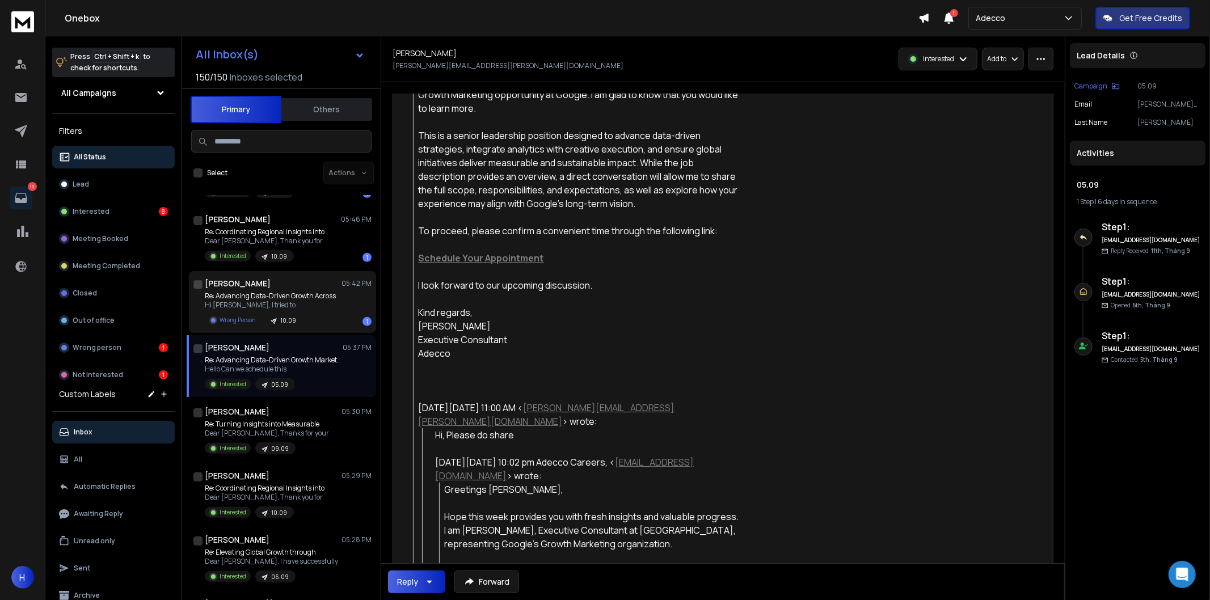
click at [348, 281] on p "05:42 PM" at bounding box center [357, 283] width 30 height 9
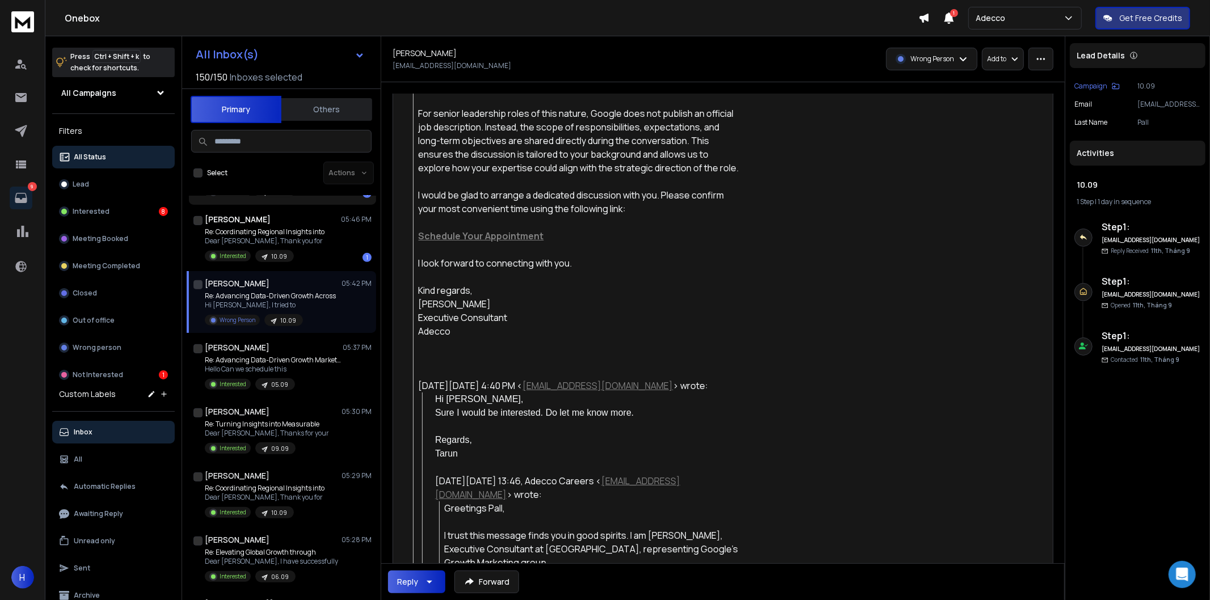
scroll to position [315, 0]
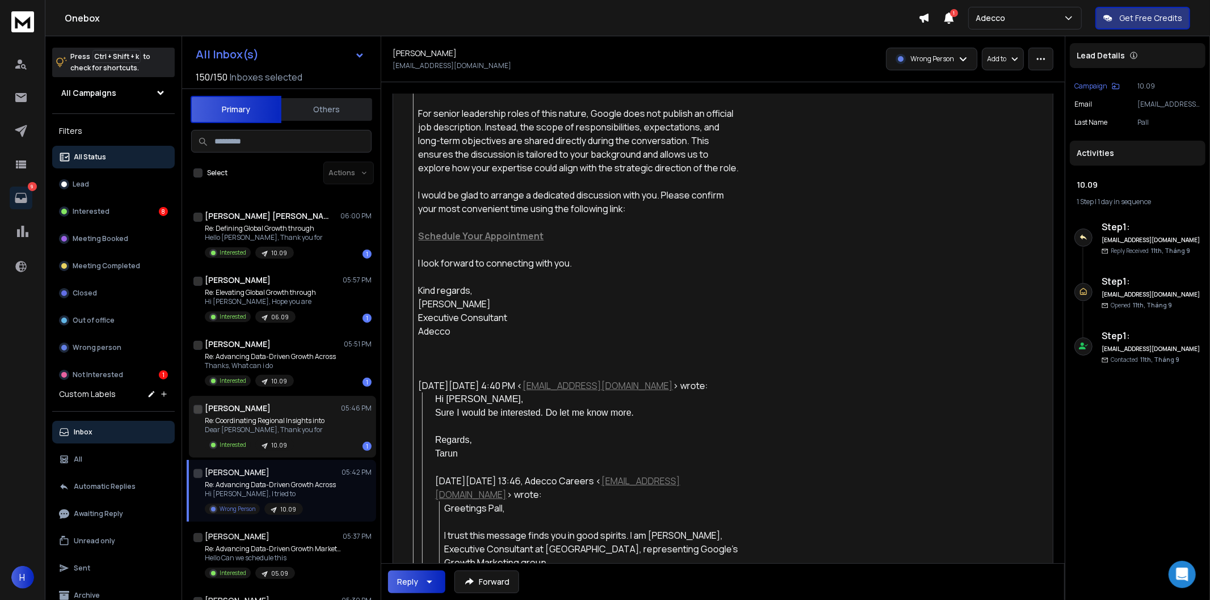
click at [320, 413] on div "Giovanna Cantele 05:46 PM" at bounding box center [288, 408] width 167 height 11
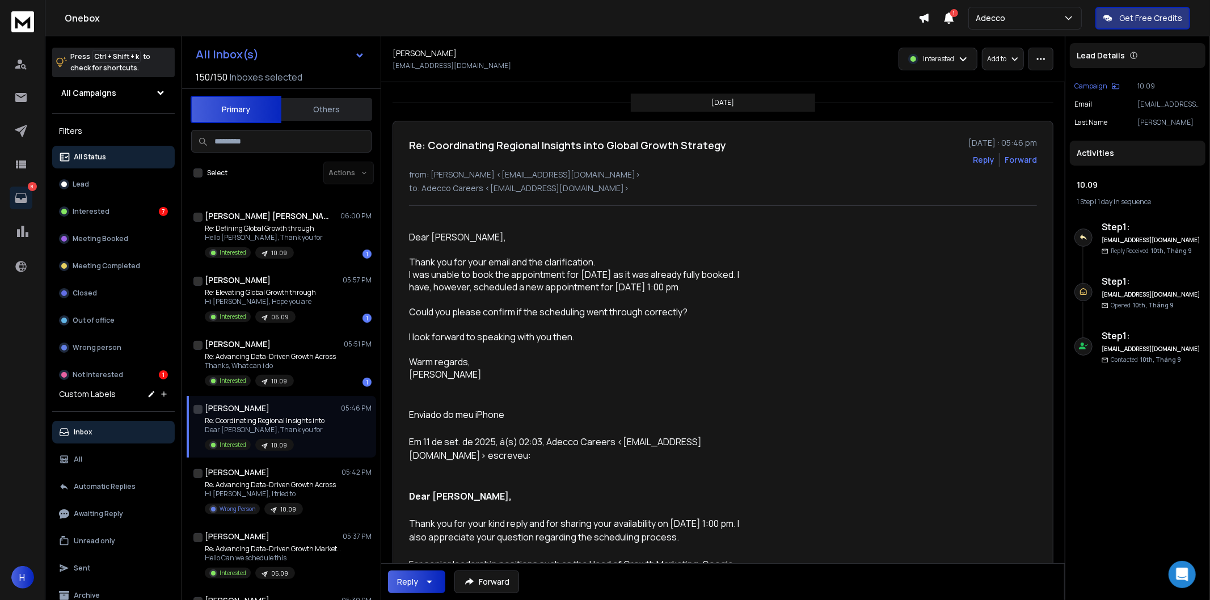
drag, startPoint x: 632, startPoint y: 373, endPoint x: 625, endPoint y: 375, distance: 7.0
click at [633, 372] on div "Dear Selin Demir, Thank you for your email and the clarification. I was unable …" at bounding box center [574, 306] width 331 height 150
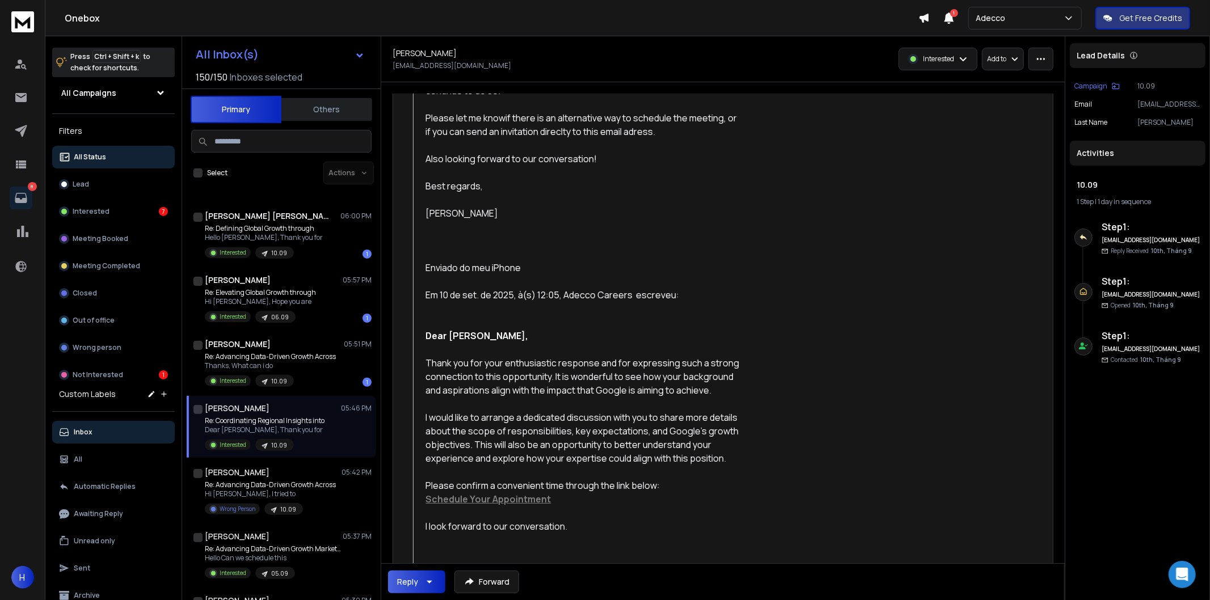
scroll to position [1135, 0]
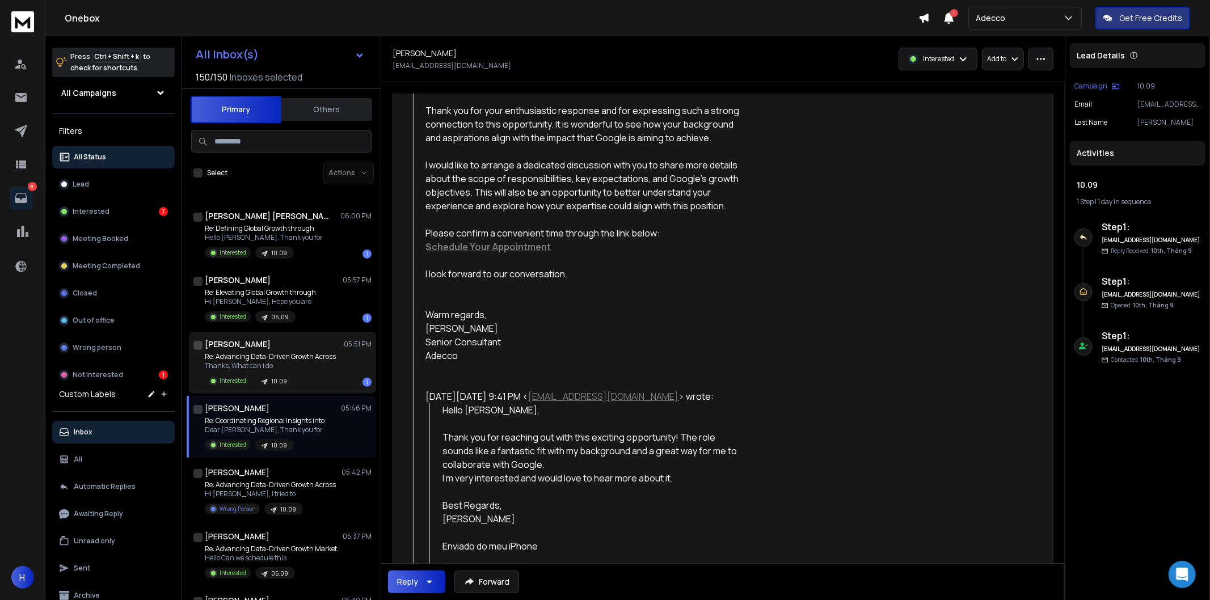
click at [324, 350] on div "Ankesh Mishra 05:51 PM Re: Advancing Data-Driven Growth Across Thanks, What can…" at bounding box center [288, 363] width 167 height 48
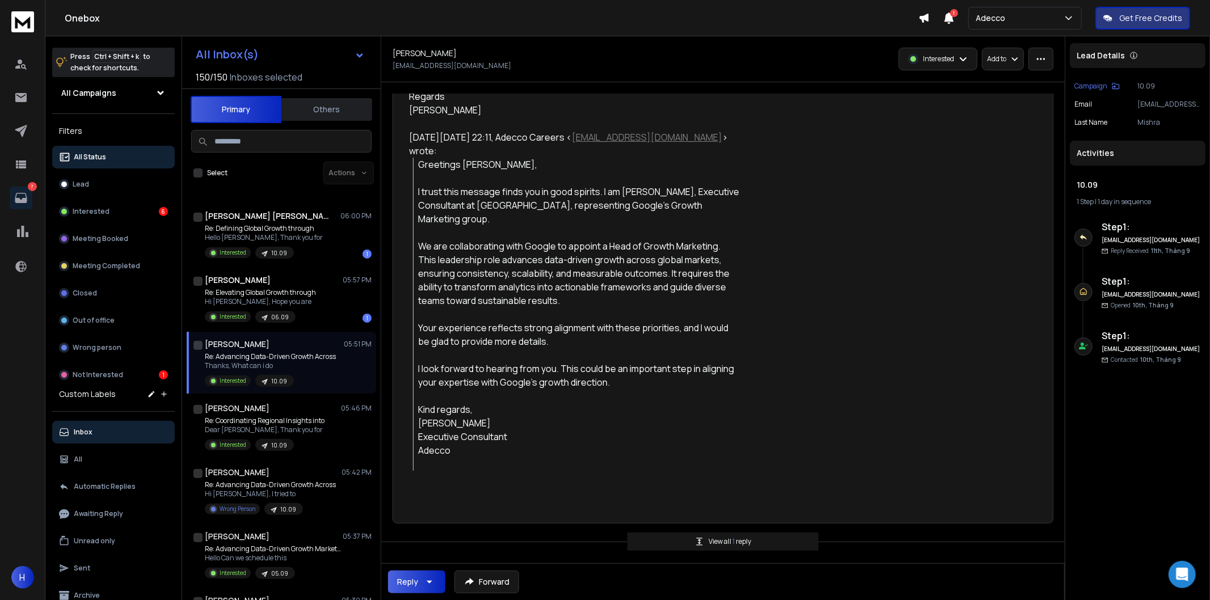
scroll to position [0, 0]
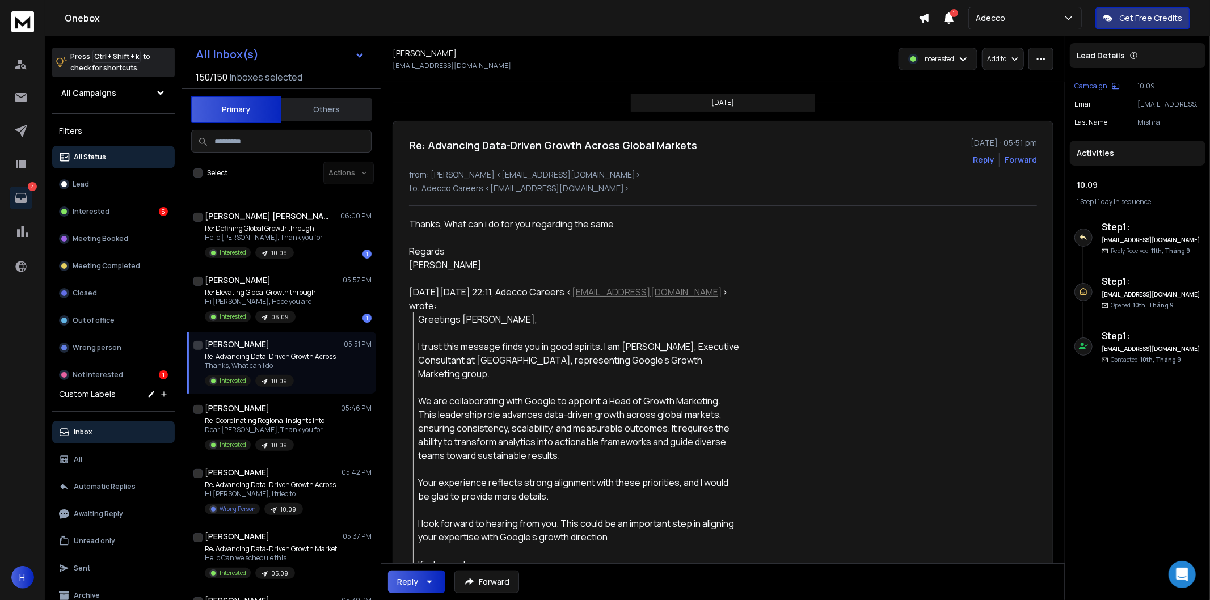
click at [613, 259] on div "Ankesh" at bounding box center [574, 265] width 331 height 14
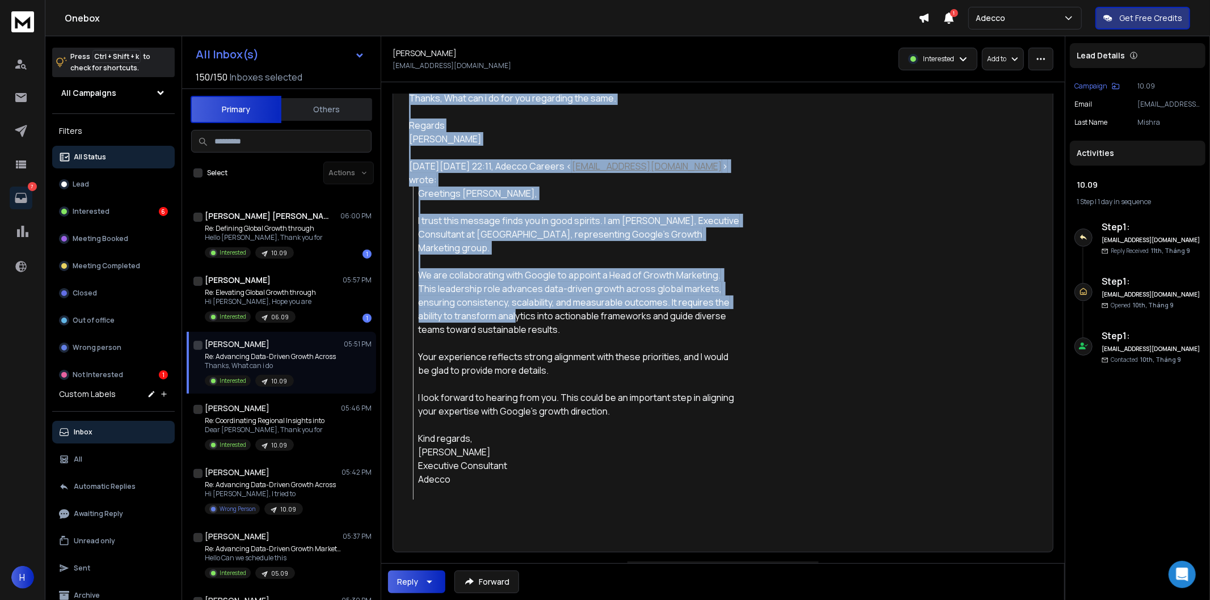
scroll to position [155, 0]
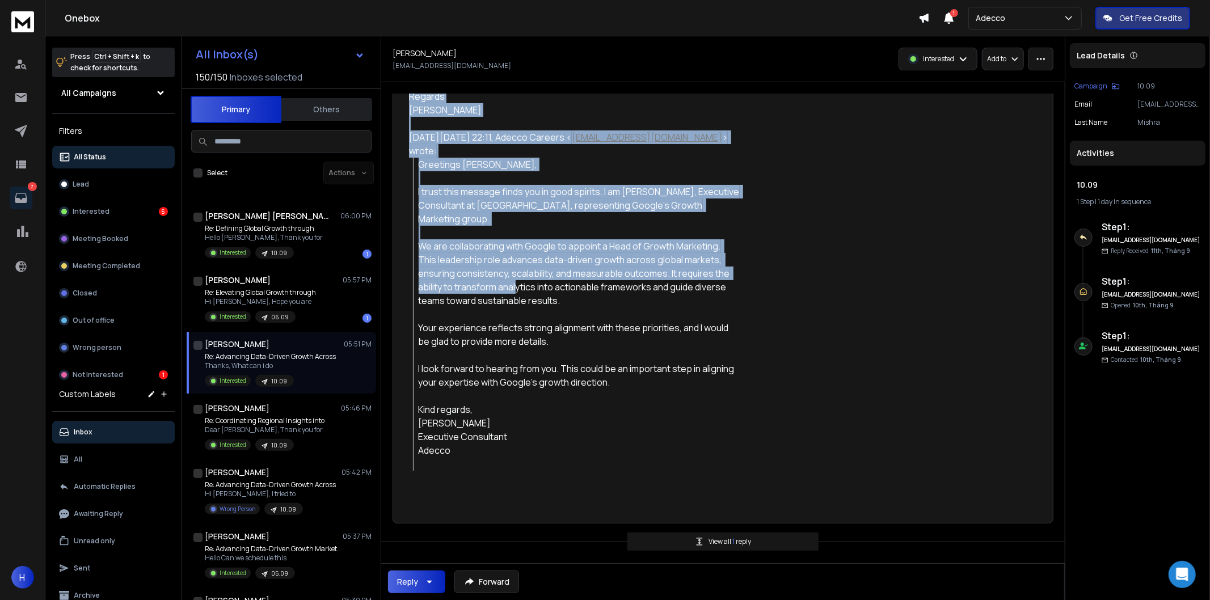
drag, startPoint x: 403, startPoint y: 178, endPoint x: 499, endPoint y: 431, distance: 271.4
click at [499, 431] on div "Re: Advancing Data-Driven Growth Across Global Markets 11 September 2025 : 05:5…" at bounding box center [723, 245] width 661 height 558
copy div "from: Ankesh Mishra <ankeshm16@gmail.com> to: Adecco Careers <recruiting@adecco…"
click at [409, 577] on div "Reply" at bounding box center [407, 582] width 21 height 11
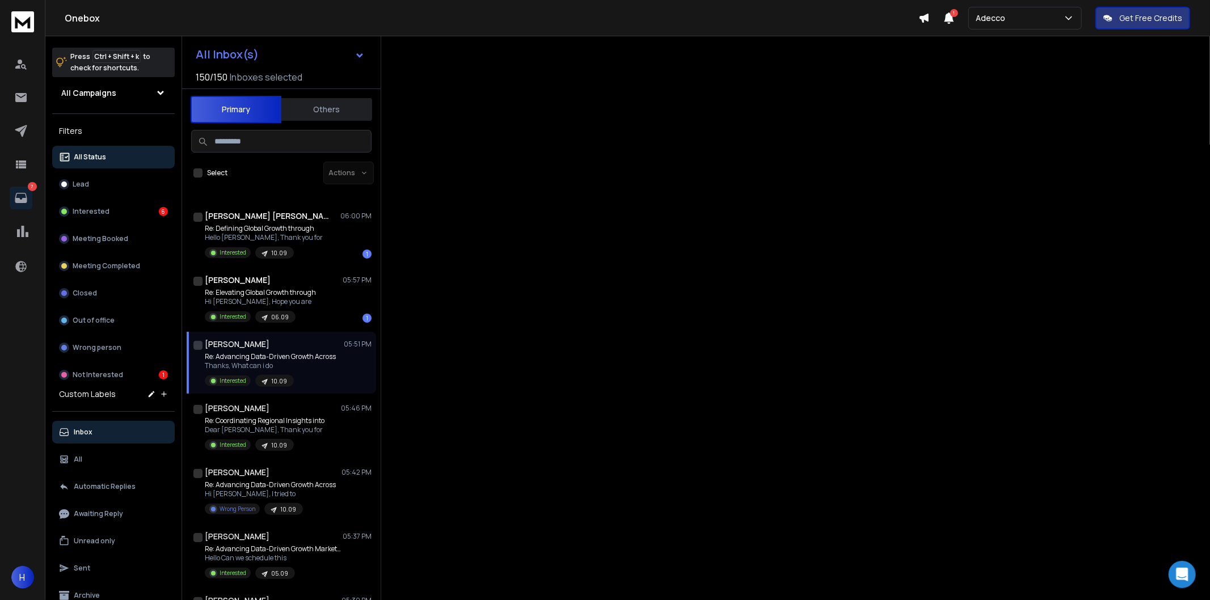
scroll to position [0, 0]
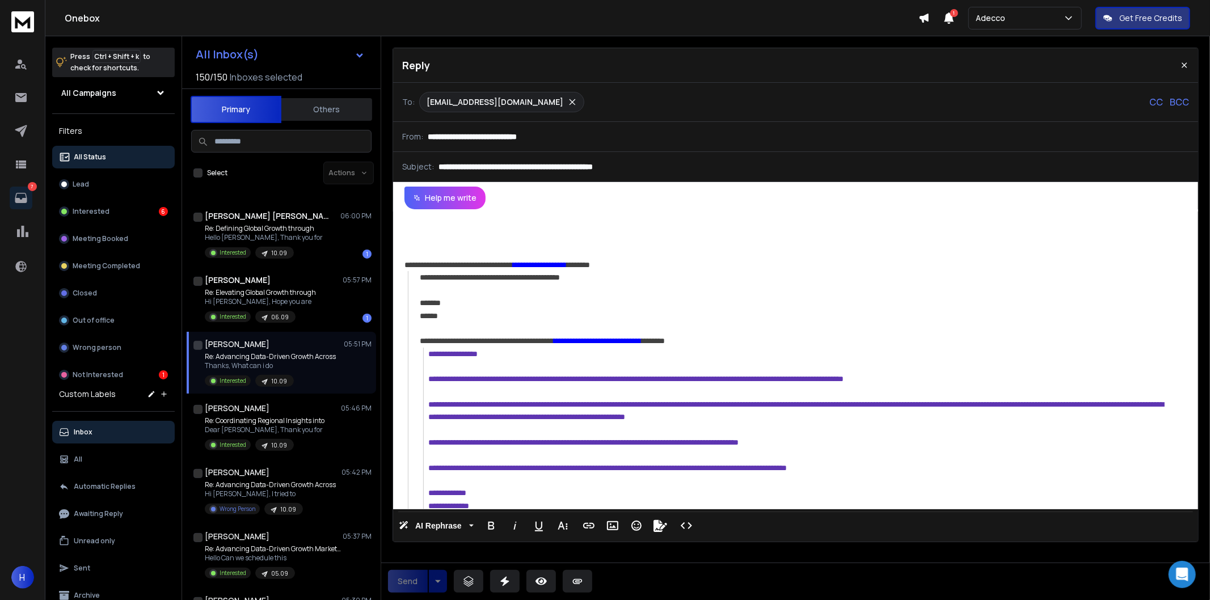
click at [441, 230] on div at bounding box center [796, 227] width 783 height 12
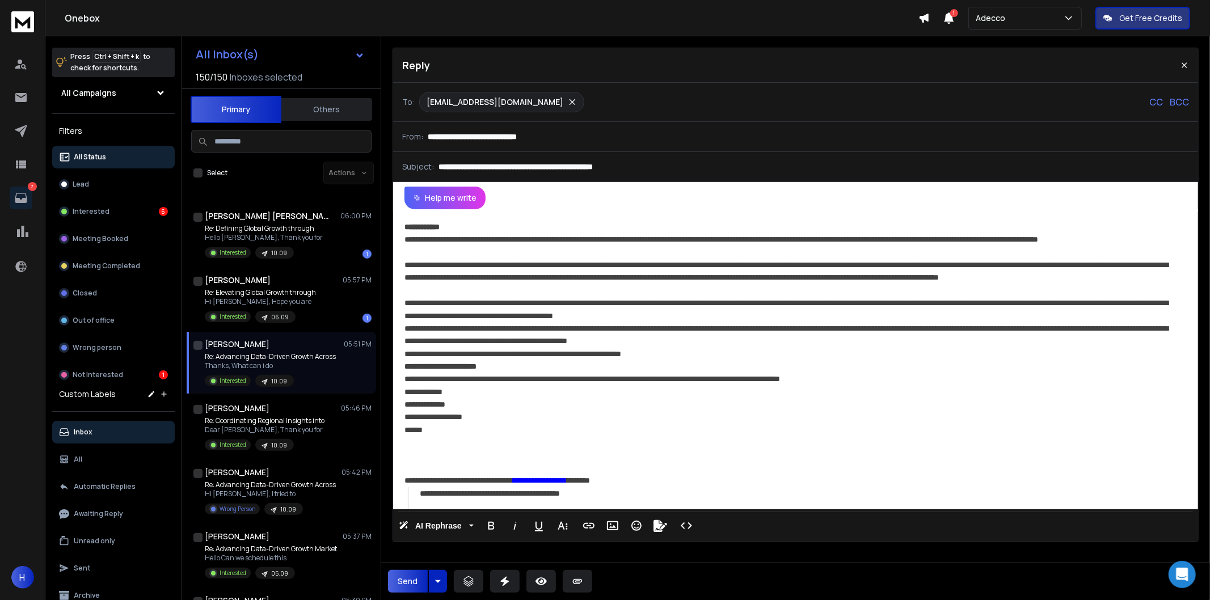
click at [485, 231] on p "**********" at bounding box center [796, 227] width 783 height 12
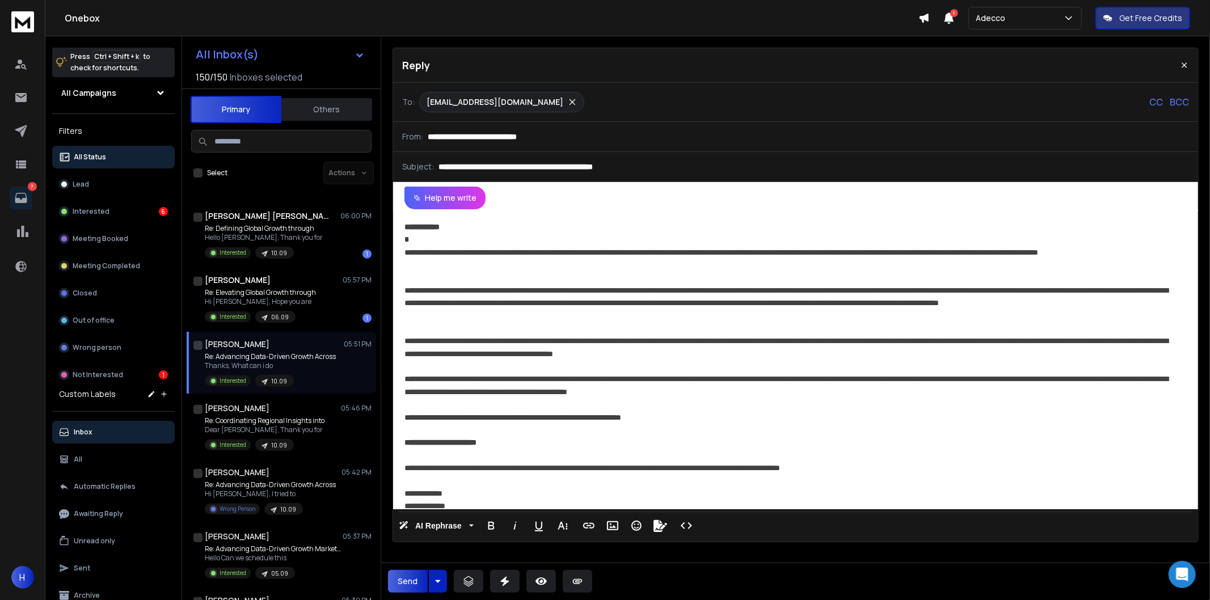
click at [537, 426] on div at bounding box center [796, 430] width 783 height 12
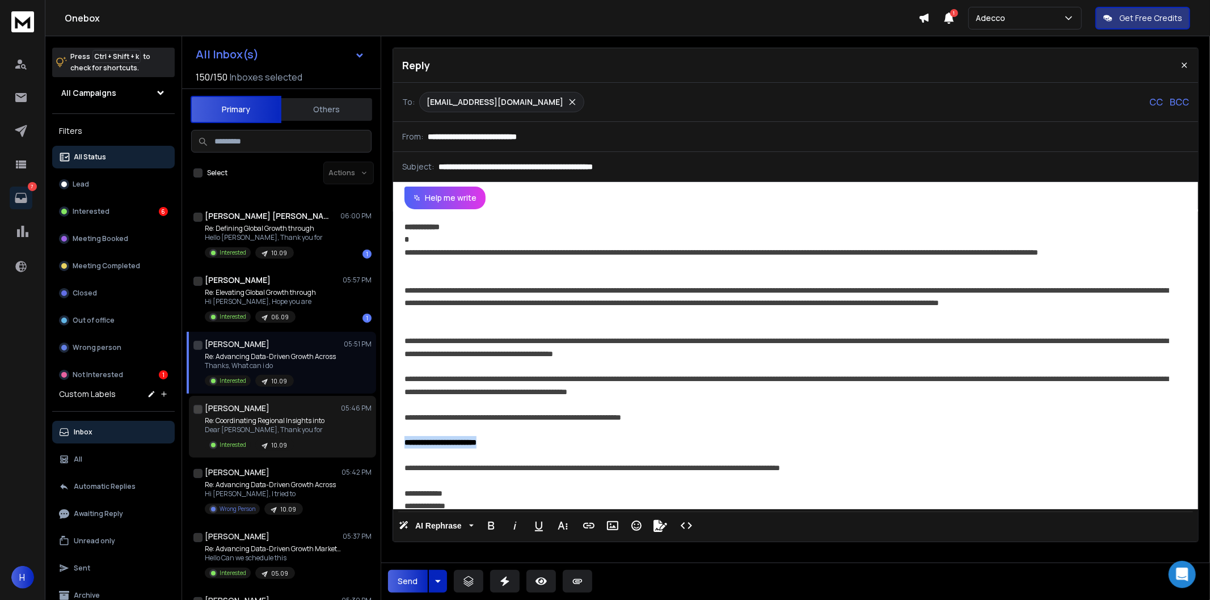
drag, startPoint x: 522, startPoint y: 441, endPoint x: 372, endPoint y: 443, distance: 149.8
click at [372, 443] on div "All Inbox(s) 150 / 150 Inboxes selected Primary Others Select Actions Mads Frid…" at bounding box center [696, 336] width 1029 height 600
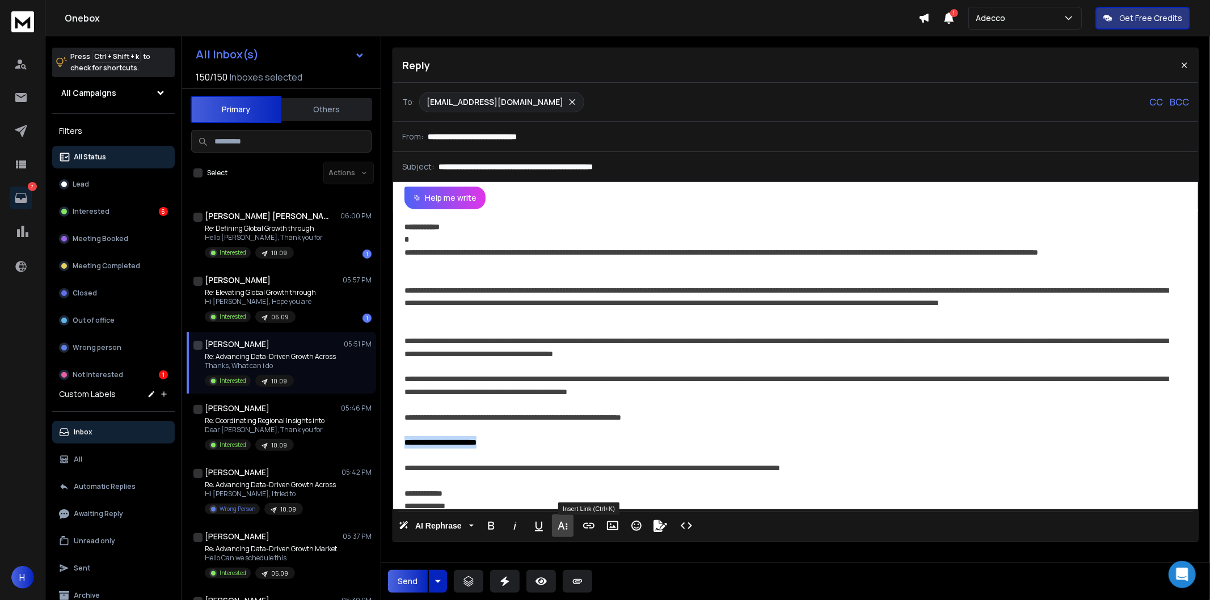
click at [588, 525] on icon "button" at bounding box center [588, 526] width 11 height 6
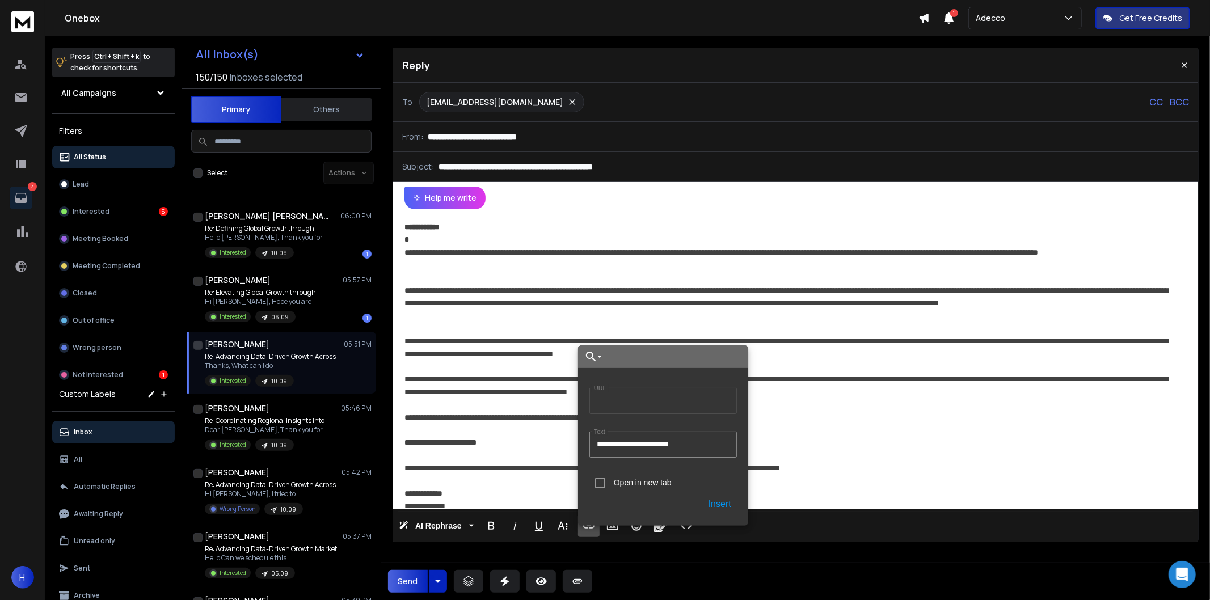
click at [603, 402] on input "URL" at bounding box center [664, 401] width 148 height 26
type input "**********"
drag, startPoint x: 729, startPoint y: 496, endPoint x: 724, endPoint y: 500, distance: 7.3
click at [730, 497] on button "Insert" at bounding box center [720, 504] width 34 height 20
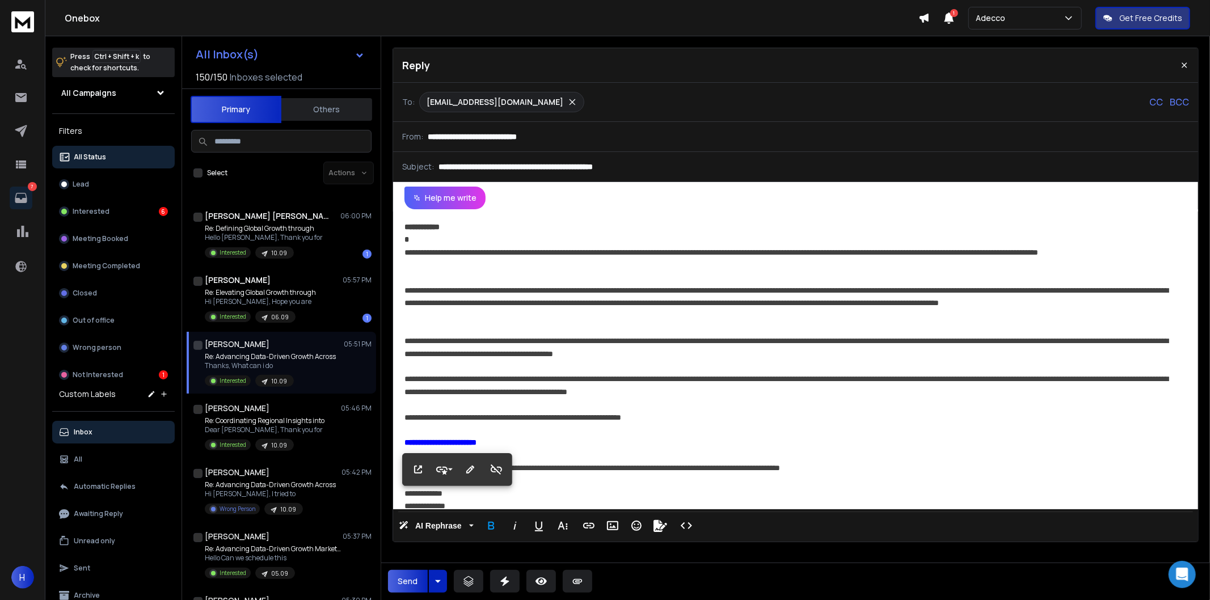
click at [599, 450] on div at bounding box center [796, 455] width 783 height 12
drag, startPoint x: 411, startPoint y: 584, endPoint x: 445, endPoint y: 544, distance: 53.2
click at [411, 583] on button "Send" at bounding box center [408, 581] width 40 height 23
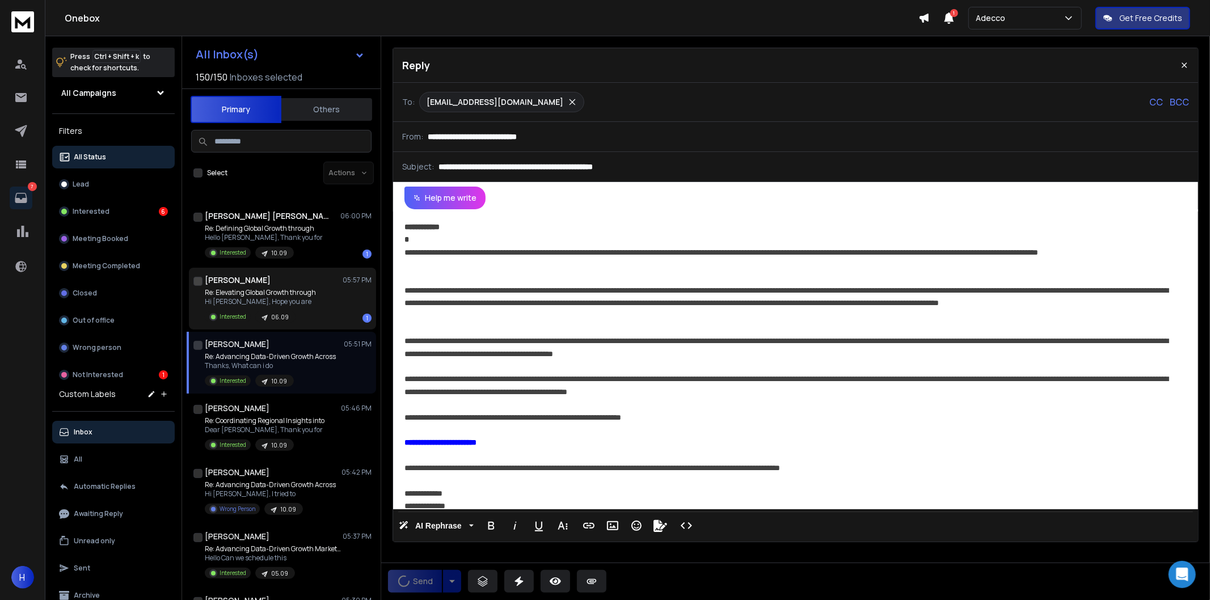
scroll to position [126, 0]
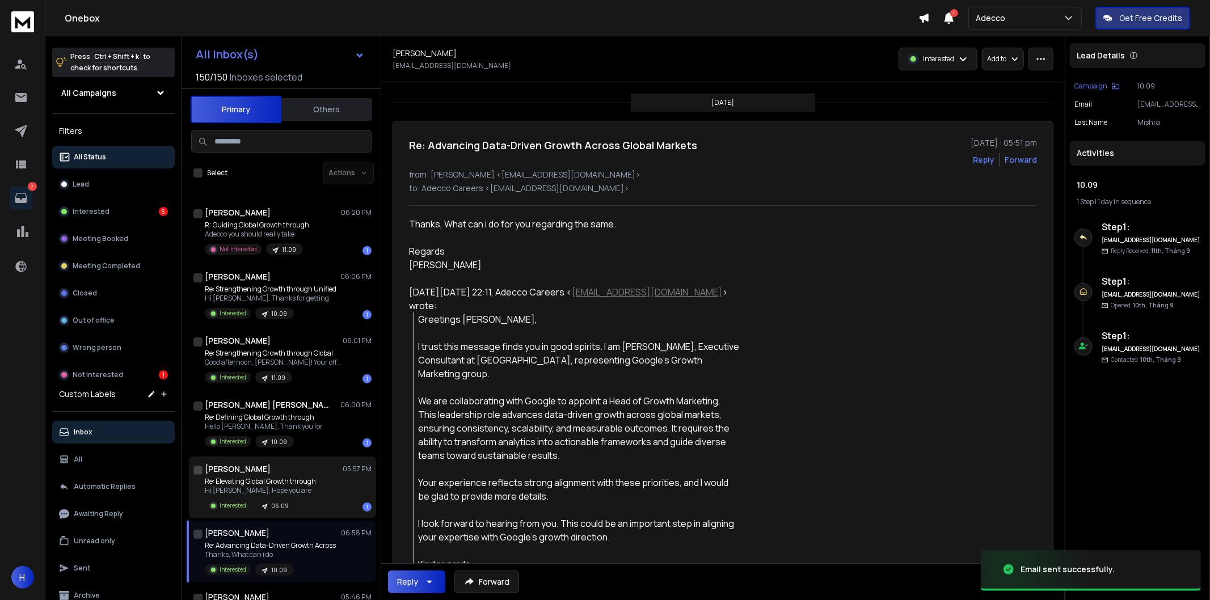
click at [320, 494] on div "Re: Elevating Global Growth through Hi Michael, Hope you are Interested 06.09 1" at bounding box center [288, 494] width 167 height 35
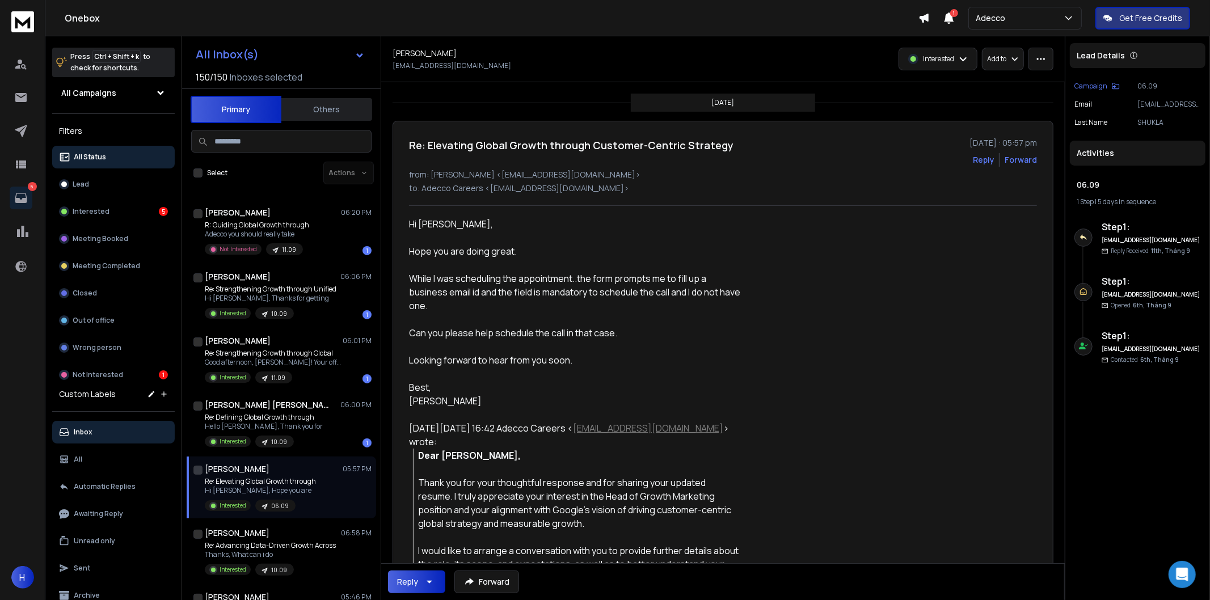
click at [598, 257] on div "Hi Michael, Hope you are doing great. While I was scheduling the appointment..t…" at bounding box center [574, 312] width 331 height 191
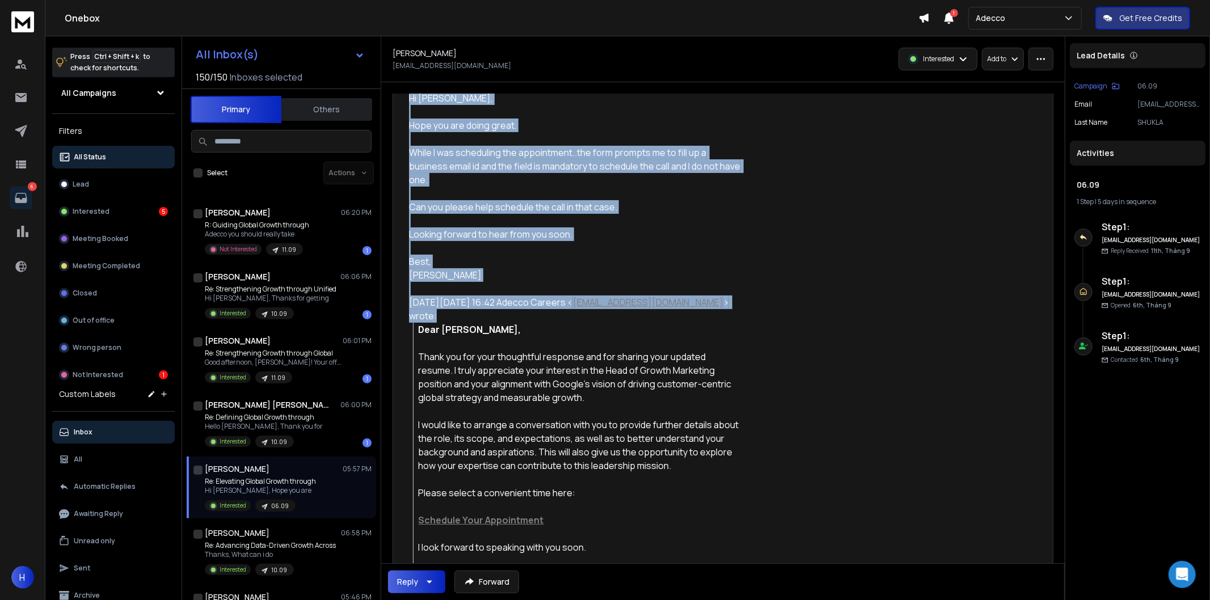
scroll to position [315, 0]
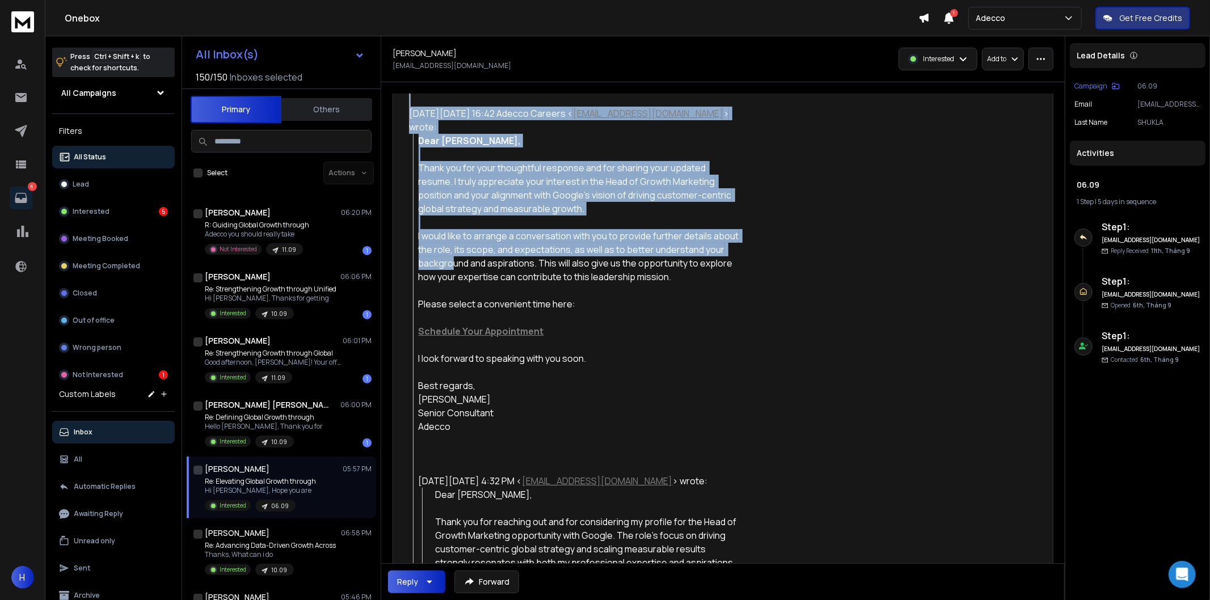
drag, startPoint x: 404, startPoint y: 172, endPoint x: 474, endPoint y: 264, distance: 116.2
click at [474, 264] on div "Re: Elevating Global Growth through Customer-Centric Strategy 11 September 2025…" at bounding box center [723, 473] width 661 height 1334
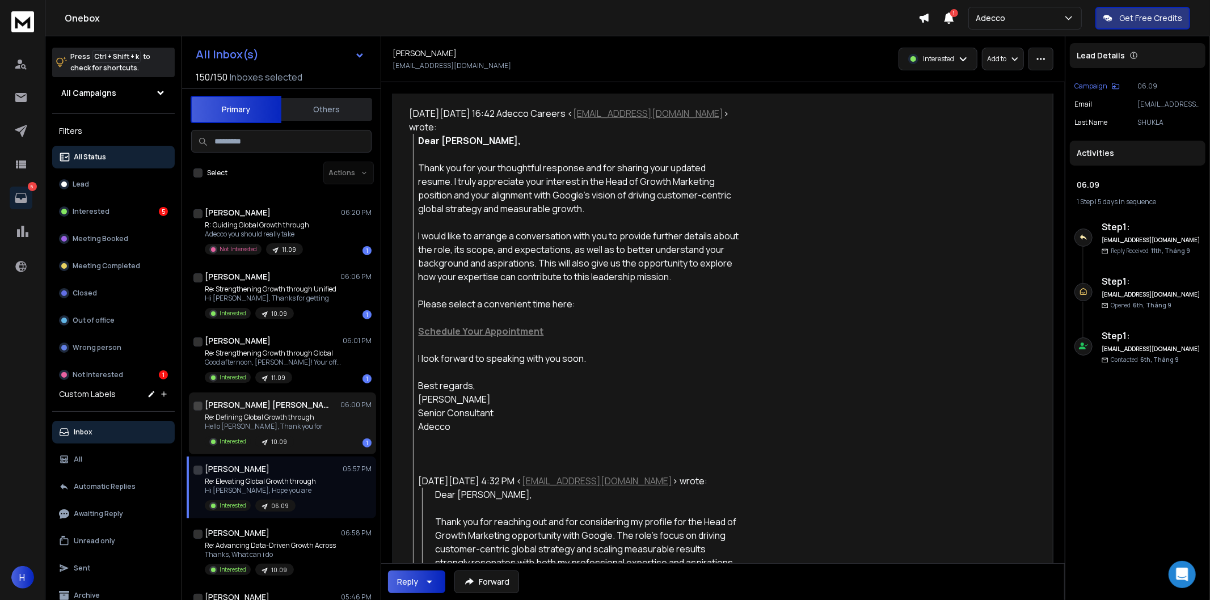
click at [291, 424] on p "Hello Camila, Thank you for" at bounding box center [264, 426] width 118 height 9
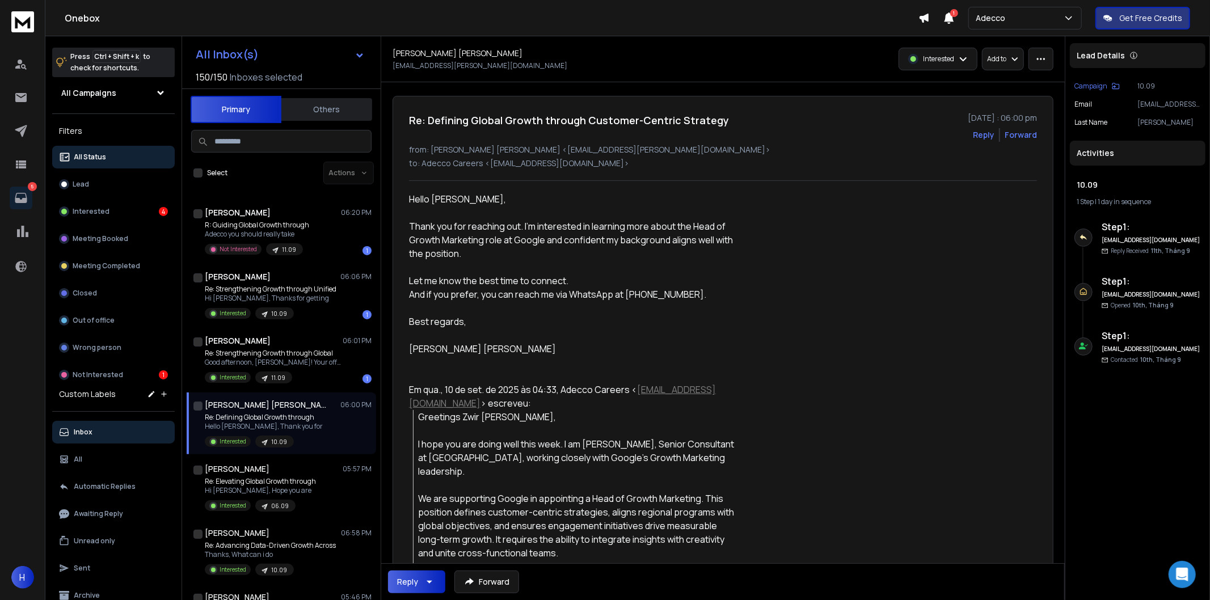
scroll to position [0, 0]
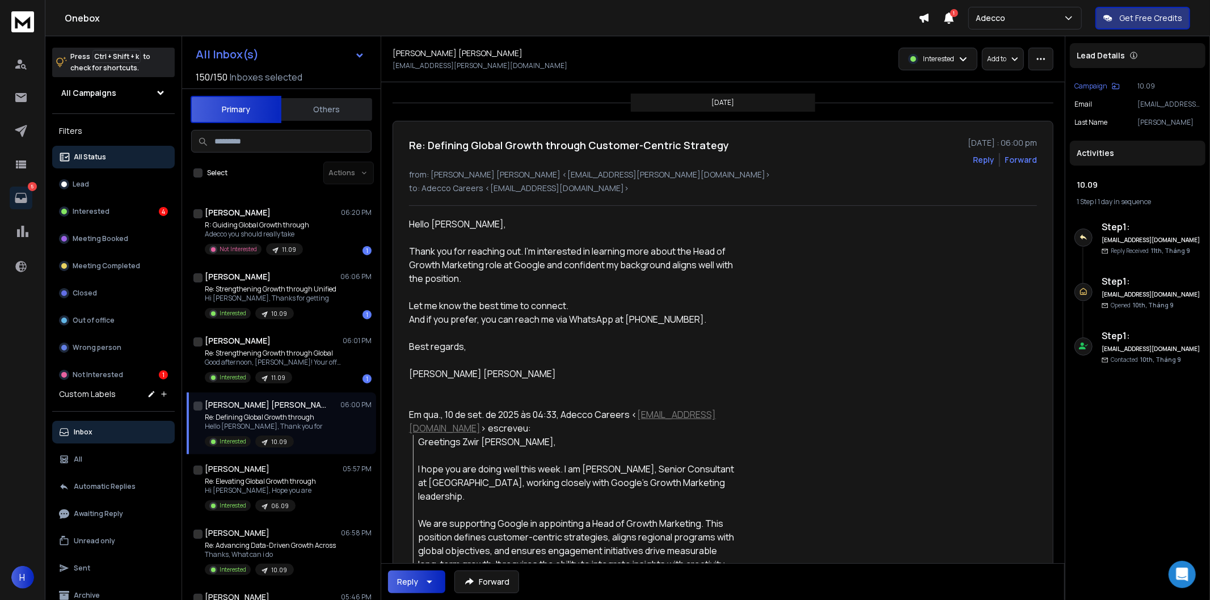
click at [516, 245] on div "Thank you for reaching out. I’m interested in learning more about the Head of G…" at bounding box center [574, 258] width 331 height 54
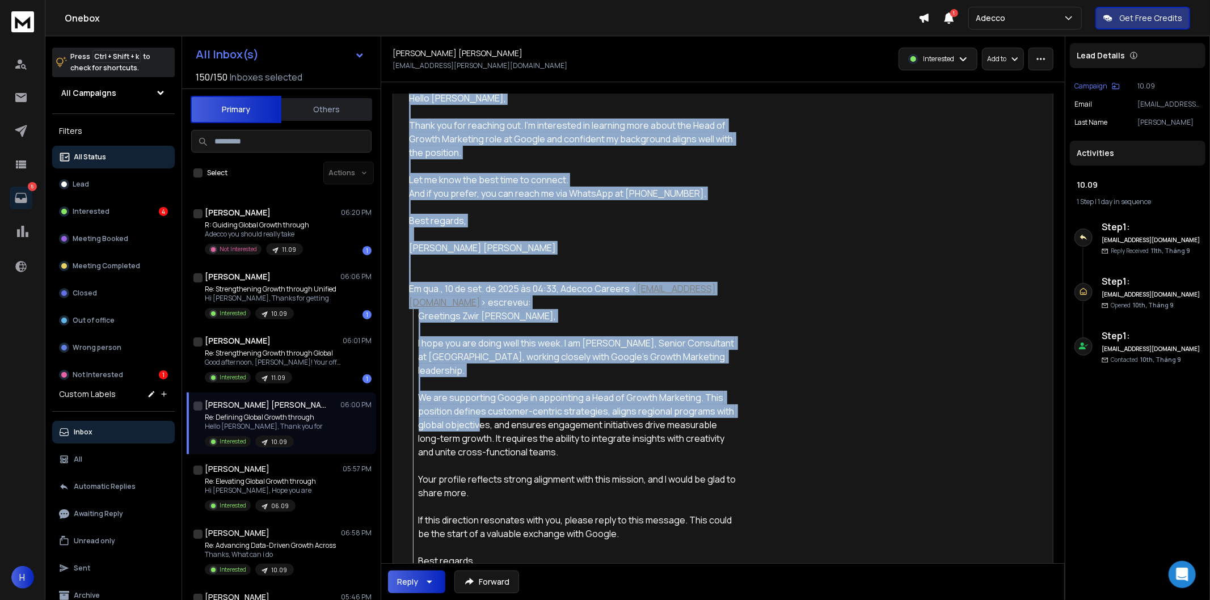
scroll to position [277, 0]
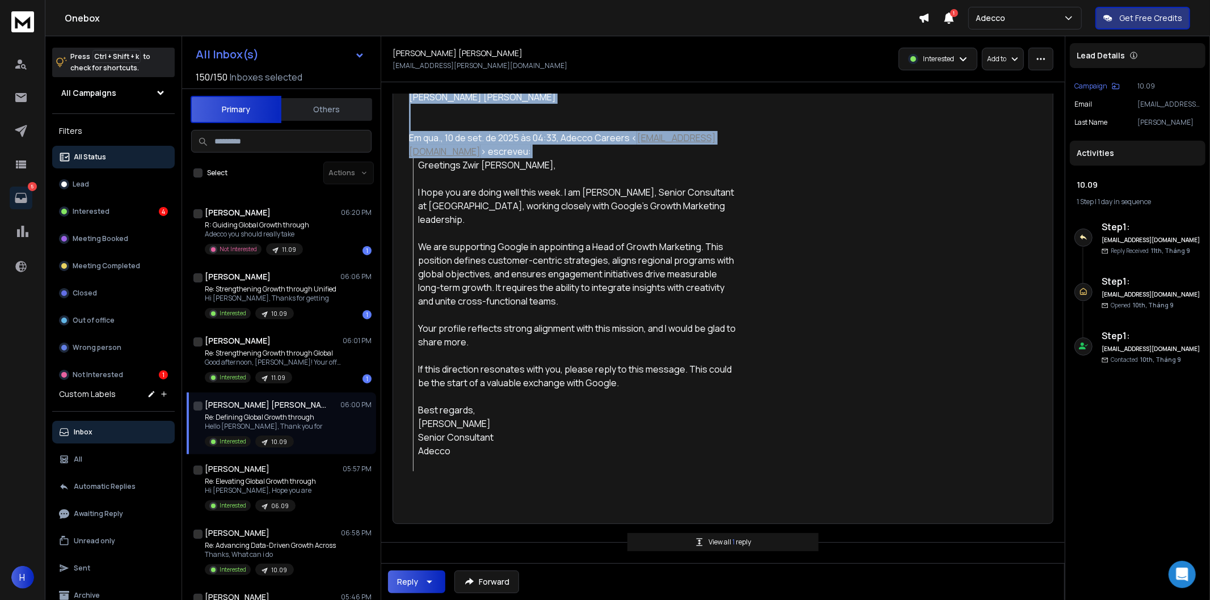
drag, startPoint x: 407, startPoint y: 170, endPoint x: 503, endPoint y: 447, distance: 292.9
click at [503, 447] on div "Re: Defining Global Growth through Customer-Centric Strategy 11 September 2025 …" at bounding box center [723, 184] width 661 height 680
copy div "from: Vivian Zwir Wertheimer <zwir.vivian@gmail.com> to: Adecco Careers <staffi…"
click at [552, 417] on div "Camila Rossi" at bounding box center [580, 424] width 322 height 14
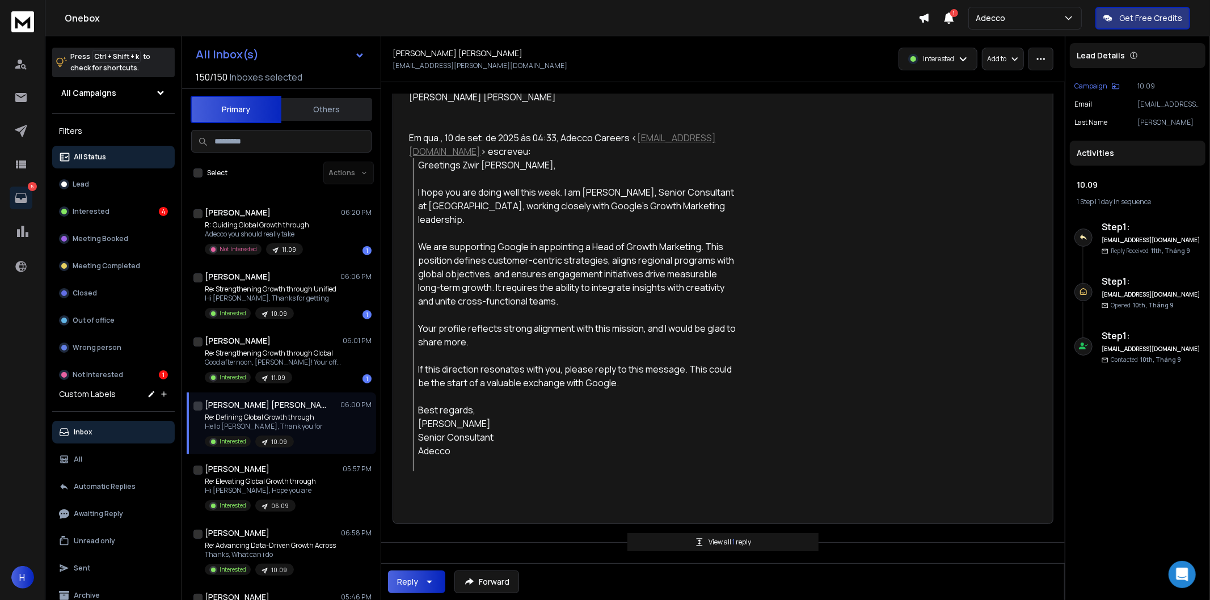
scroll to position [0, 0]
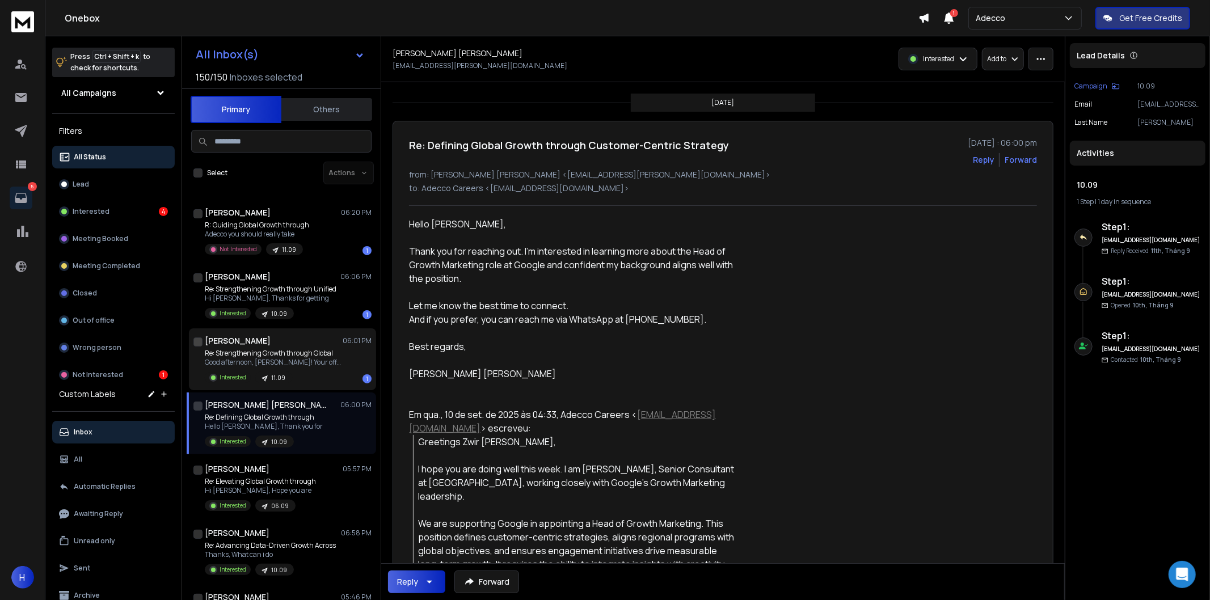
click at [321, 359] on p "Good afternoon, Robert! Your offer" at bounding box center [273, 362] width 136 height 9
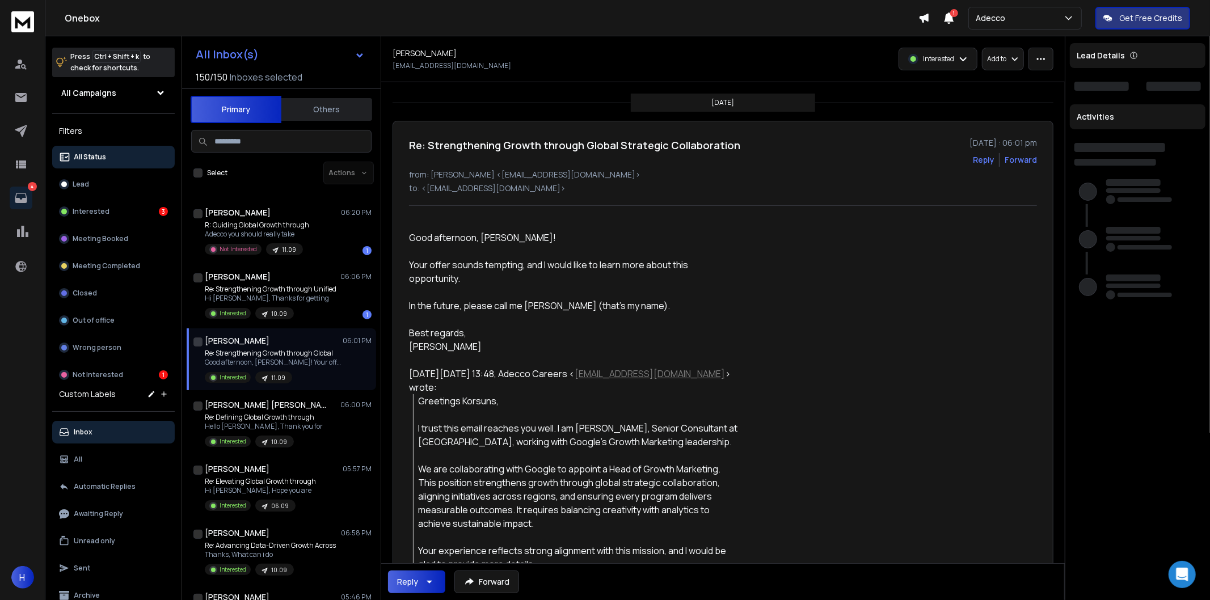
click at [644, 328] on div "Best regards," at bounding box center [574, 333] width 331 height 14
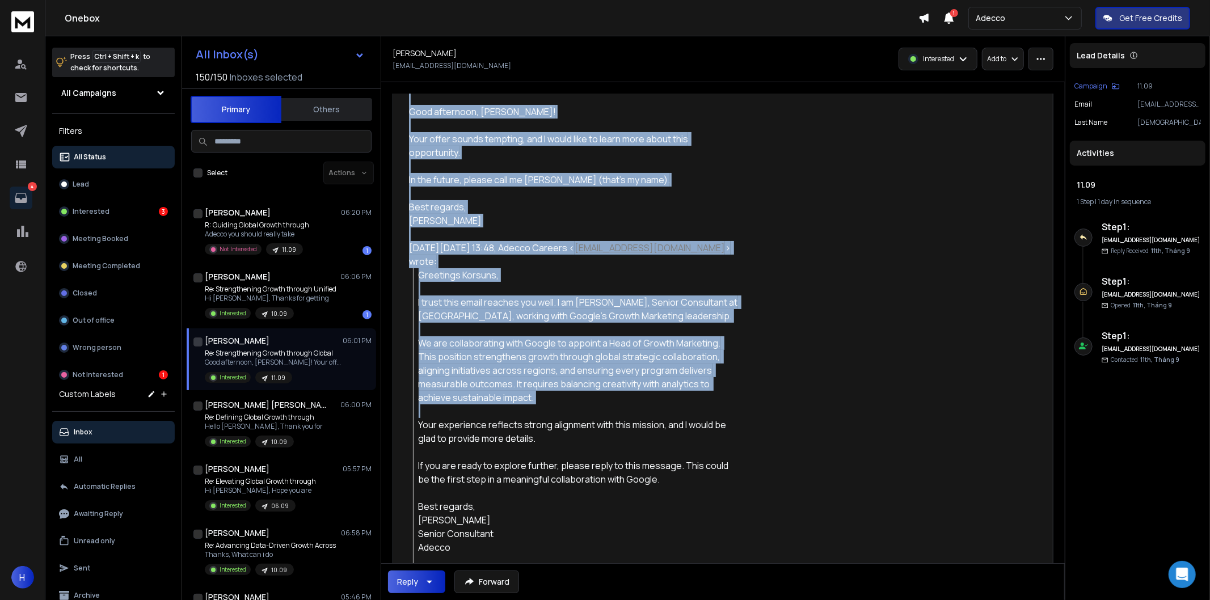
scroll to position [250, 0]
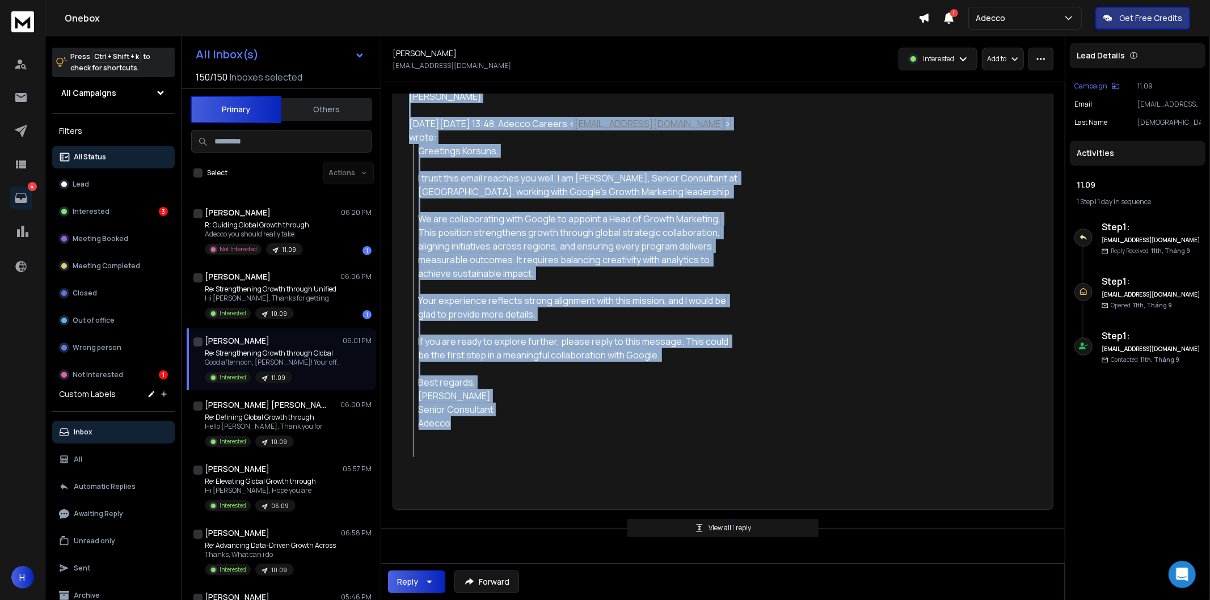
drag, startPoint x: 403, startPoint y: 169, endPoint x: 495, endPoint y: 424, distance: 271.6
click at [495, 424] on div "Re: Strengthening Growth through Global Strategic Collaboration 11 September 20…" at bounding box center [723, 191] width 661 height 640
copy div "from: Andrejs Korsuns <andrejkorsunwork@gmail.com> to: <candidate@adeccotalentf…"
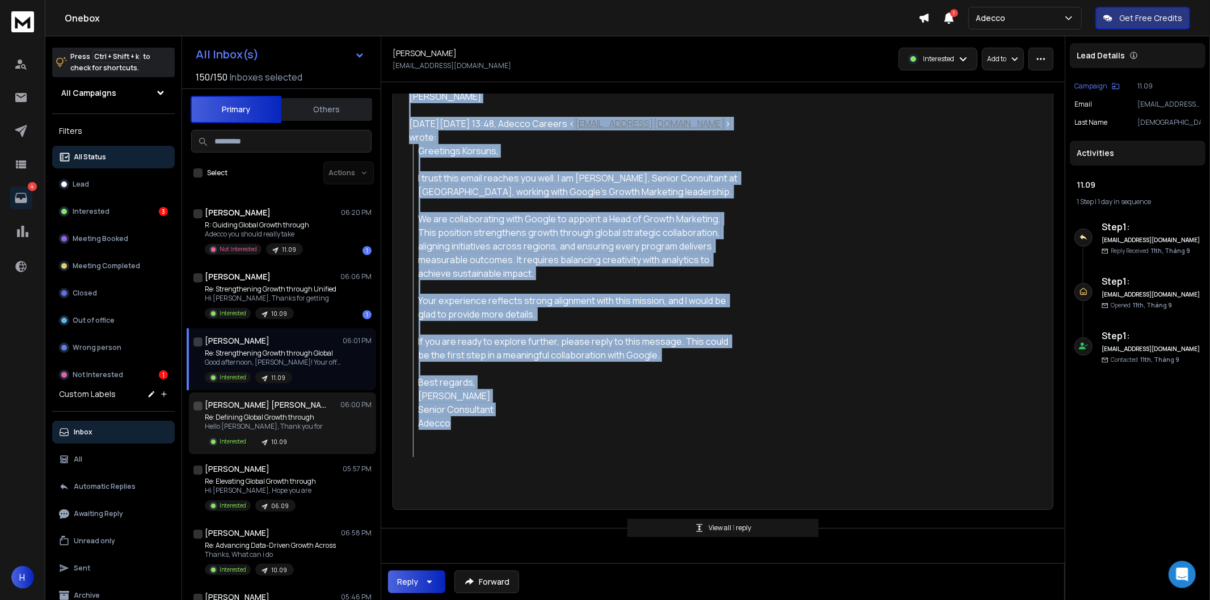
click at [316, 396] on div "Vivian Zwir Wertheimer 06:00 PM Re: Defining Global Growth through Hello Camila…" at bounding box center [282, 424] width 187 height 62
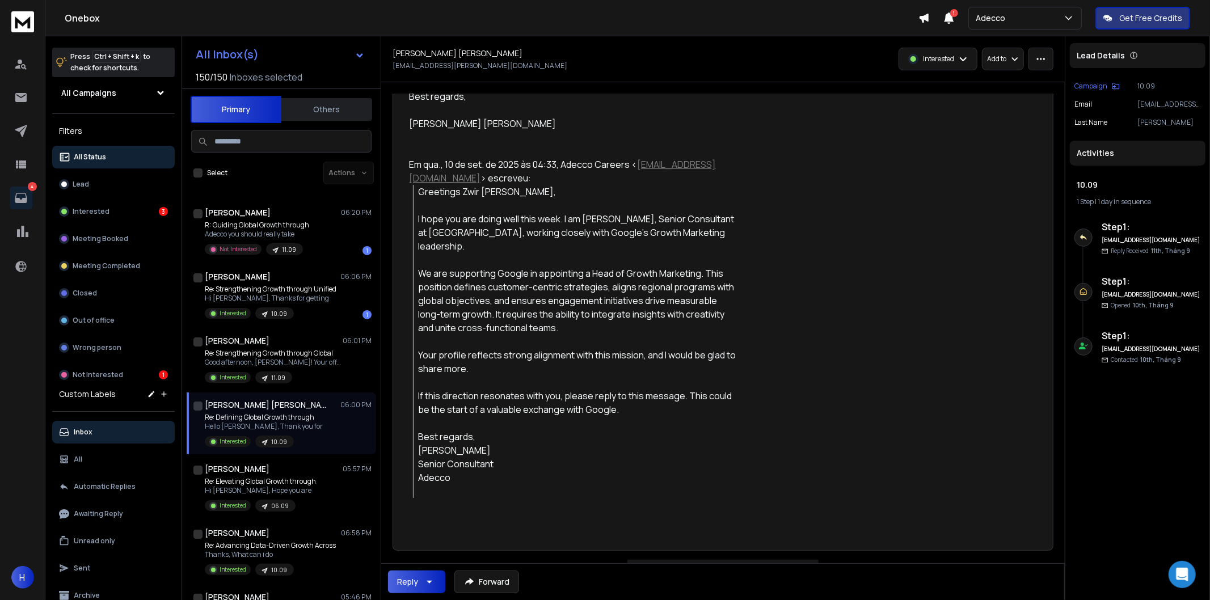
drag, startPoint x: 411, startPoint y: 581, endPoint x: 574, endPoint y: 410, distance: 236.0
click at [411, 582] on div "Reply" at bounding box center [407, 582] width 21 height 11
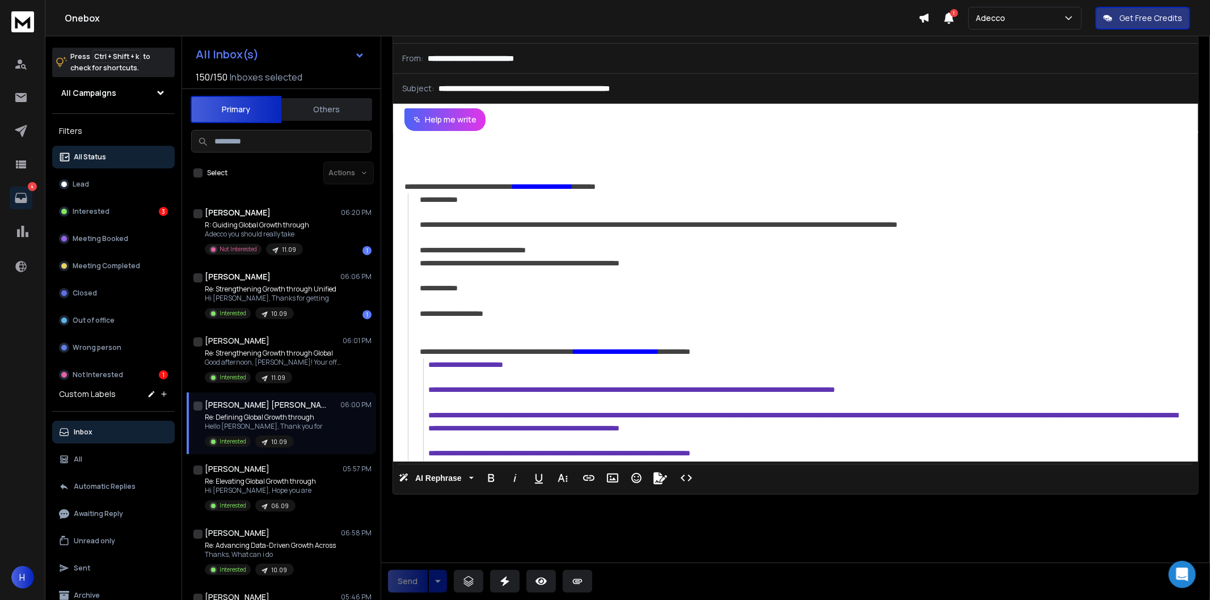
scroll to position [0, 0]
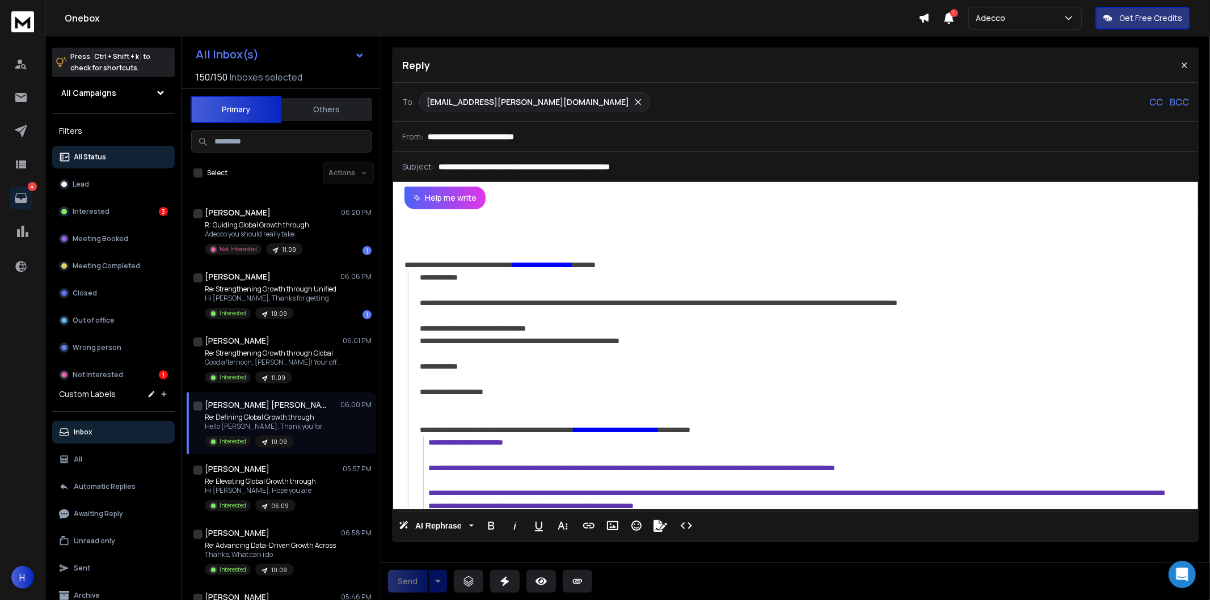
click at [456, 223] on div at bounding box center [796, 227] width 783 height 12
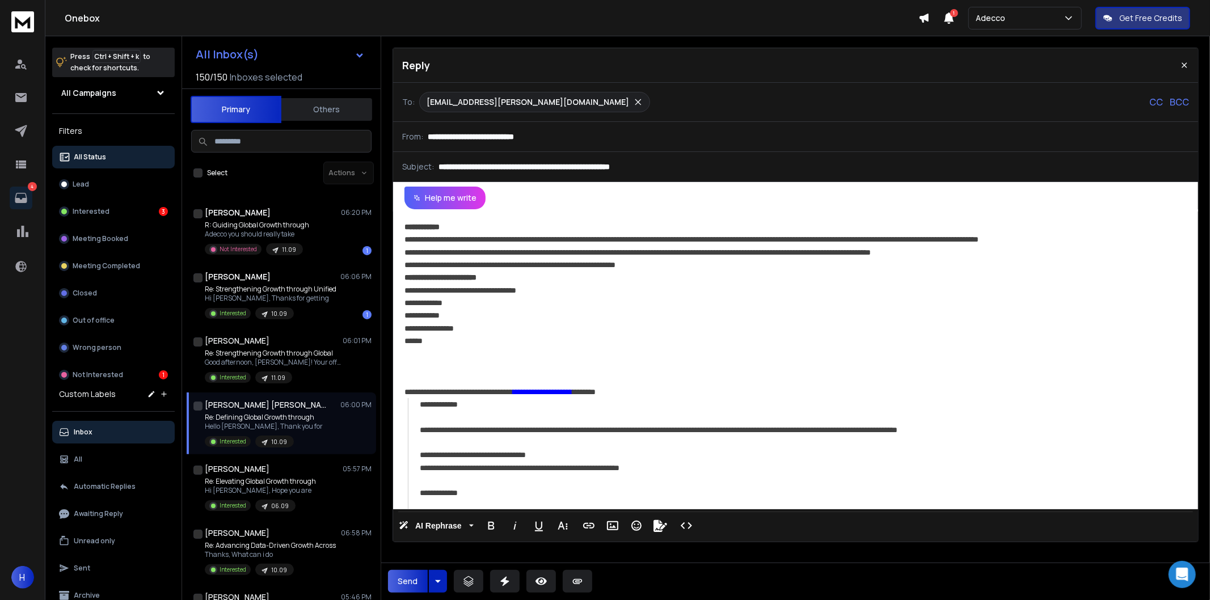
click at [512, 232] on p "**********" at bounding box center [796, 227] width 783 height 12
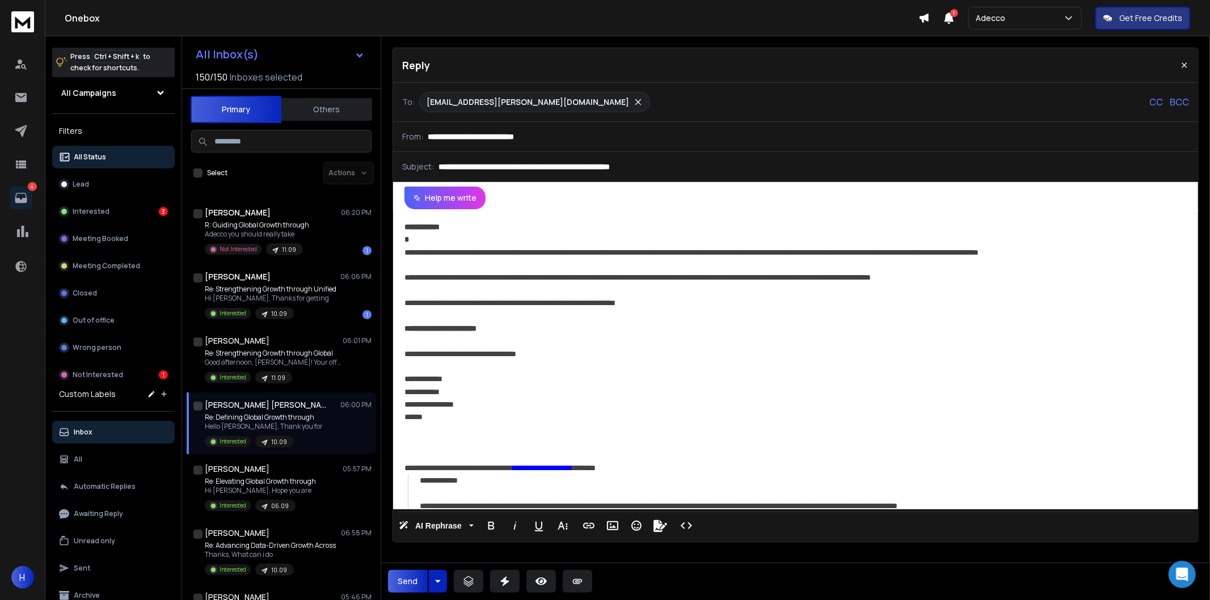
click at [520, 348] on p "**********" at bounding box center [790, 354] width 770 height 12
drag, startPoint x: 513, startPoint y: 331, endPoint x: 401, endPoint y: 326, distance: 111.9
click at [401, 326] on div "**********" at bounding box center [795, 359] width 805 height 300
drag, startPoint x: 584, startPoint y: 532, endPoint x: 510, endPoint y: 511, distance: 77.8
click at [586, 532] on icon "button" at bounding box center [589, 526] width 14 height 14
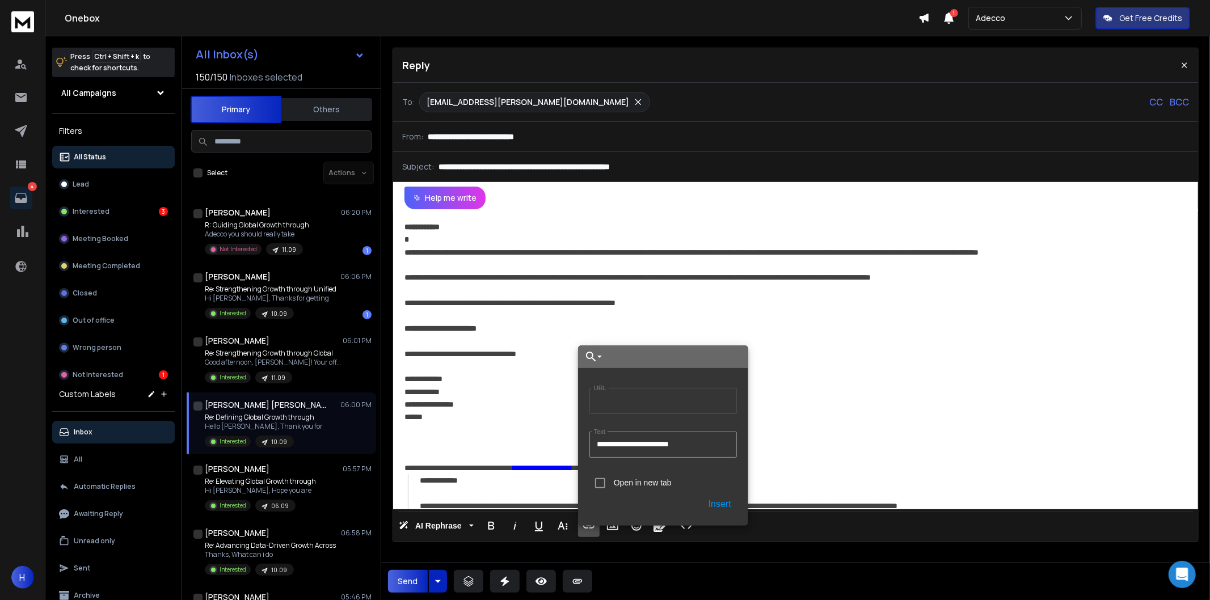
click at [611, 398] on input "URL" at bounding box center [664, 401] width 148 height 26
type input "**********"
click at [722, 507] on button "Insert" at bounding box center [720, 504] width 34 height 20
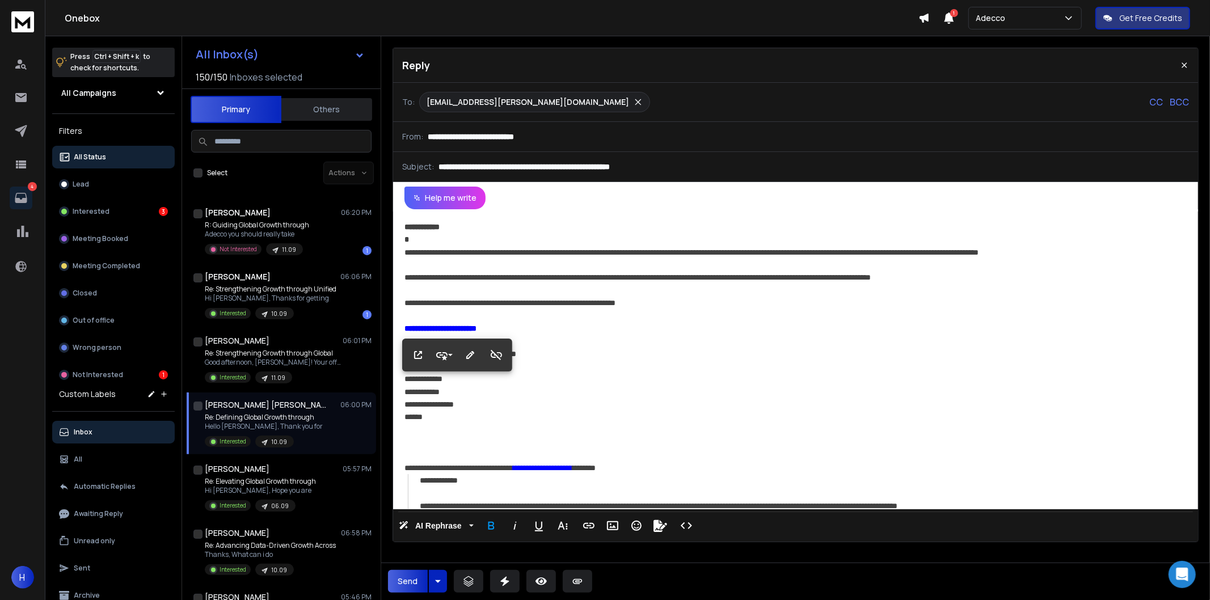
click at [507, 415] on p "**********" at bounding box center [790, 398] width 770 height 51
click at [413, 574] on button "Send" at bounding box center [408, 581] width 40 height 23
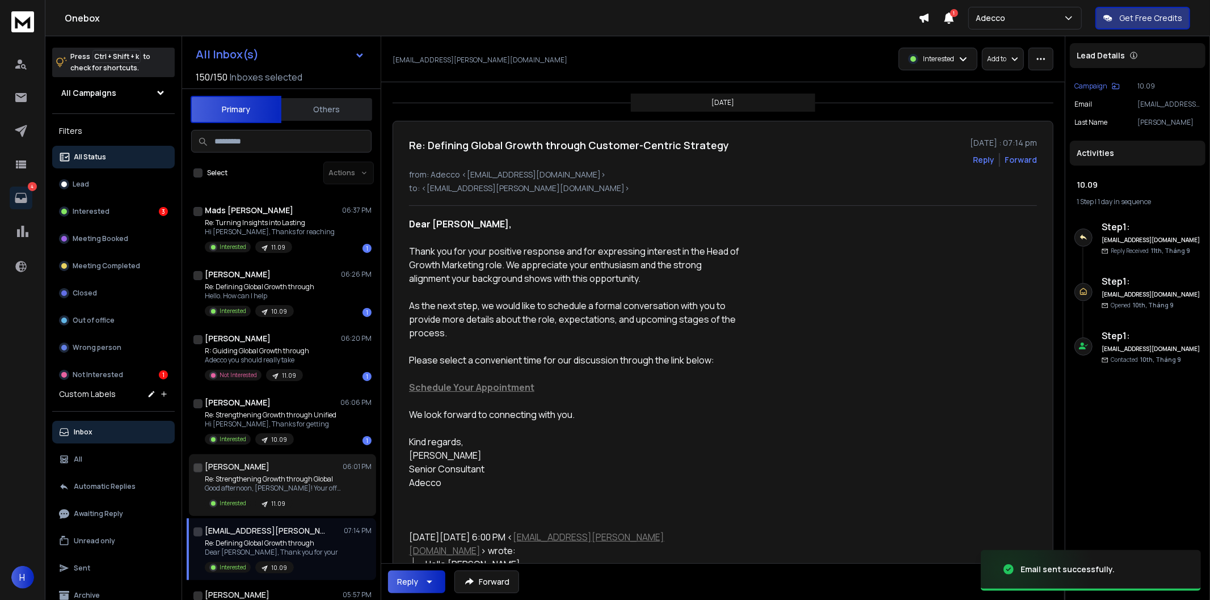
click at [304, 484] on p "Good afternoon, Robert! Your offer" at bounding box center [273, 488] width 136 height 9
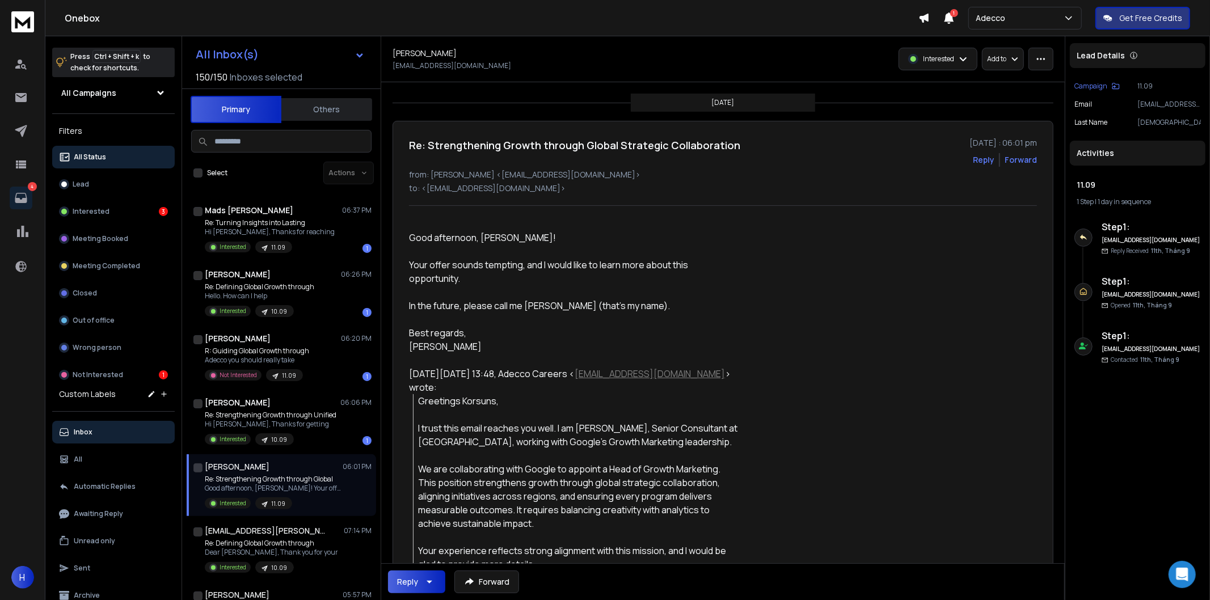
click at [591, 319] on div "Good afternoon, Robert! Your offer sounds tempting, and I would like to learn m…" at bounding box center [574, 271] width 331 height 109
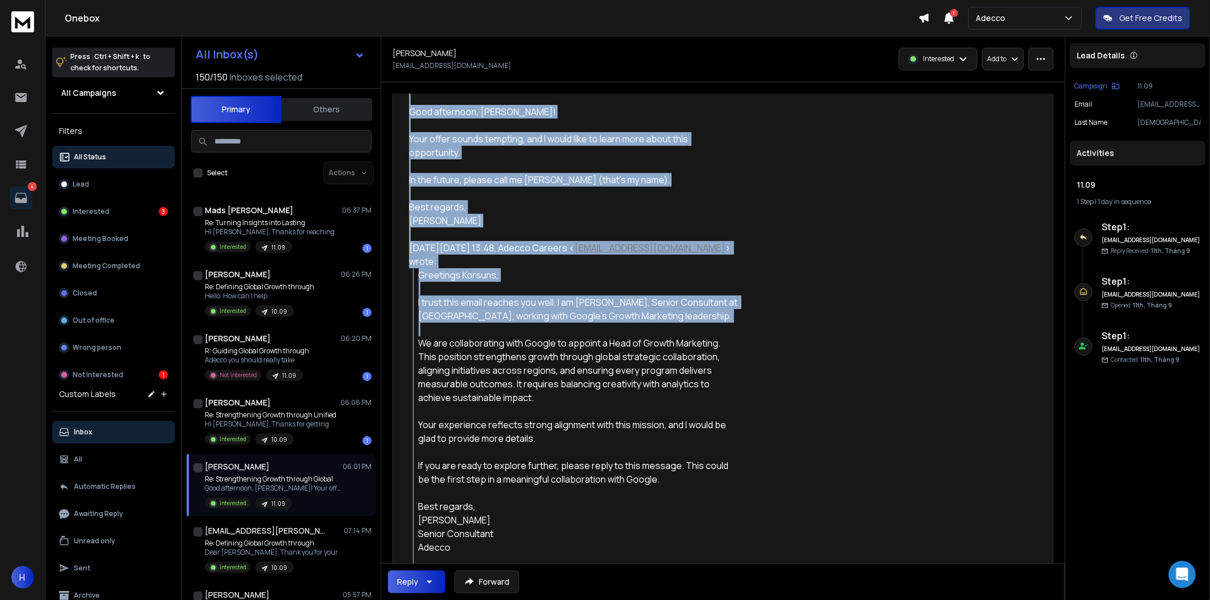
scroll to position [250, 0]
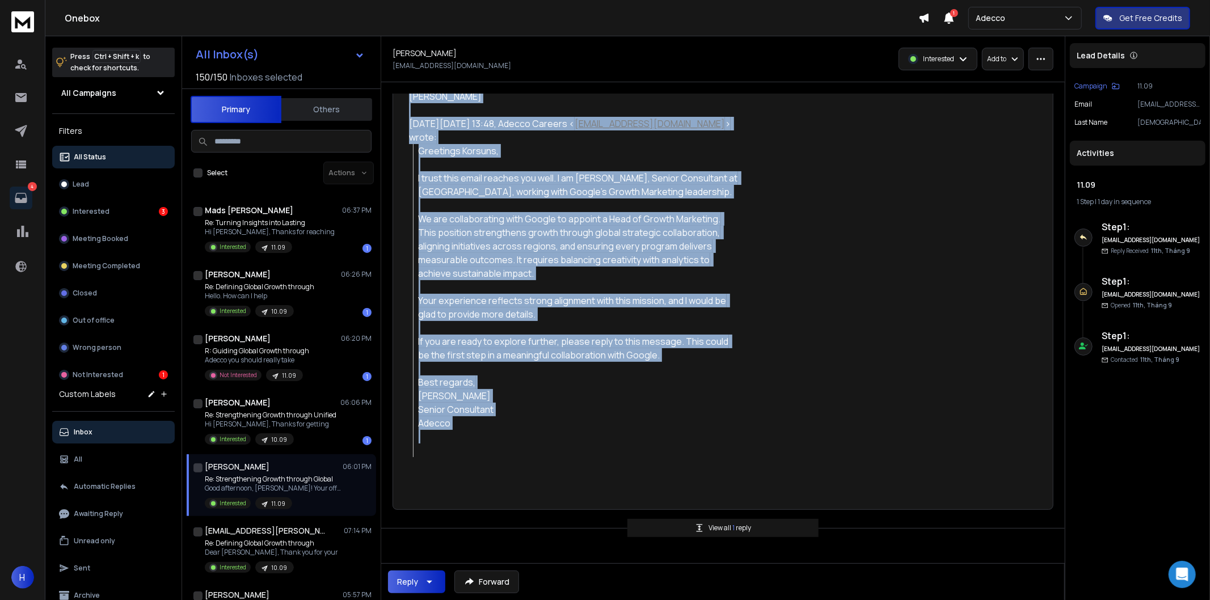
drag, startPoint x: 409, startPoint y: 179, endPoint x: 518, endPoint y: 431, distance: 275.0
click at [518, 431] on div "Re: Strengthening Growth through Global Strategic Collaboration 11 September 20…" at bounding box center [723, 190] width 628 height 607
copy div "from: Andrejs Korsuns <andrejkorsunwork@gmail.com> to: <candidate@adeccotalentf…"
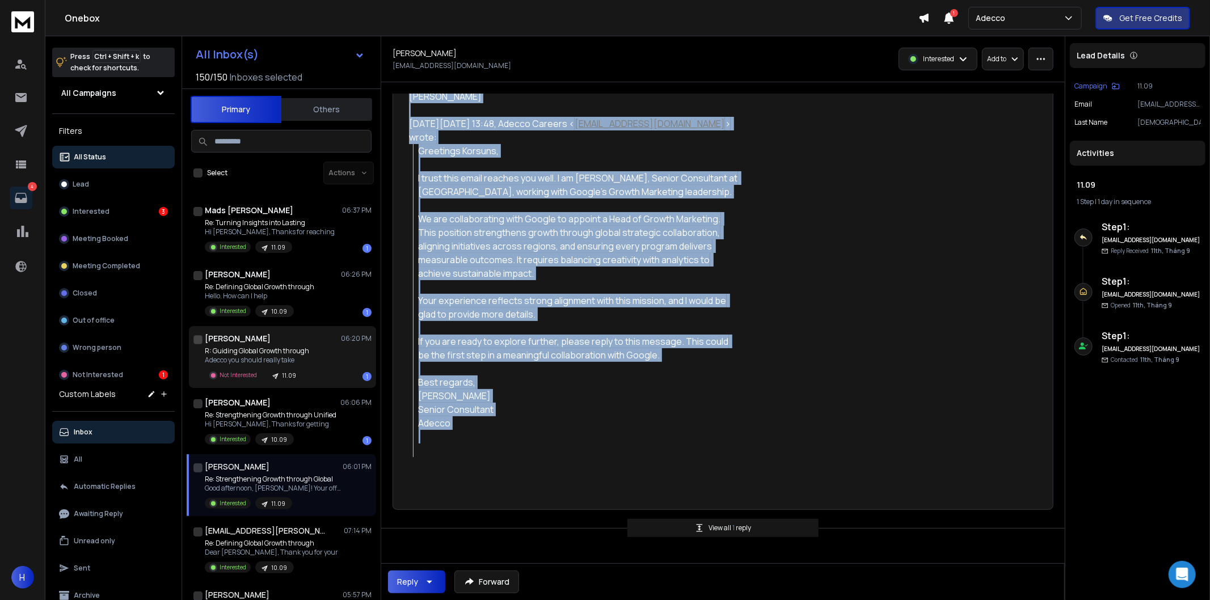
click at [411, 578] on div "Reply" at bounding box center [407, 582] width 21 height 11
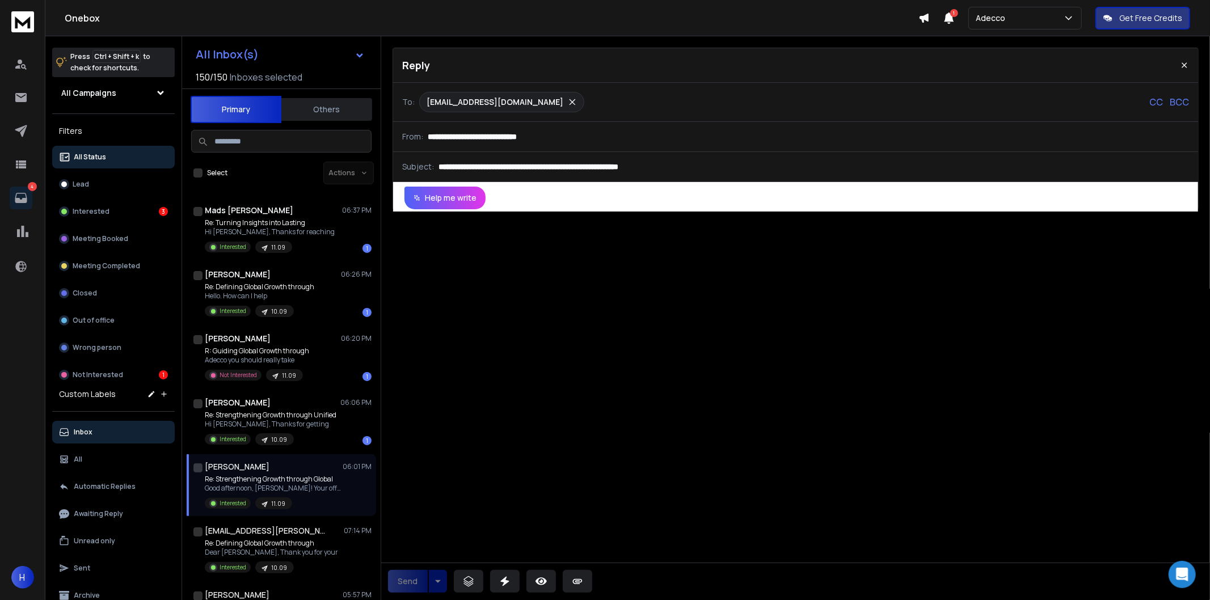
scroll to position [0, 0]
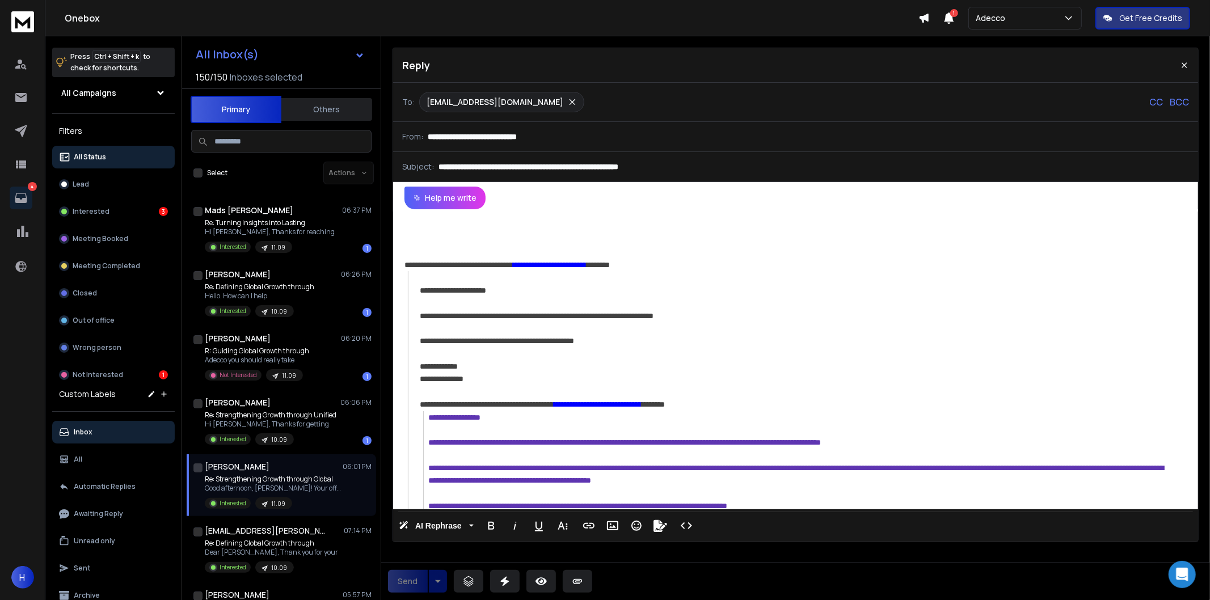
click at [428, 225] on div at bounding box center [796, 227] width 783 height 12
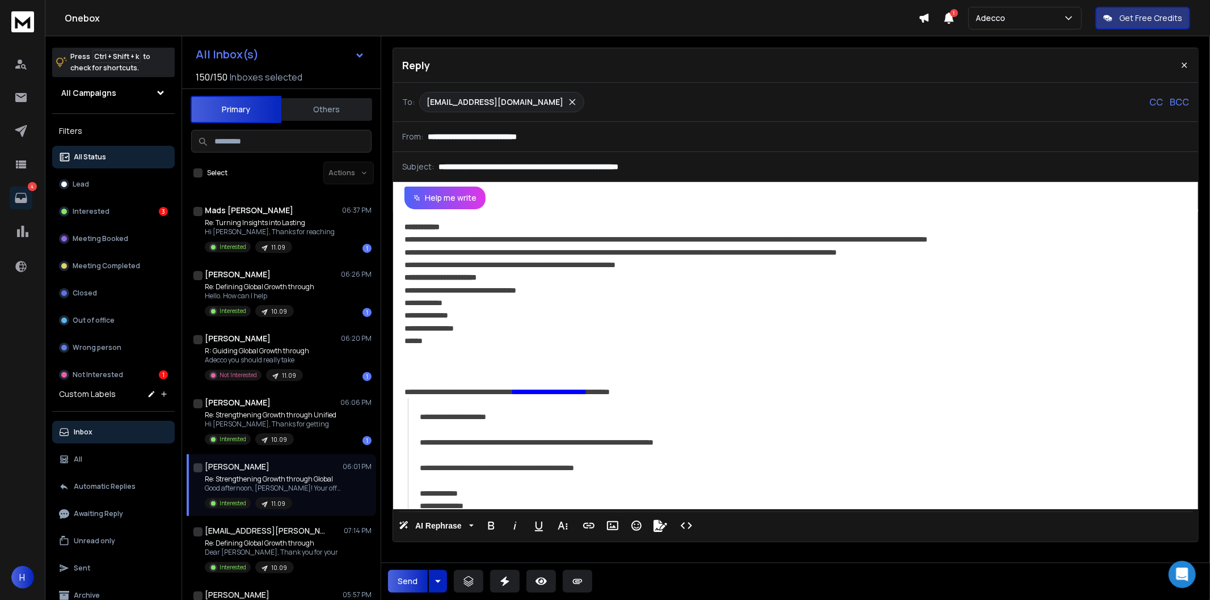
click at [485, 222] on p "**********" at bounding box center [796, 227] width 783 height 12
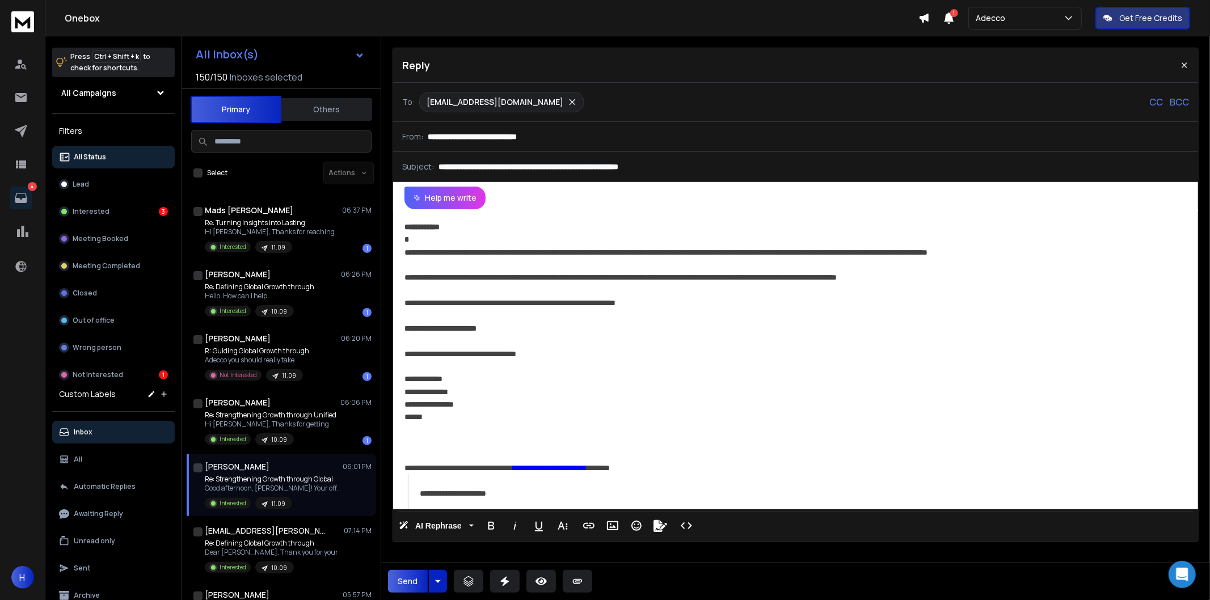
drag, startPoint x: 545, startPoint y: 327, endPoint x: 524, endPoint y: 335, distance: 21.7
click at [544, 327] on p "**********" at bounding box center [796, 328] width 783 height 12
drag, startPoint x: 514, startPoint y: 329, endPoint x: 376, endPoint y: 333, distance: 137.9
click at [376, 333] on div "All Inbox(s) 150 / 150 Inboxes selected Primary Others Select Actions Mads Frid…" at bounding box center [696, 336] width 1029 height 600
click at [591, 526] on icon "button" at bounding box center [589, 526] width 14 height 14
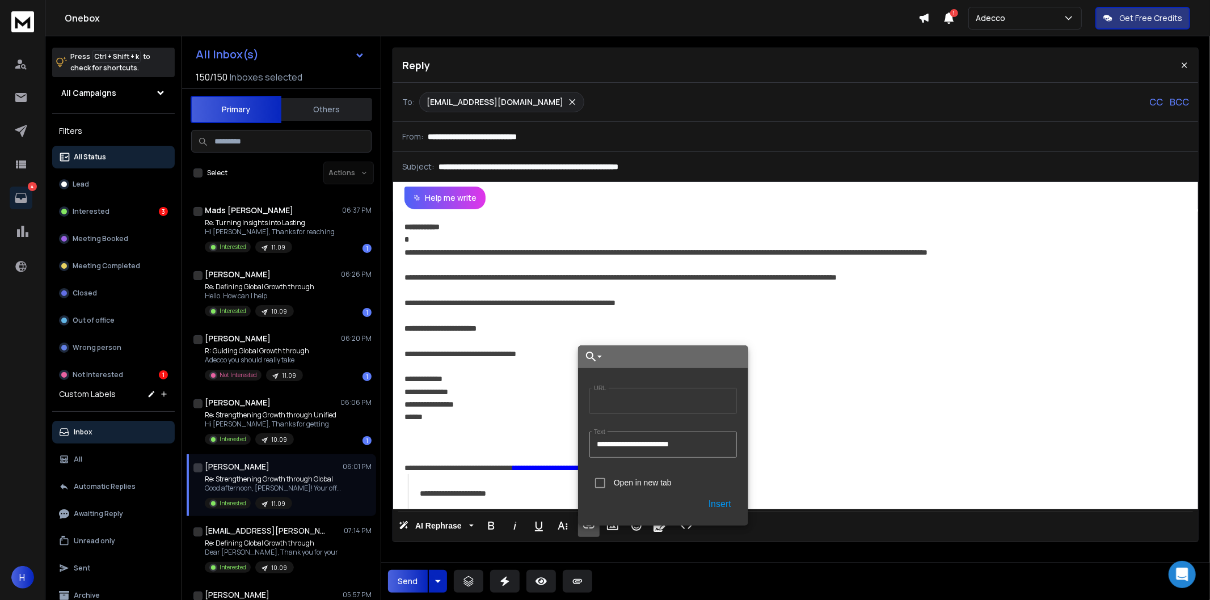
click at [624, 399] on input "URL" at bounding box center [664, 401] width 148 height 26
type input "**********"
drag, startPoint x: 724, startPoint y: 511, endPoint x: 560, endPoint y: 461, distance: 171.4
click at [724, 509] on button "Insert" at bounding box center [720, 504] width 34 height 20
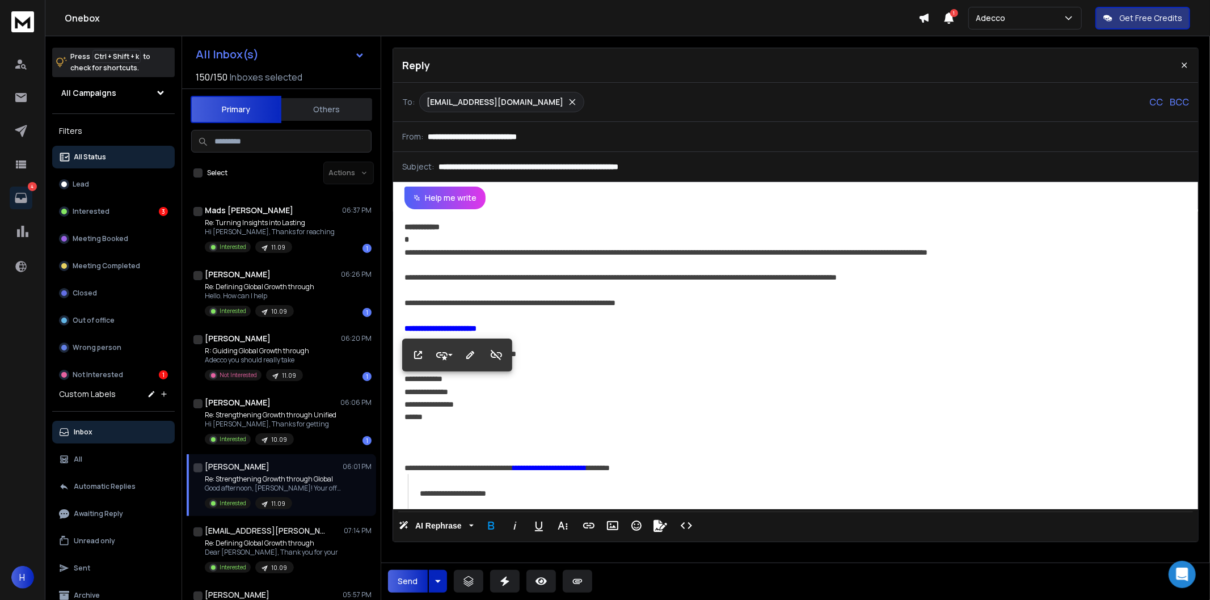
click at [521, 424] on div at bounding box center [796, 430] width 783 height 12
click at [411, 578] on button "Send" at bounding box center [408, 581] width 40 height 23
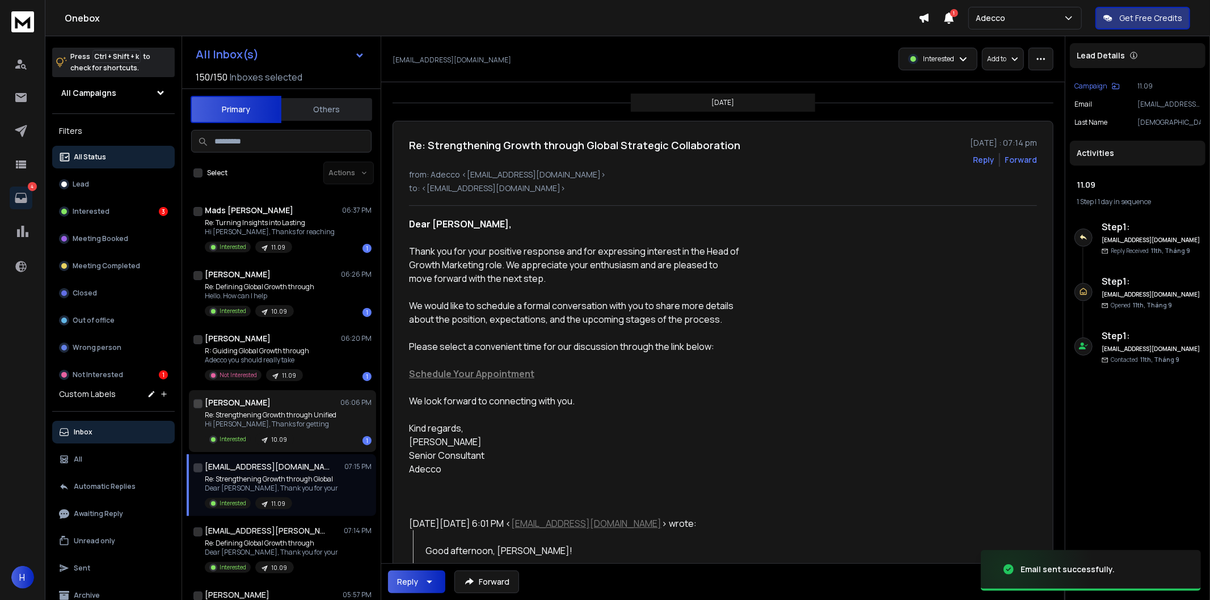
click at [318, 432] on div "Re: Strengthening Growth through Unified Hi Yara, Thanks for getting Interested…" at bounding box center [271, 428] width 132 height 35
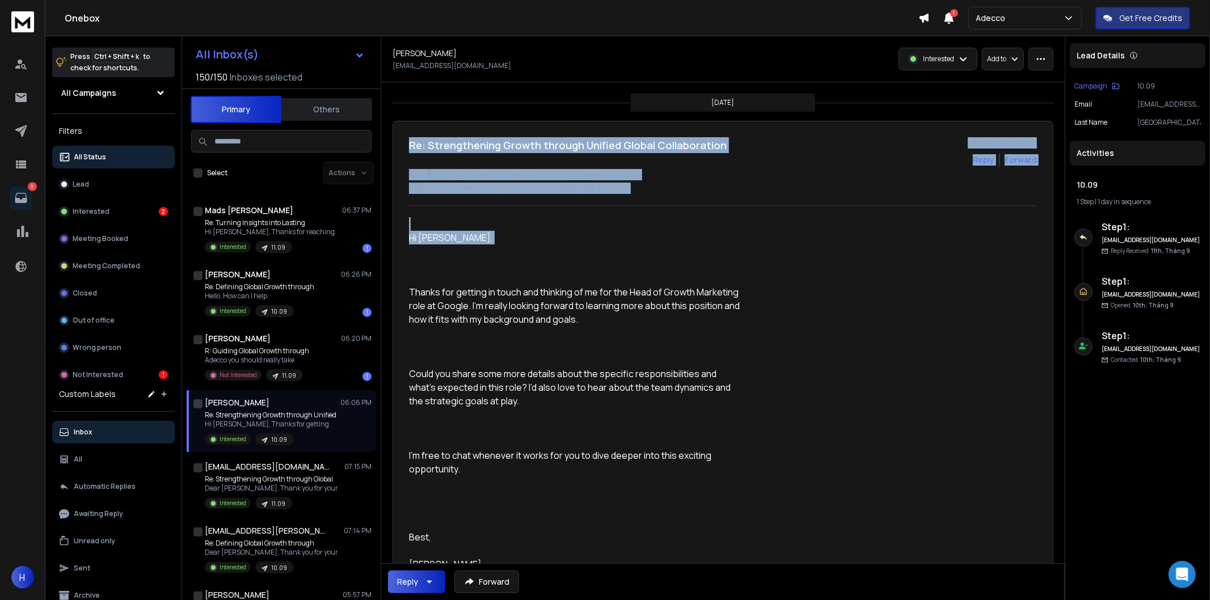
drag, startPoint x: 409, startPoint y: 162, endPoint x: 451, endPoint y: 248, distance: 95.9
click at [444, 224] on div "Hi Yara, Thanks for getting in touch and thinking of me for the Head of Growth …" at bounding box center [574, 353] width 331 height 272
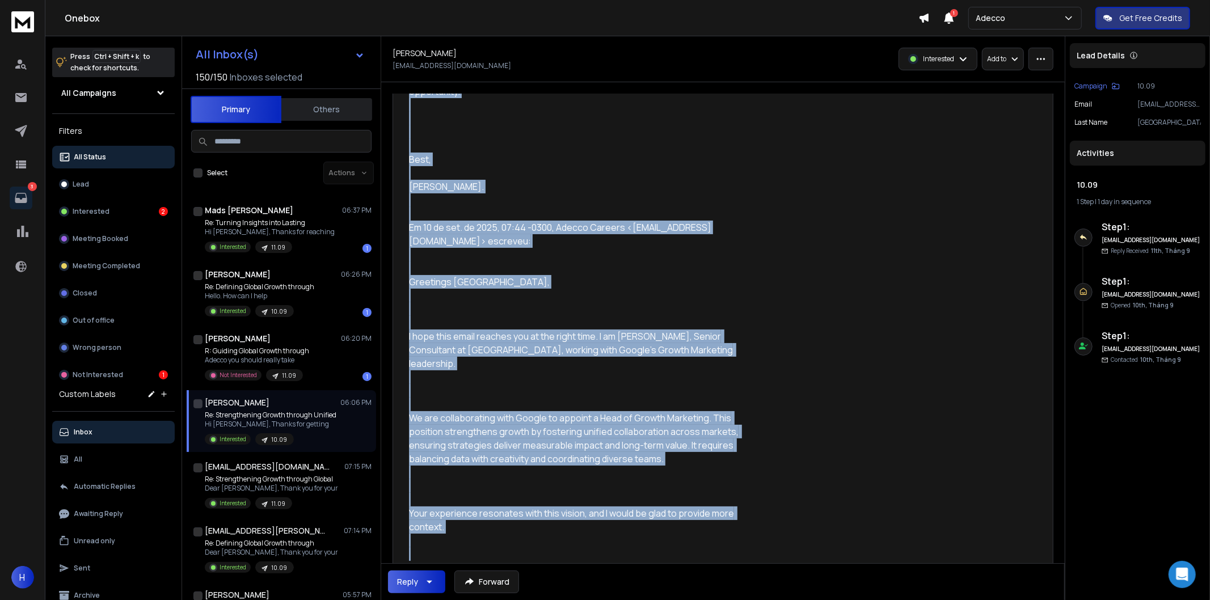
scroll to position [630, 0]
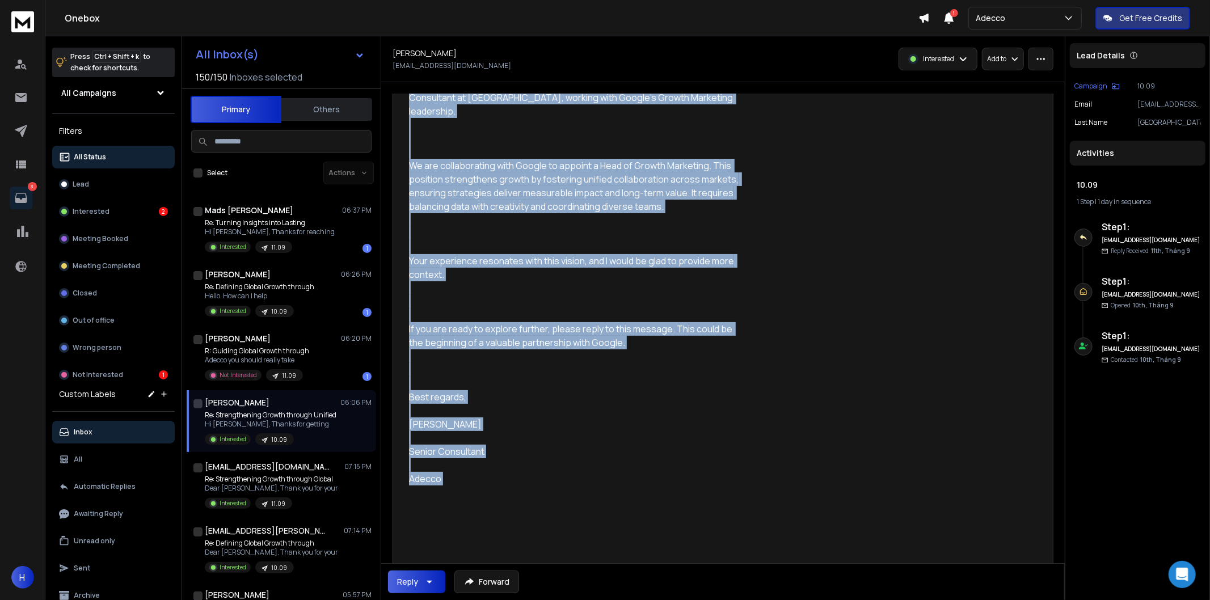
drag, startPoint x: 406, startPoint y: 176, endPoint x: 477, endPoint y: 476, distance: 307.9
click at [477, 476] on div "Re: Strengthening Growth through Unified Global Collaboration 11 September 2025…" at bounding box center [723, 41] width 661 height 1103
copy div "from: Guilherme Toledo Costa <g.toledocosta@gmail.com> to: Adecco Careers <join…"
click at [412, 585] on div "Reply" at bounding box center [407, 582] width 21 height 11
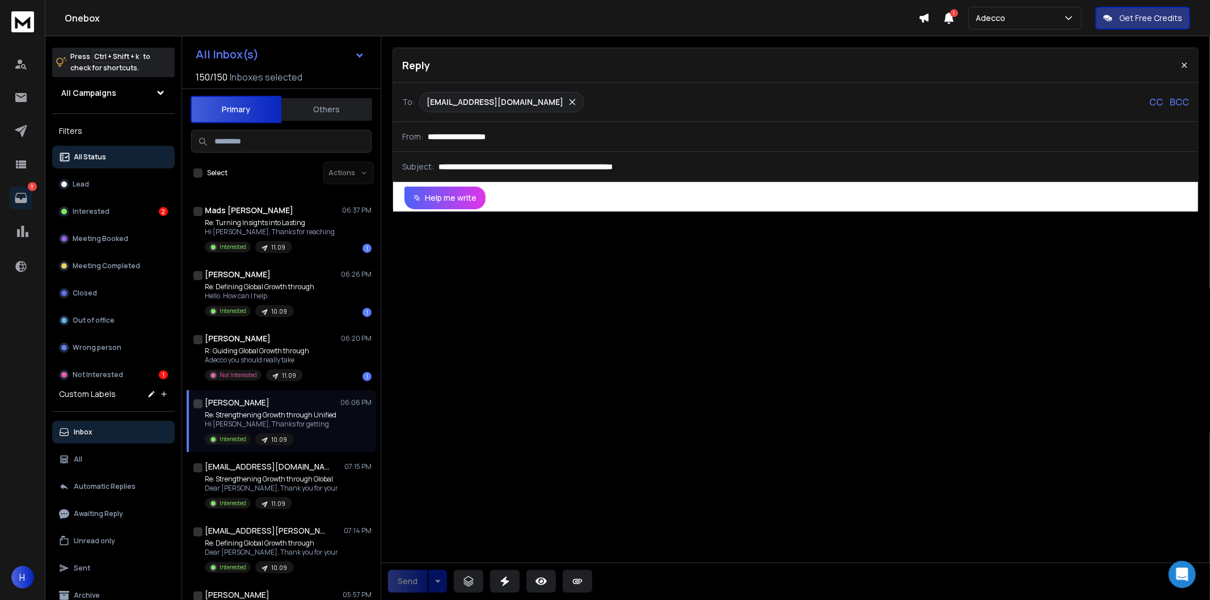
scroll to position [0, 0]
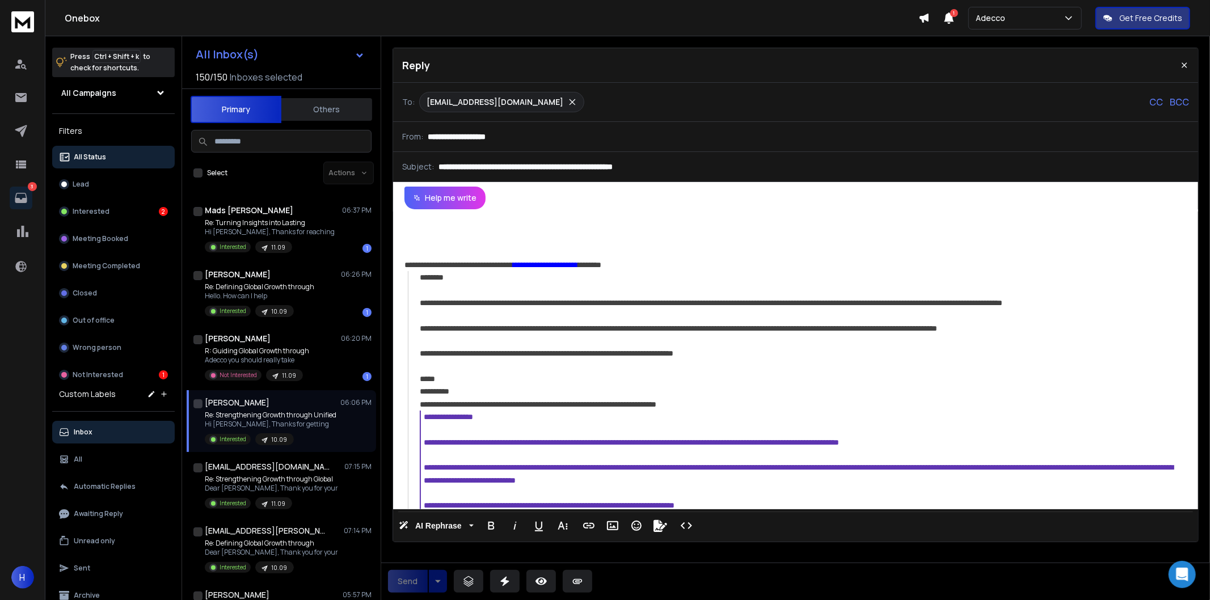
click at [436, 228] on div at bounding box center [796, 227] width 783 height 12
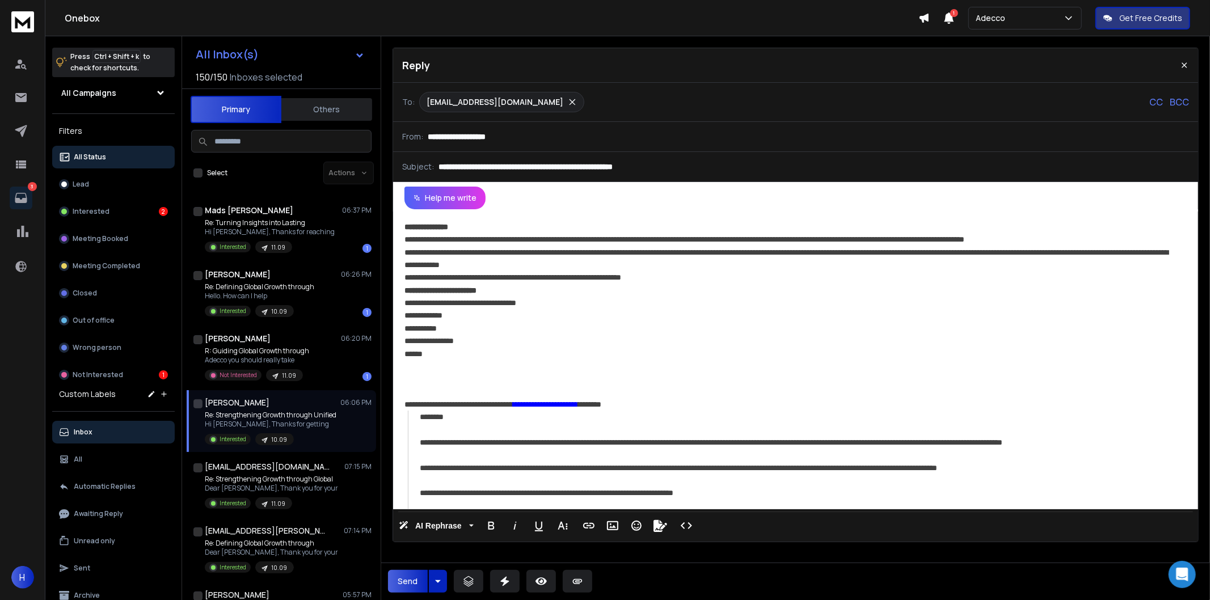
click at [487, 223] on p "**********" at bounding box center [796, 227] width 783 height 12
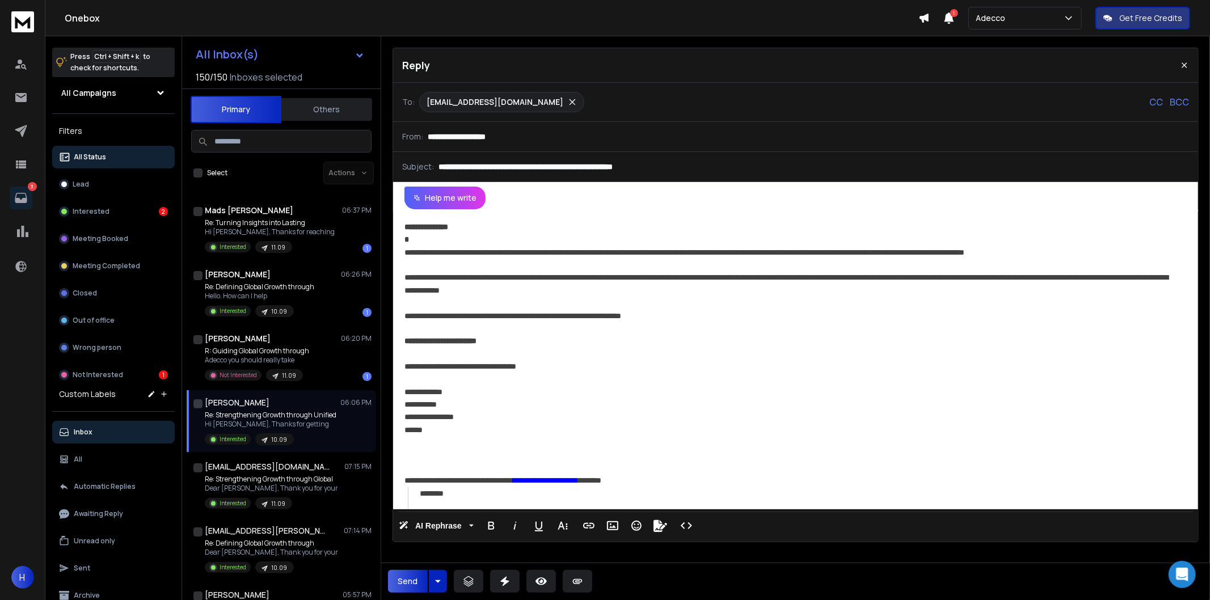
click at [537, 331] on div at bounding box center [796, 328] width 783 height 12
drag, startPoint x: 524, startPoint y: 338, endPoint x: 395, endPoint y: 342, distance: 128.9
click at [395, 342] on div "**********" at bounding box center [795, 359] width 805 height 300
click at [585, 530] on icon "button" at bounding box center [589, 526] width 14 height 14
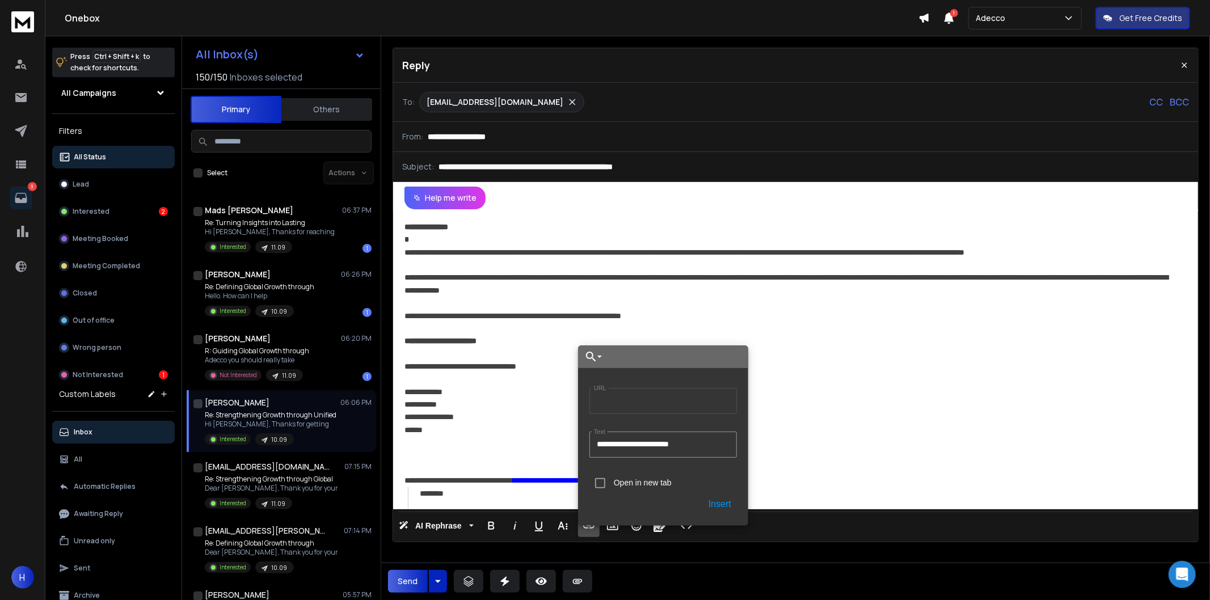
click at [619, 405] on input "URL" at bounding box center [664, 401] width 148 height 26
type input "**********"
click at [716, 512] on button "Insert" at bounding box center [720, 504] width 34 height 20
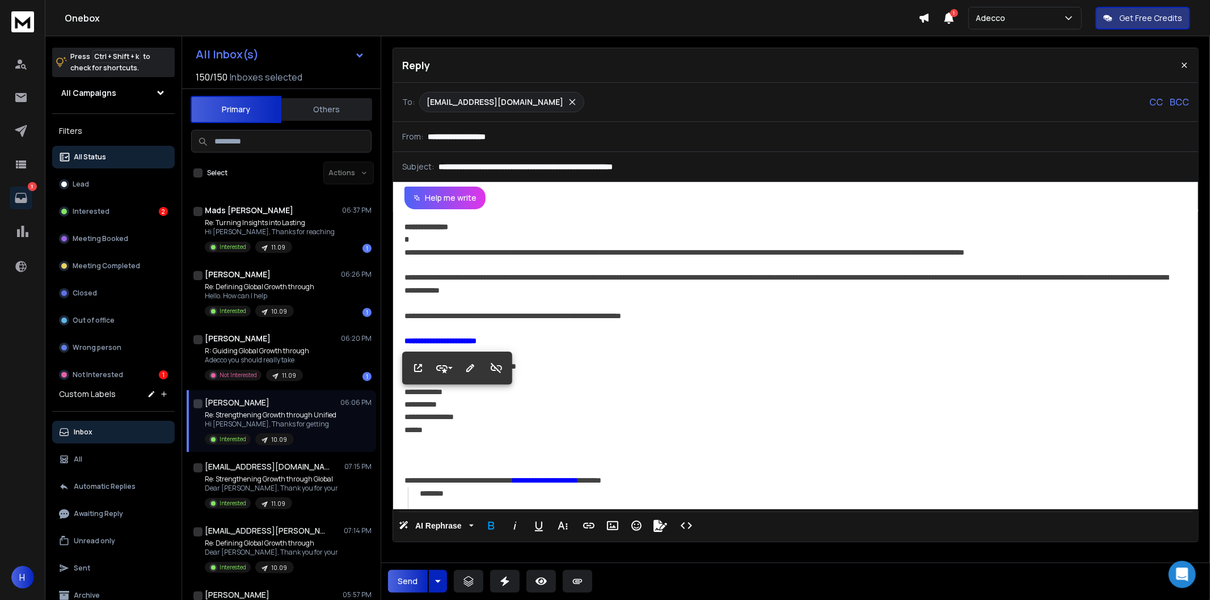
click at [501, 437] on div at bounding box center [796, 442] width 783 height 12
click at [412, 579] on button "Send" at bounding box center [408, 581] width 40 height 23
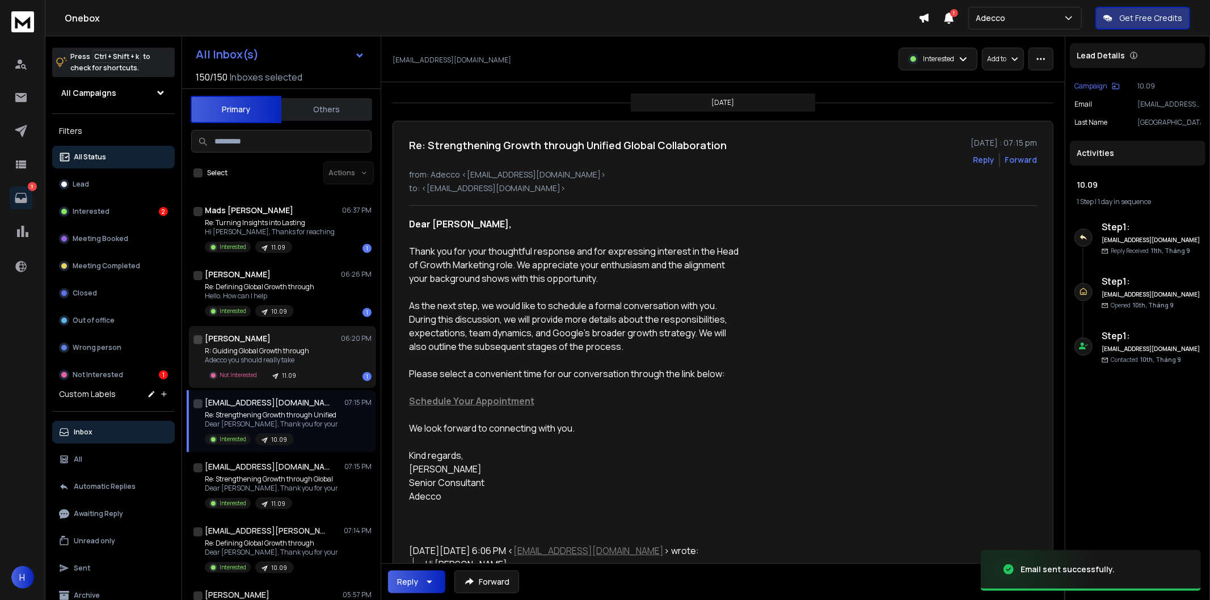
click at [303, 343] on div "Giacomo Casarotto 06:20 PM" at bounding box center [288, 338] width 167 height 11
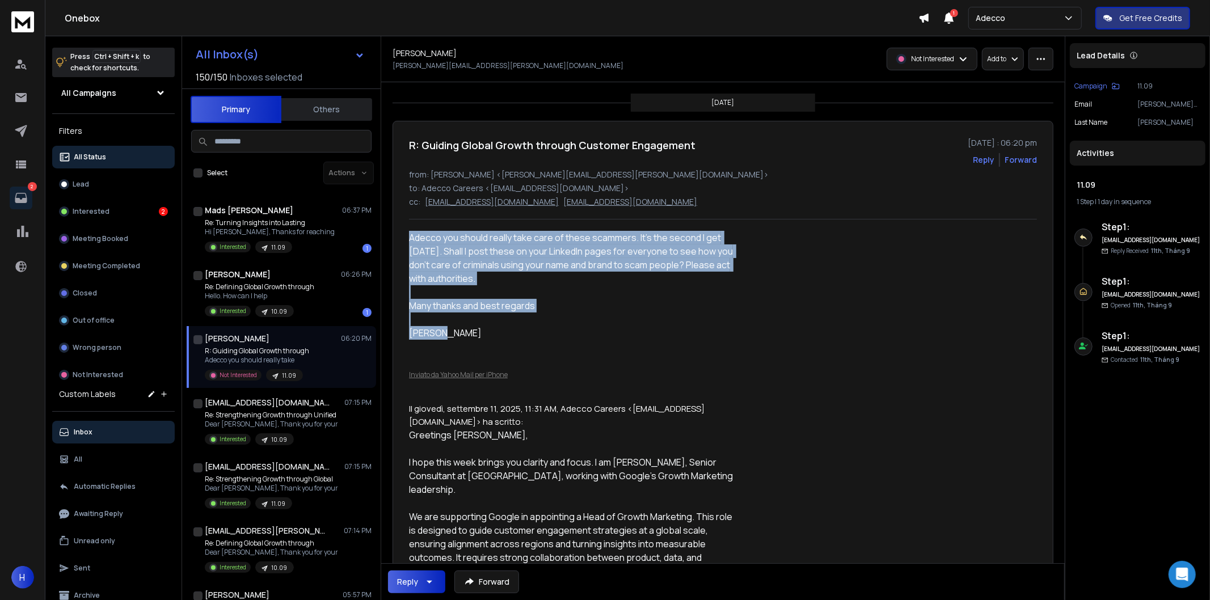
drag, startPoint x: 406, startPoint y: 233, endPoint x: 559, endPoint y: 345, distance: 189.7
click at [559, 345] on div "R: Guiding Global Growth through Customer Engagement 11 September 2025 : 06:20 …" at bounding box center [723, 464] width 661 height 687
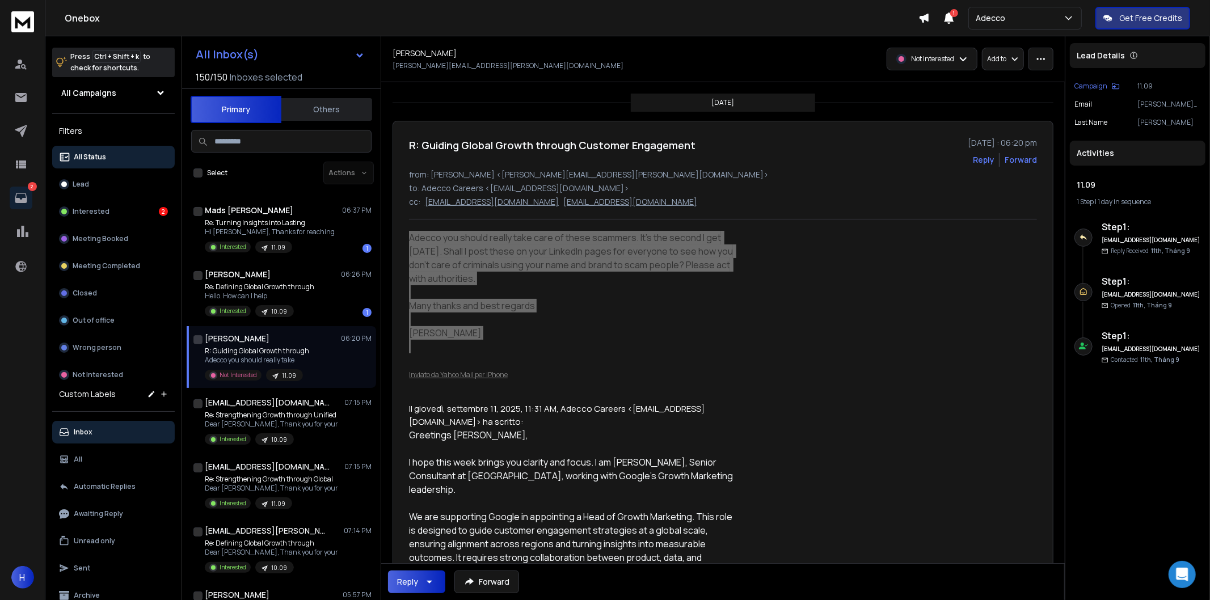
scroll to position [189, 0]
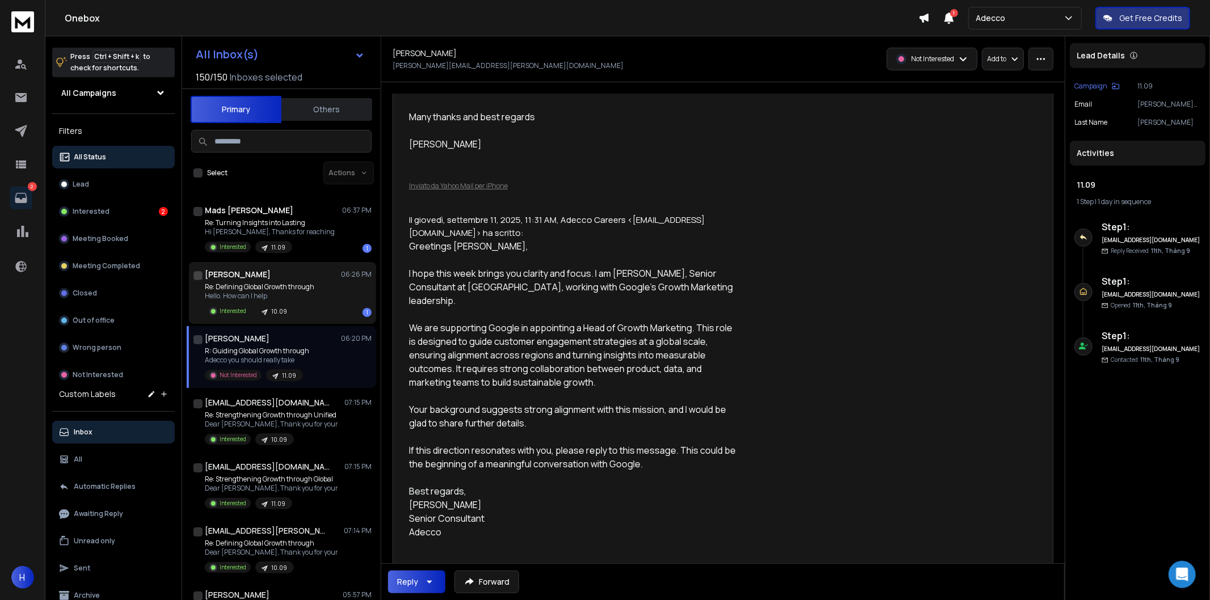
click at [302, 283] on p "Re: Defining Global Growth through" at bounding box center [260, 287] width 110 height 9
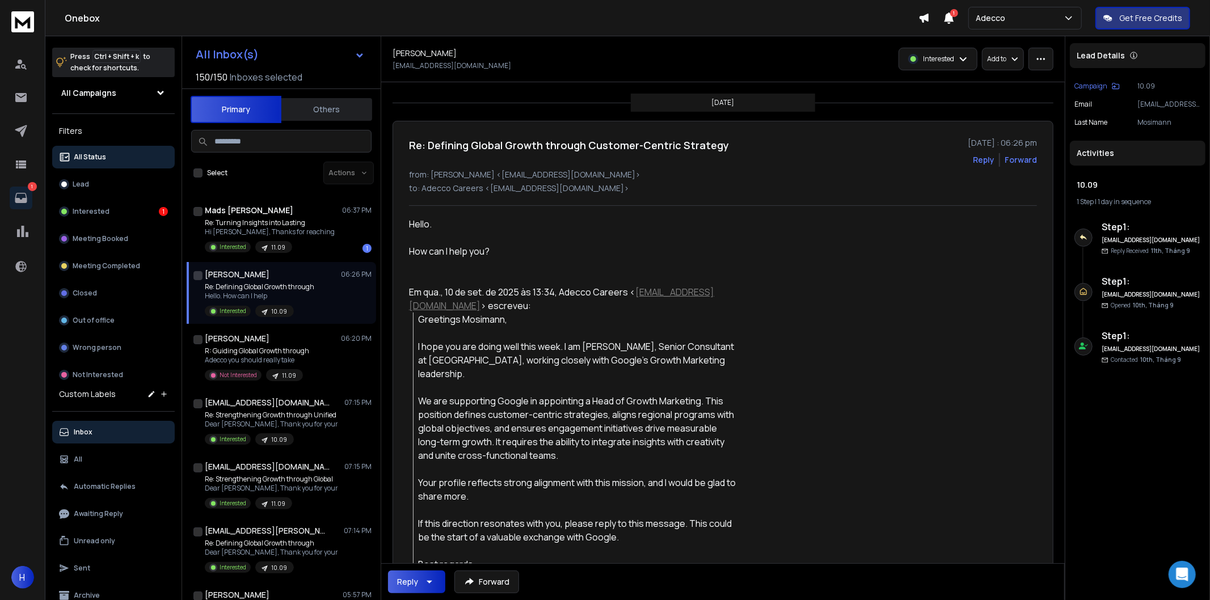
click at [550, 234] on div at bounding box center [574, 238] width 331 height 14
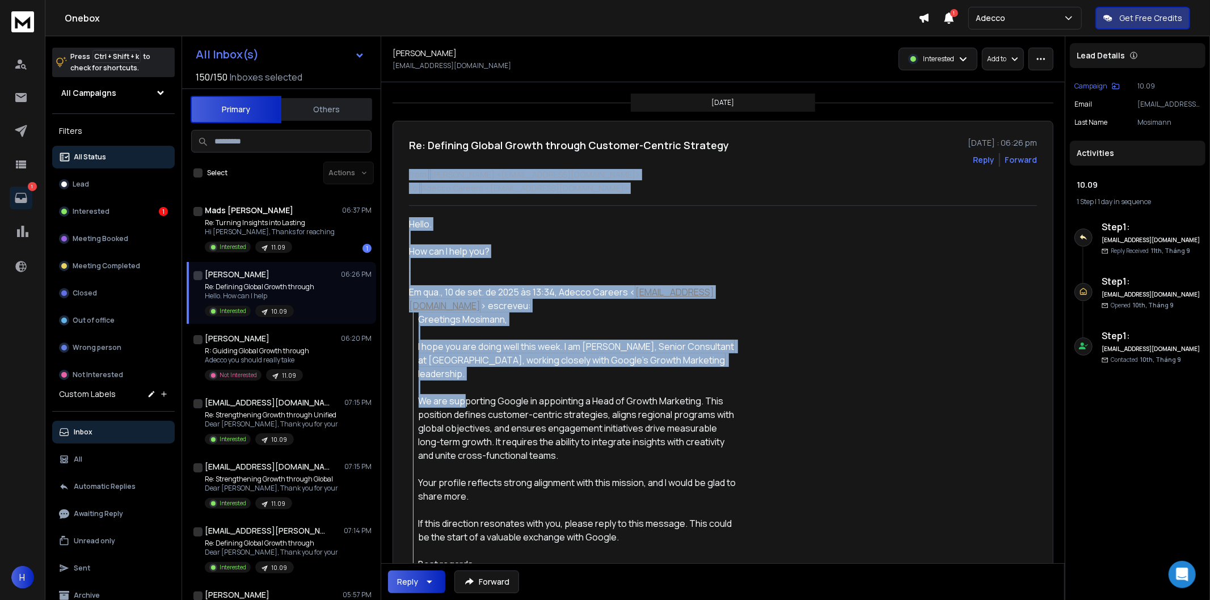
scroll to position [155, 0]
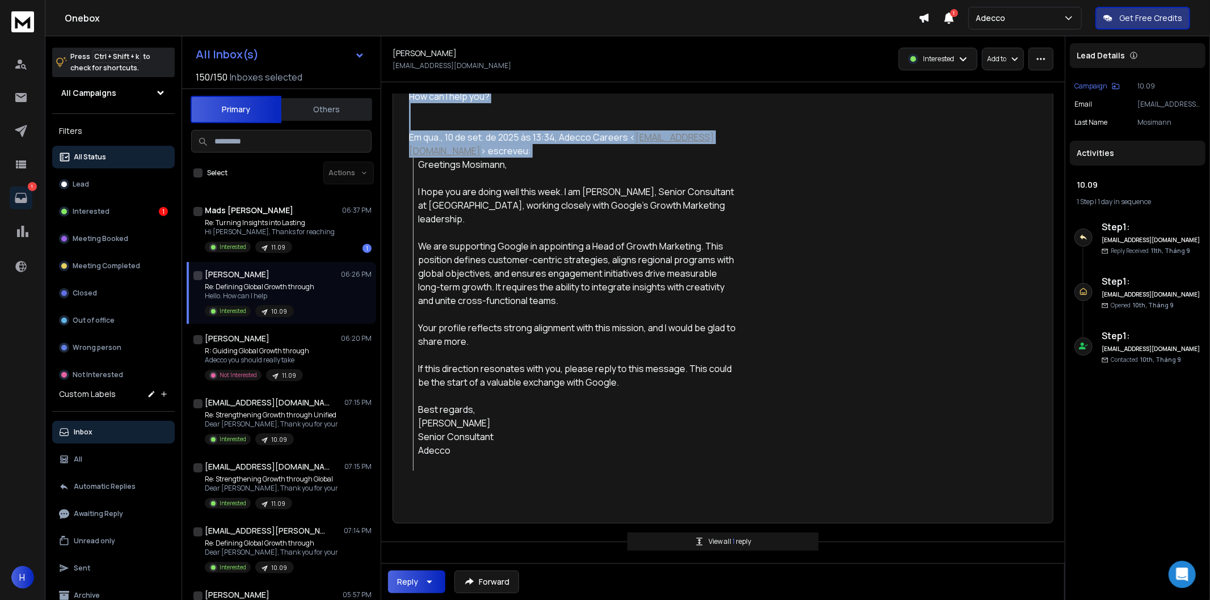
drag, startPoint x: 407, startPoint y: 176, endPoint x: 523, endPoint y: 445, distance: 292.3
click at [523, 445] on div "Re: Defining Global Growth through Customer-Centric Strategy 11 September 2025 …" at bounding box center [723, 245] width 661 height 558
copy div "from: Henry M <henryflop@gmail.com> to: Adecco Careers <apply@adeccohub.com> 11…"
click at [403, 589] on button "Reply" at bounding box center [416, 582] width 57 height 23
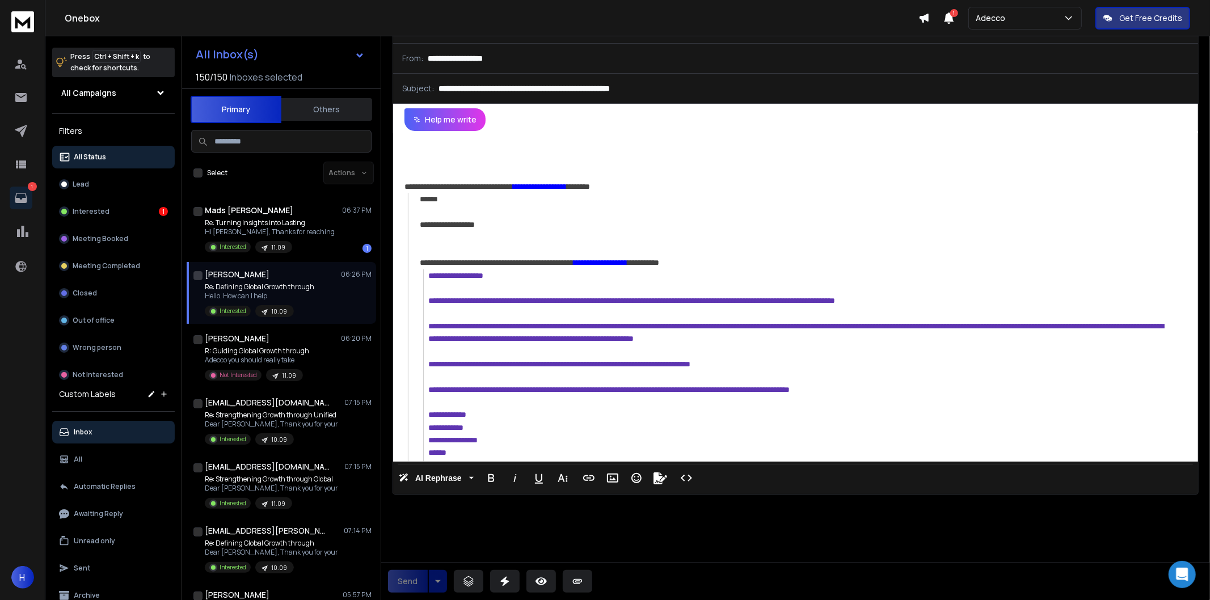
scroll to position [0, 0]
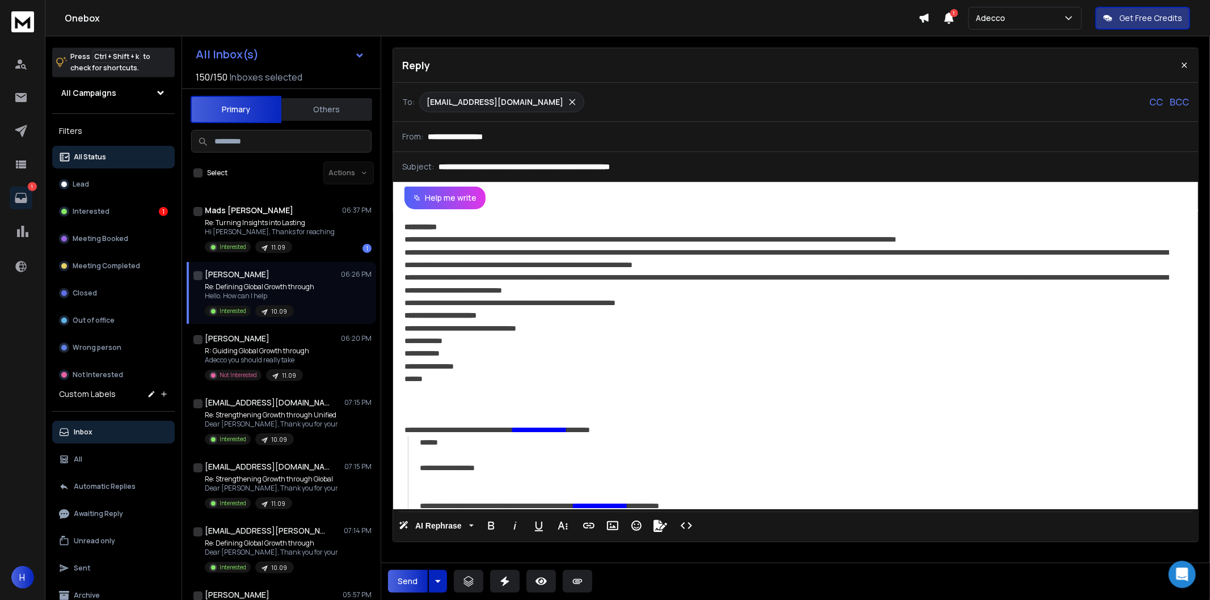
click at [497, 219] on div "**********" at bounding box center [795, 359] width 805 height 300
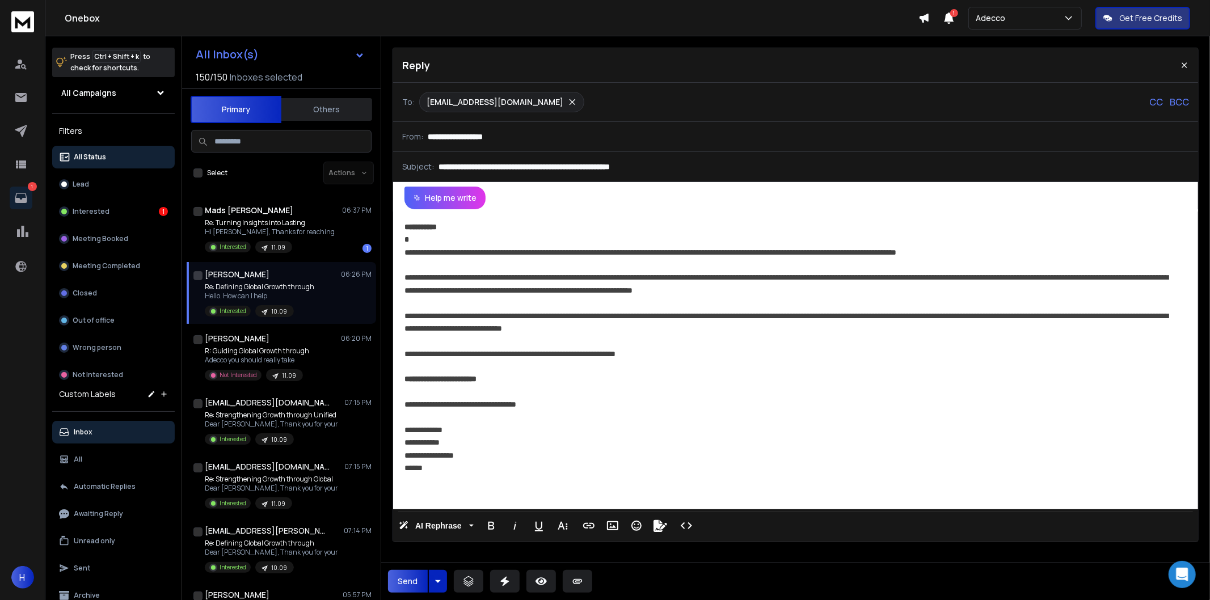
click at [503, 388] on div at bounding box center [796, 392] width 783 height 12
drag, startPoint x: 520, startPoint y: 380, endPoint x: 378, endPoint y: 378, distance: 141.9
click at [378, 378] on div "All Inbox(s) 150 / 150 Inboxes selected Primary Others Select Actions Mads Frid…" at bounding box center [696, 336] width 1029 height 600
click at [588, 531] on icon "button" at bounding box center [589, 526] width 14 height 14
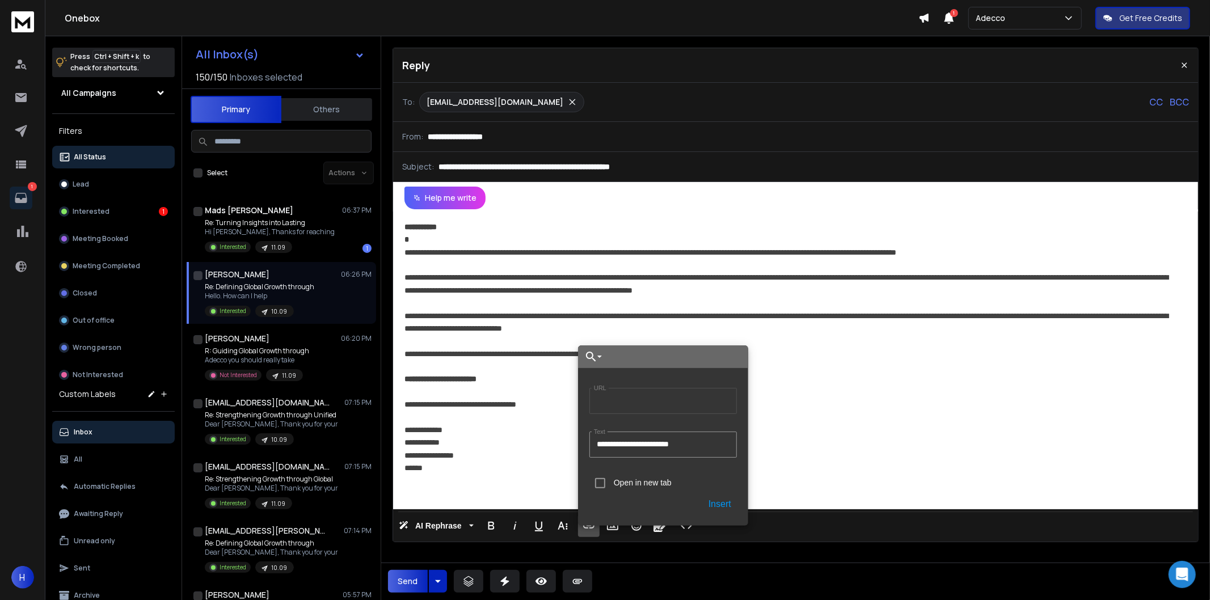
click at [615, 399] on input "URL" at bounding box center [664, 401] width 148 height 26
type input "**********"
click at [740, 506] on div "**********" at bounding box center [663, 436] width 170 height 180
click at [733, 506] on button "Insert" at bounding box center [720, 504] width 34 height 20
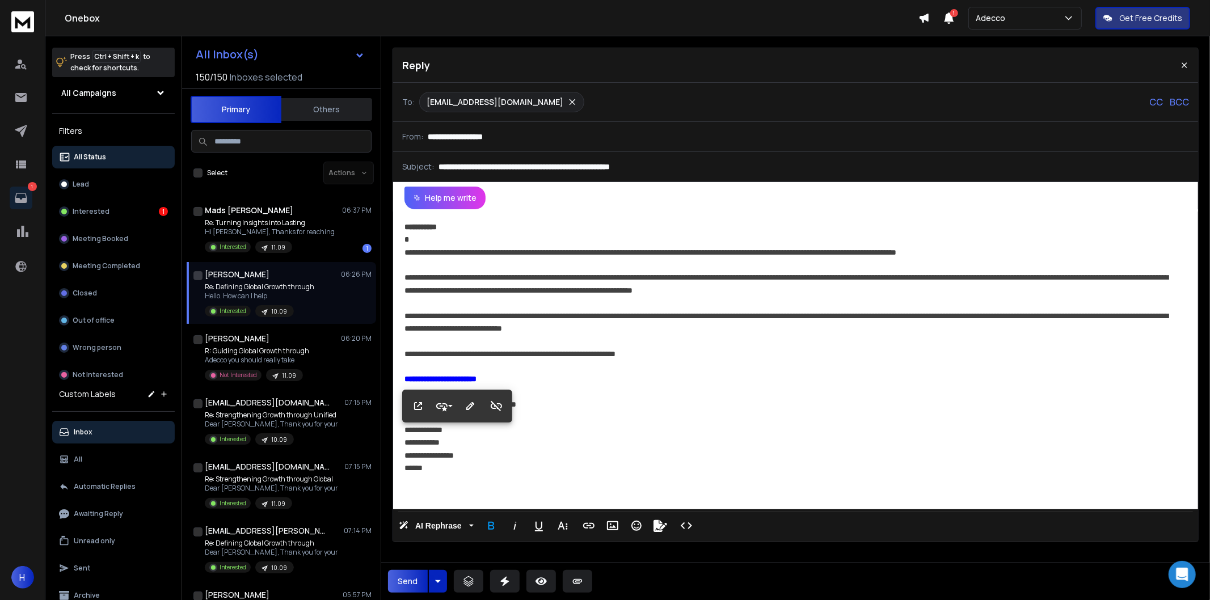
click at [517, 452] on p "**********" at bounding box center [790, 449] width 770 height 51
click at [410, 585] on button "Send" at bounding box center [408, 581] width 40 height 23
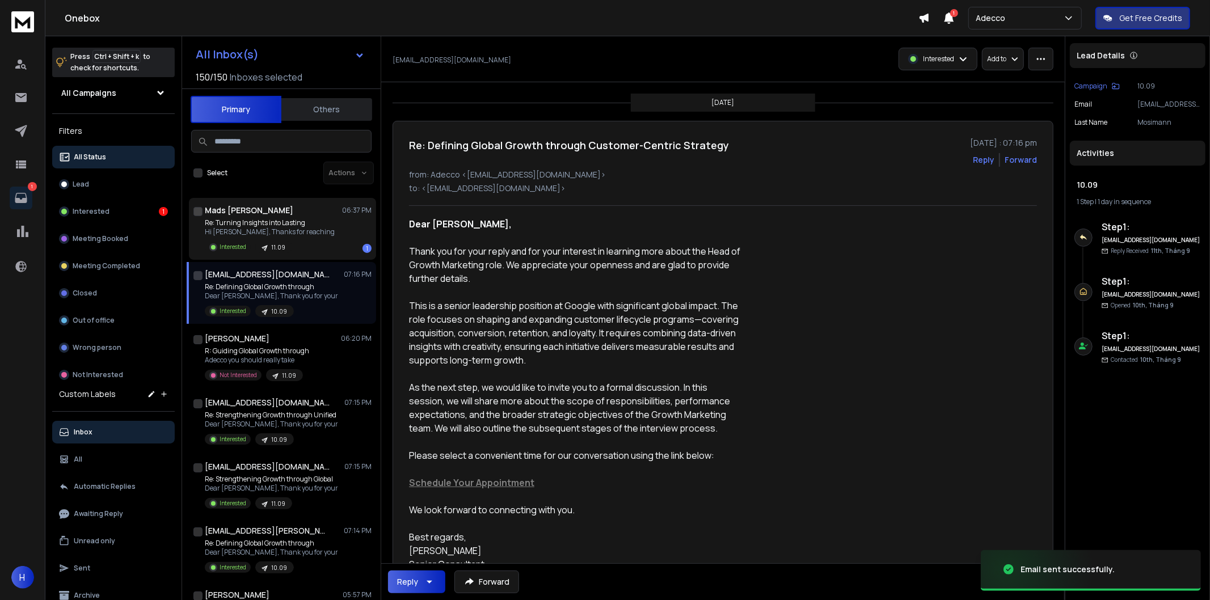
click at [315, 222] on div "Re: Turning Insights into Lasting Hi Luisa, Thanks for reaching Interested 11.0…" at bounding box center [288, 235] width 167 height 35
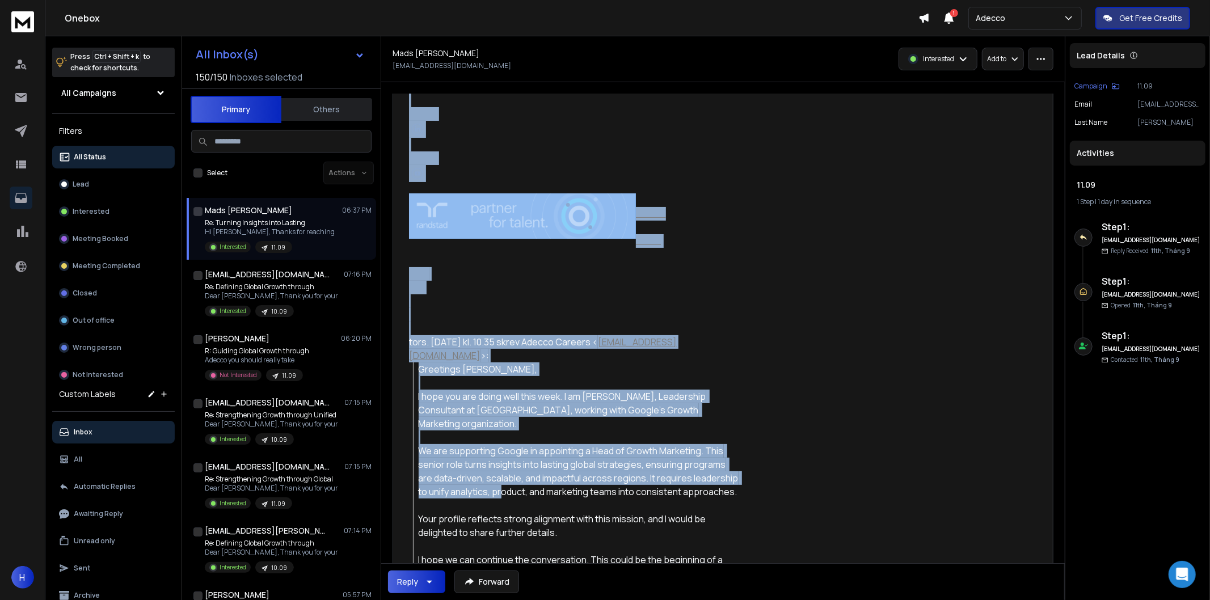
scroll to position [1387, 0]
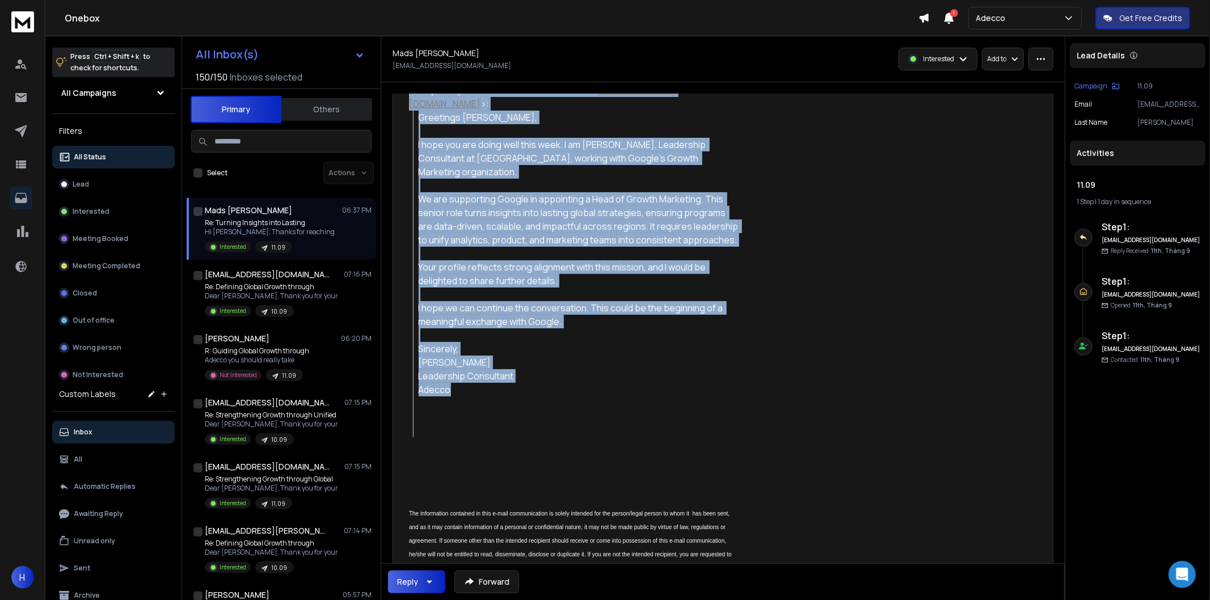
drag, startPoint x: 405, startPoint y: 176, endPoint x: 512, endPoint y: 365, distance: 216.8
copy div "from: Mads Fridthjof <mads.fridthjof@randstad.dk> to: <recruit@adeccogrow.com> …"
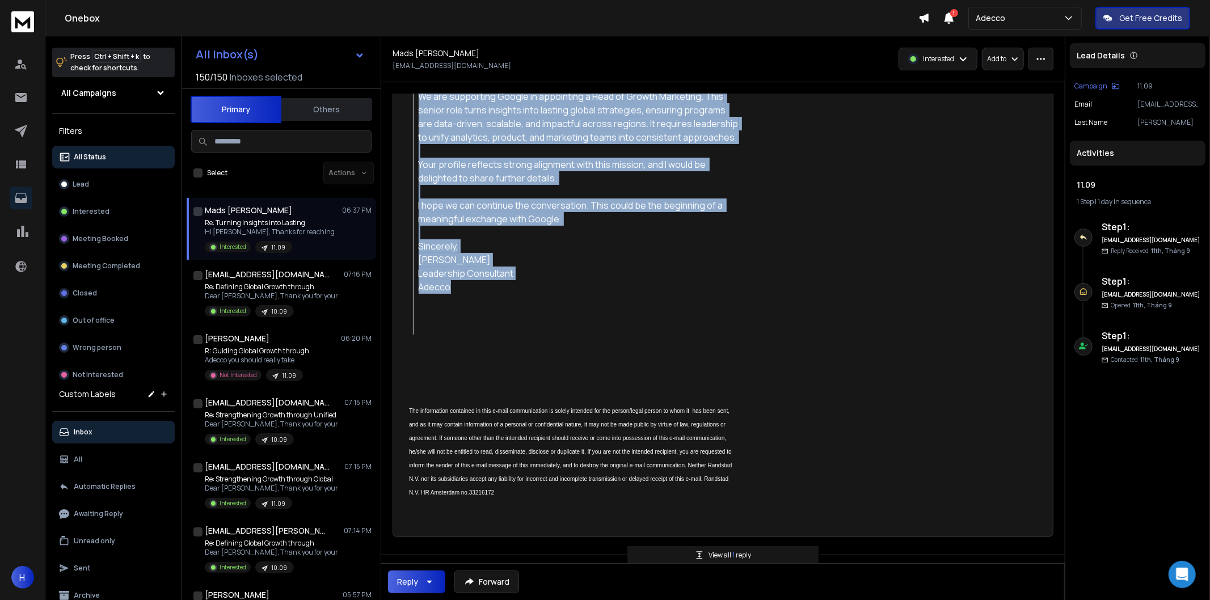
click at [392, 582] on button "Reply" at bounding box center [416, 582] width 57 height 23
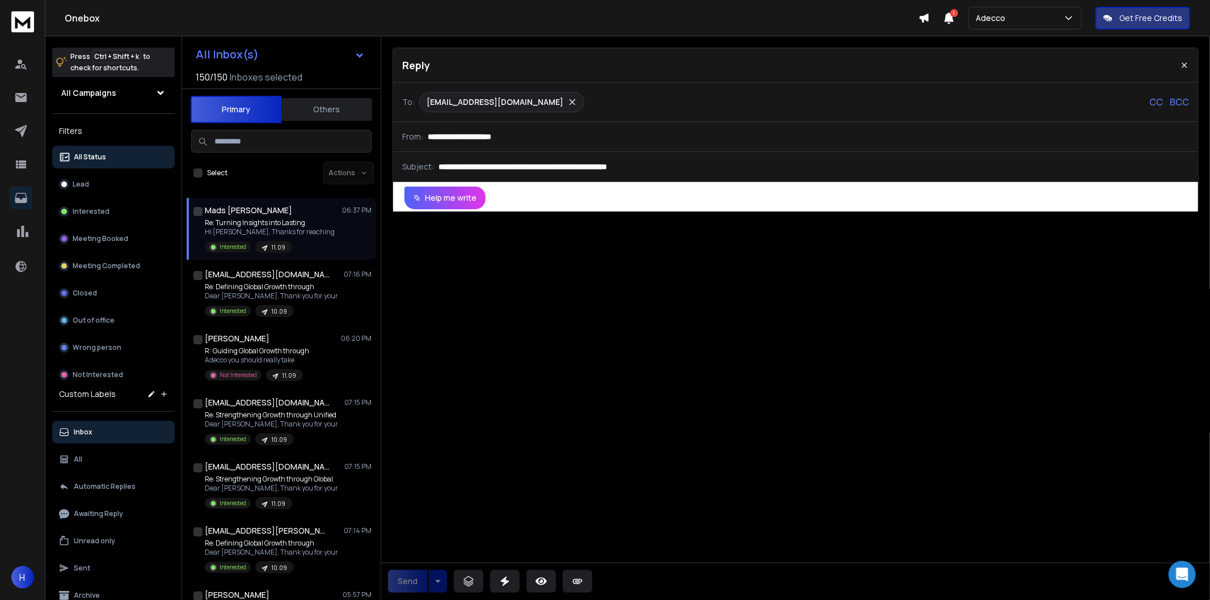
scroll to position [0, 0]
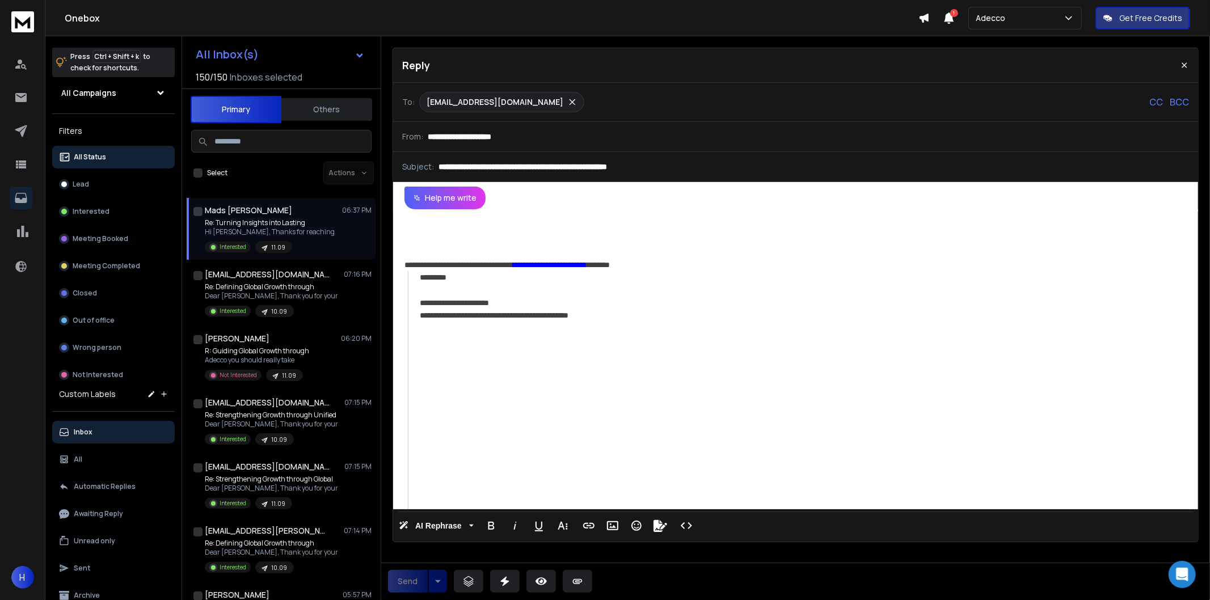
click at [423, 228] on div at bounding box center [796, 227] width 783 height 12
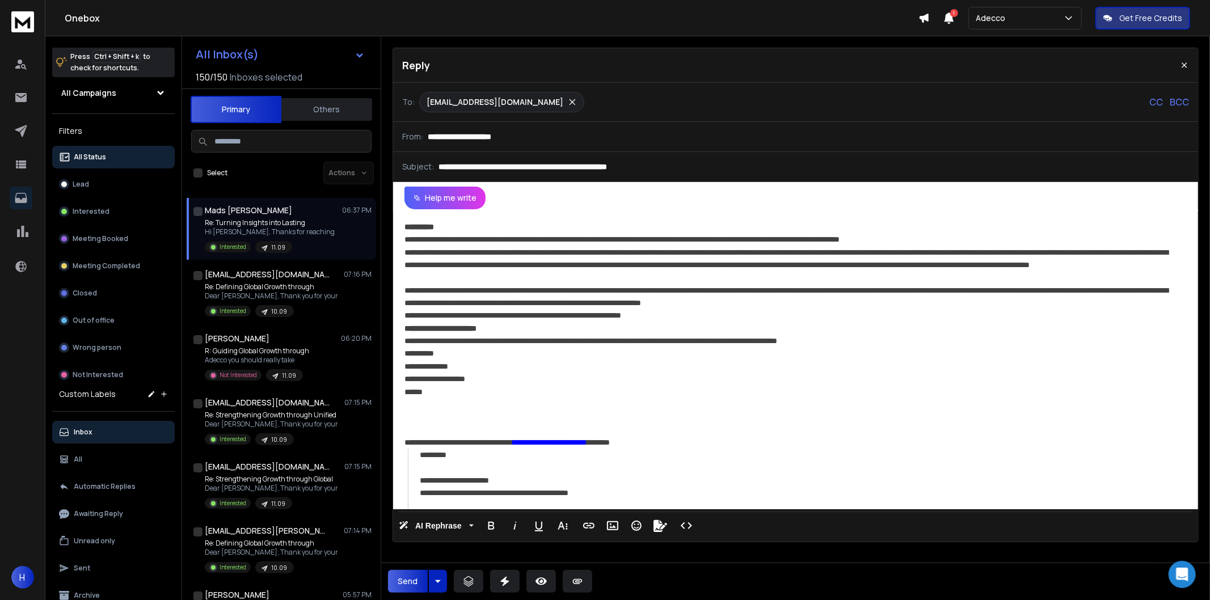
click at [510, 231] on p "**********" at bounding box center [796, 227] width 783 height 12
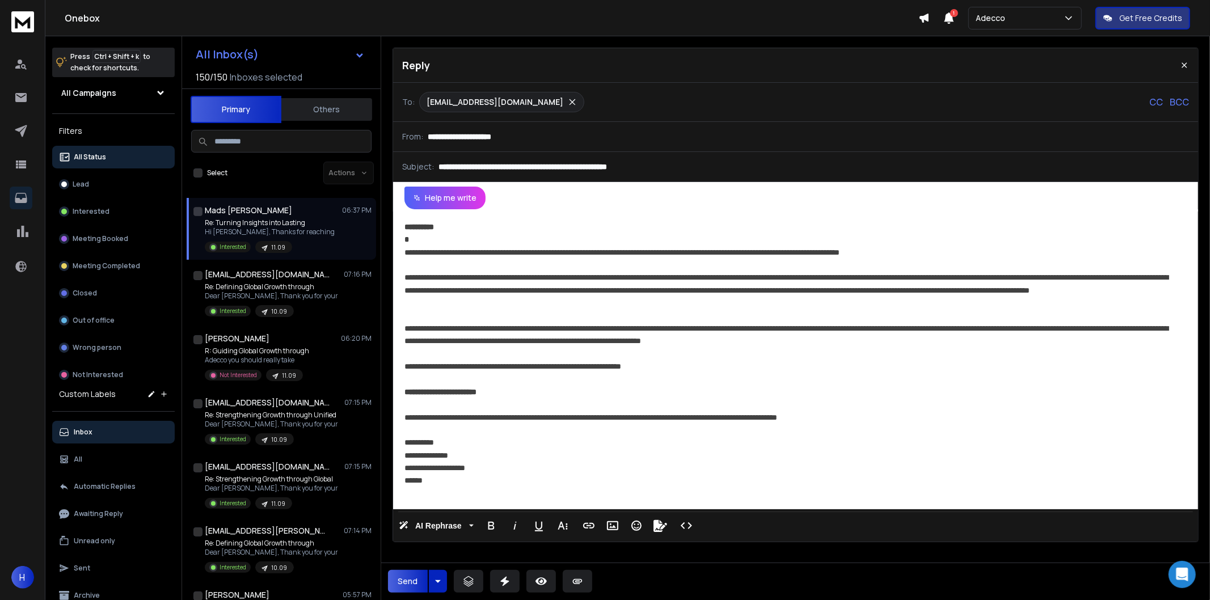
click at [533, 371] on p "**********" at bounding box center [790, 366] width 770 height 12
drag, startPoint x: 525, startPoint y: 393, endPoint x: 398, endPoint y: 385, distance: 127.4
click at [398, 385] on div "**********" at bounding box center [795, 359] width 805 height 300
click at [477, 392] on strong "**********" at bounding box center [441, 392] width 72 height 8
drag, startPoint x: 509, startPoint y: 393, endPoint x: 406, endPoint y: 396, distance: 102.7
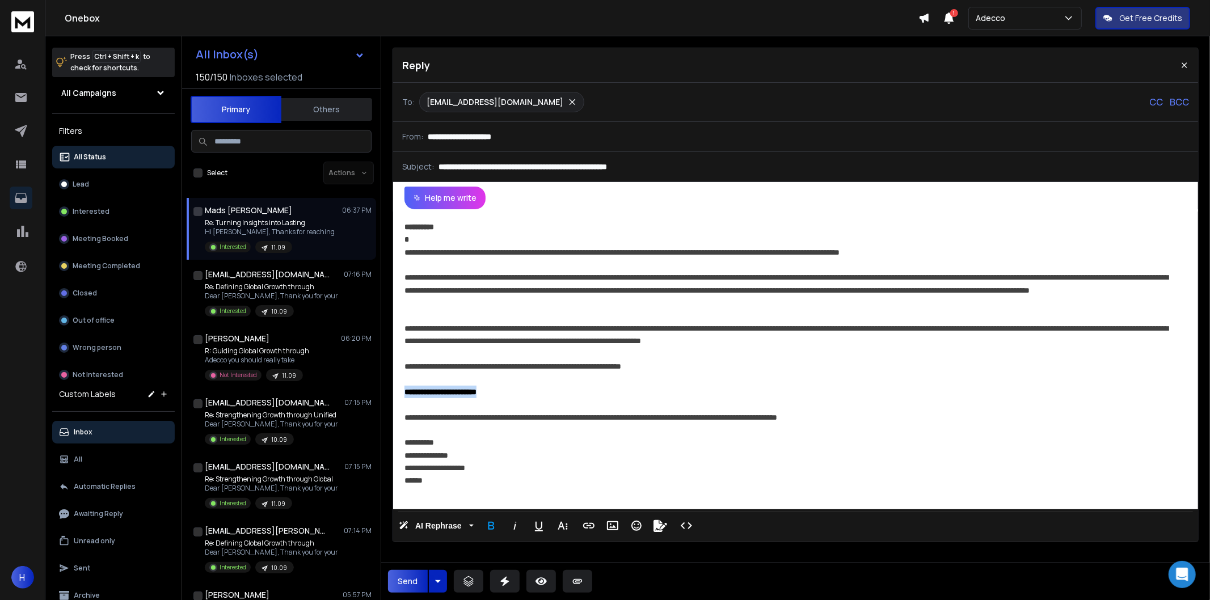
click at [406, 396] on p "**********" at bounding box center [796, 392] width 783 height 12
click at [586, 525] on icon "button" at bounding box center [589, 526] width 14 height 14
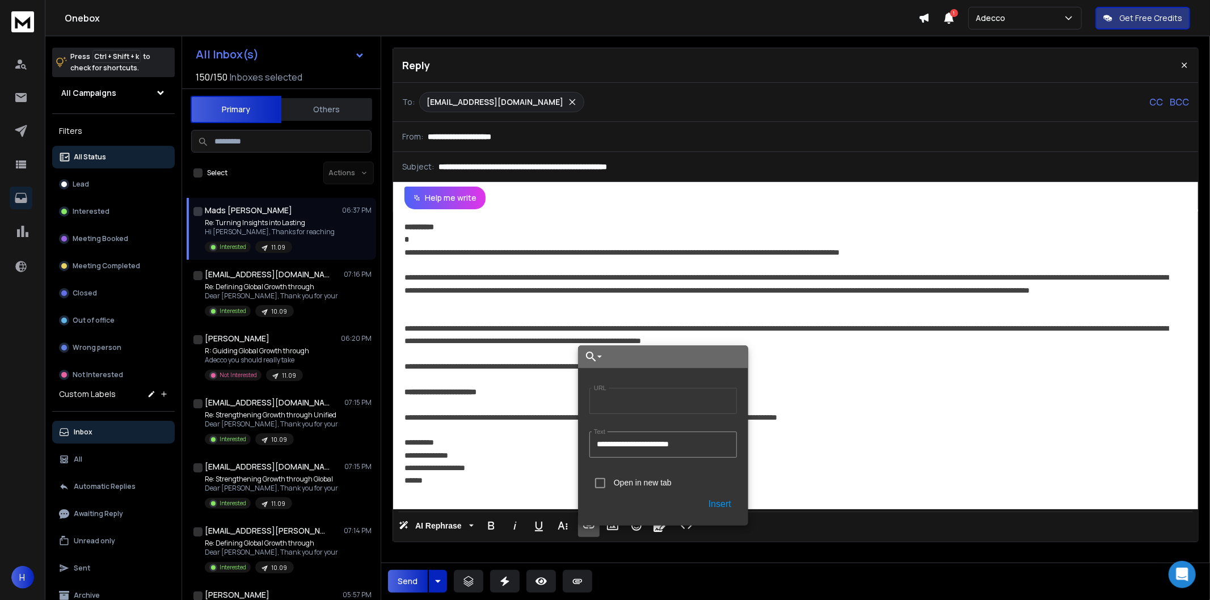
click at [607, 406] on input "URL" at bounding box center [664, 401] width 148 height 26
type input "**********"
click at [733, 506] on button "Insert" at bounding box center [720, 504] width 34 height 20
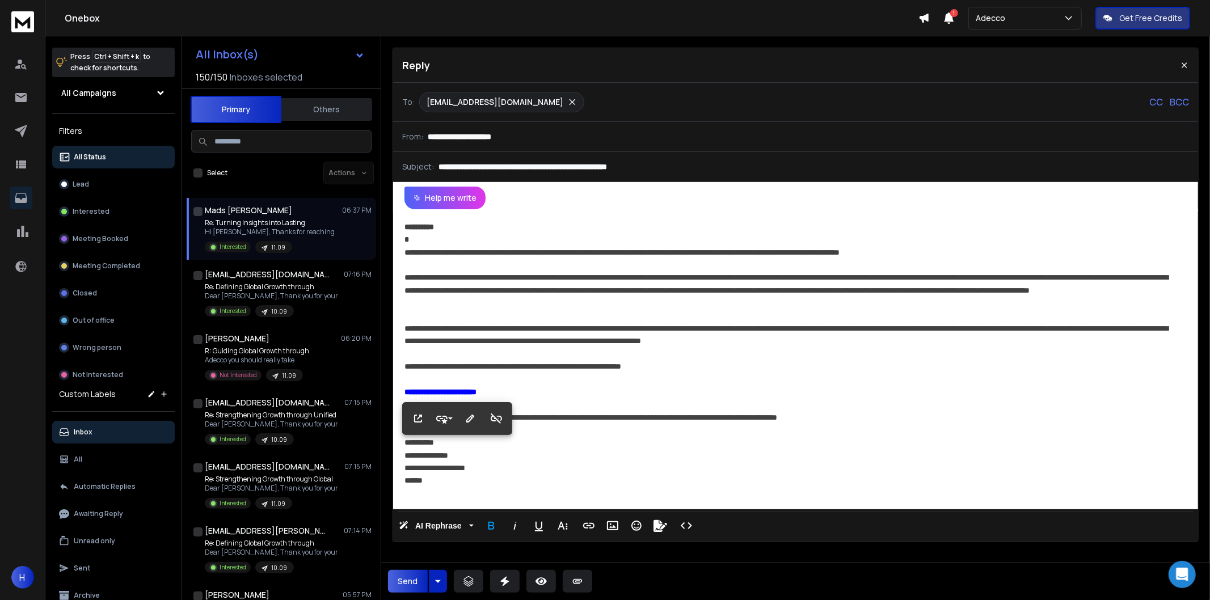
click at [525, 464] on p "**********" at bounding box center [790, 461] width 770 height 51
click at [394, 574] on button "Send" at bounding box center [408, 581] width 40 height 23
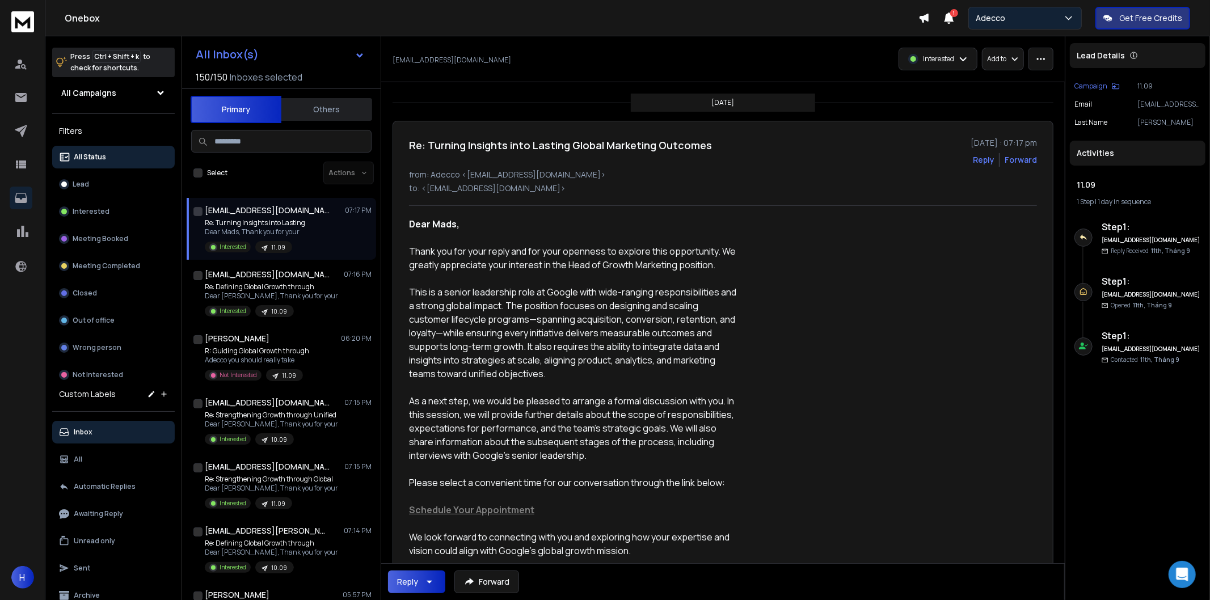
drag, startPoint x: 1014, startPoint y: 23, endPoint x: 1007, endPoint y: 26, distance: 7.6
click at [1015, 22] on div "Adecco" at bounding box center [1025, 17] width 99 height 11
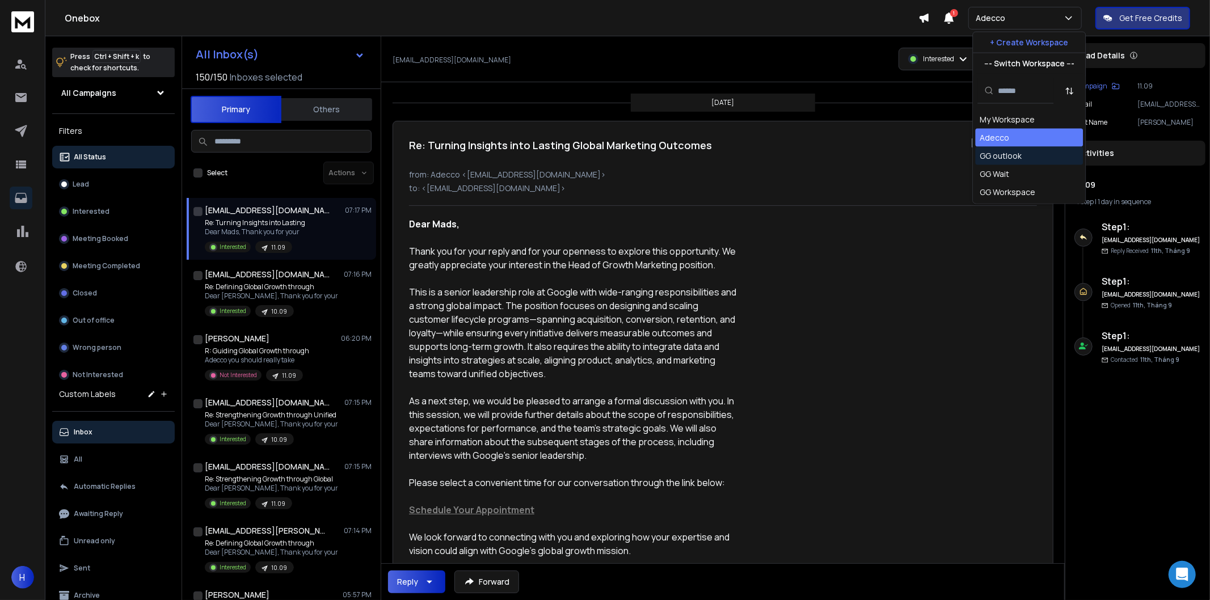
click at [1019, 149] on div "GG outlook" at bounding box center [1029, 156] width 108 height 18
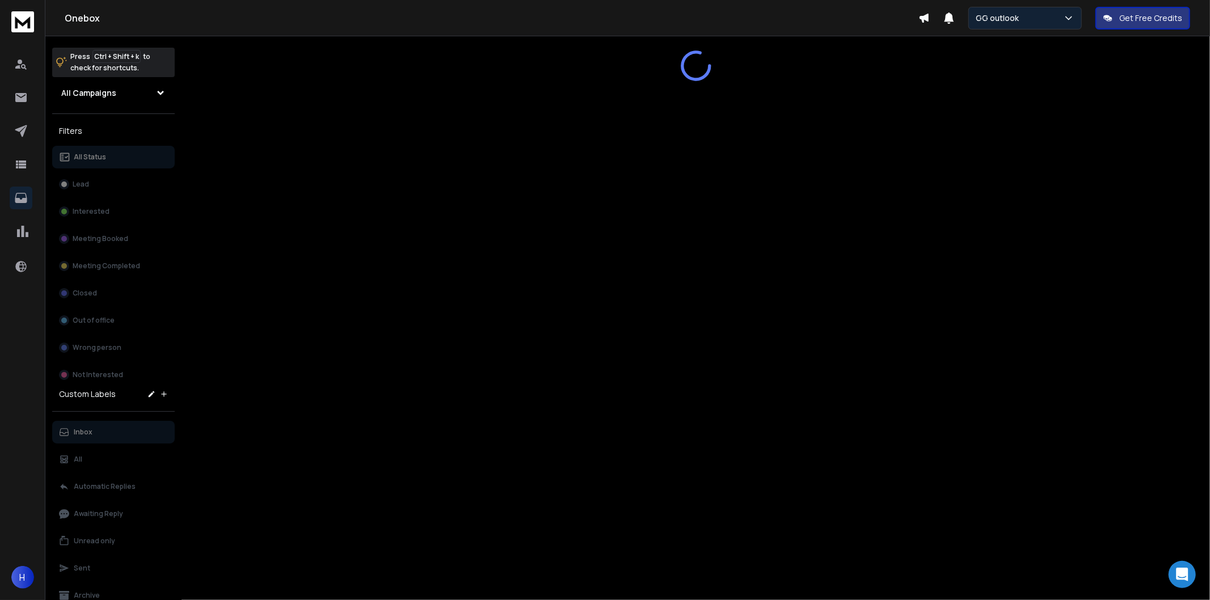
click at [1029, 18] on div "GG outlook" at bounding box center [1025, 17] width 99 height 11
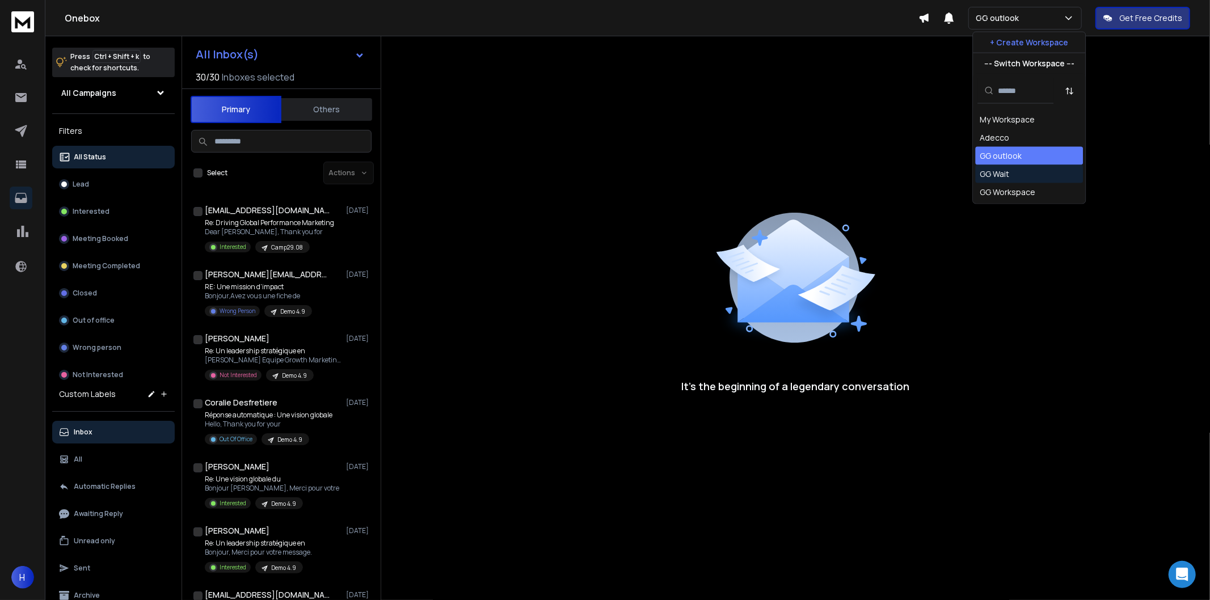
click at [1013, 173] on div "GG Wait" at bounding box center [1029, 174] width 108 height 18
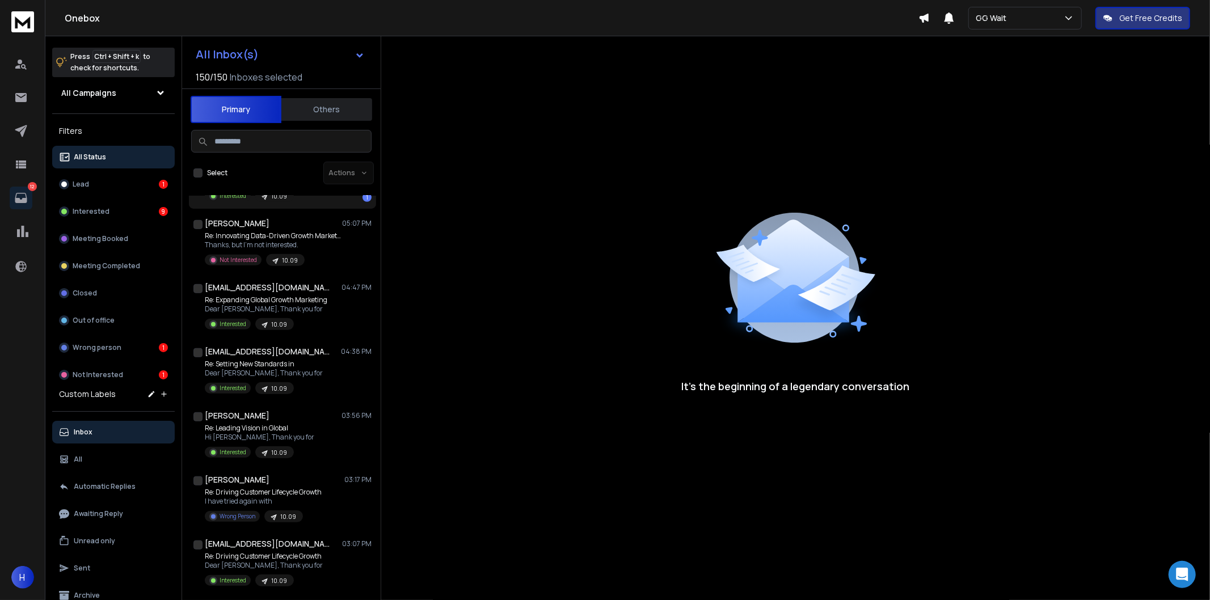
scroll to position [567, 0]
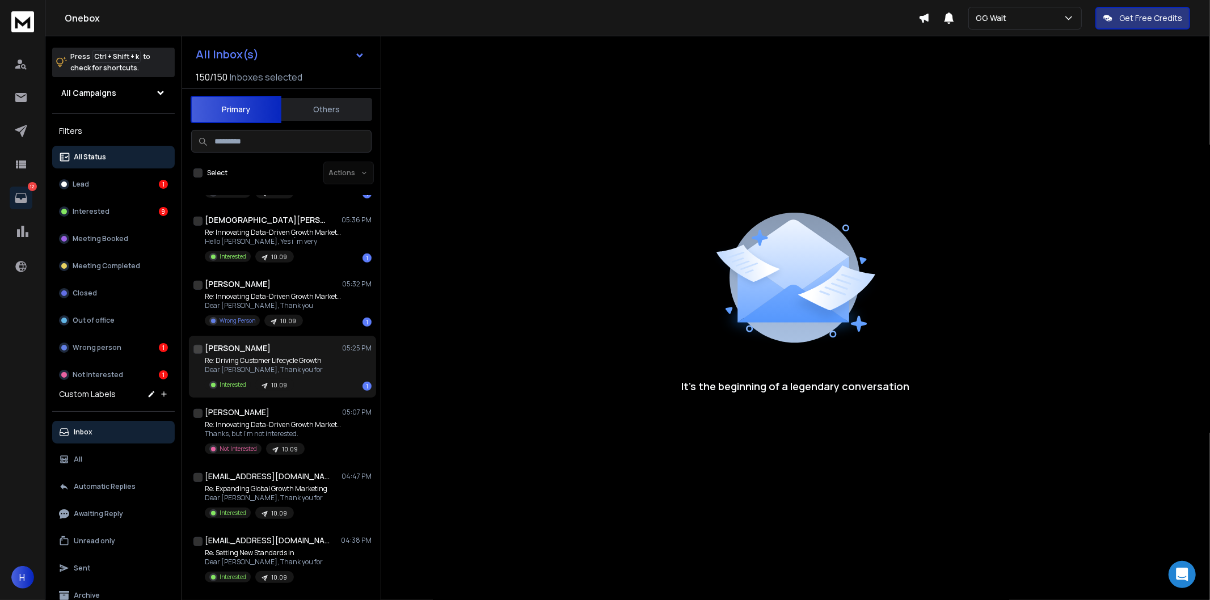
click at [310, 373] on p "Dear [PERSON_NAME], Thank you for" at bounding box center [264, 369] width 118 height 9
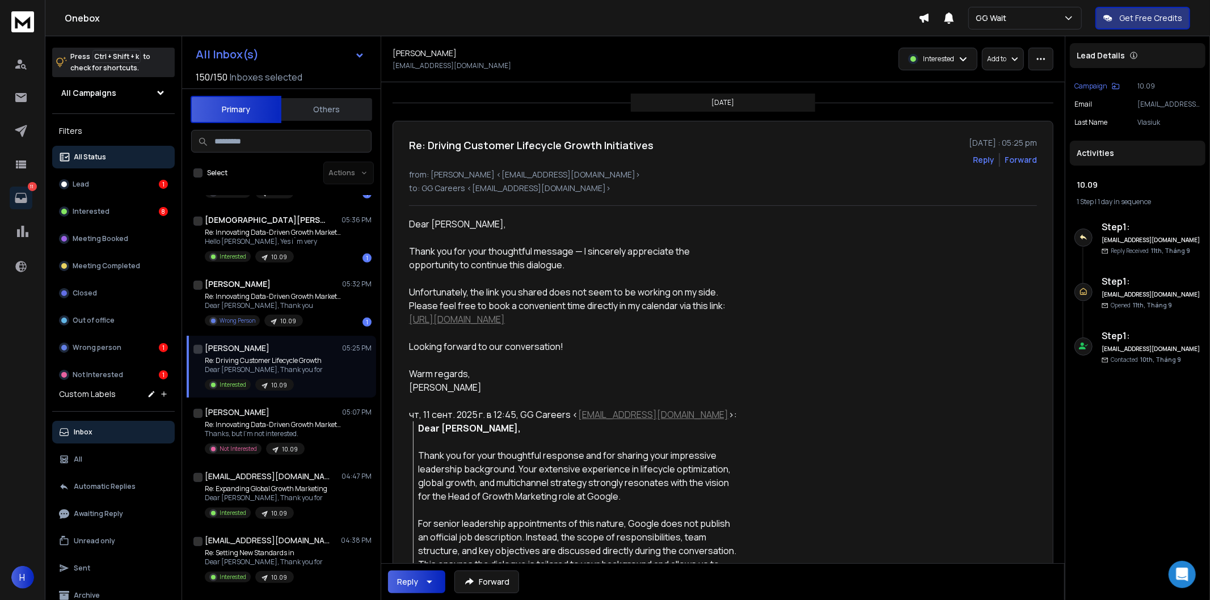
drag, startPoint x: 622, startPoint y: 359, endPoint x: 616, endPoint y: 360, distance: 5.8
click at [622, 359] on div "Dear [PERSON_NAME], Thank you for your thoughtful message — I sincerely appreci…" at bounding box center [574, 305] width 331 height 177
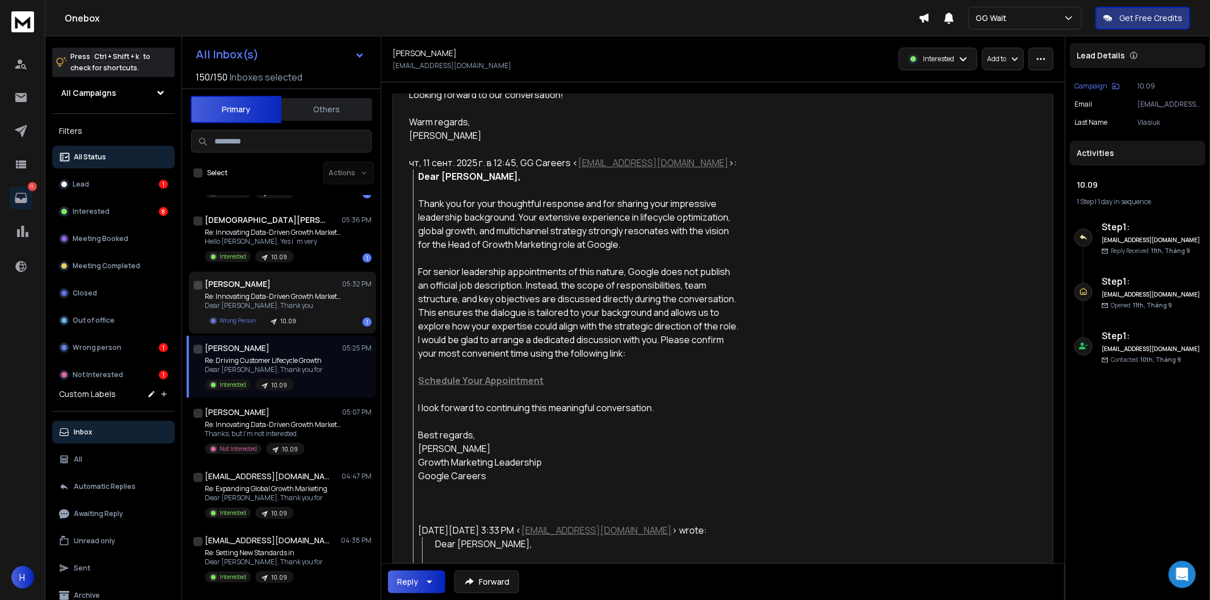
click at [313, 296] on p "Re: Innovating Data-Driven Growth Marketing" at bounding box center [273, 296] width 136 height 9
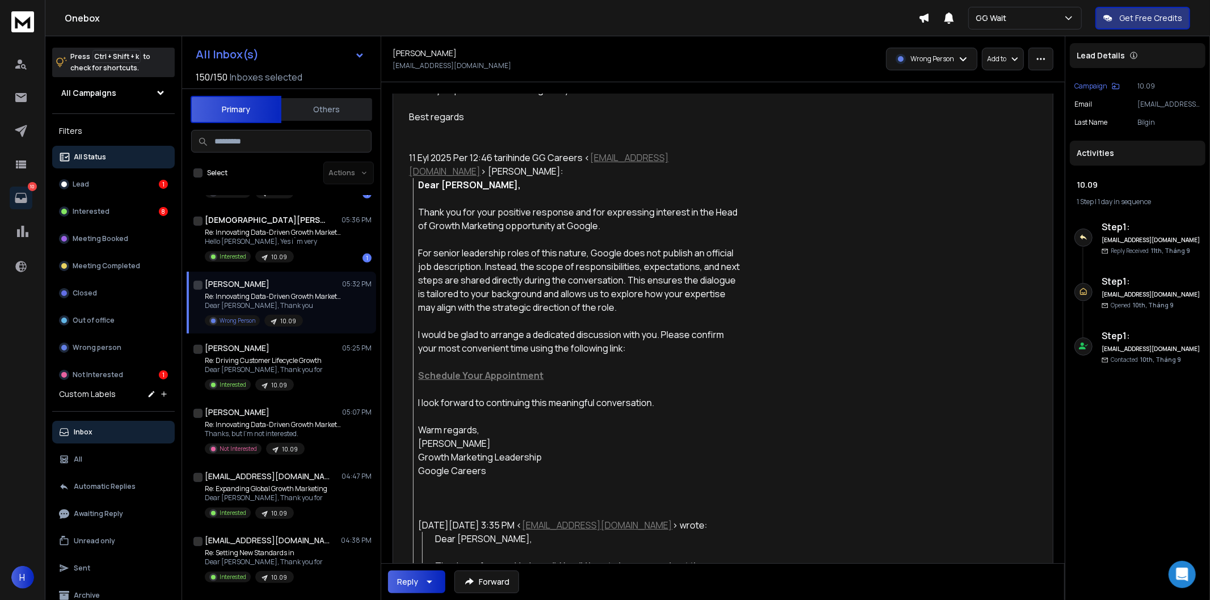
scroll to position [378, 0]
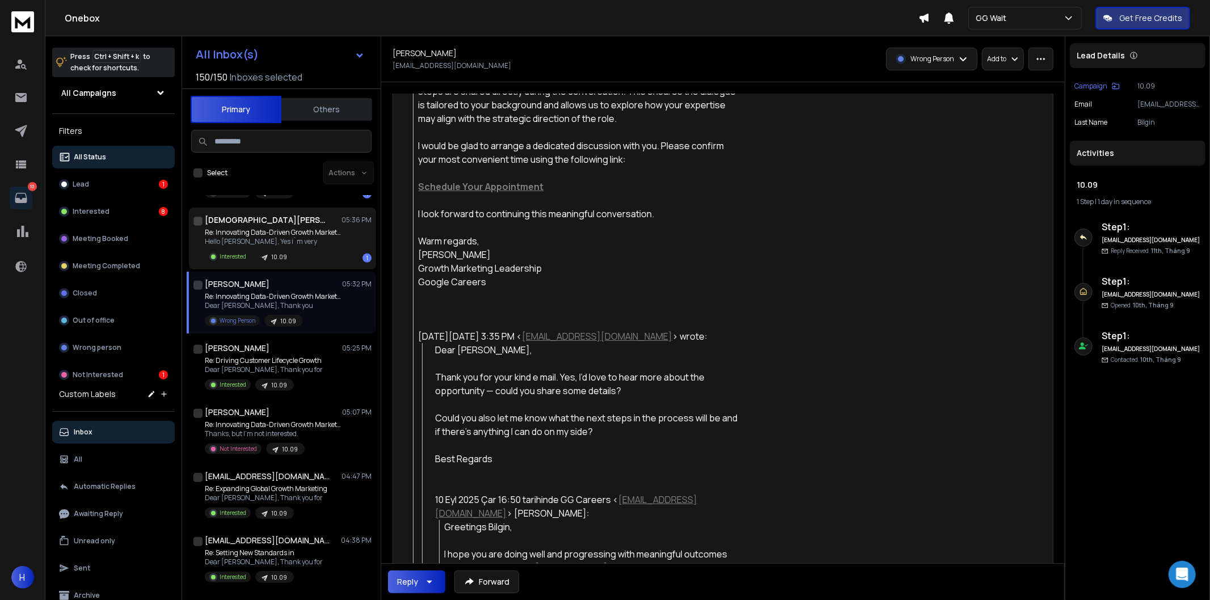
click at [311, 242] on p "Hello [PERSON_NAME], Yes i`m very" at bounding box center [273, 241] width 136 height 9
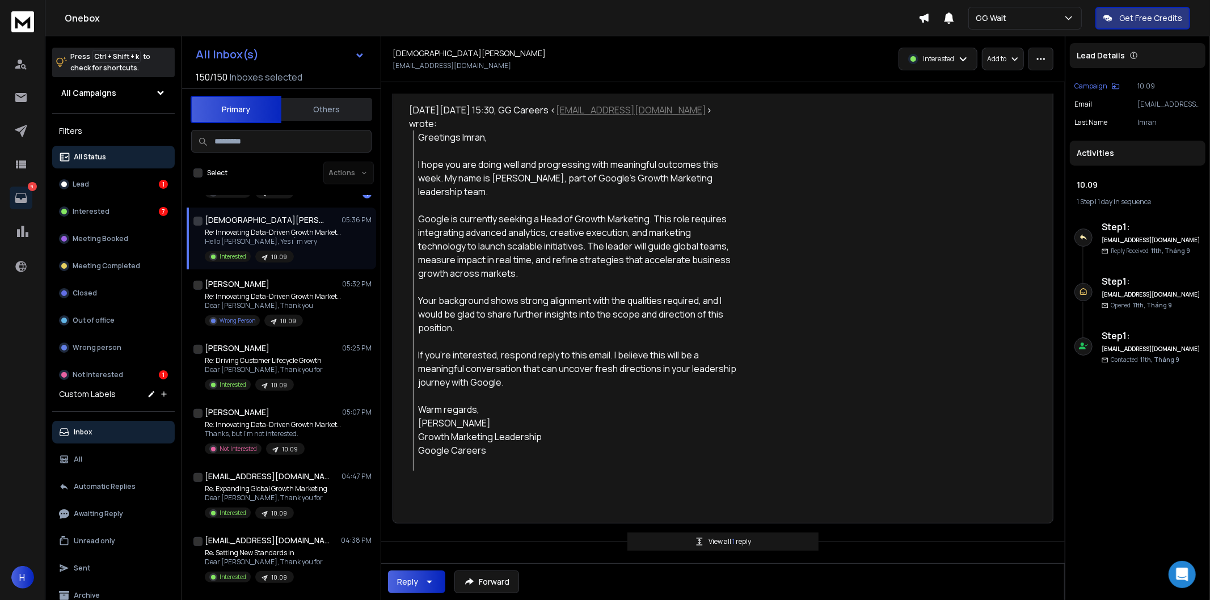
scroll to position [0, 0]
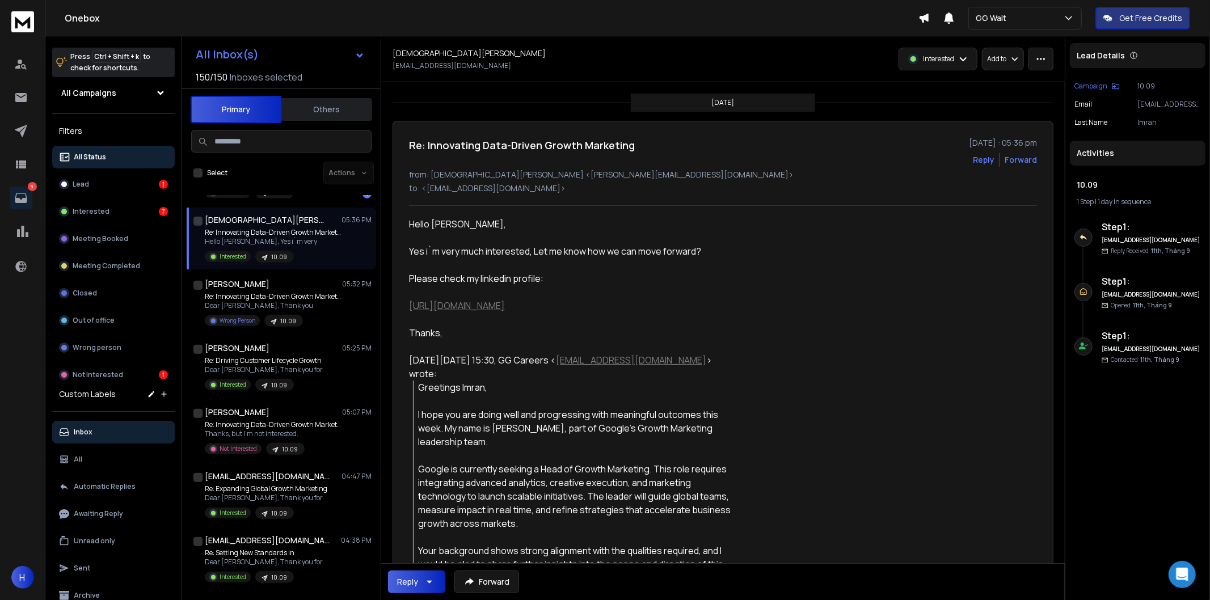
click at [613, 302] on div "[URL][DOMAIN_NAME]" at bounding box center [574, 306] width 331 height 14
drag, startPoint x: 410, startPoint y: 226, endPoint x: 555, endPoint y: 299, distance: 162.2
click at [555, 299] on div "Re: Innovating Data-Driven Growth Marketing [DATE] : 05:36 pm Reply Forward fro…" at bounding box center [723, 447] width 661 height 653
click at [493, 226] on div "Hello [PERSON_NAME], Yes i`m very much interested, Let me know how we can move …" at bounding box center [574, 278] width 331 height 123
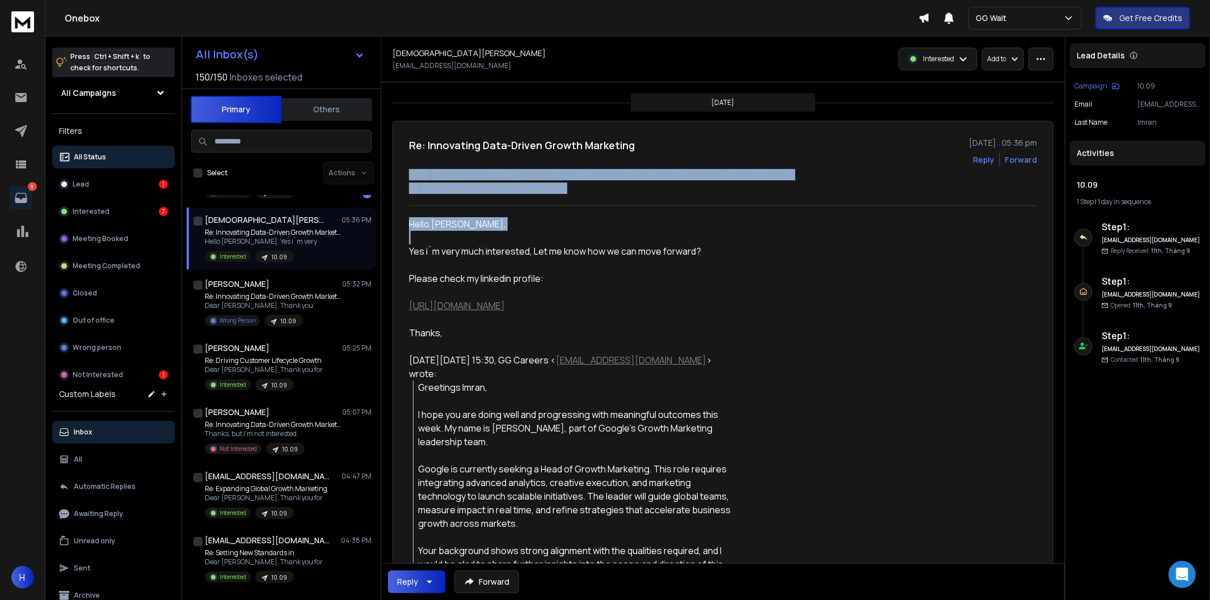
scroll to position [250, 0]
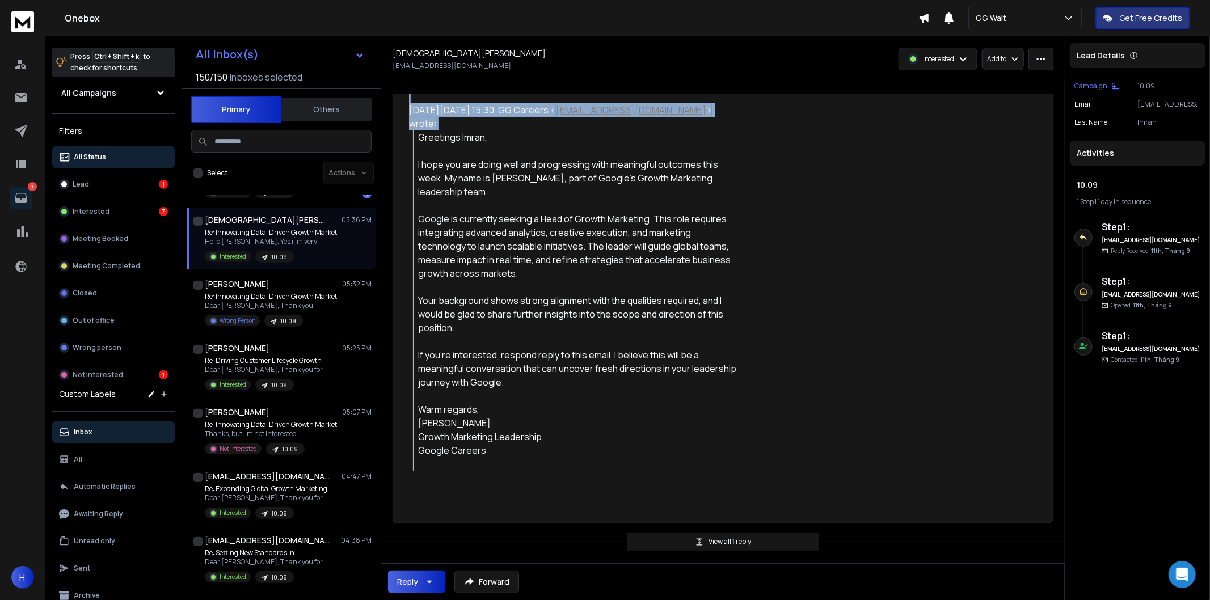
drag, startPoint x: 405, startPoint y: 174, endPoint x: 526, endPoint y: 445, distance: 297.7
click at [526, 445] on div "Re: Innovating Data-Driven Growth Marketing [DATE] : 05:36 pm Reply Forward fro…" at bounding box center [723, 197] width 661 height 653
copy div "from: [PERSON_NAME] <[PERSON_NAME][EMAIL_ADDRESS][DOMAIN_NAME]> to: <[EMAIL_ADD…"
click at [407, 584] on div "Reply" at bounding box center [407, 582] width 21 height 11
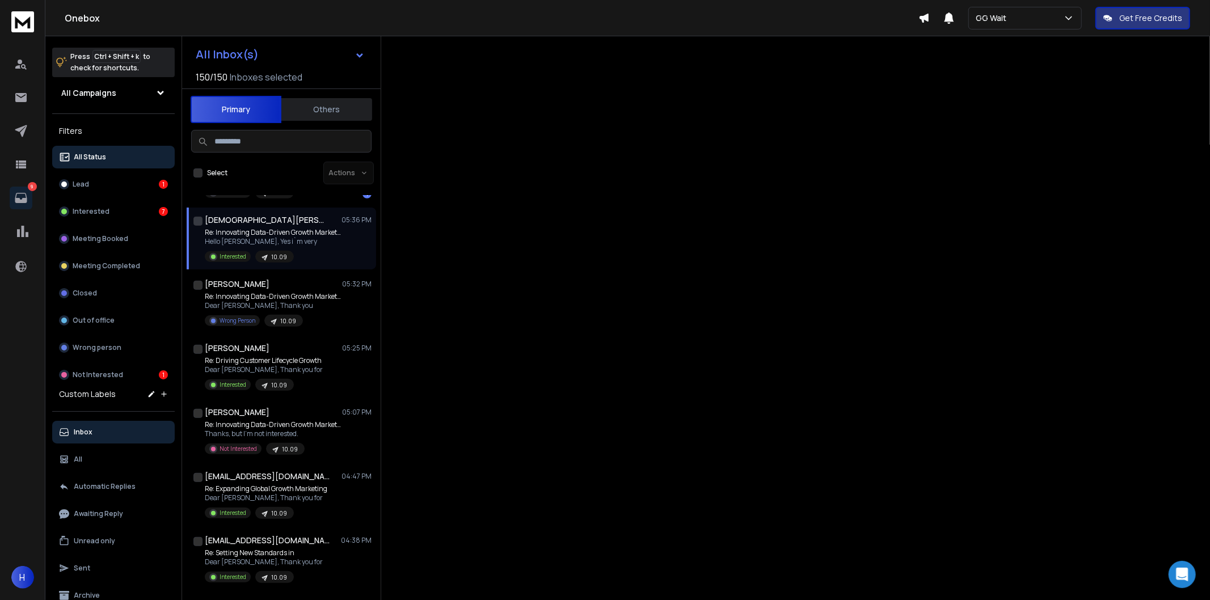
scroll to position [0, 0]
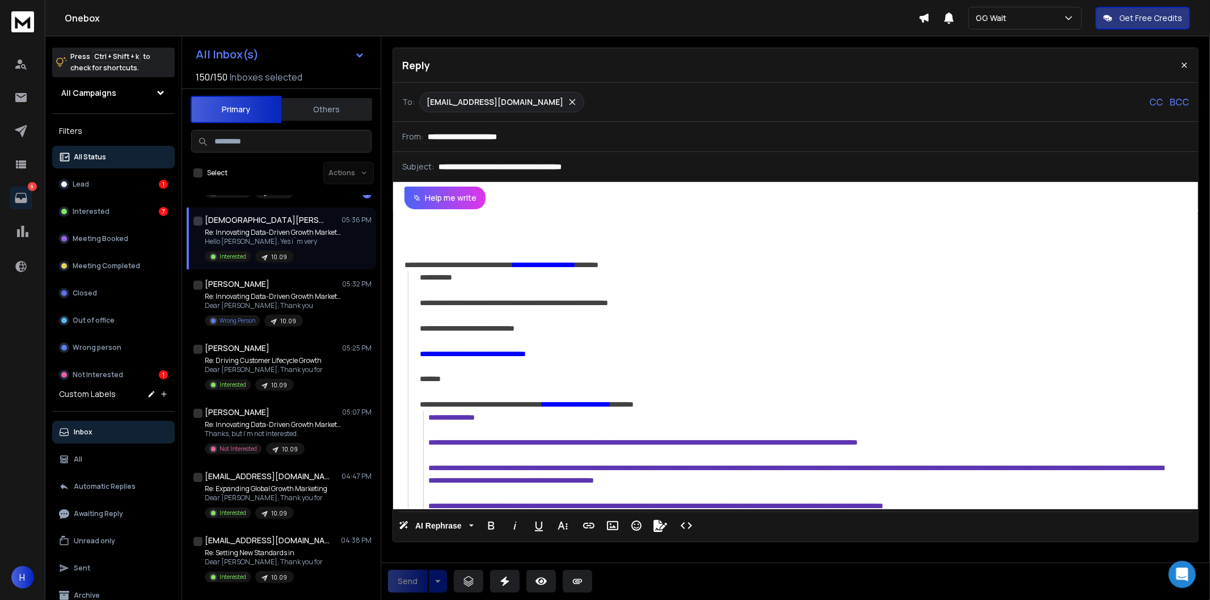
click at [451, 226] on div at bounding box center [796, 227] width 783 height 12
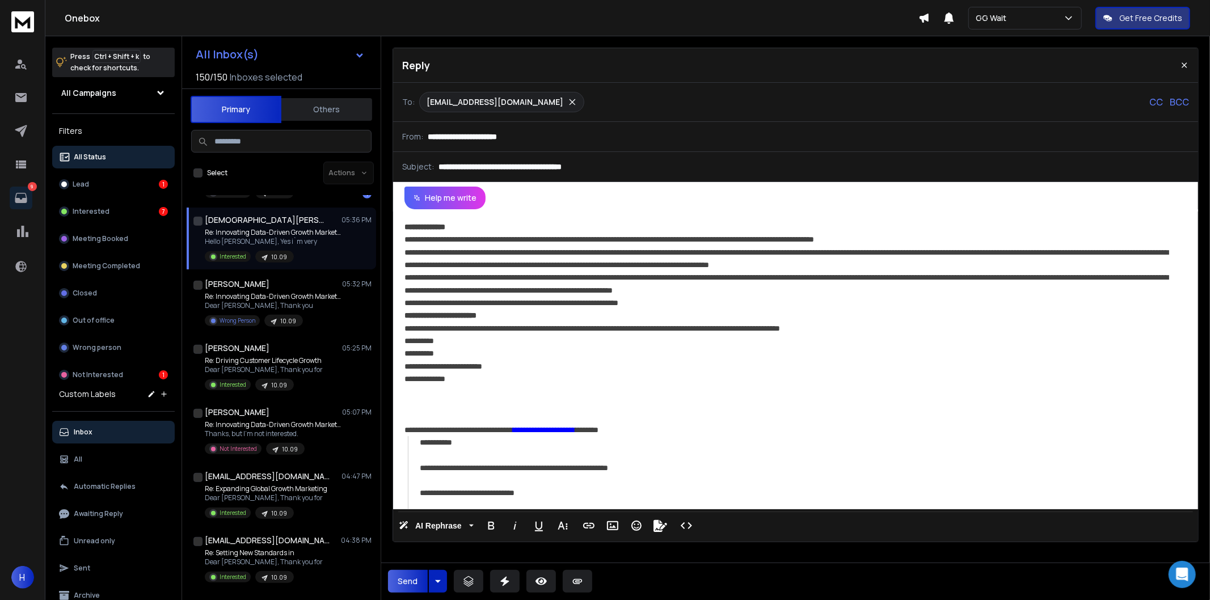
click at [507, 228] on p "**********" at bounding box center [796, 227] width 783 height 12
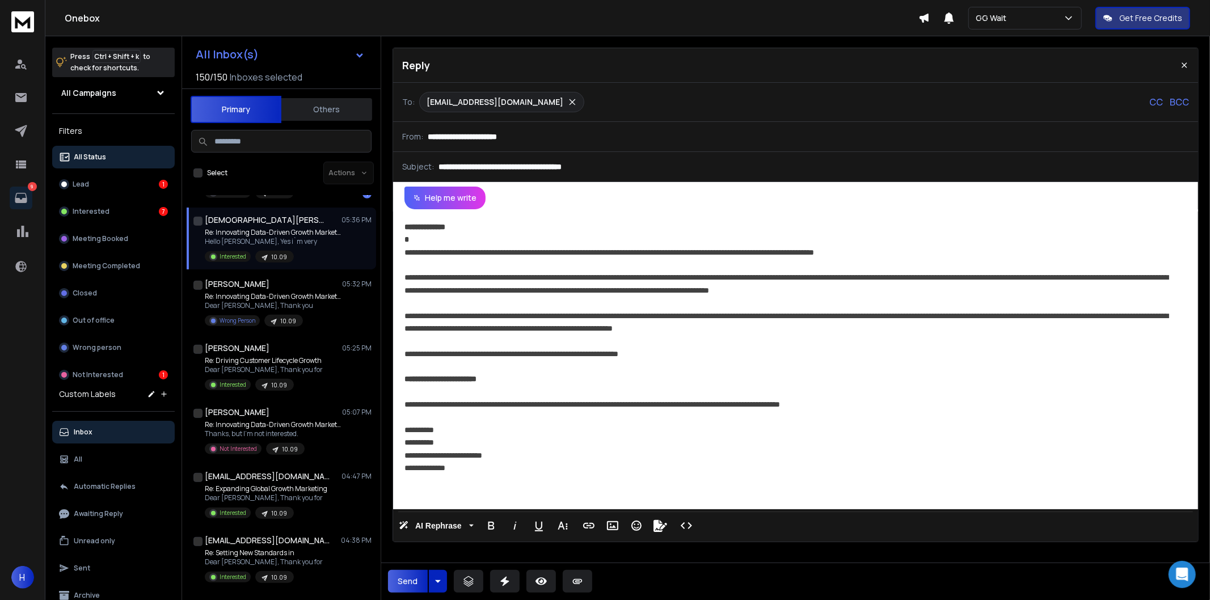
click at [531, 384] on p "**********" at bounding box center [796, 379] width 783 height 12
click at [522, 381] on p "**********" at bounding box center [796, 379] width 783 height 12
drag, startPoint x: 518, startPoint y: 381, endPoint x: 401, endPoint y: 373, distance: 116.6
click at [402, 373] on div "**********" at bounding box center [795, 359] width 805 height 300
drag, startPoint x: 588, startPoint y: 532, endPoint x: 571, endPoint y: 526, distance: 18.5
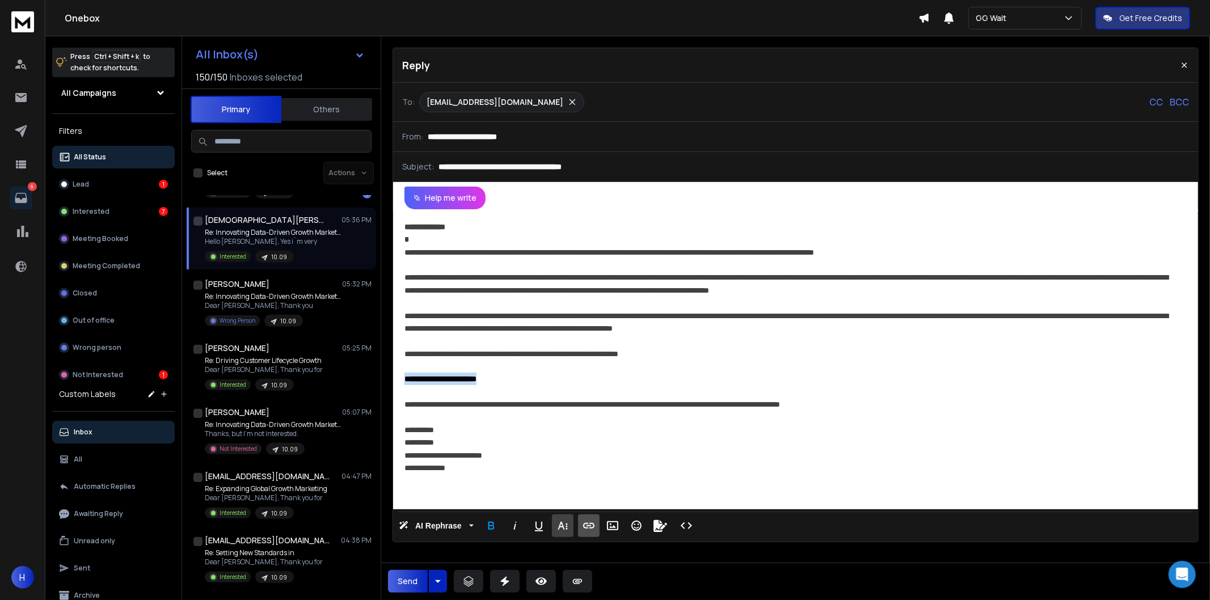
click at [588, 531] on icon "button" at bounding box center [589, 526] width 14 height 14
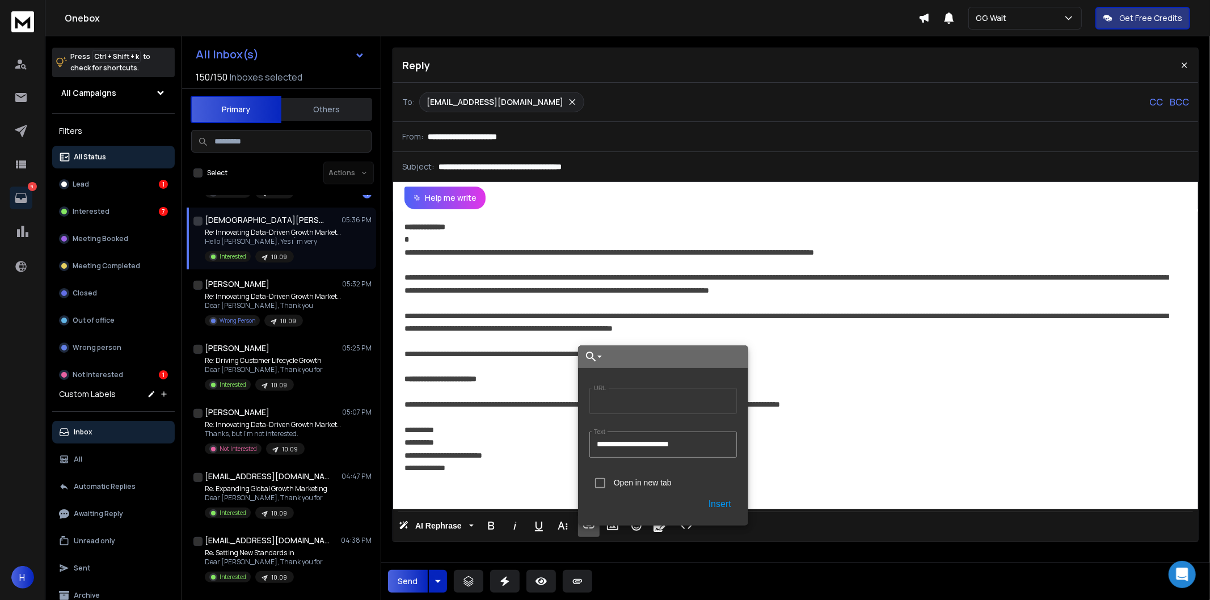
click at [627, 398] on input "URL" at bounding box center [664, 401] width 148 height 26
type input "**********"
drag, startPoint x: 717, startPoint y: 499, endPoint x: 443, endPoint y: 451, distance: 278.4
click at [717, 500] on button "Insert" at bounding box center [720, 504] width 34 height 20
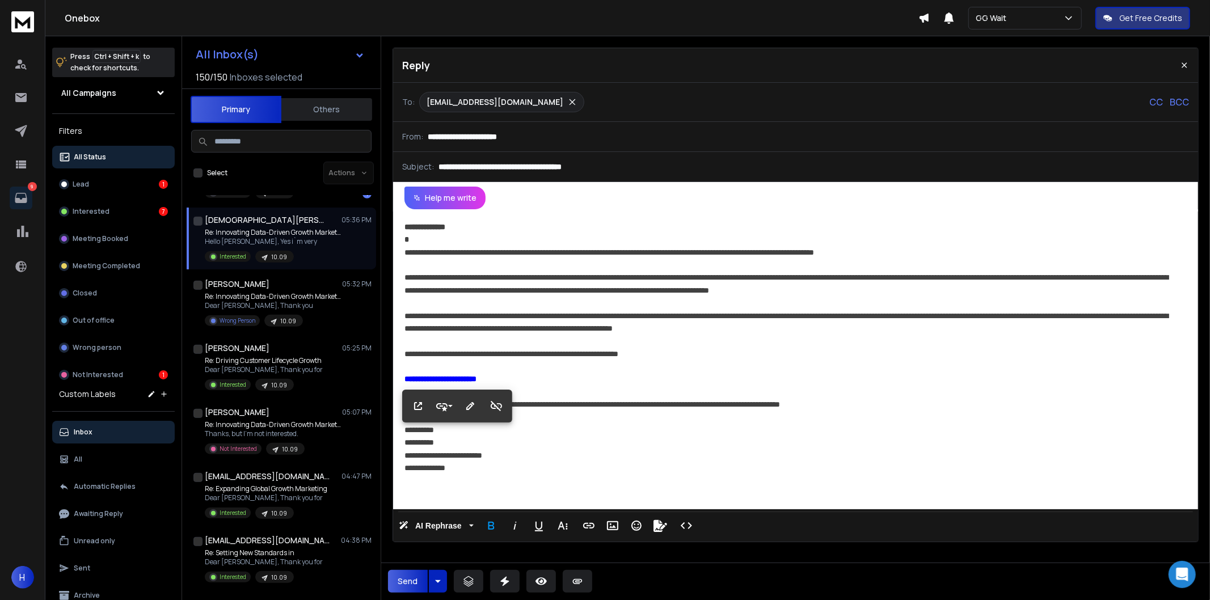
click at [476, 438] on p "**********" at bounding box center [790, 449] width 770 height 51
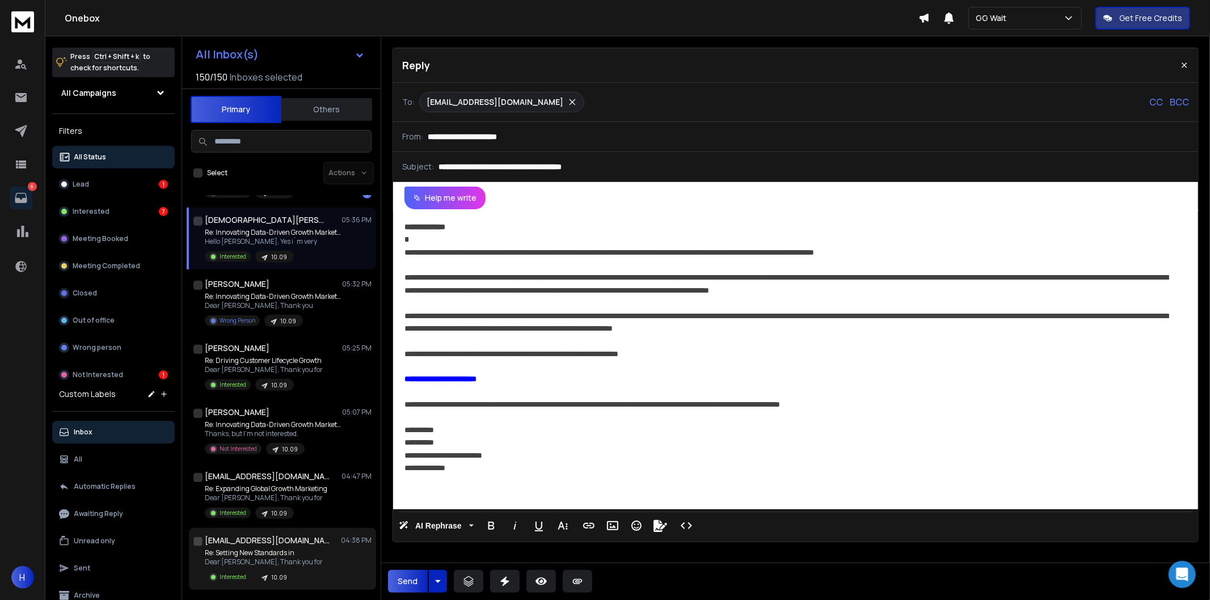
click at [403, 583] on button "Send" at bounding box center [408, 581] width 40 height 23
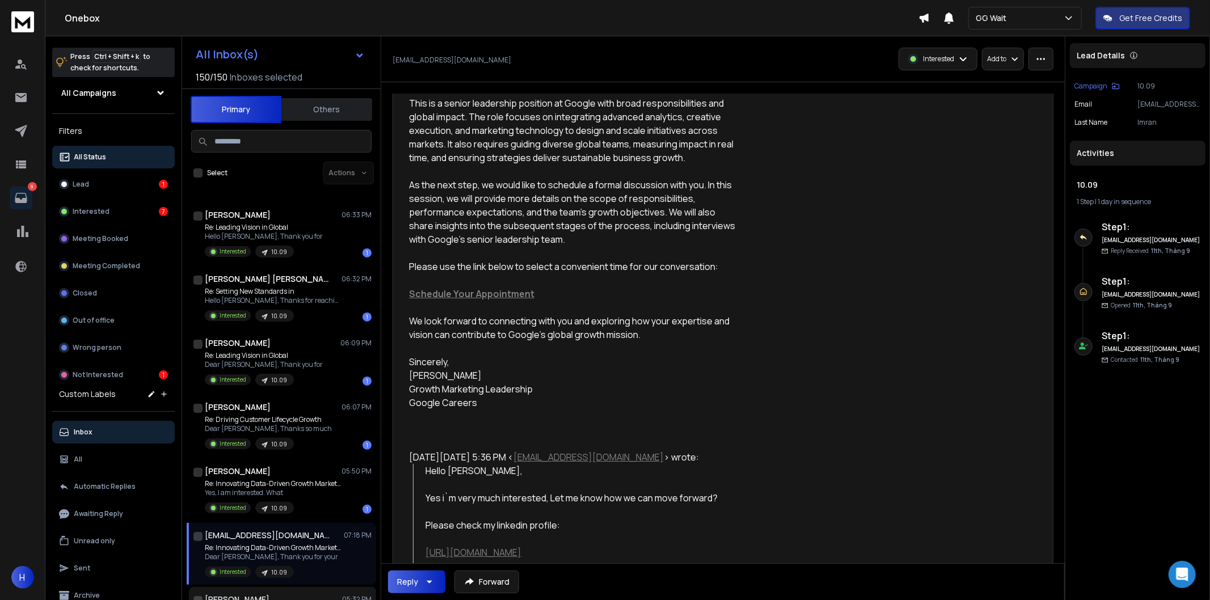
scroll to position [315, 0]
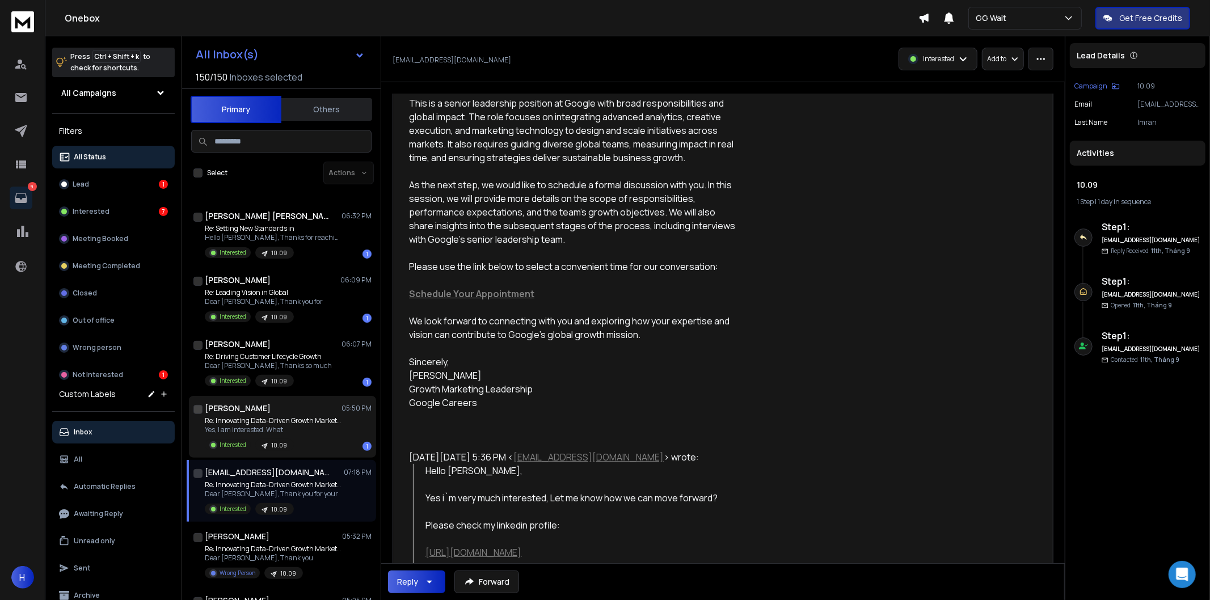
click at [321, 430] on p "Yes, I am interested. What" at bounding box center [273, 430] width 136 height 9
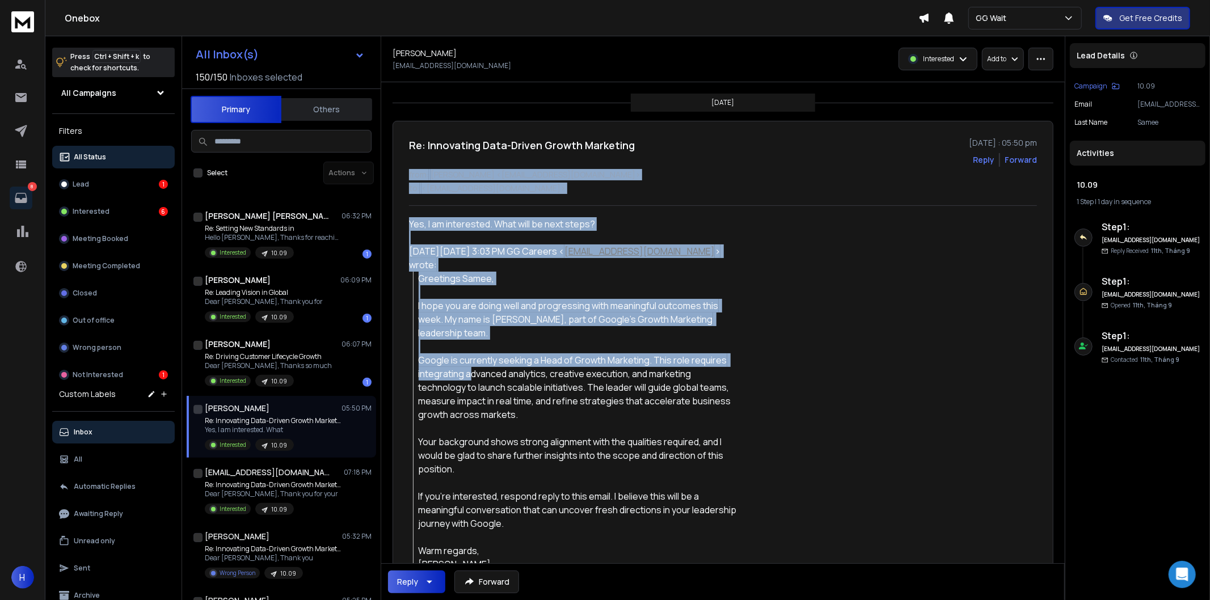
scroll to position [126, 0]
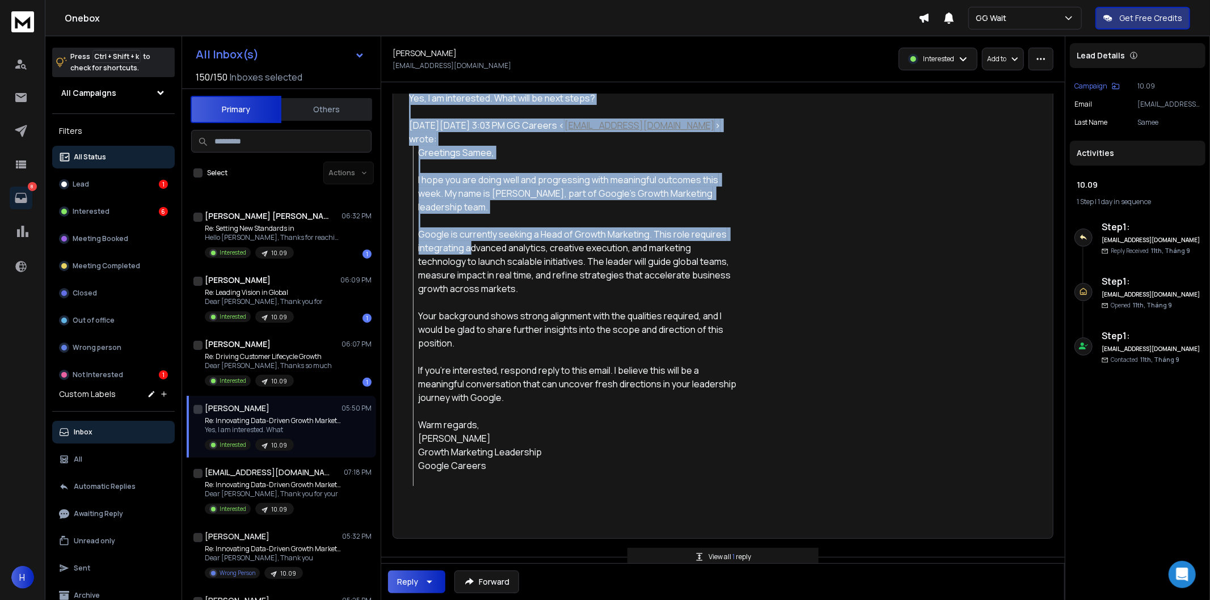
drag, startPoint x: 400, startPoint y: 176, endPoint x: 503, endPoint y: 472, distance: 312.4
click at [503, 472] on div "Re: Innovating Data-Driven Growth Marketing [DATE] : 05:50 pm Reply Forward fro…" at bounding box center [723, 267] width 661 height 544
copy div "lore: Ipsumdol Sitam <consec7152@adipi.eli> se: <doeiusmod@temporincididu.utl> …"
click at [411, 578] on div "Reply" at bounding box center [407, 582] width 21 height 11
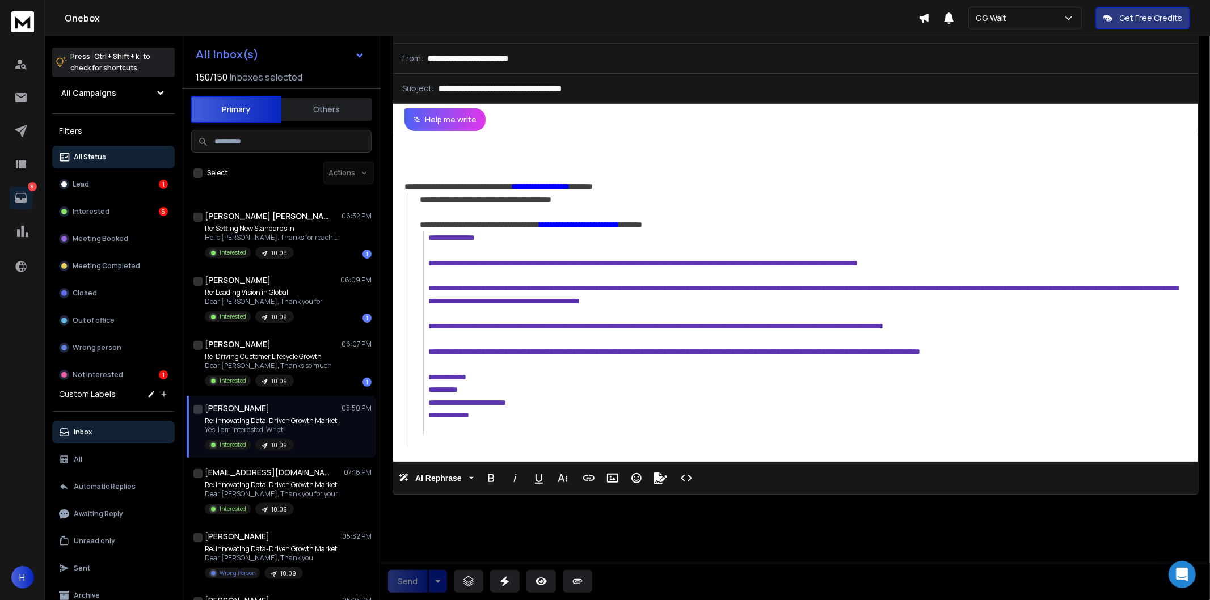
scroll to position [0, 0]
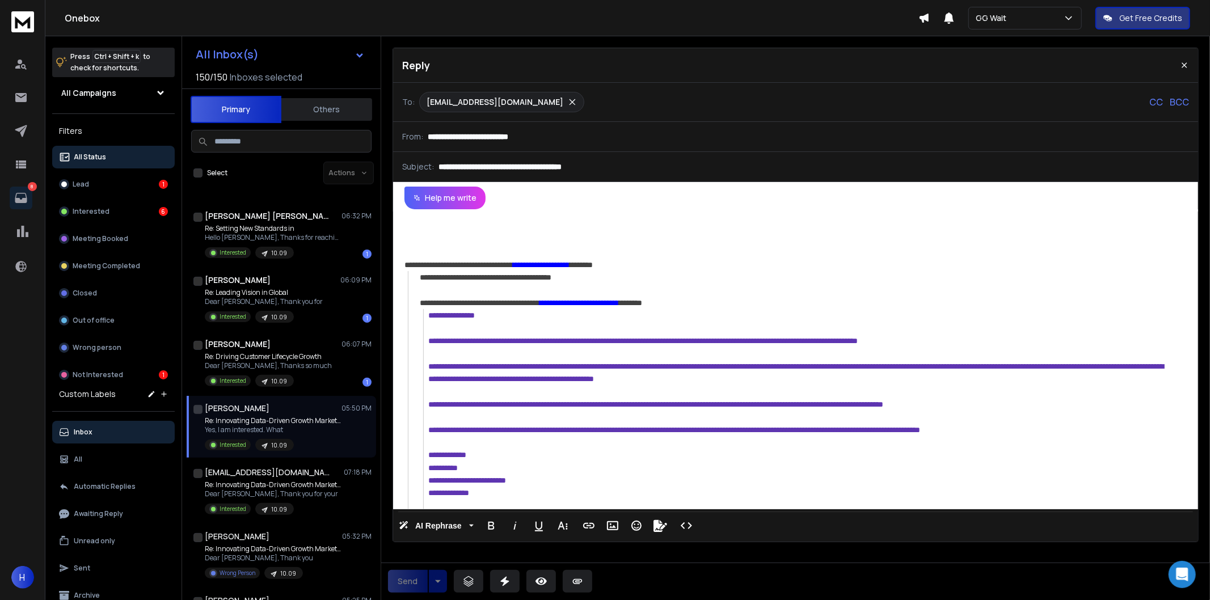
click at [443, 225] on div at bounding box center [796, 227] width 783 height 12
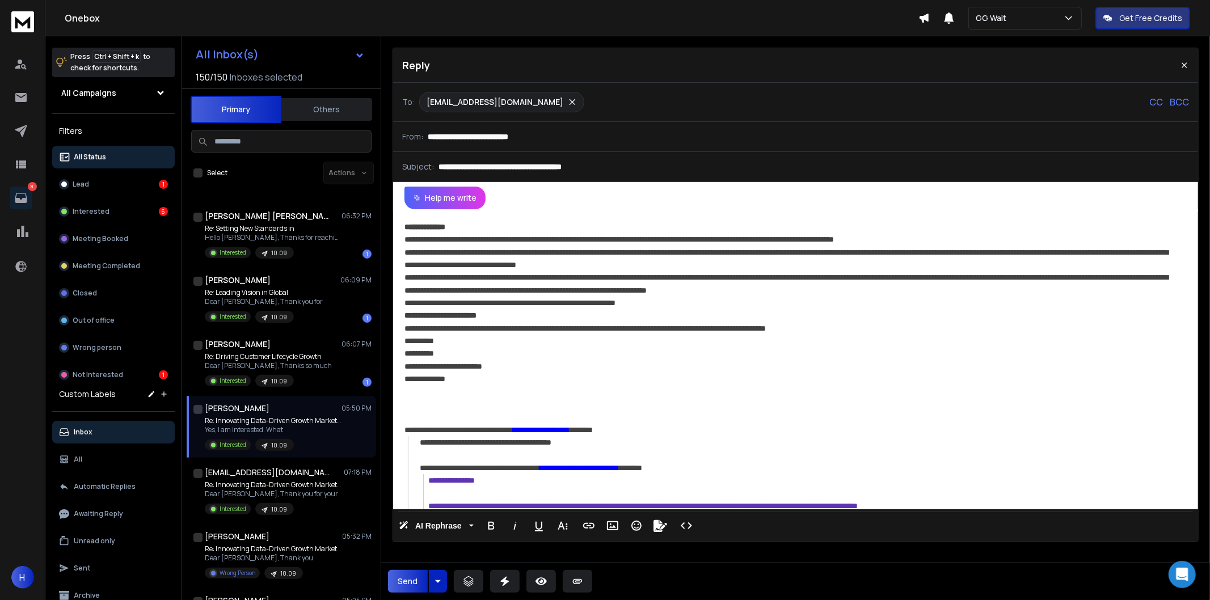
click at [490, 229] on p "**********" at bounding box center [796, 227] width 783 height 12
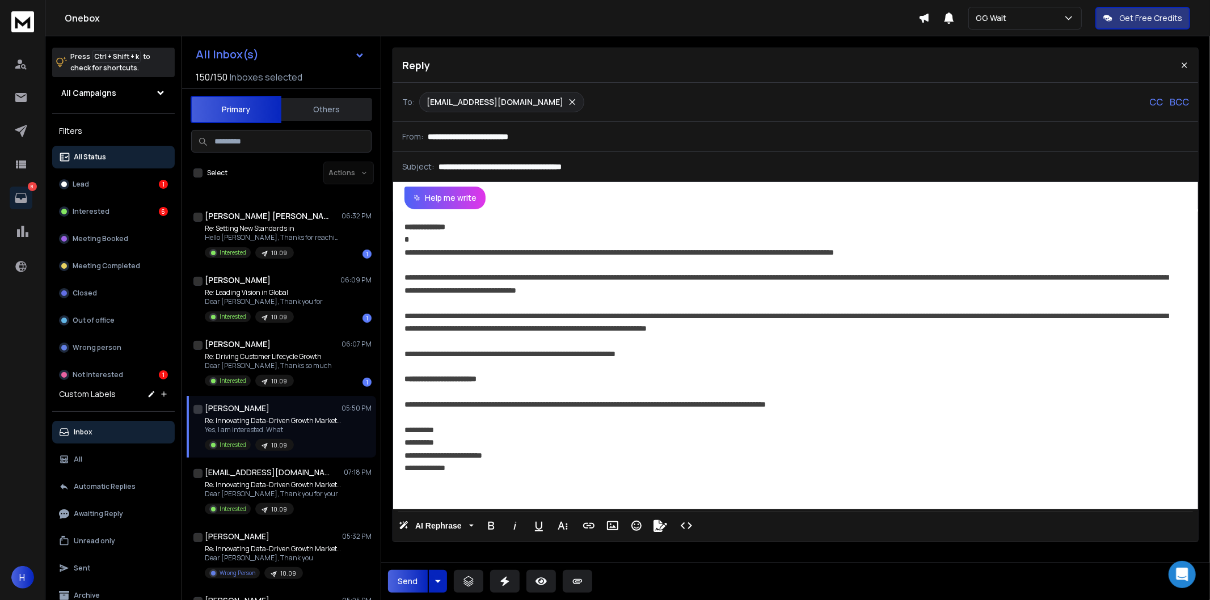
click at [544, 373] on p "**********" at bounding box center [796, 379] width 783 height 12
drag, startPoint x: 525, startPoint y: 378, endPoint x: 394, endPoint y: 375, distance: 130.5
click at [394, 375] on div "**********" at bounding box center [795, 359] width 805 height 300
click at [587, 524] on icon "button" at bounding box center [588, 526] width 11 height 6
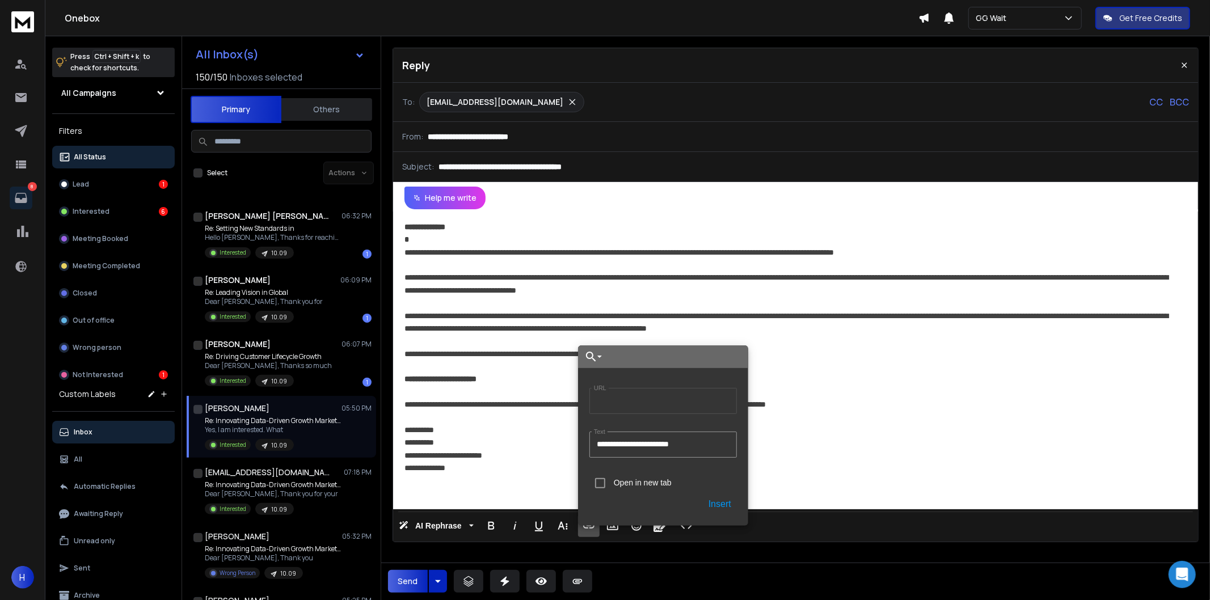
click at [607, 406] on input "URL" at bounding box center [664, 401] width 148 height 26
type input "**********"
click at [720, 502] on button "Insert" at bounding box center [720, 504] width 34 height 20
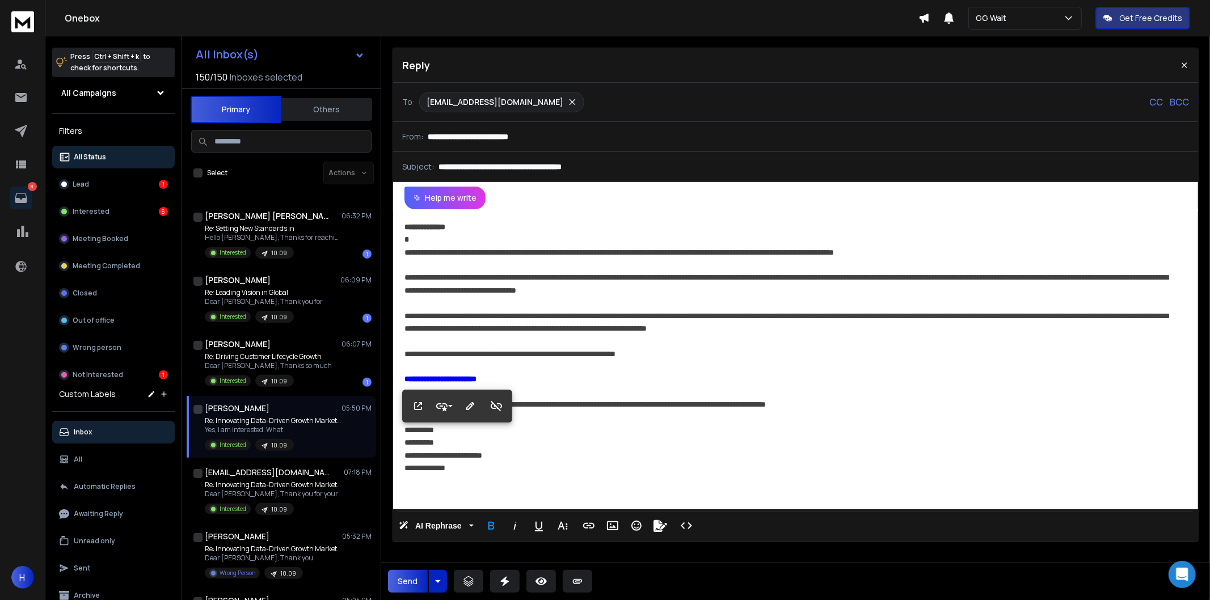
click at [531, 469] on p "**********" at bounding box center [790, 449] width 770 height 51
click at [404, 581] on button "Send" at bounding box center [408, 581] width 40 height 23
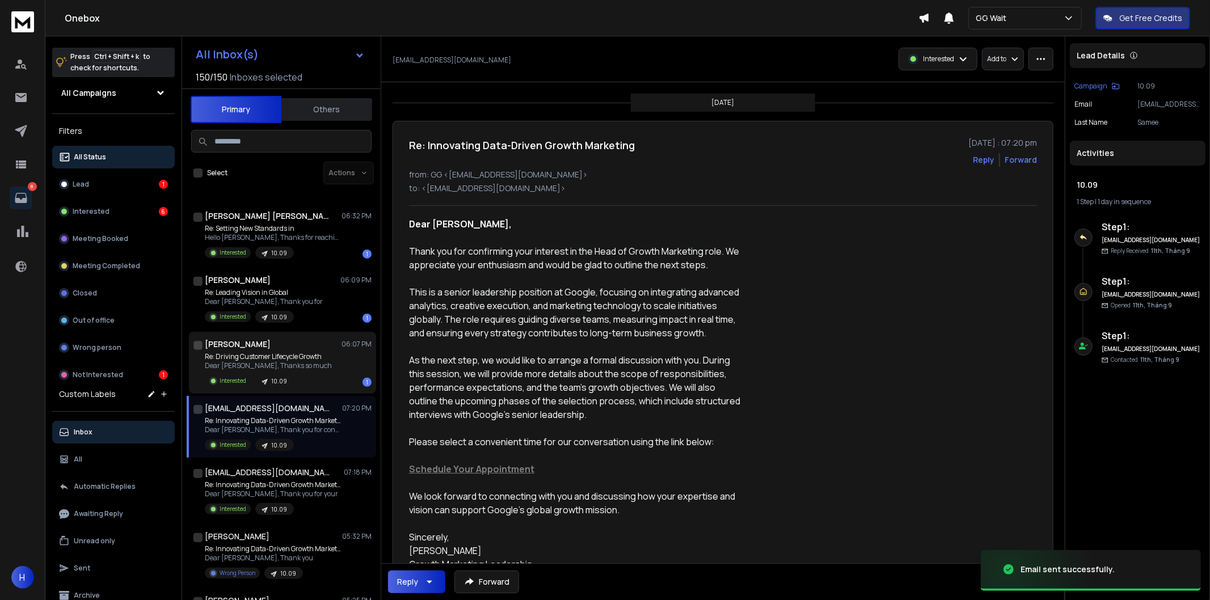
click at [322, 363] on p "Dear [PERSON_NAME], Thanks so much" at bounding box center [268, 365] width 127 height 9
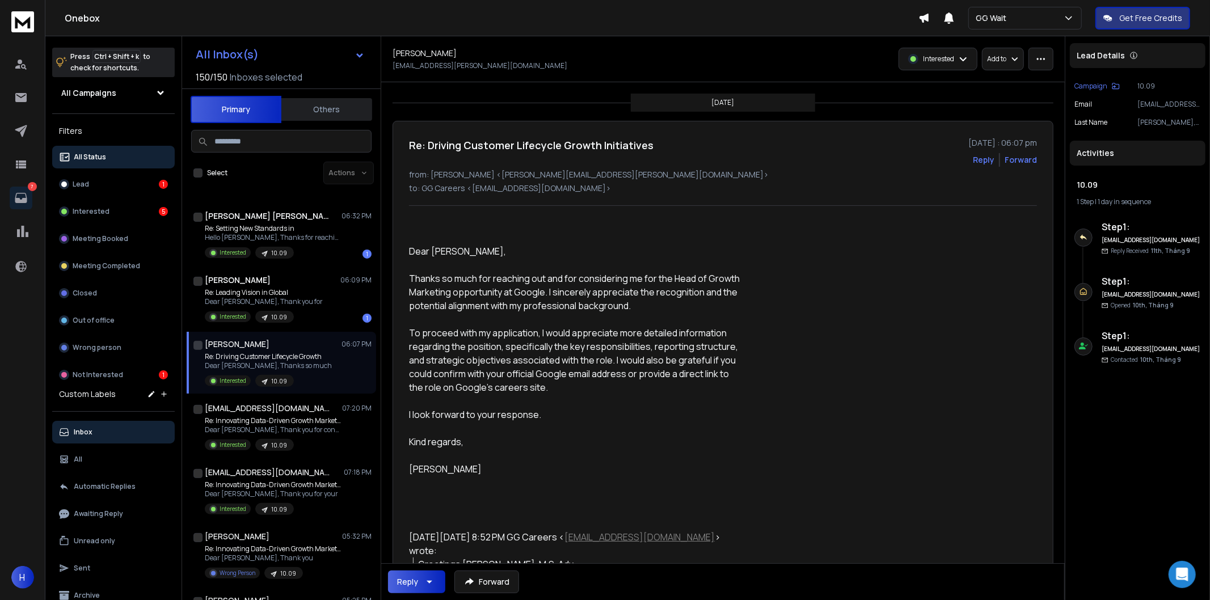
click at [596, 434] on div "Dear [PERSON_NAME], Thanks so much for reaching out and for considering me for …" at bounding box center [574, 360] width 331 height 259
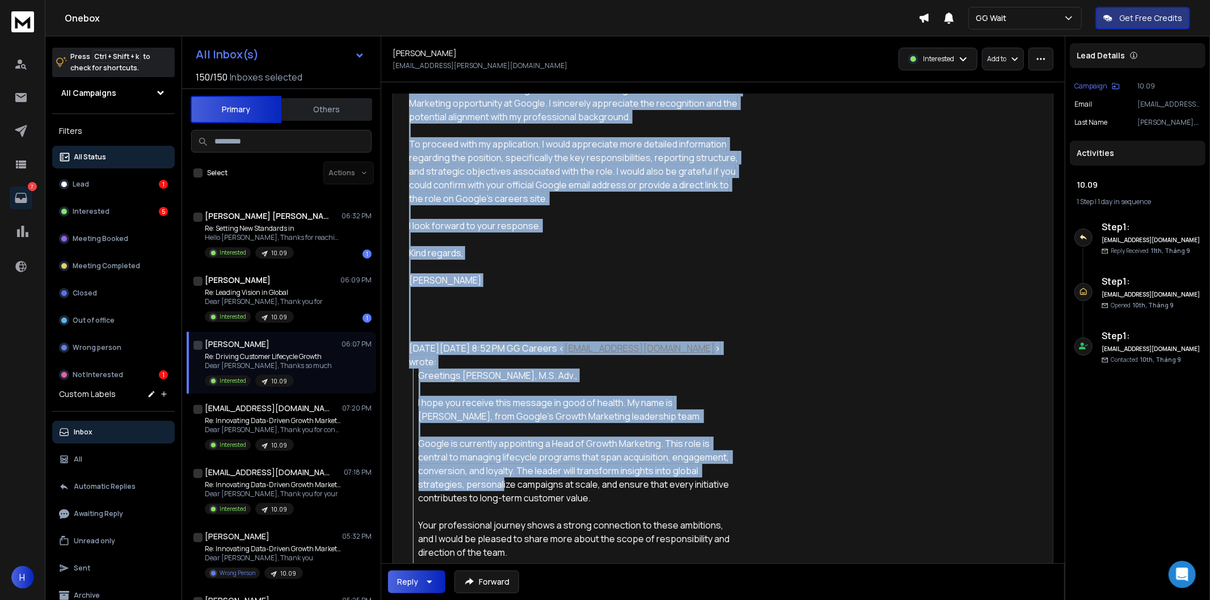
scroll to position [413, 0]
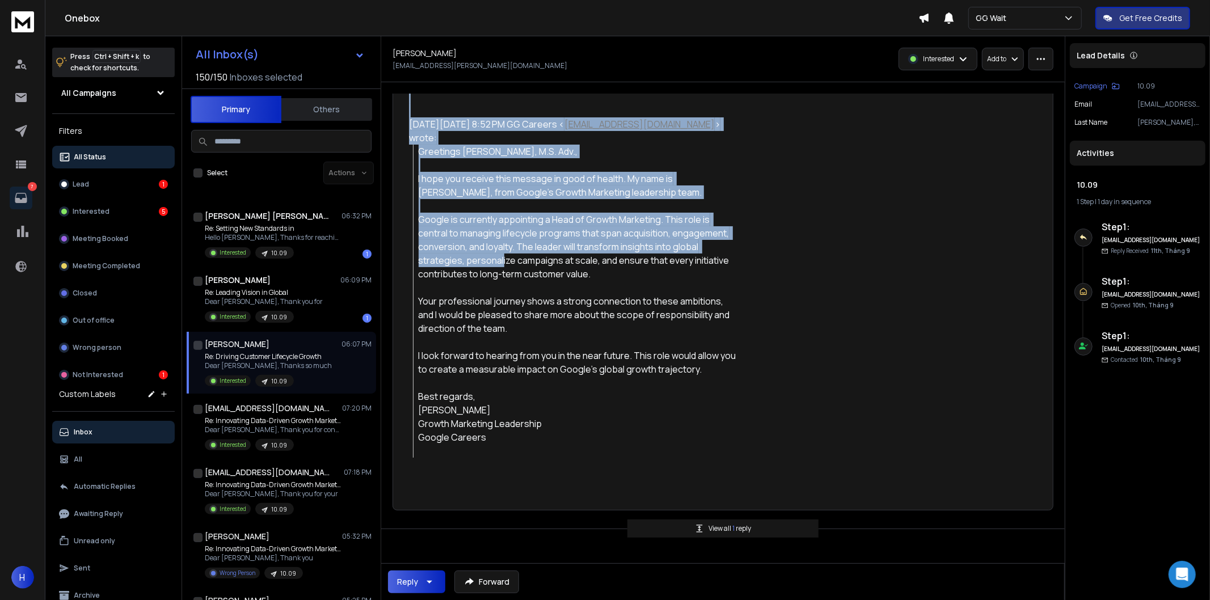
drag, startPoint x: 407, startPoint y: 169, endPoint x: 531, endPoint y: 438, distance: 296.8
click at [531, 438] on div "Re: Driving Customer Lifecycle Growth Initiatives [DATE] : 06:07 pm Reply Forwa…" at bounding box center [723, 109] width 661 height 803
copy div "lore: Ipsumd Sitametco <adipis.elitseddo@eiusm.tem> in: UT Laboree <dolore@magn…"
click at [407, 586] on div "Reply" at bounding box center [407, 582] width 21 height 11
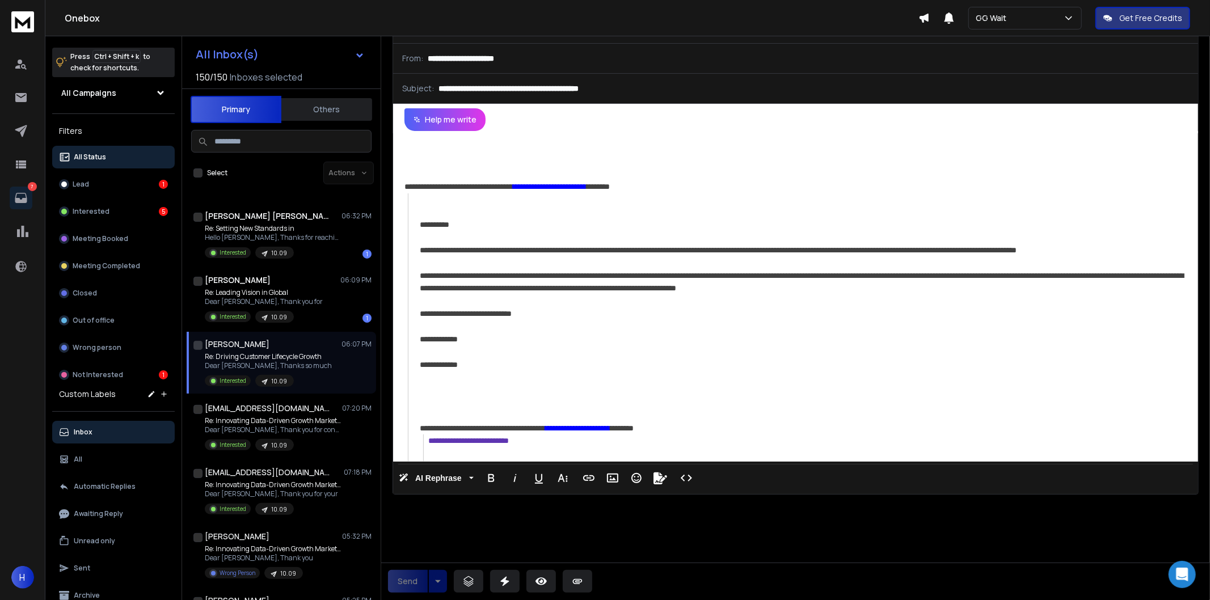
scroll to position [0, 0]
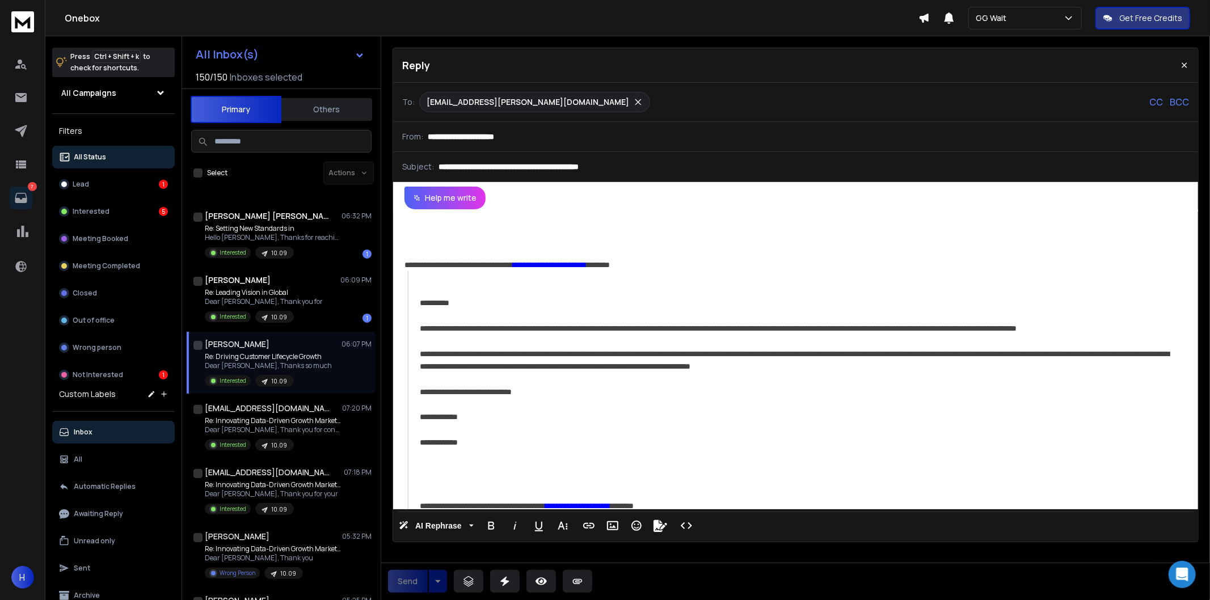
click at [427, 224] on div at bounding box center [796, 227] width 783 height 12
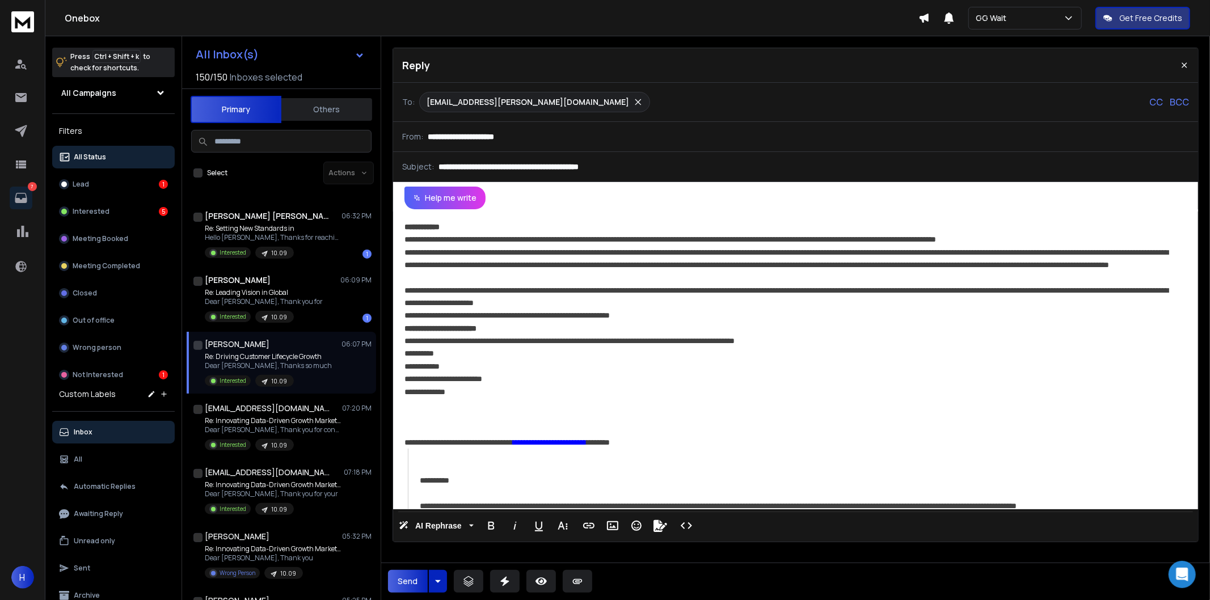
click at [480, 225] on p "**********" at bounding box center [796, 227] width 783 height 12
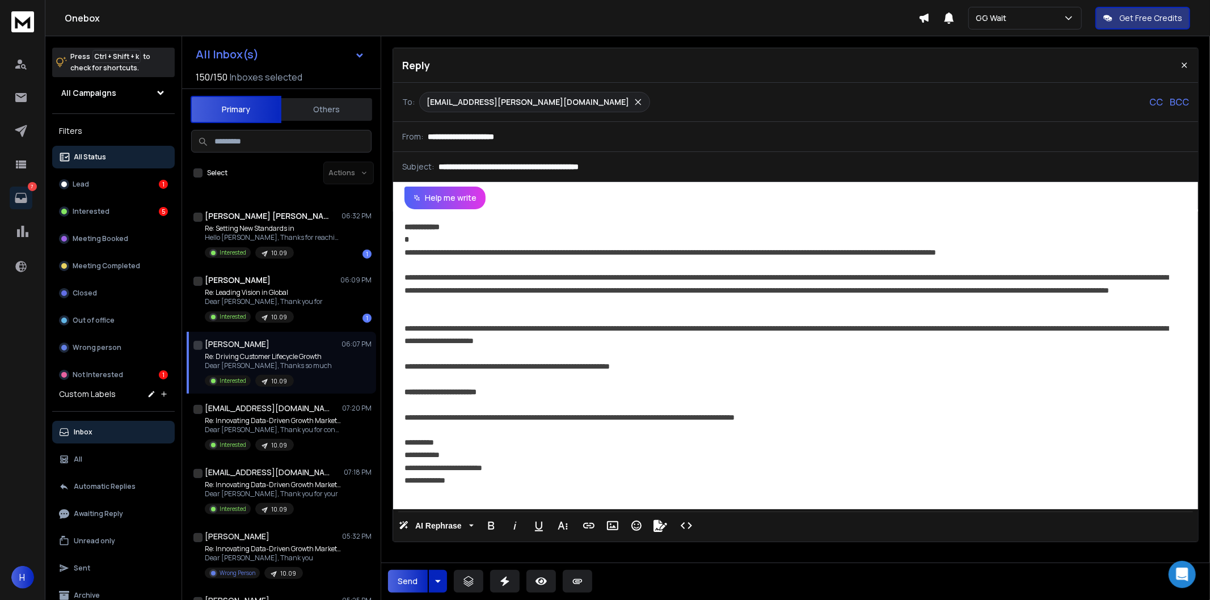
drag, startPoint x: 499, startPoint y: 385, endPoint x: 497, endPoint y: 399, distance: 15.0
click at [500, 386] on p "**********" at bounding box center [796, 392] width 783 height 12
drag, startPoint x: 512, startPoint y: 390, endPoint x: 390, endPoint y: 393, distance: 122.6
click at [390, 393] on div "**********" at bounding box center [795, 360] width 829 height 648
click at [588, 525] on icon "button" at bounding box center [588, 526] width 11 height 6
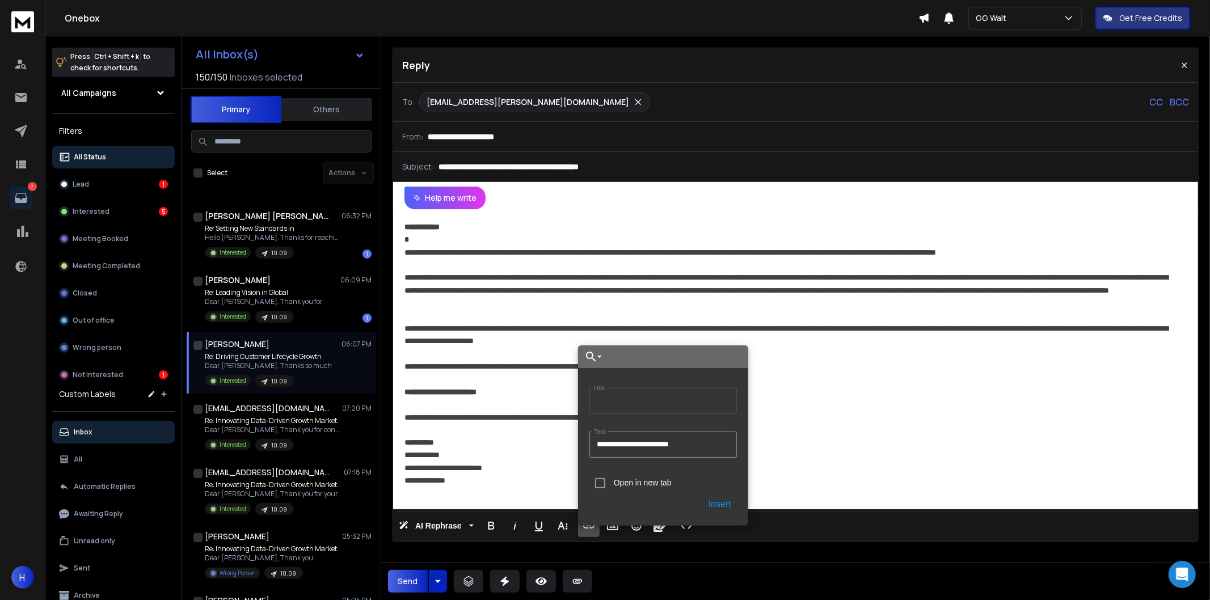
click at [622, 395] on input "URL" at bounding box center [664, 401] width 148 height 26
type input "**********"
click at [721, 508] on button "Insert" at bounding box center [720, 504] width 34 height 20
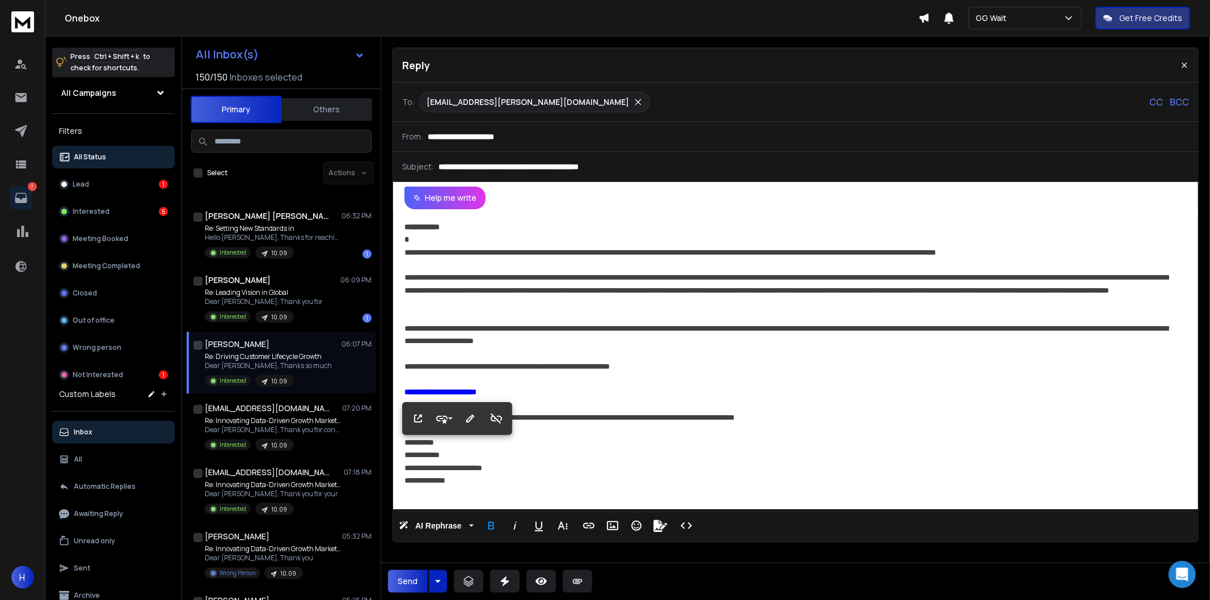
click at [551, 457] on p "**********" at bounding box center [790, 468] width 770 height 38
drag, startPoint x: 415, startPoint y: 574, endPoint x: 415, endPoint y: 552, distance: 21.6
click at [415, 574] on button "Send" at bounding box center [408, 581] width 40 height 23
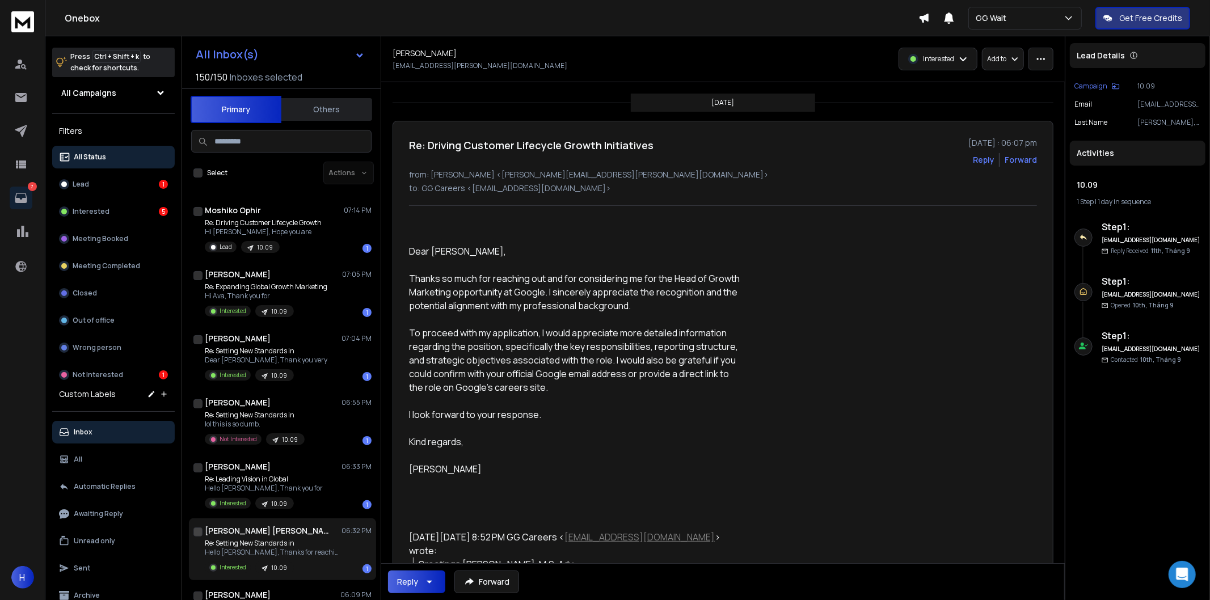
scroll to position [126, 0]
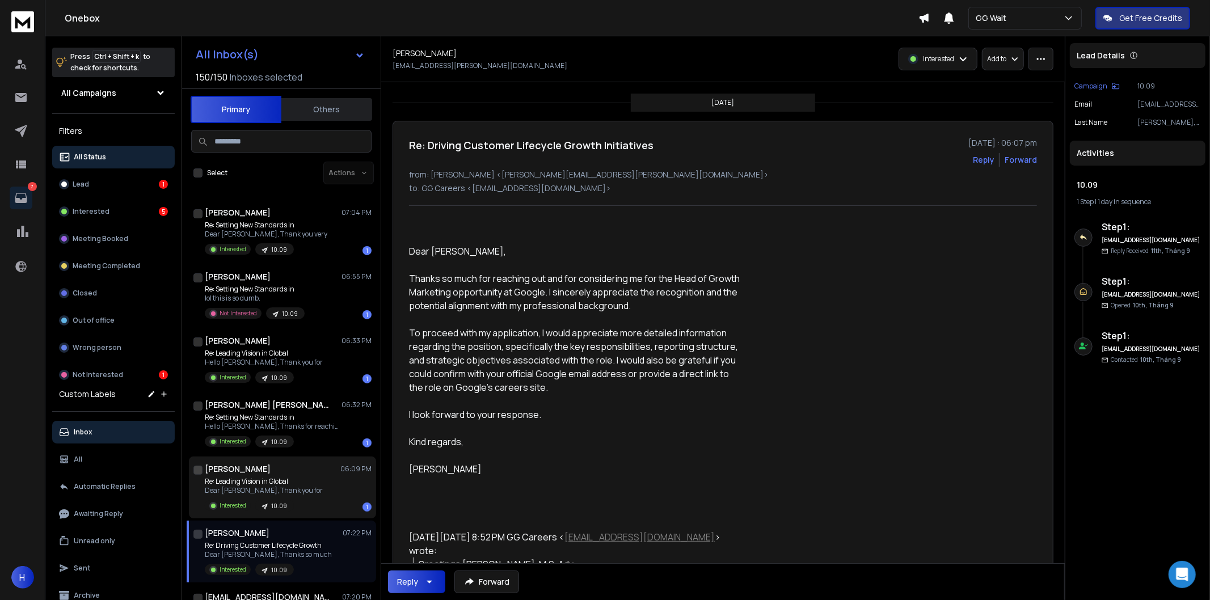
click at [287, 468] on div "[PERSON_NAME] 06:09 PM" at bounding box center [288, 469] width 167 height 11
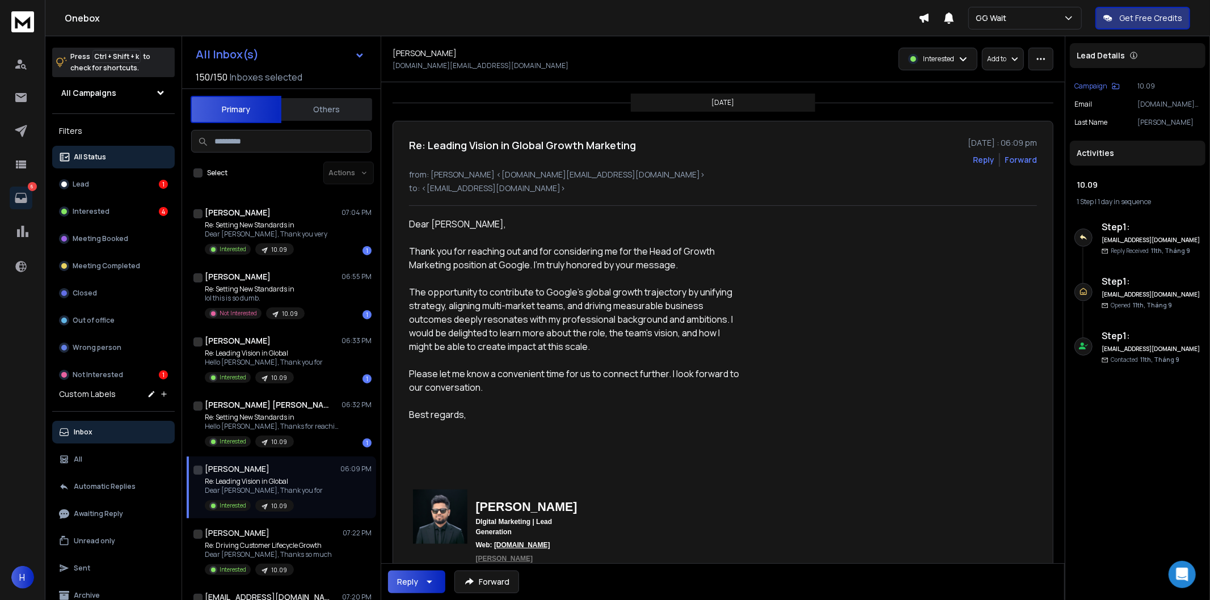
click at [670, 434] on p "Best regards," at bounding box center [574, 421] width 331 height 27
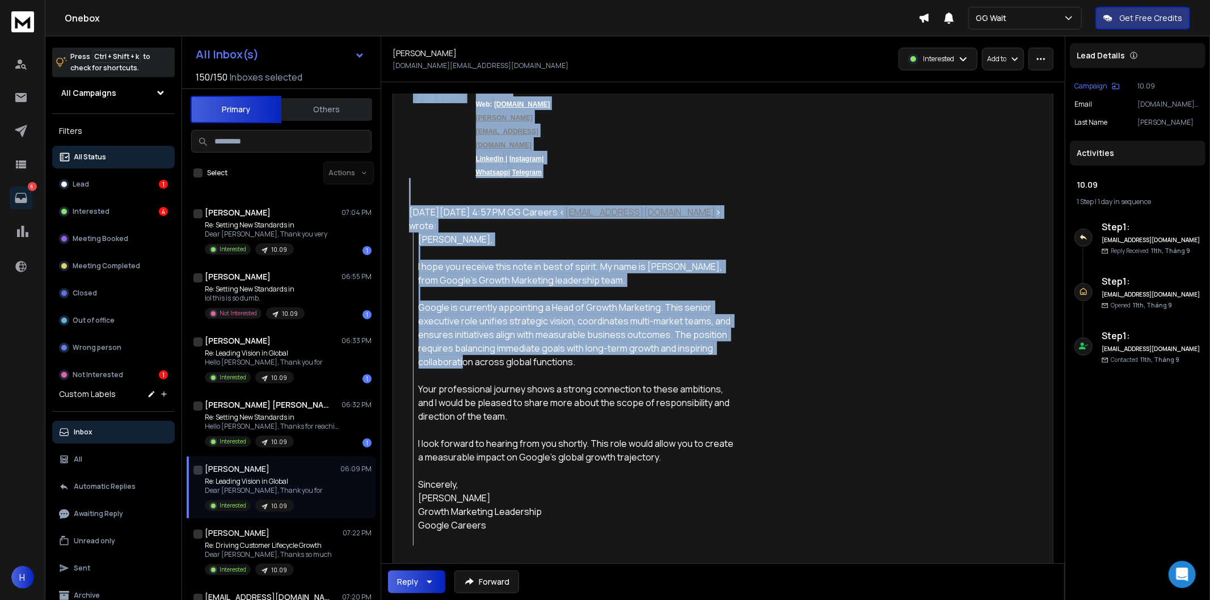
scroll to position [531, 0]
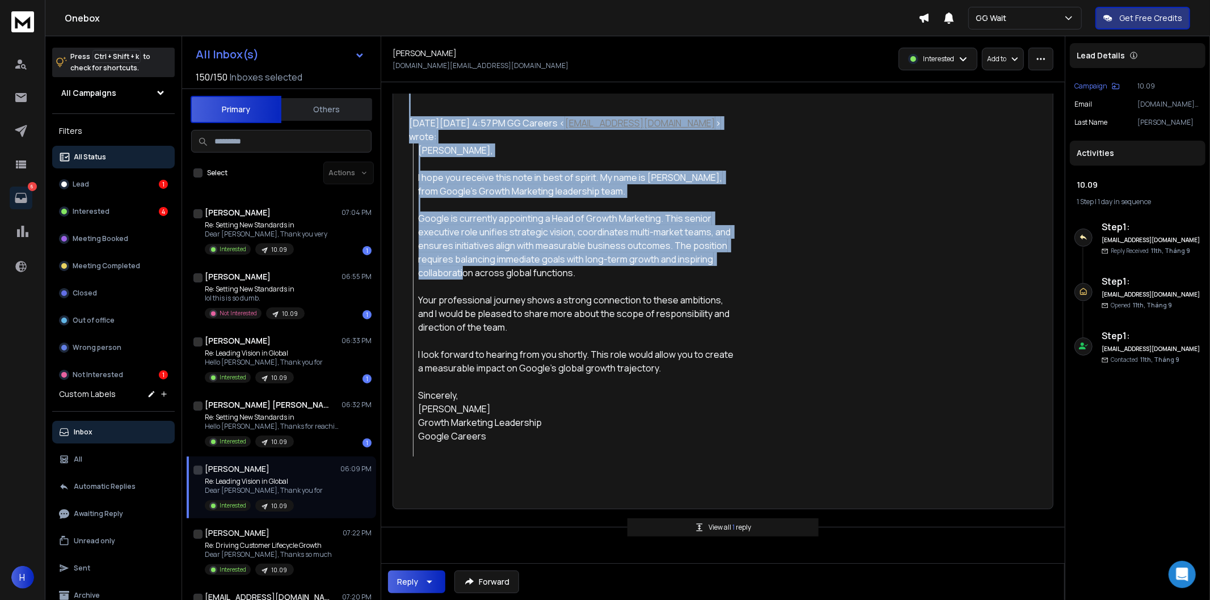
drag, startPoint x: 405, startPoint y: 179, endPoint x: 502, endPoint y: 443, distance: 281.7
click at [502, 443] on div "Re: Leading Vision in Global Growth Marketing [DATE] : 06:09 pm Reply Forward f…" at bounding box center [723, 50] width 661 height 919
copy div "lore: Ipsumdol Sitame <consectetu.ad@elits.doe> te: <incid@utlaboreetdolo.mag> …"
click at [411, 588] on div "Reply" at bounding box center [407, 582] width 21 height 11
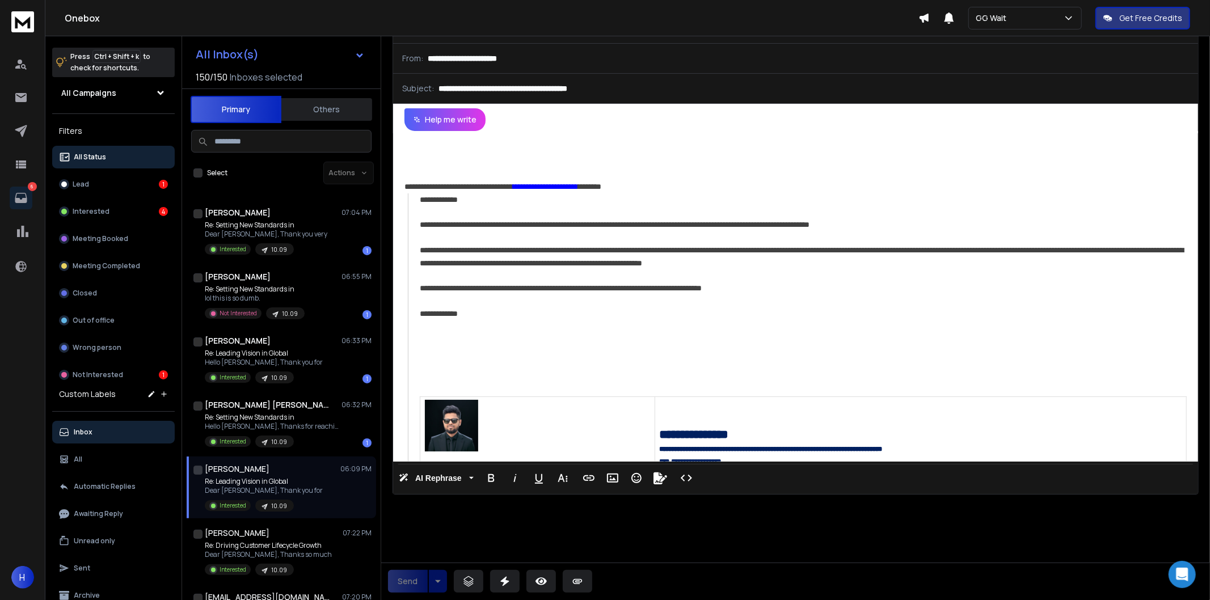
scroll to position [0, 0]
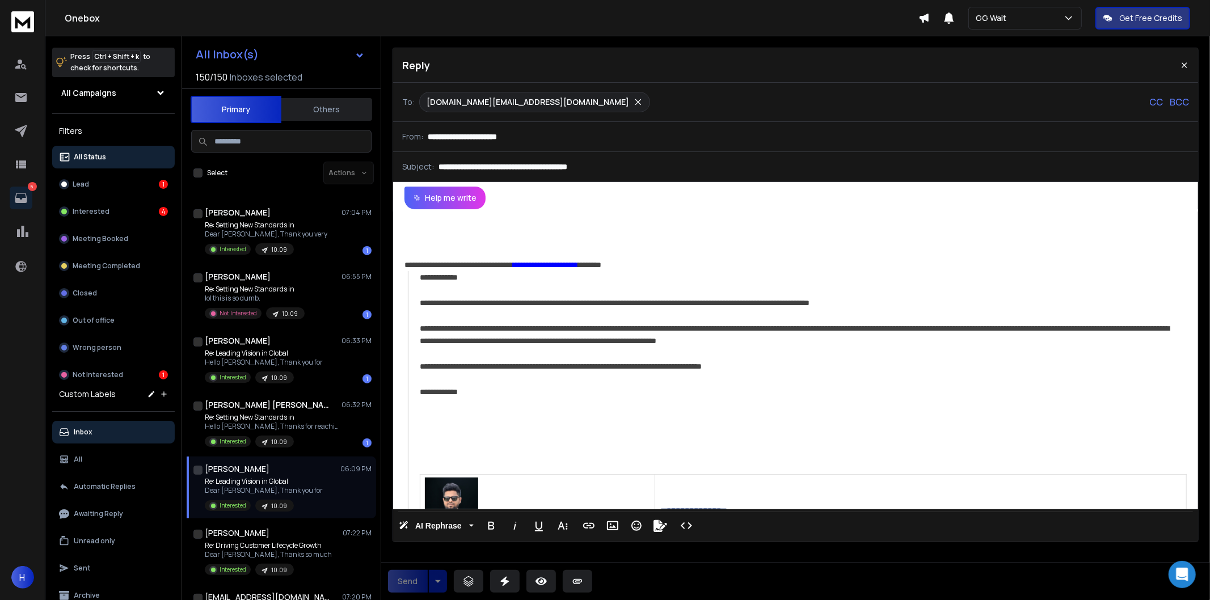
click at [433, 232] on div at bounding box center [796, 227] width 783 height 12
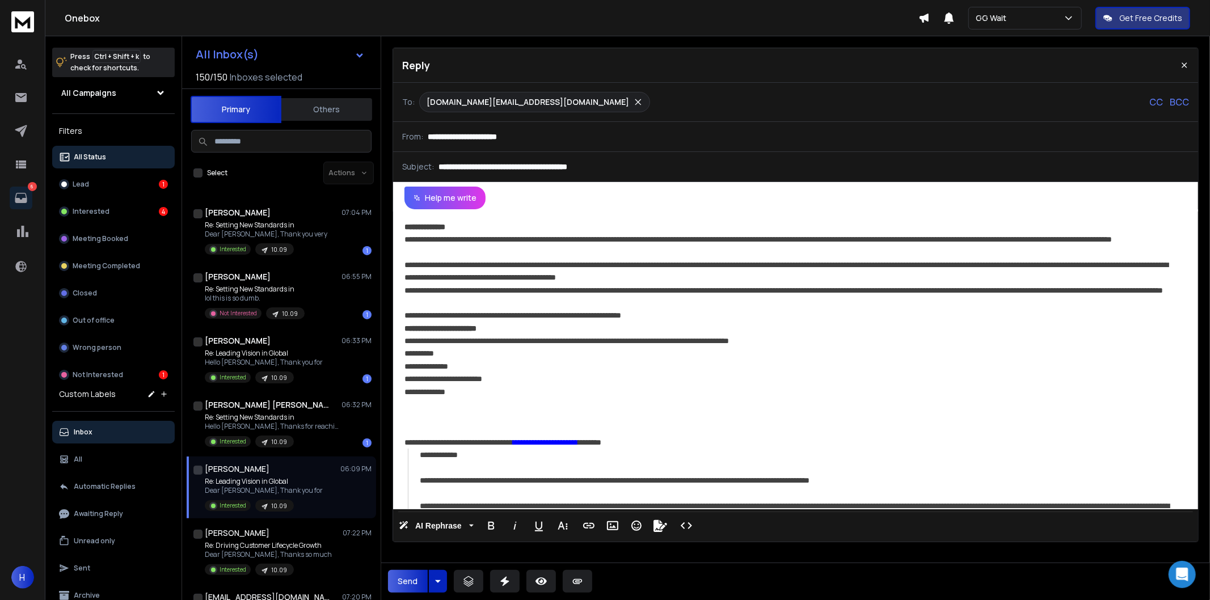
click at [478, 230] on p "**********" at bounding box center [796, 227] width 783 height 12
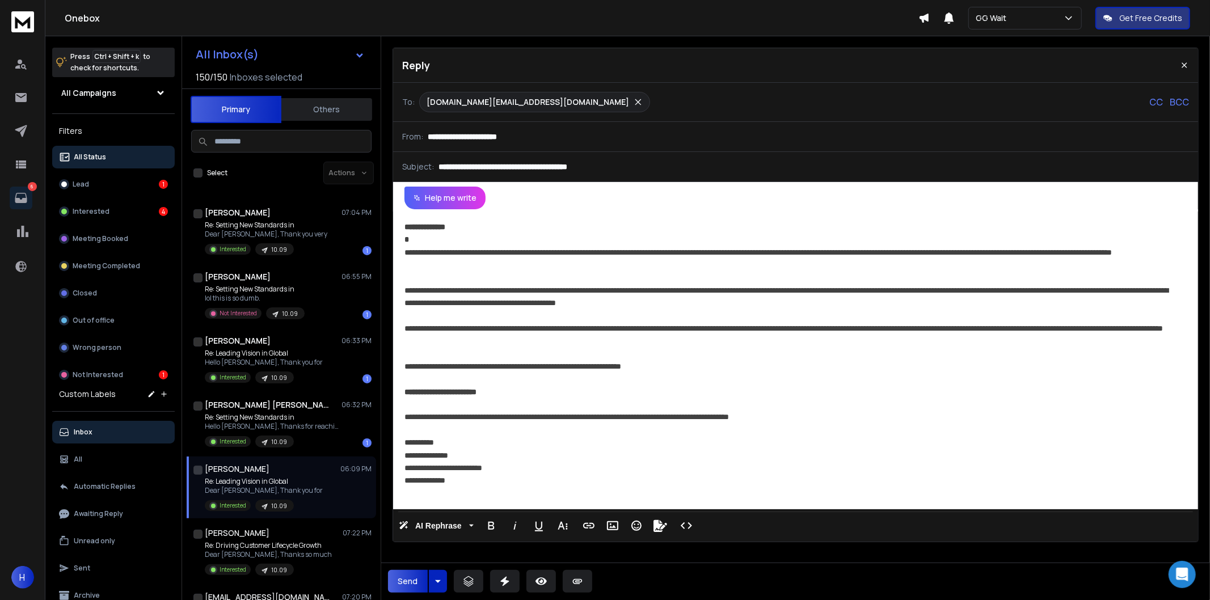
click at [530, 382] on div at bounding box center [796, 379] width 783 height 12
drag, startPoint x: 520, startPoint y: 397, endPoint x: 396, endPoint y: 394, distance: 124.3
click at [396, 394] on div "**********" at bounding box center [795, 359] width 805 height 300
click at [586, 523] on icon "button" at bounding box center [589, 526] width 14 height 14
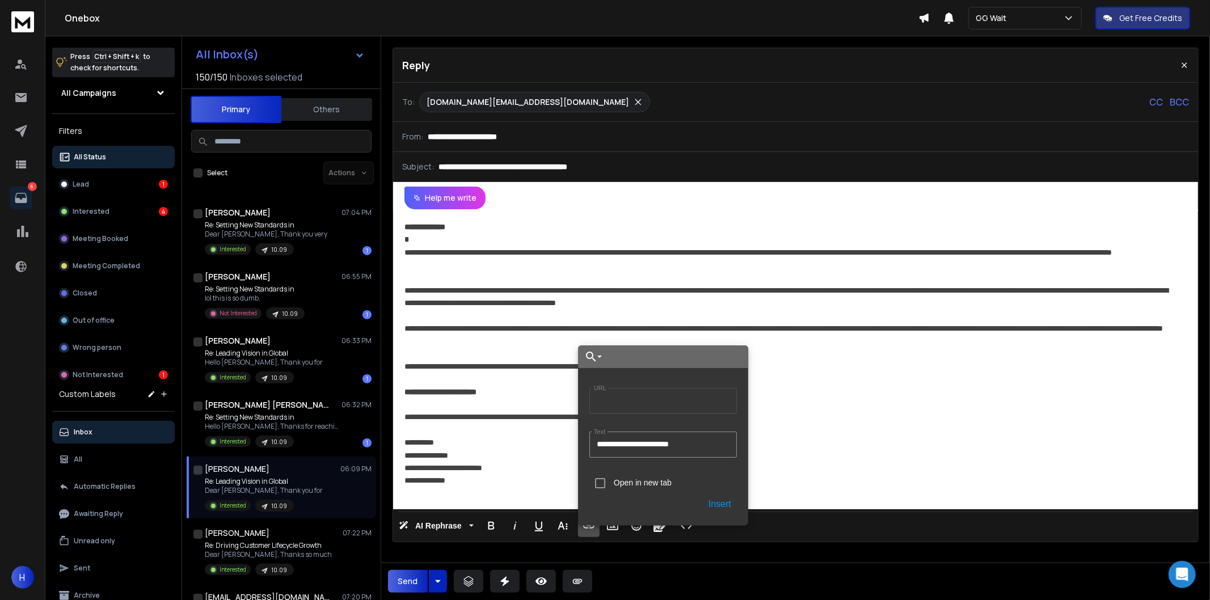
click at [602, 399] on input "URL" at bounding box center [664, 401] width 148 height 26
type input "**********"
drag, startPoint x: 714, startPoint y: 498, endPoint x: 623, endPoint y: 462, distance: 97.8
click at [715, 498] on button "Insert" at bounding box center [720, 504] width 34 height 20
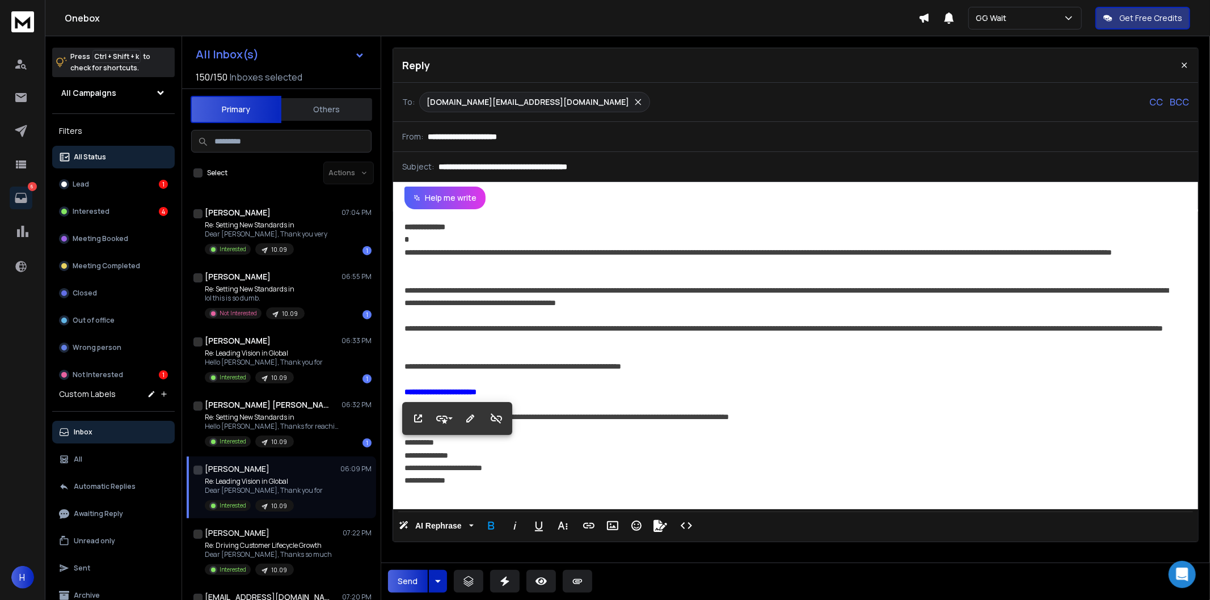
click at [542, 445] on p "**********" at bounding box center [790, 461] width 770 height 51
click at [417, 576] on button "Send" at bounding box center [408, 581] width 40 height 23
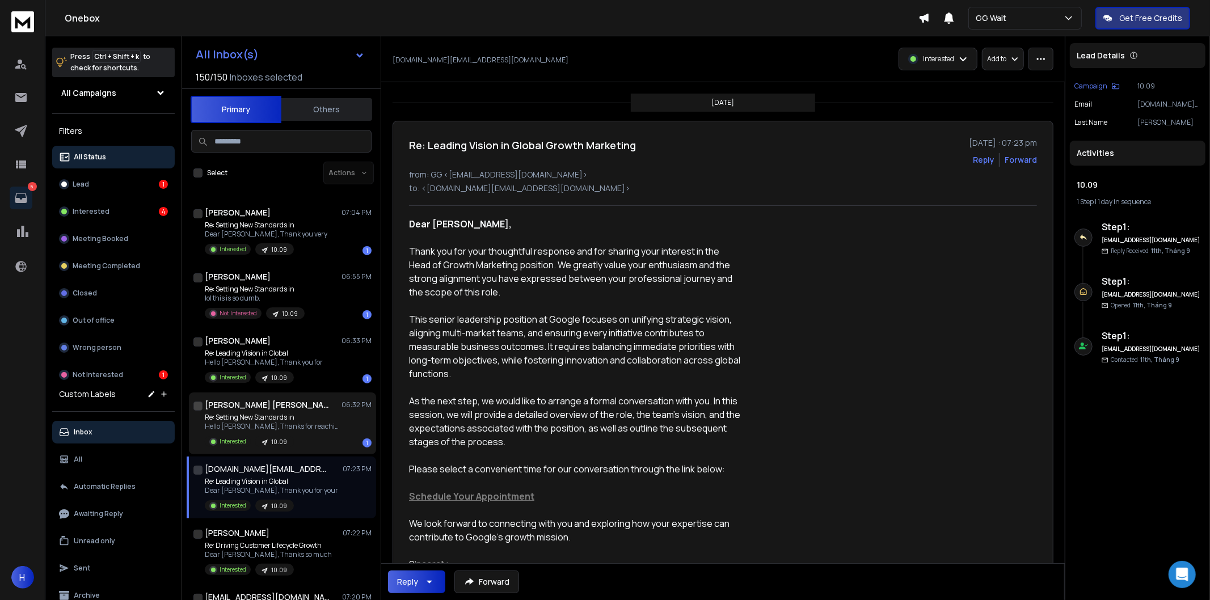
click at [307, 407] on div "[PERSON_NAME] [PERSON_NAME] 06:32 PM" at bounding box center [288, 404] width 167 height 11
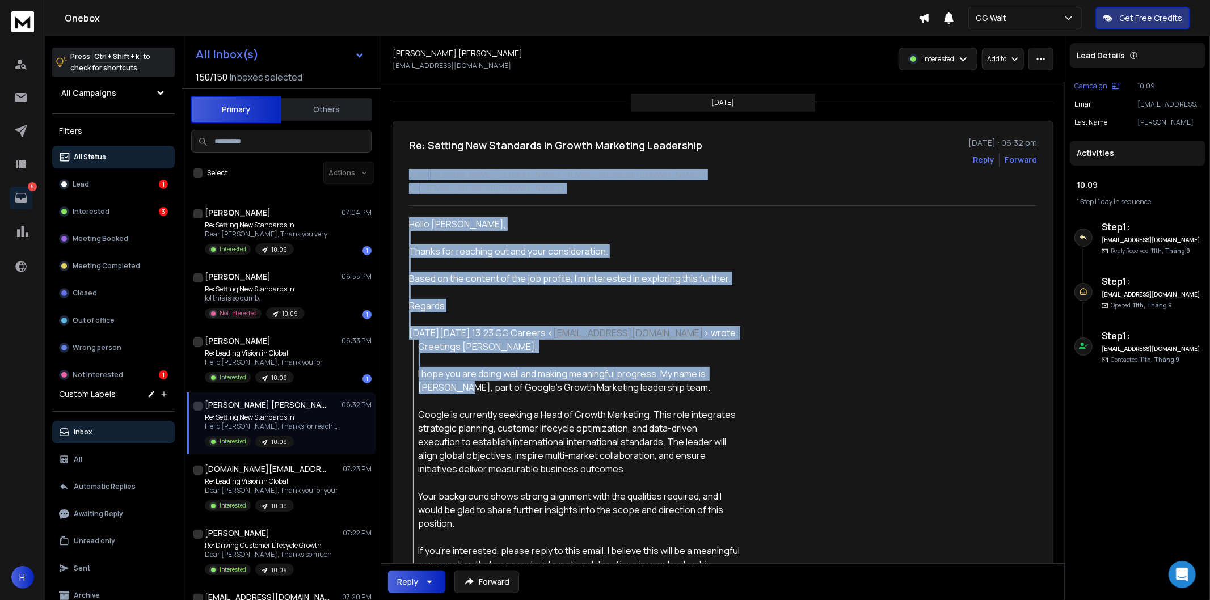
scroll to position [189, 0]
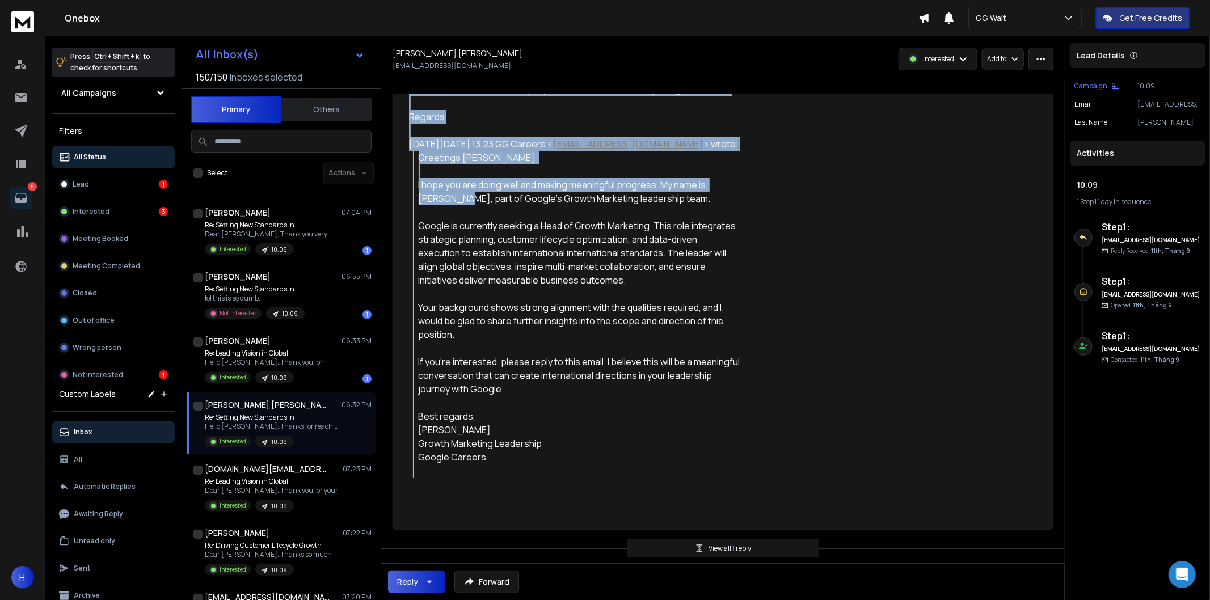
drag, startPoint x: 402, startPoint y: 175, endPoint x: 500, endPoint y: 457, distance: 299.3
click at [500, 457] on div "Re: Setting New Standards in Growth Marketing Leadership [DATE] : 06:32 pm Repl…" at bounding box center [723, 231] width 661 height 599
copy div "lore: Ipsu Dolorsit Ametcon <adipiscin@elits.doe> te: <incidid@utlaboreetdo.mag…"
